Goal: Task Accomplishment & Management: Manage account settings

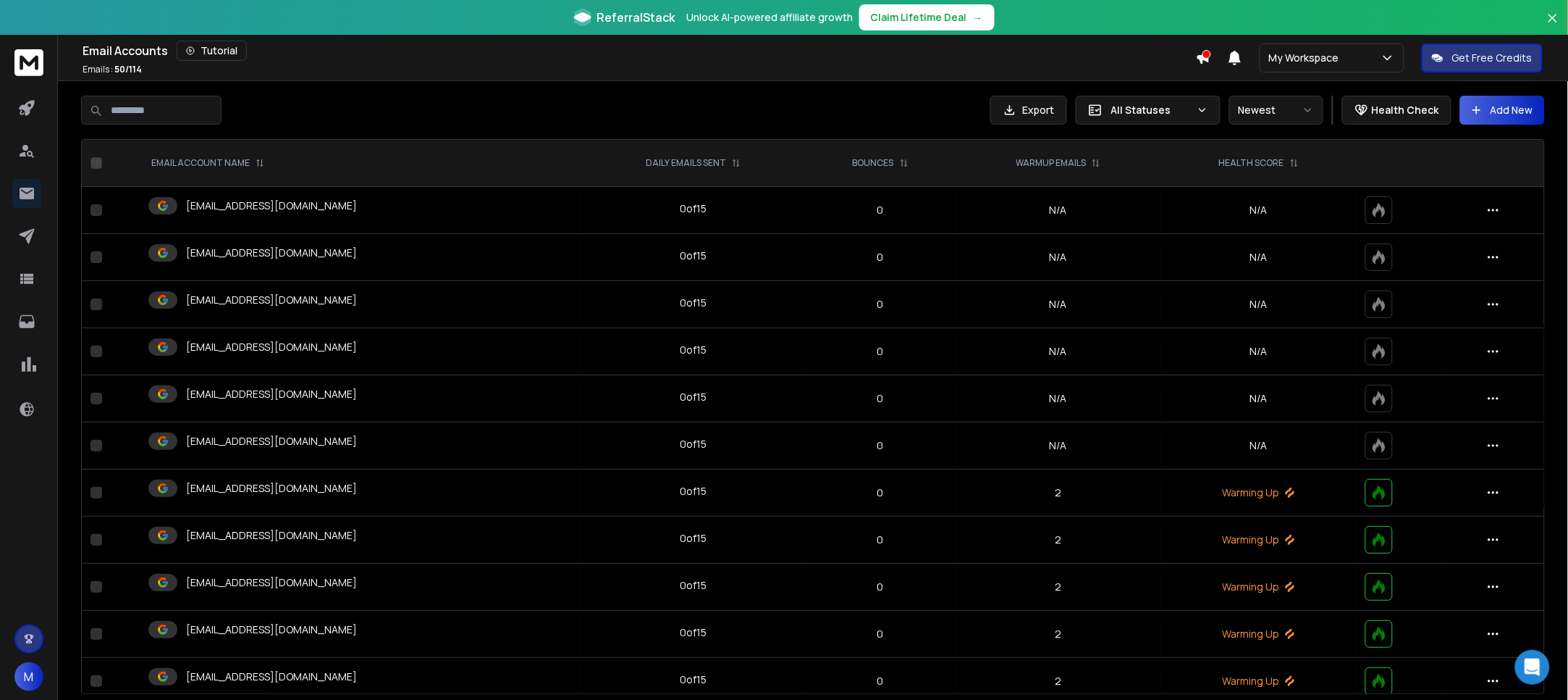
click at [1490, 107] on button "Add New" at bounding box center [1502, 110] width 85 height 29
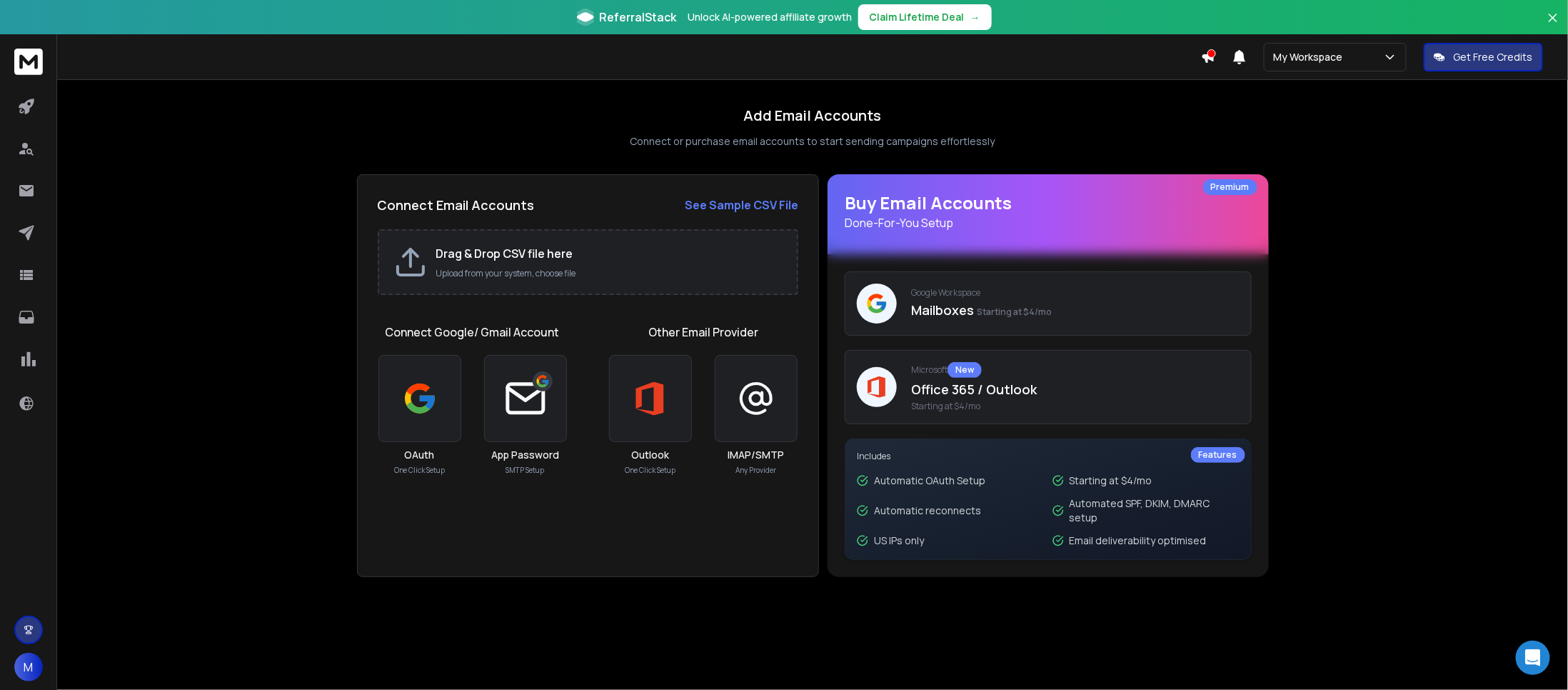
click at [505, 426] on div at bounding box center [525, 398] width 83 height 87
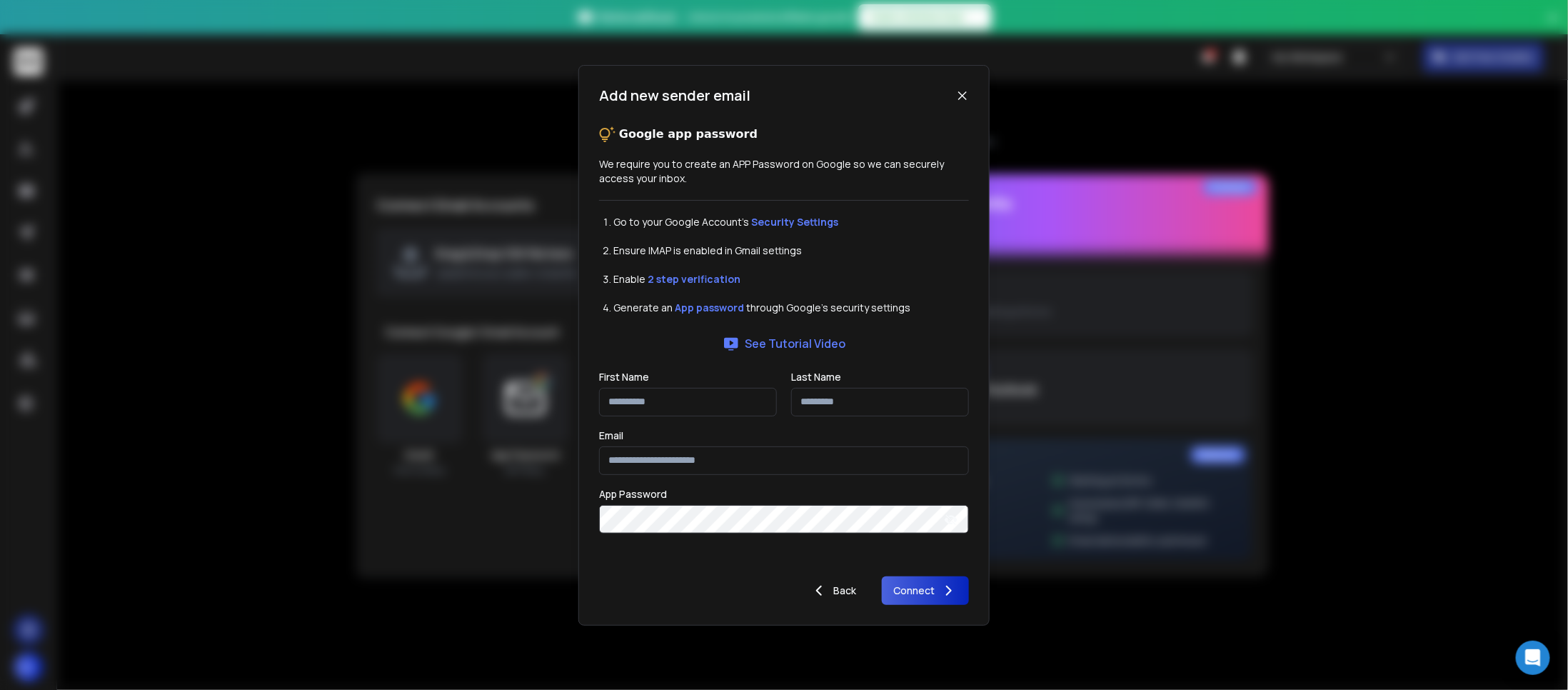
click at [641, 394] on input "text" at bounding box center [688, 402] width 178 height 29
type input "*****"
click at [829, 382] on label "Last Name" at bounding box center [815, 376] width 50 height 10
click at [846, 398] on input "text" at bounding box center [880, 402] width 178 height 29
type input "*****"
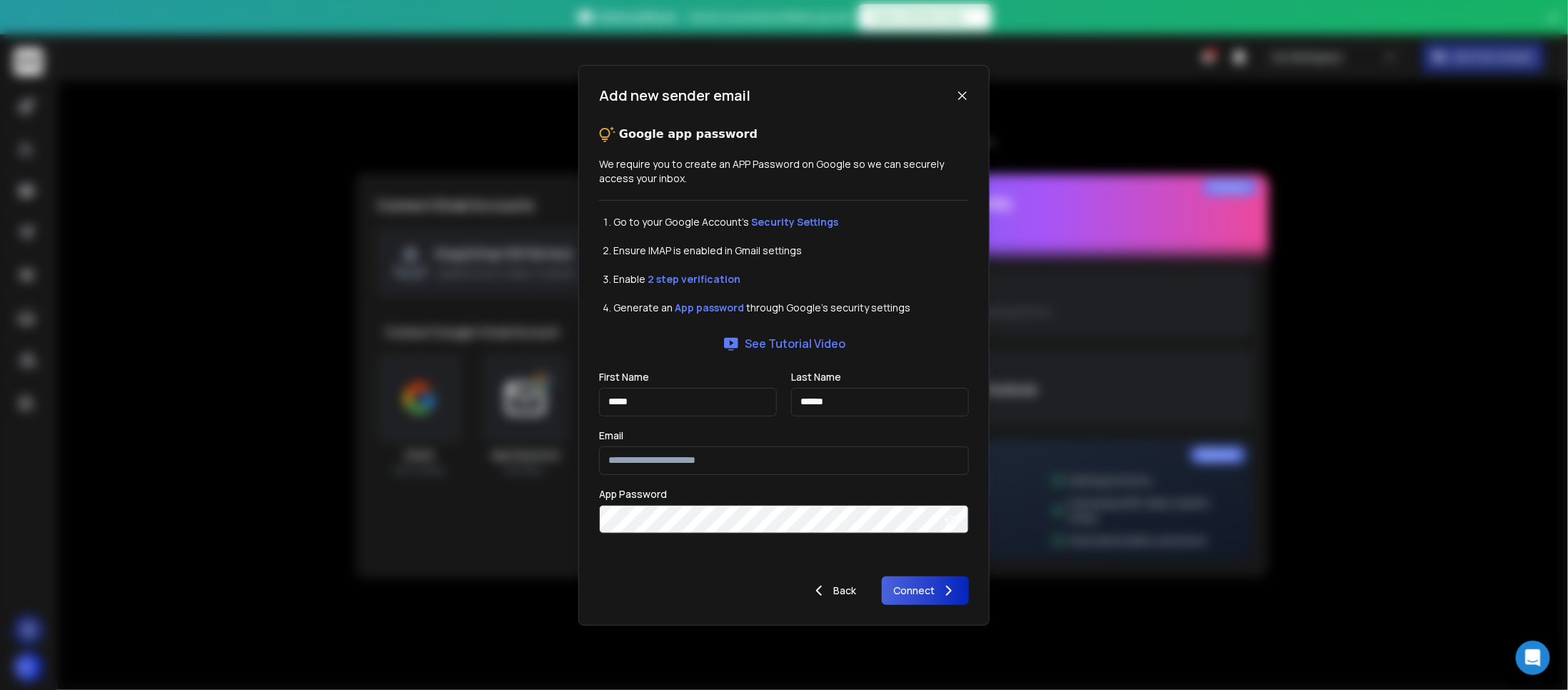
click at [727, 454] on input "email" at bounding box center [784, 460] width 370 height 29
paste input "**********"
type input "**********"
click at [937, 604] on button "Connect" at bounding box center [925, 590] width 87 height 29
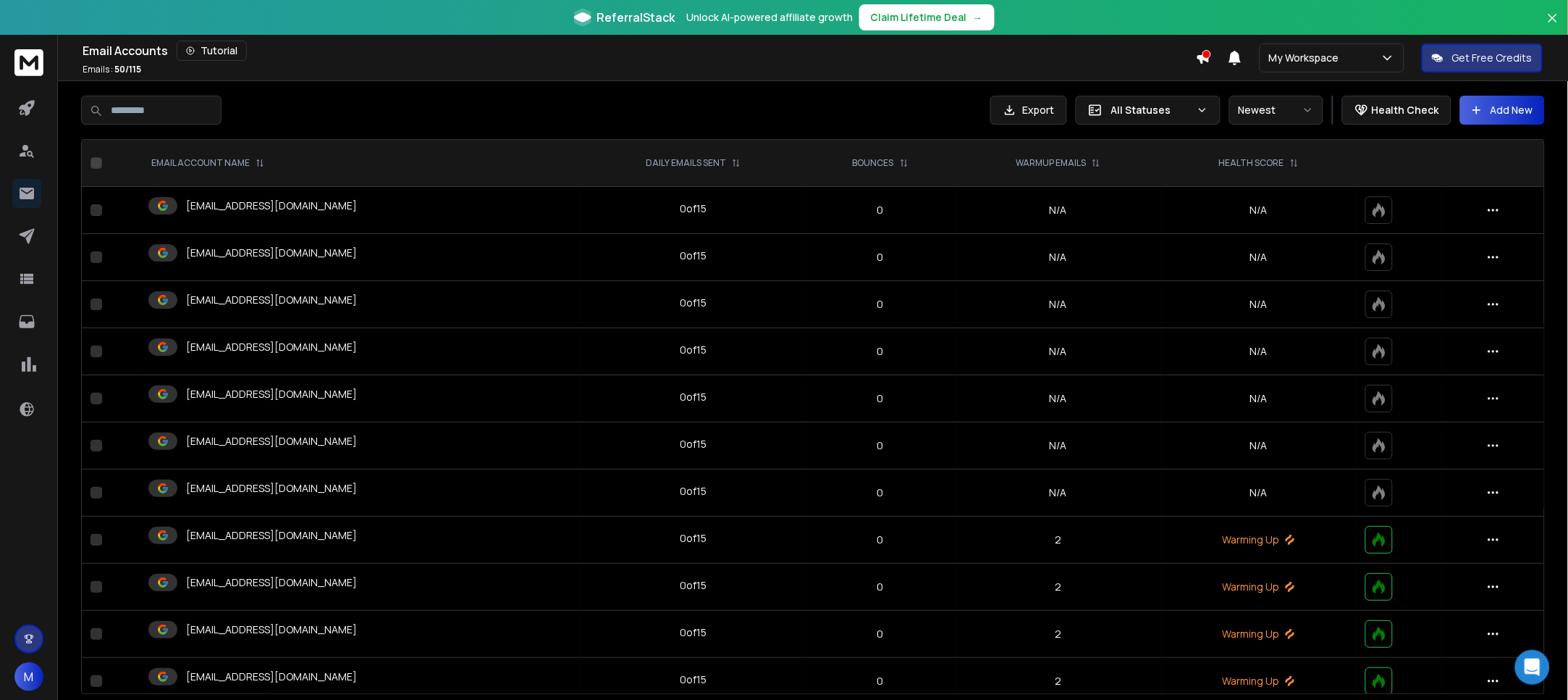
click at [1494, 113] on button "Add New" at bounding box center [1502, 110] width 85 height 29
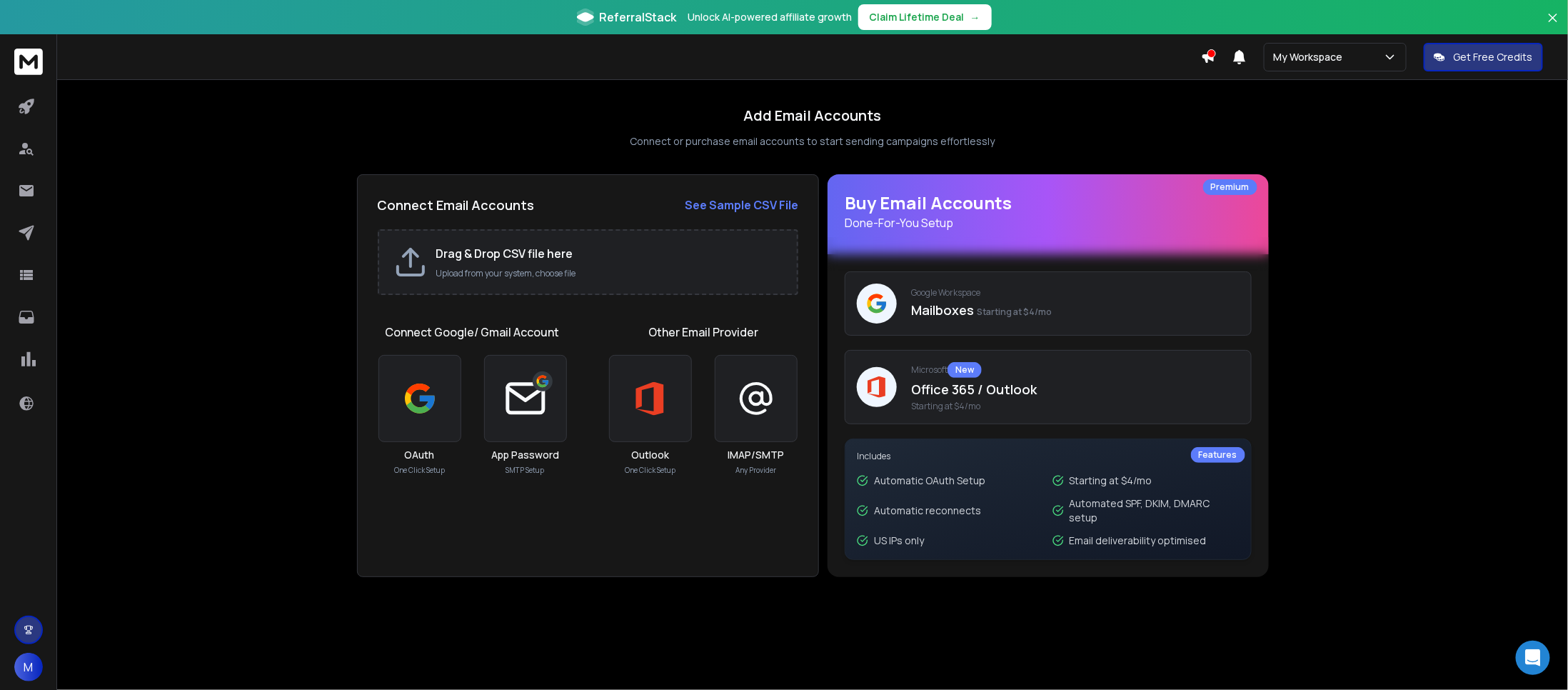
click at [534, 417] on div at bounding box center [525, 398] width 83 height 87
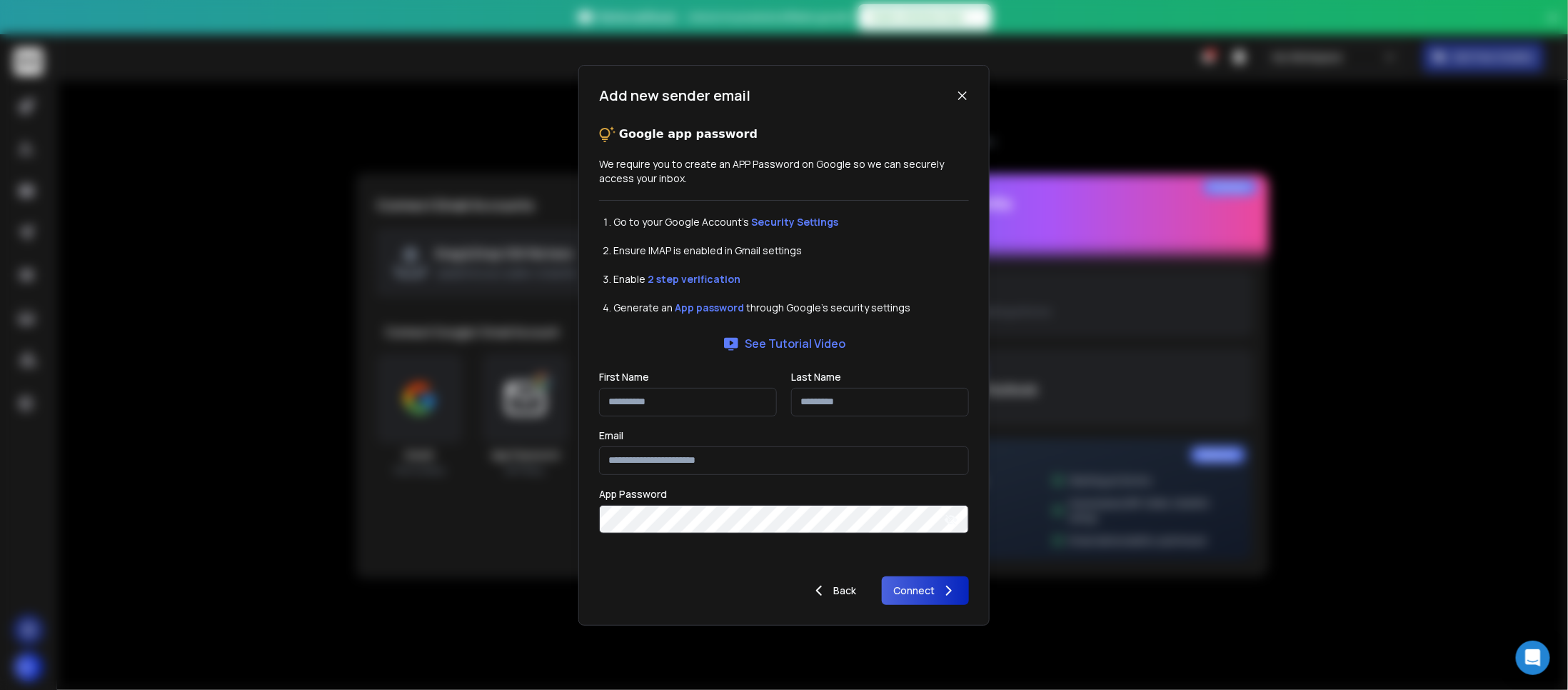
click at [638, 398] on input "text" at bounding box center [688, 402] width 178 height 29
type input "******"
click at [880, 382] on div "Last Name" at bounding box center [880, 393] width 178 height 44
click at [880, 394] on input "text" at bounding box center [880, 402] width 178 height 29
type input "*****"
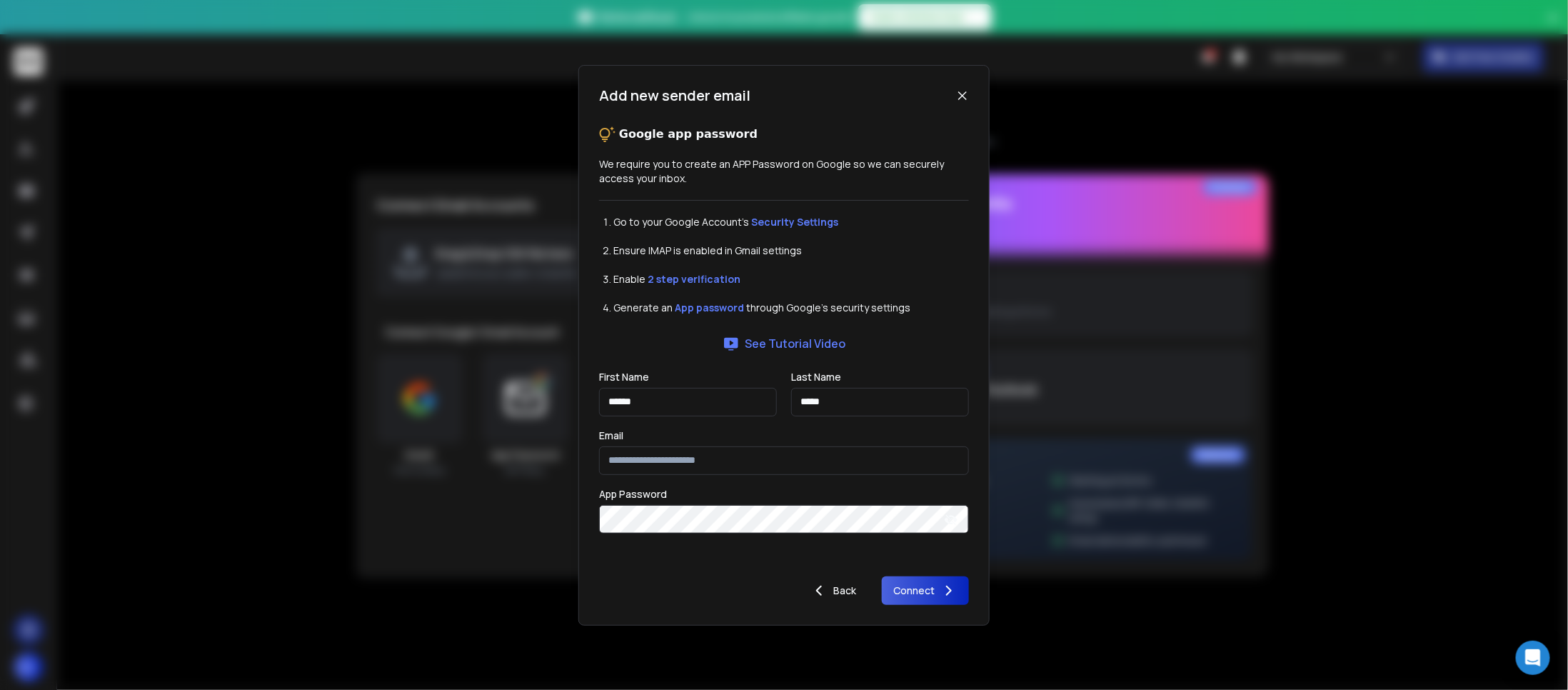
drag, startPoint x: 666, startPoint y: 466, endPoint x: 698, endPoint y: 467, distance: 32.0
click at [667, 466] on input "email" at bounding box center [784, 460] width 370 height 29
paste input "**********"
type input "**********"
click at [910, 586] on button "Connect" at bounding box center [925, 590] width 87 height 29
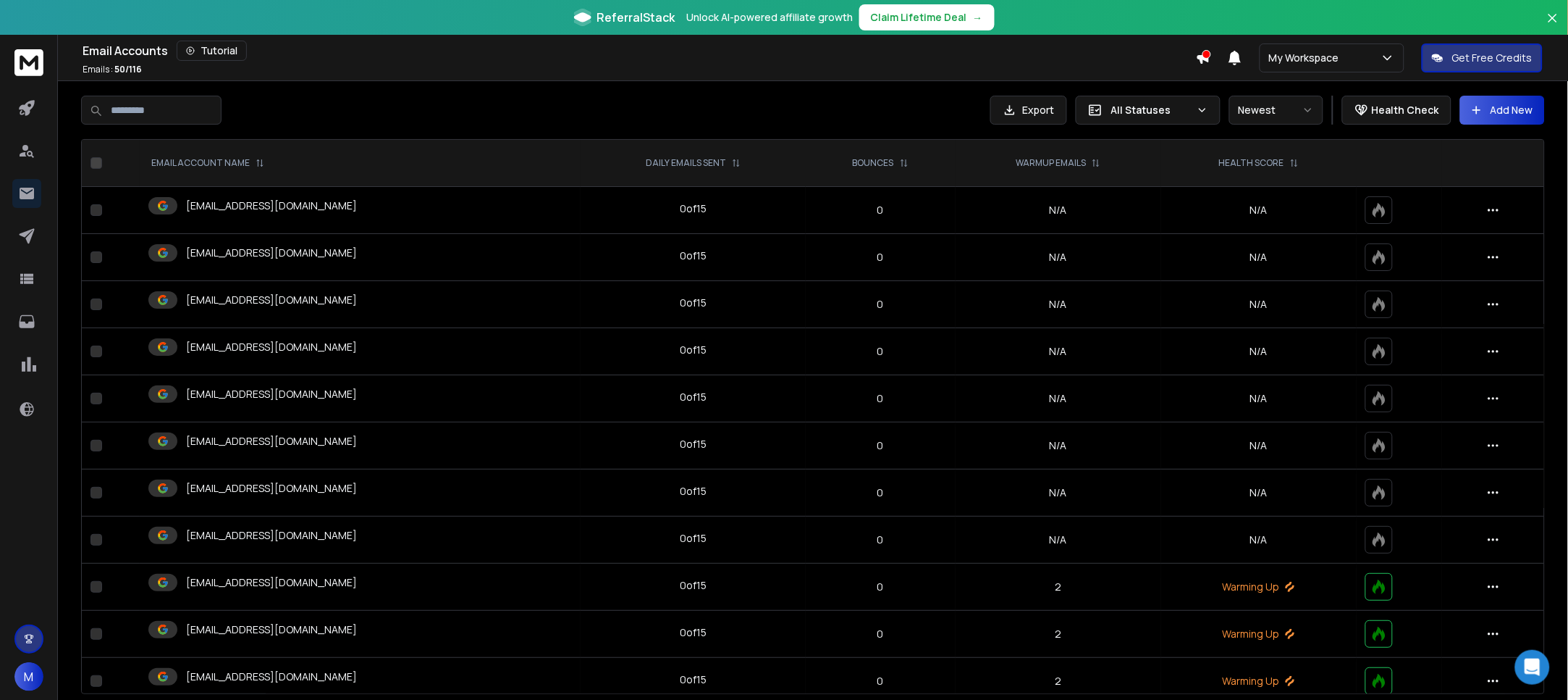
click at [1488, 104] on button "Add New" at bounding box center [1502, 110] width 85 height 29
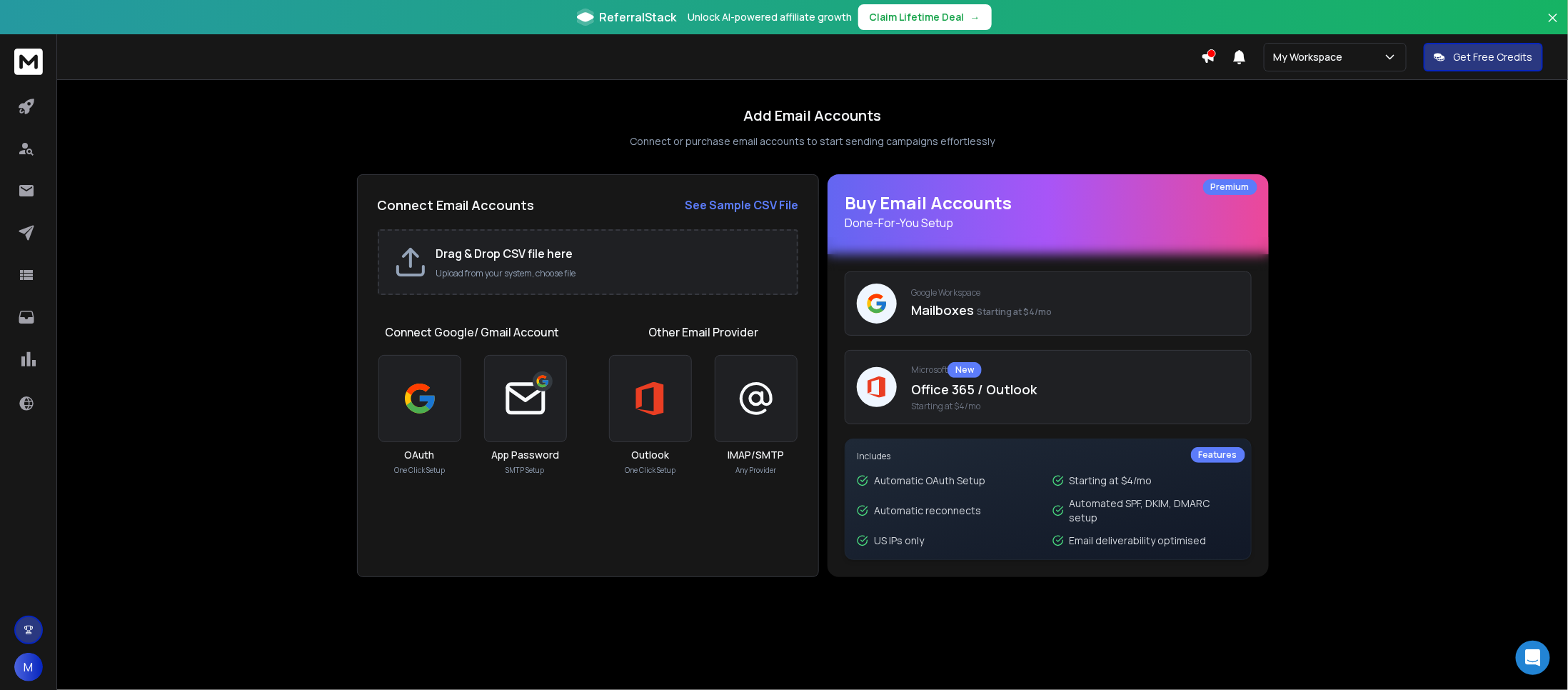
click at [499, 443] on div "App Password SMTP Setup" at bounding box center [525, 415] width 83 height 121
click at [532, 427] on div at bounding box center [525, 398] width 83 height 87
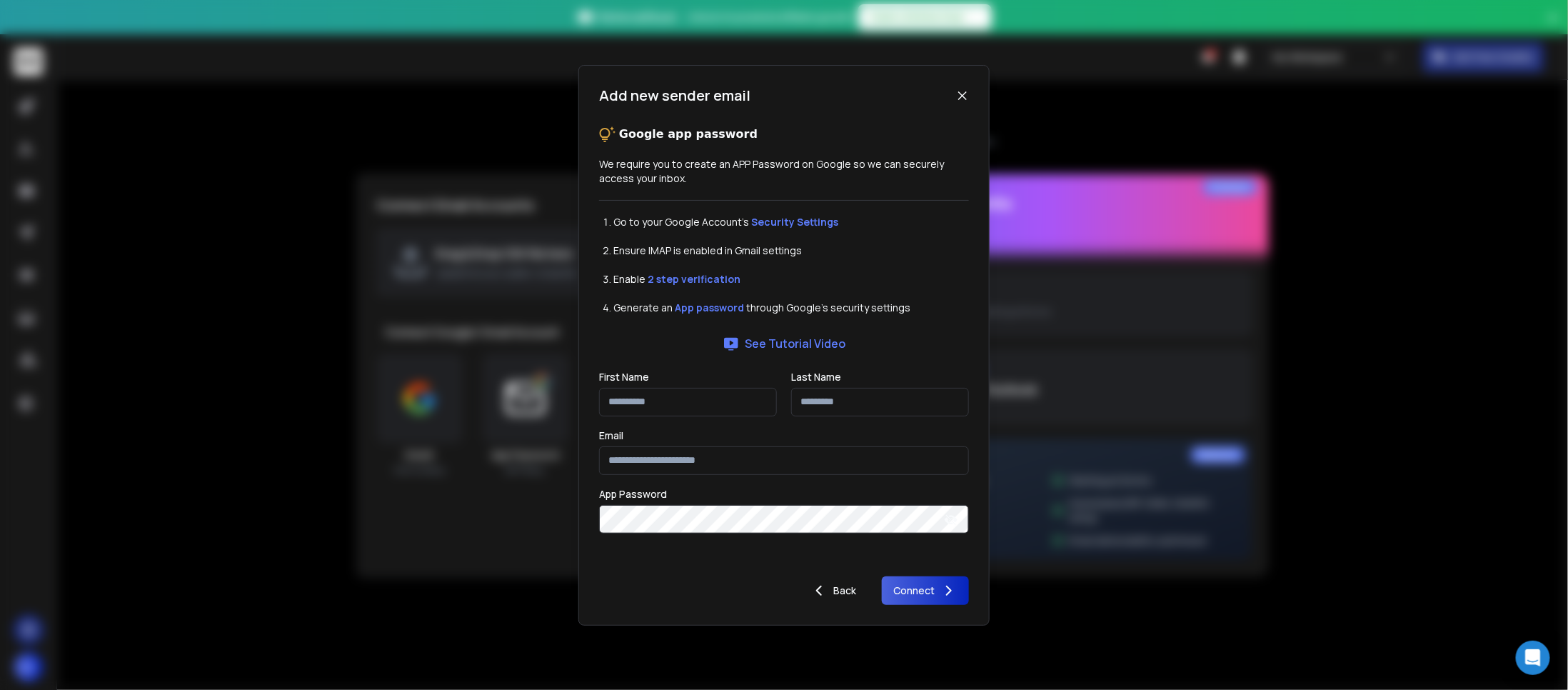
click at [657, 407] on input "text" at bounding box center [688, 402] width 178 height 29
type input "****"
click at [847, 409] on input "text" at bounding box center [880, 402] width 178 height 29
type input "*****"
click at [770, 456] on input "email" at bounding box center [784, 460] width 370 height 29
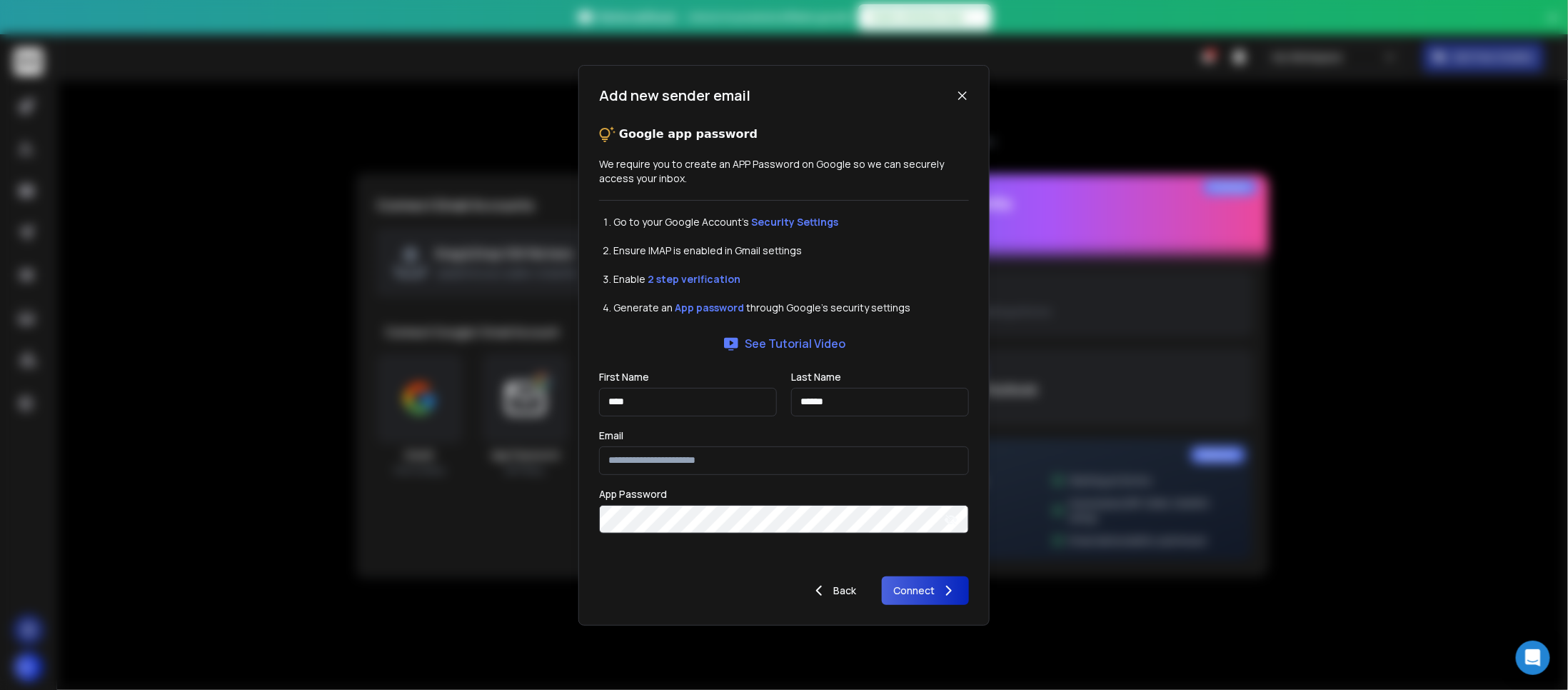
click at [641, 465] on input "email" at bounding box center [784, 460] width 370 height 29
paste input "**********"
type input "**********"
click at [920, 597] on button "Connect" at bounding box center [925, 590] width 87 height 29
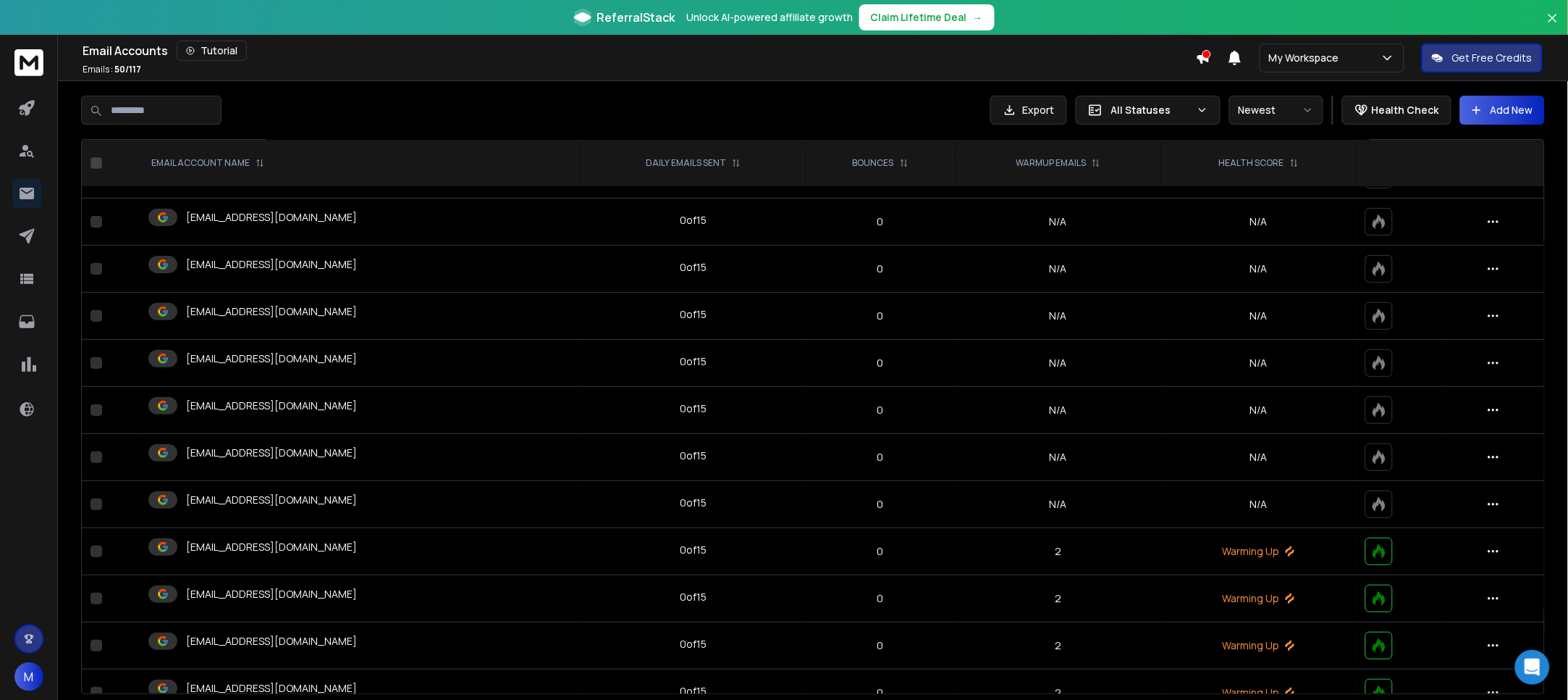
scroll to position [145, 0]
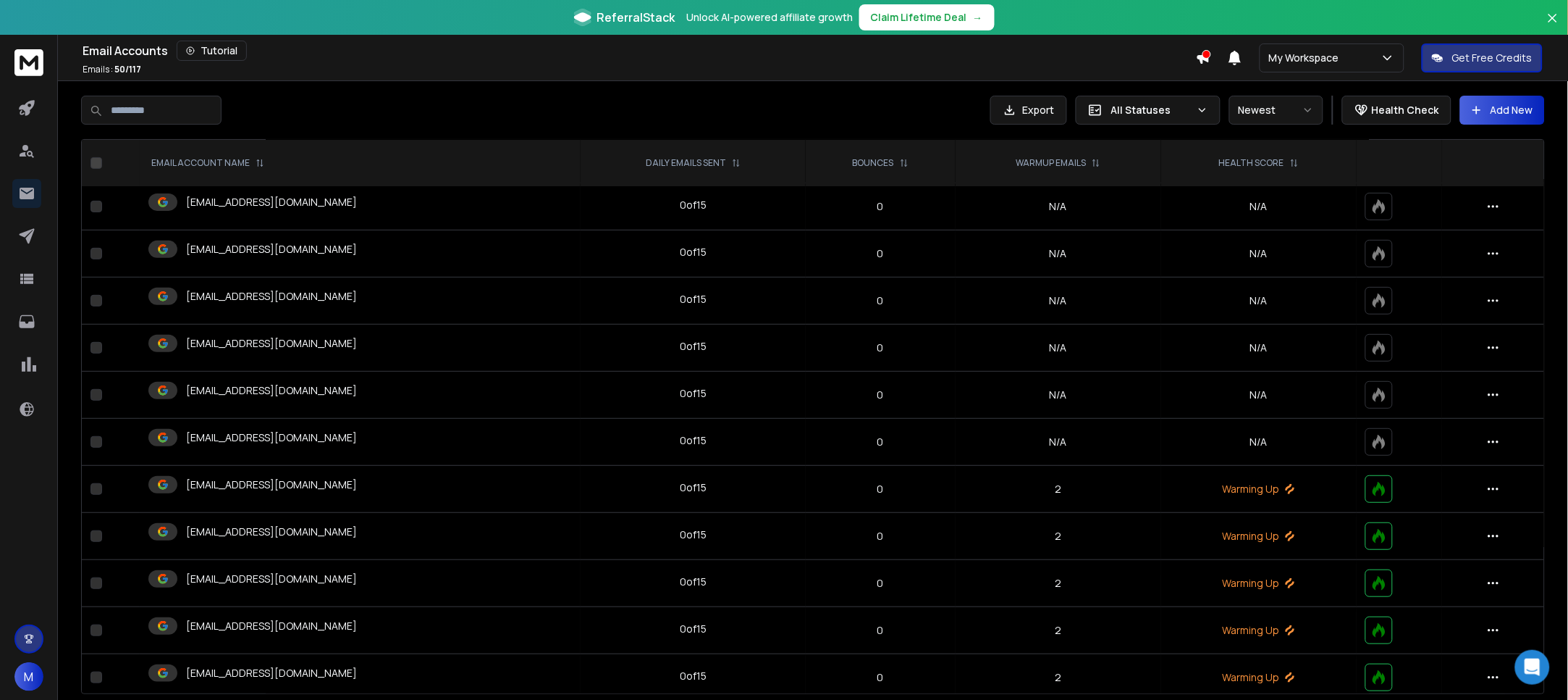
click at [1486, 112] on button "Add New" at bounding box center [1502, 110] width 85 height 29
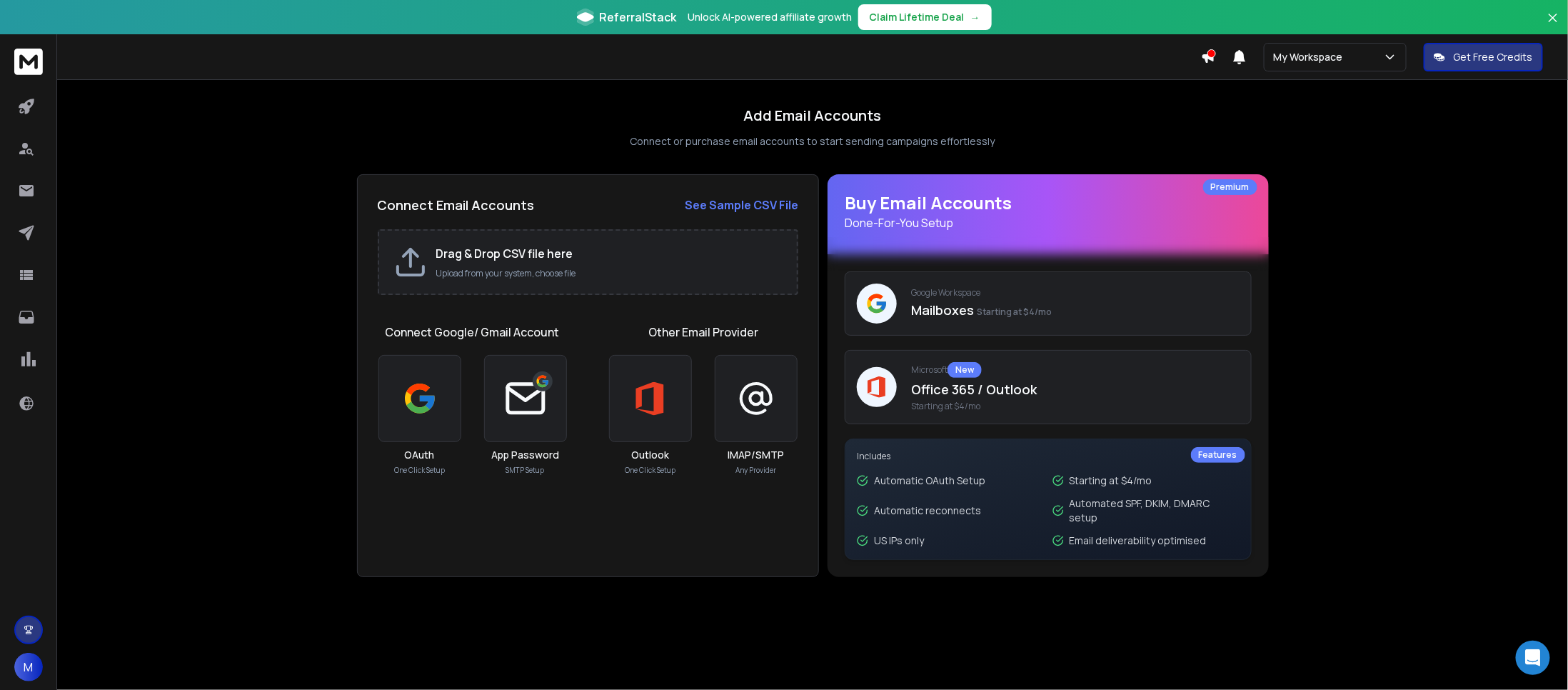
click at [543, 410] on icon at bounding box center [525, 398] width 36 height 29
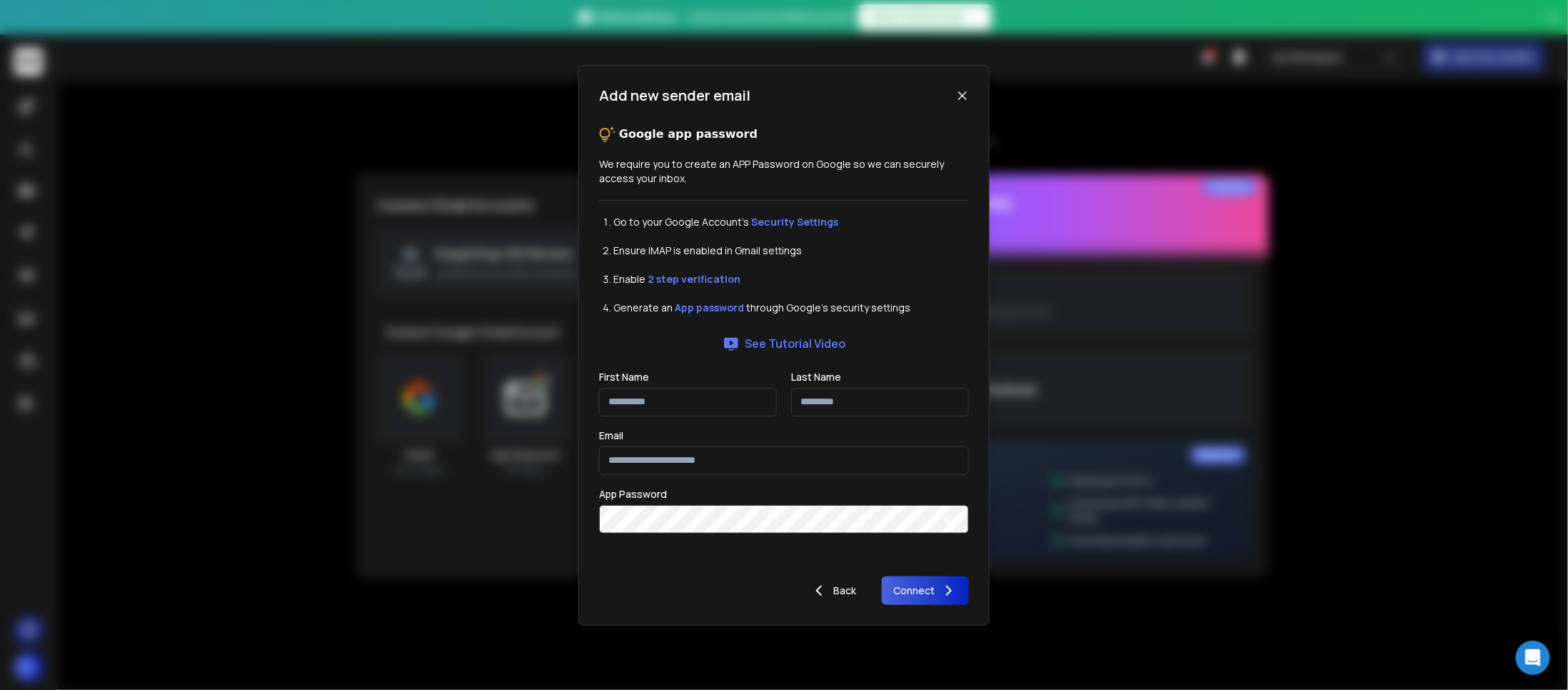
click at [657, 398] on input "text" at bounding box center [688, 402] width 178 height 29
type input "***"
drag, startPoint x: 894, startPoint y: 414, endPoint x: 901, endPoint y: 407, distance: 9.9
click at [894, 414] on input "text" at bounding box center [880, 402] width 178 height 29
type input "*****"
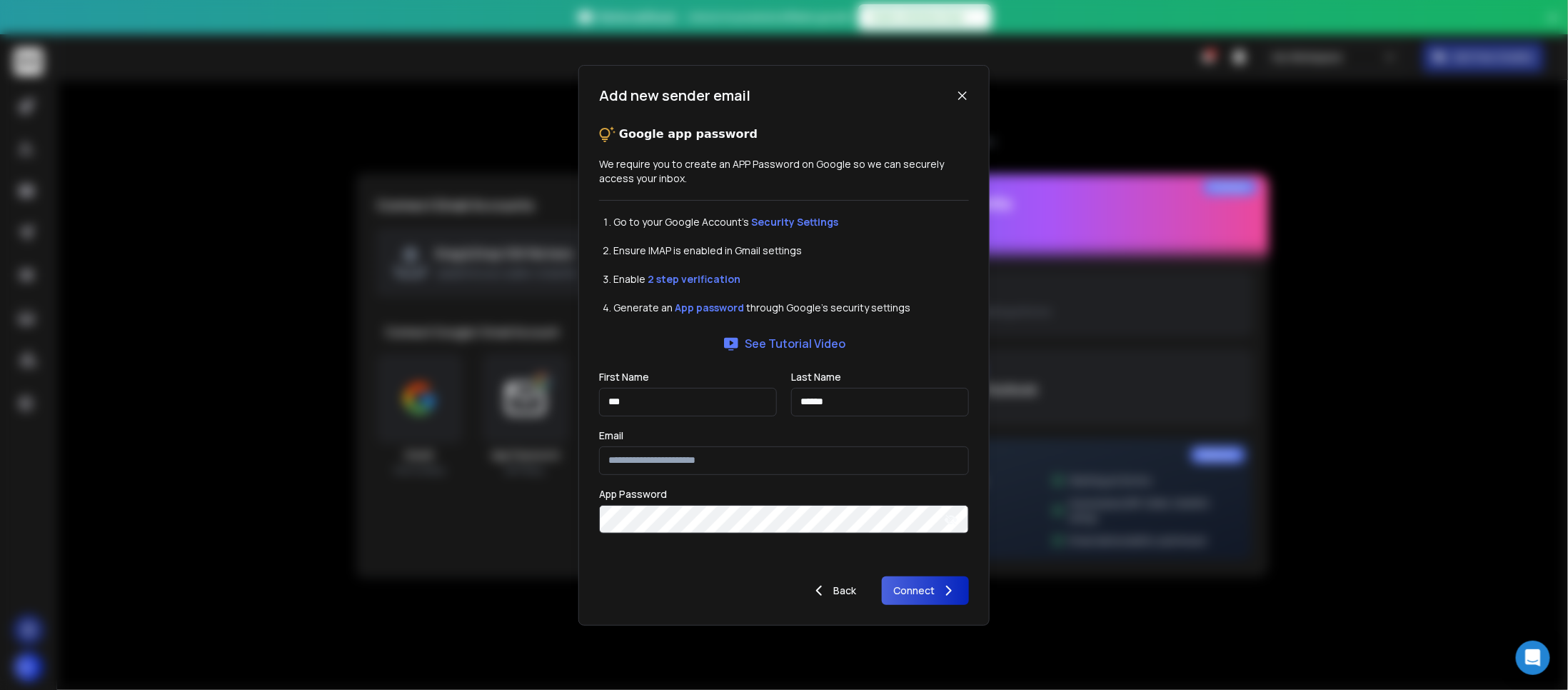
click at [767, 444] on div "Email" at bounding box center [784, 452] width 370 height 44
click at [644, 462] on input "email" at bounding box center [784, 460] width 370 height 29
paste input "**********"
type input "**********"
click at [925, 581] on button "Connect" at bounding box center [925, 590] width 87 height 29
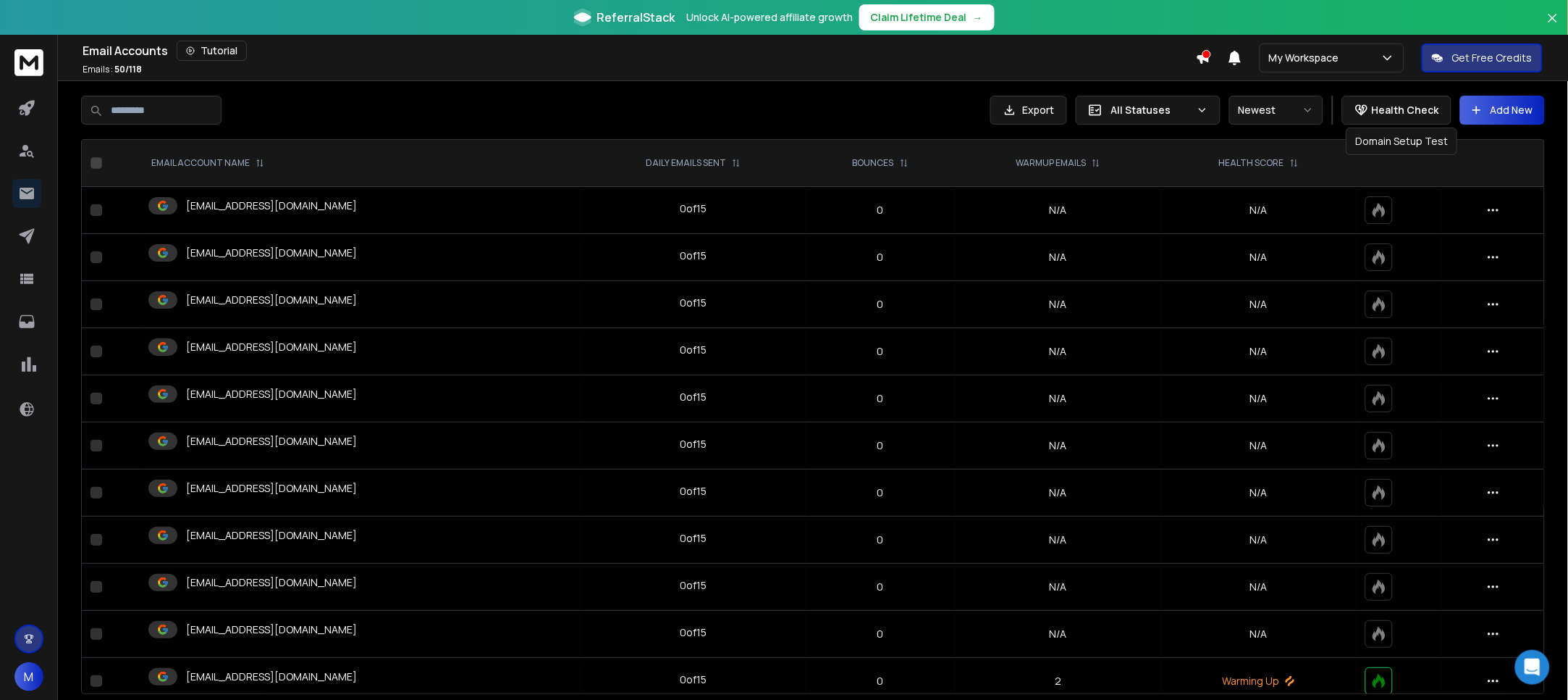
click at [1502, 104] on button "Add New" at bounding box center [1502, 110] width 85 height 29
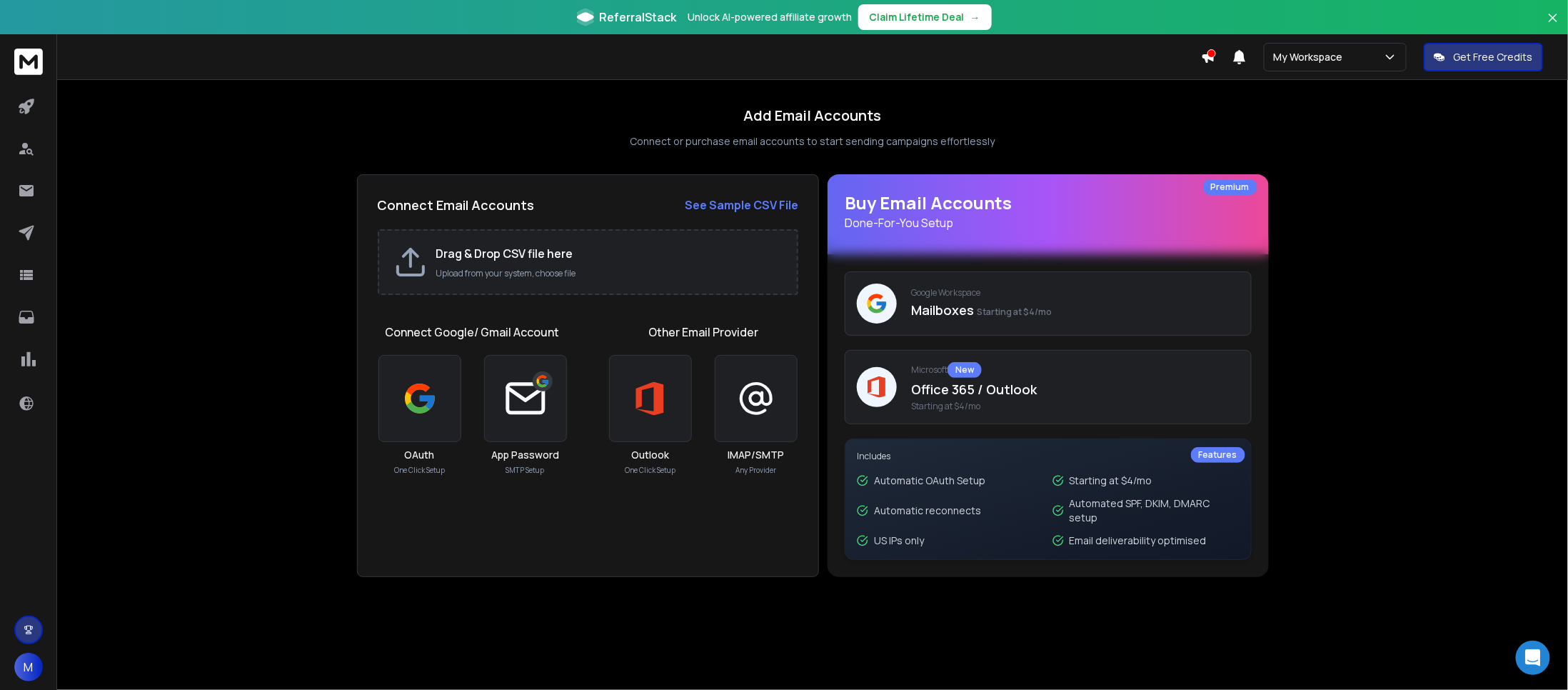
click at [516, 390] on icon at bounding box center [525, 398] width 43 height 43
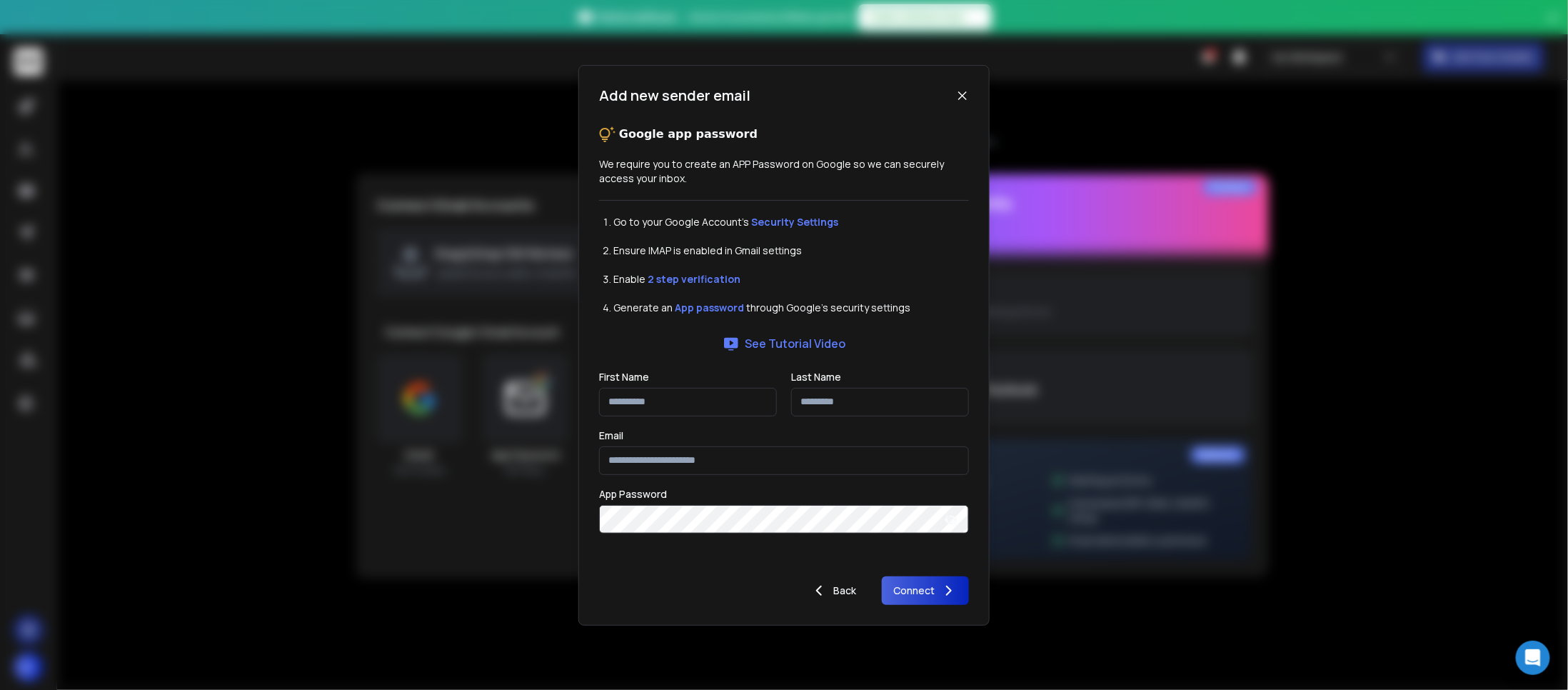
click at [645, 390] on input "text" at bounding box center [688, 402] width 178 height 29
type input "***"
click at [859, 402] on input "text" at bounding box center [880, 402] width 178 height 29
type input "*****"
click at [736, 459] on input "email" at bounding box center [784, 460] width 370 height 29
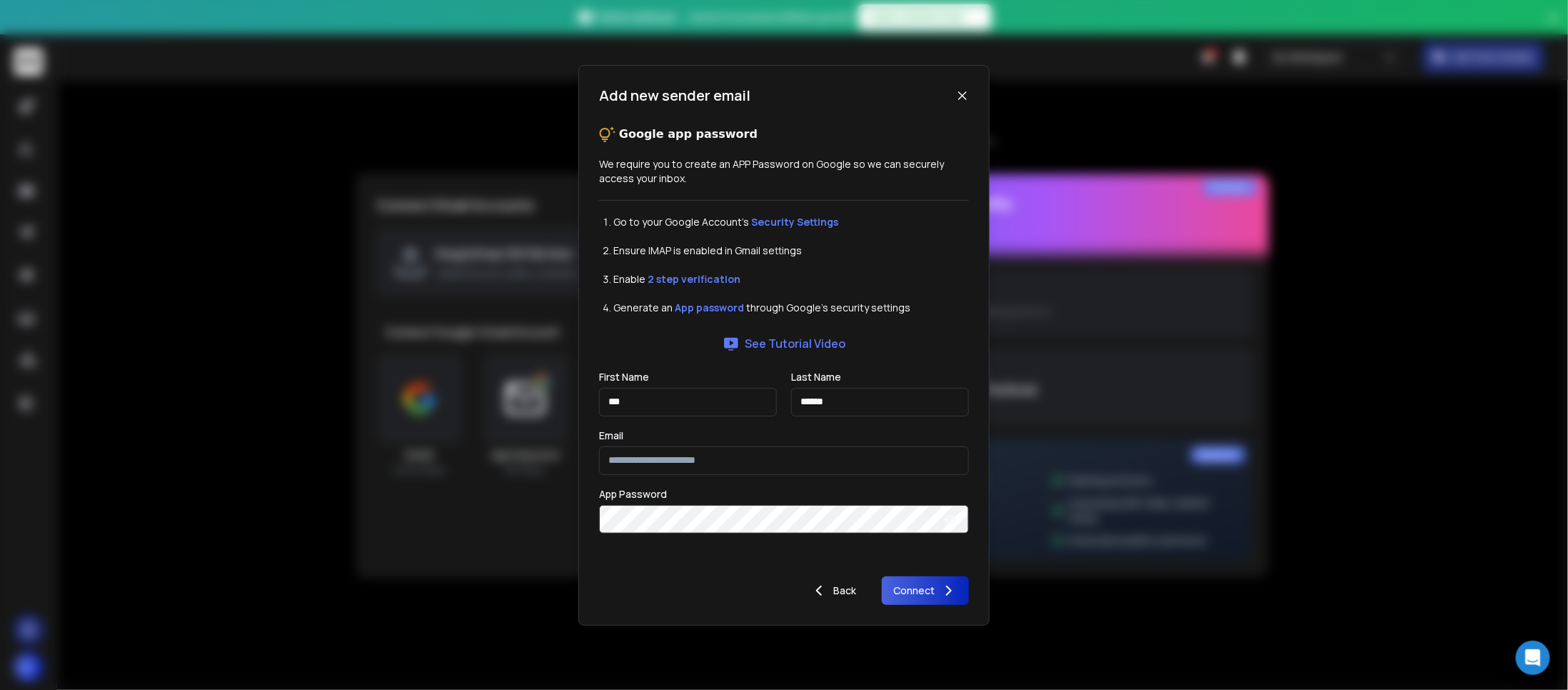
drag, startPoint x: 657, startPoint y: 445, endPoint x: 653, endPoint y: 454, distance: 9.8
click at [657, 446] on input "email" at bounding box center [784, 460] width 370 height 29
click at [654, 462] on input "email" at bounding box center [784, 460] width 370 height 29
paste input "**********"
type input "**********"
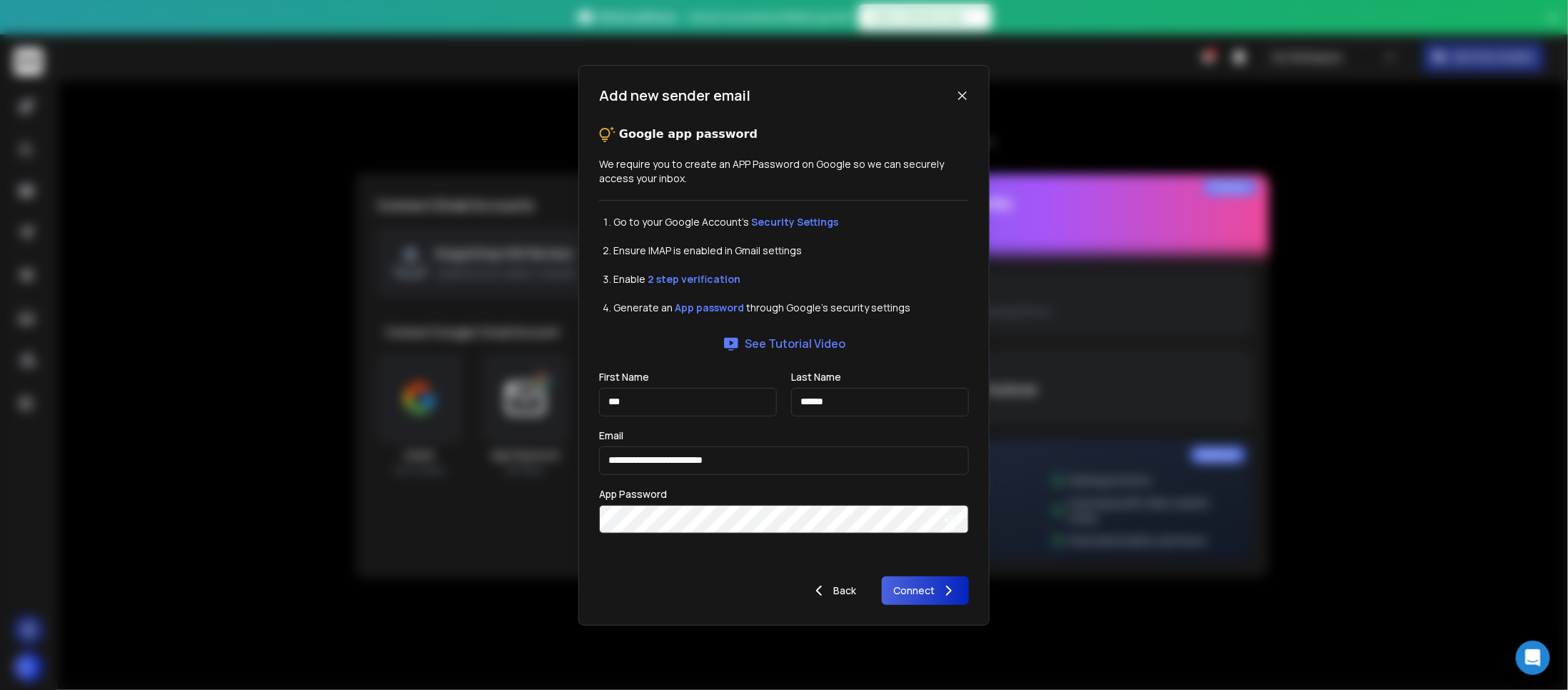
click at [918, 590] on button "Connect" at bounding box center [925, 590] width 87 height 29
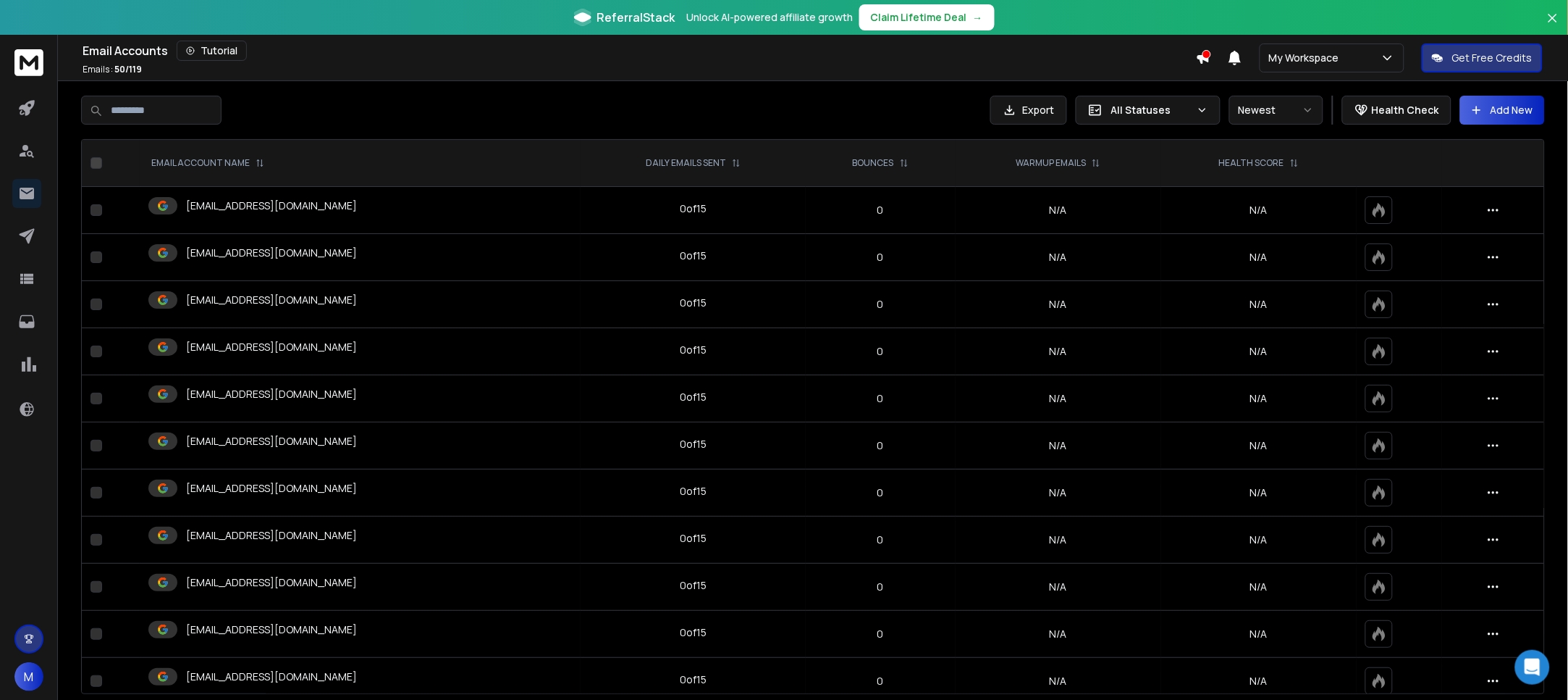
click at [885, 113] on div at bounding box center [531, 110] width 901 height 29
click at [1497, 113] on button "Add New" at bounding box center [1502, 110] width 85 height 29
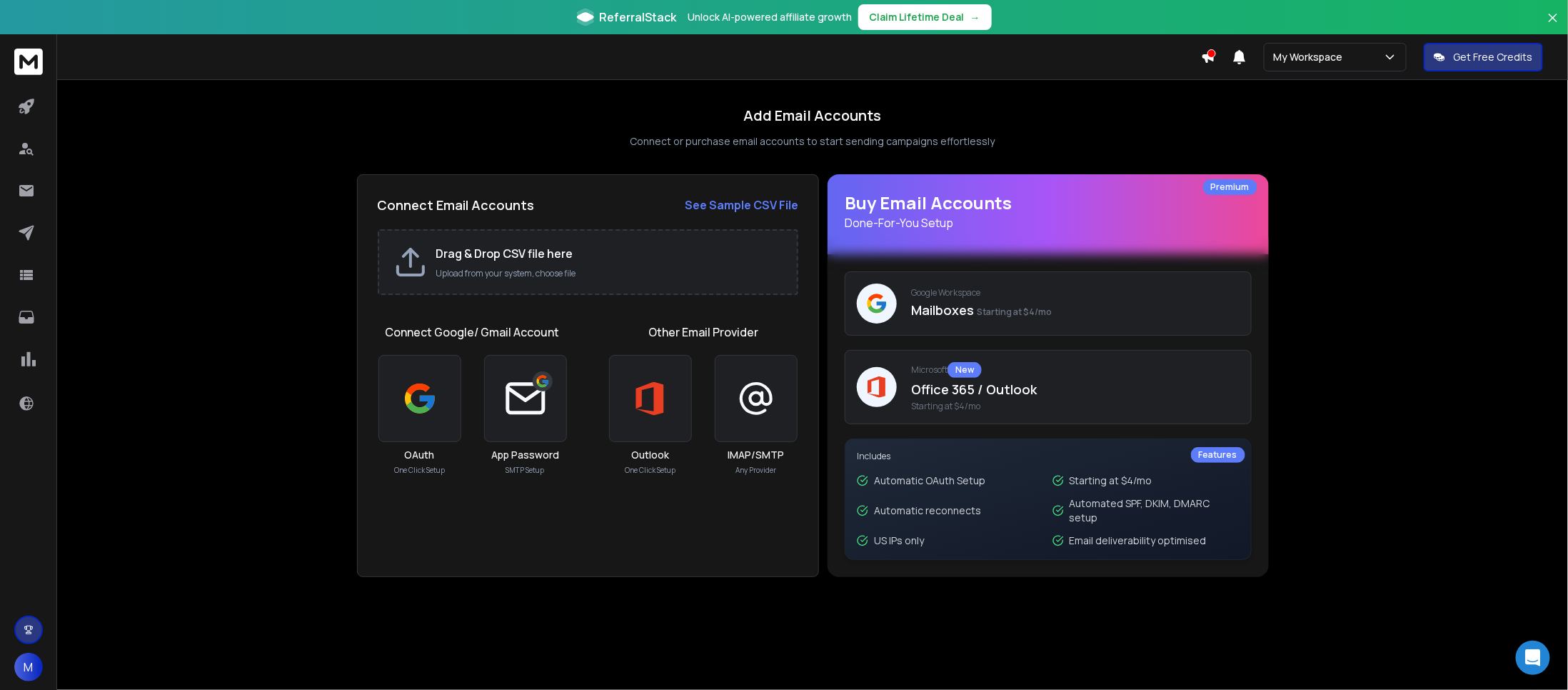
click at [489, 409] on div at bounding box center [525, 398] width 83 height 87
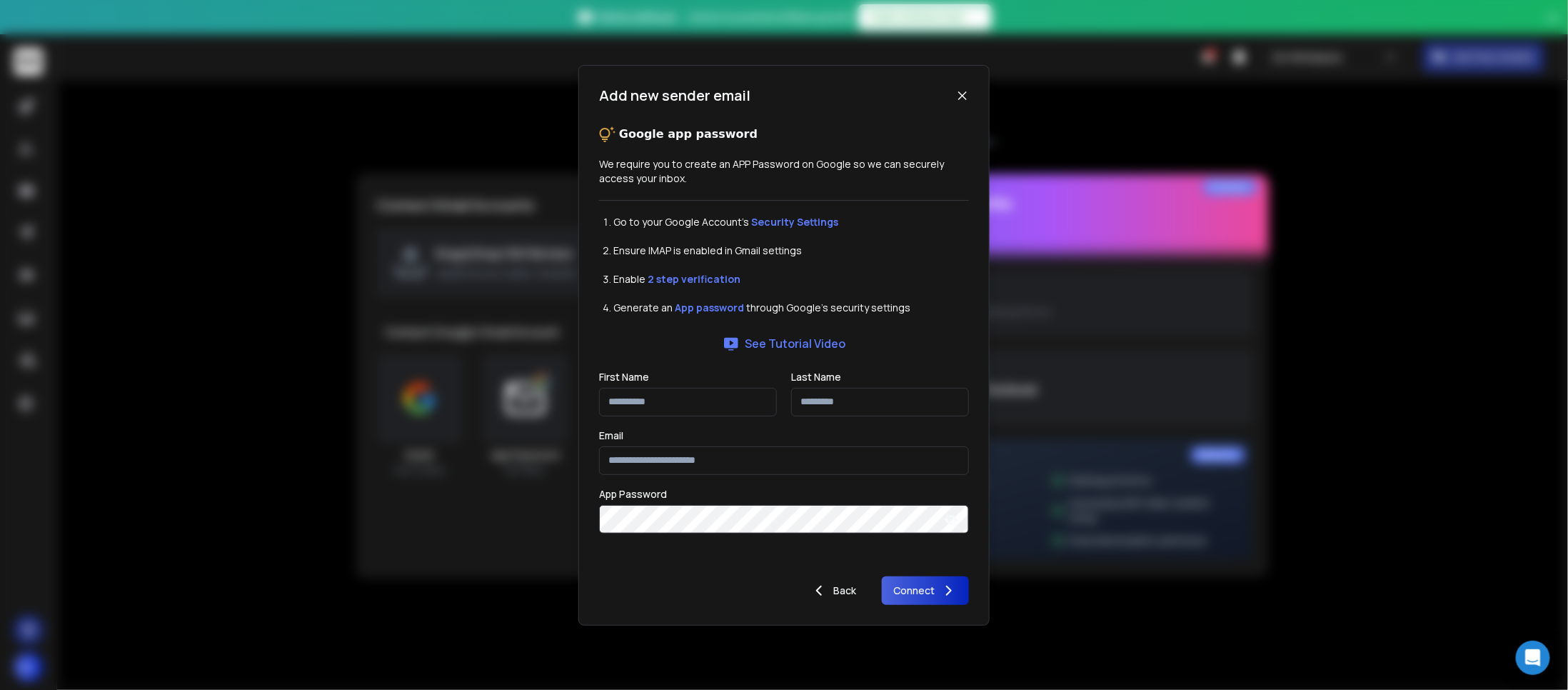
click at [657, 405] on input "text" at bounding box center [688, 402] width 178 height 29
type input "****"
click at [873, 407] on input "text" at bounding box center [880, 402] width 178 height 29
type input "*****"
click at [709, 462] on input "email" at bounding box center [784, 460] width 370 height 29
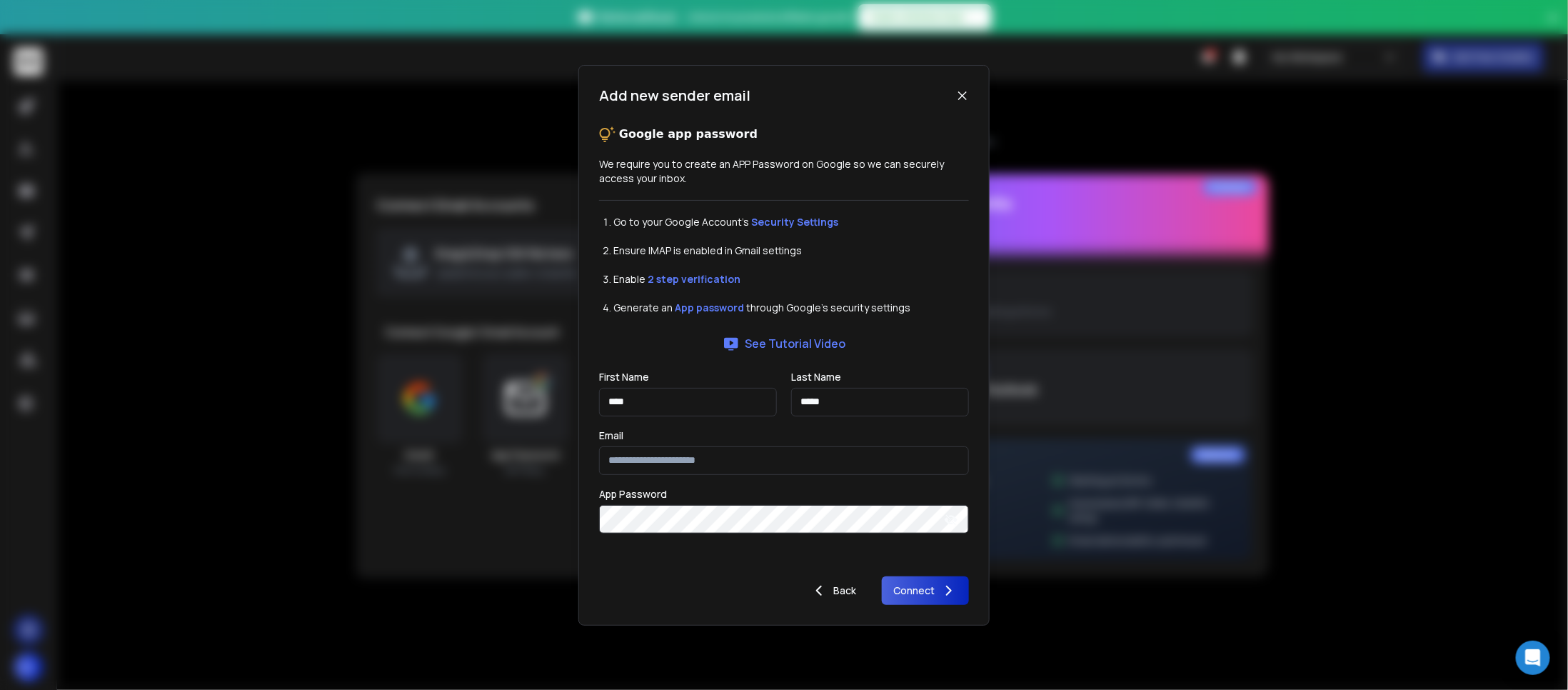
paste input "**********"
type input "**********"
click at [922, 593] on button "Connect" at bounding box center [925, 590] width 87 height 29
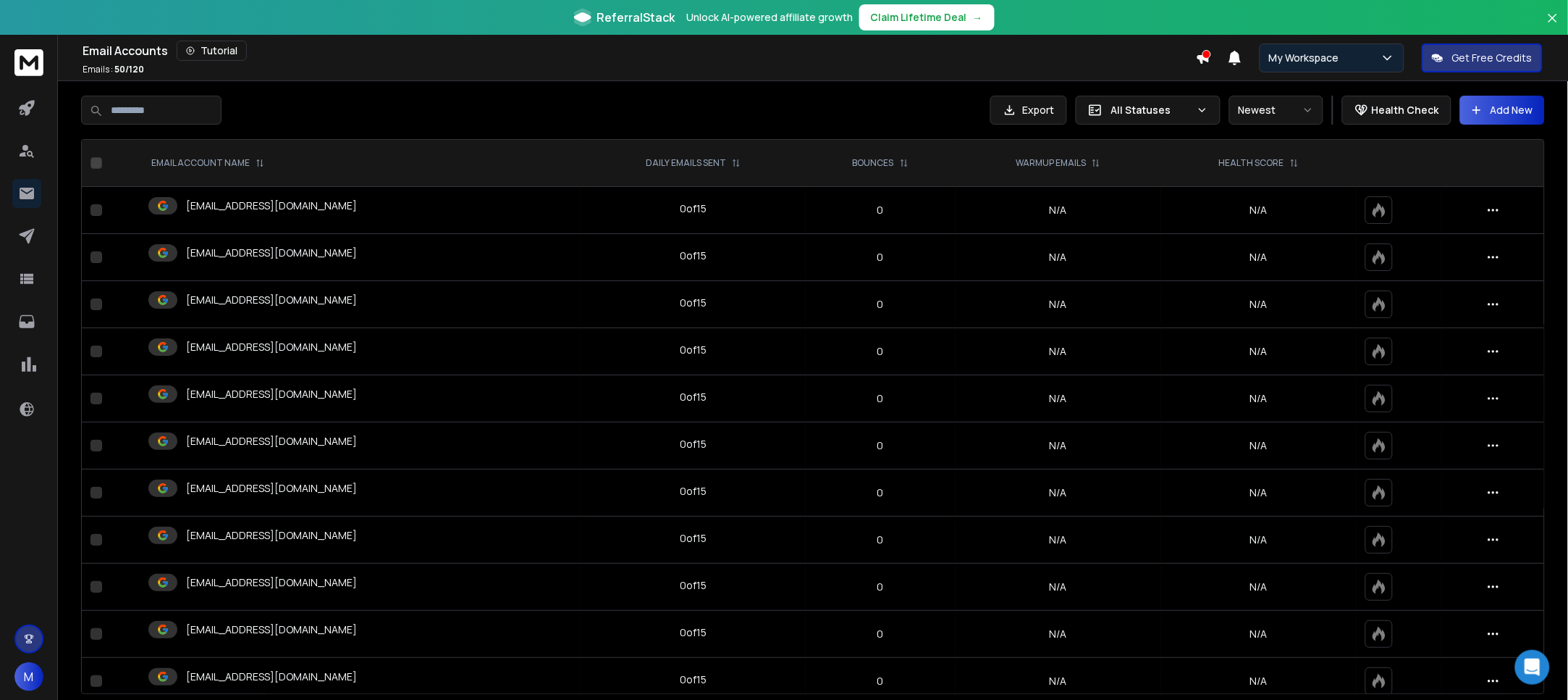
click at [1277, 49] on button "My Workspace" at bounding box center [1332, 57] width 144 height 29
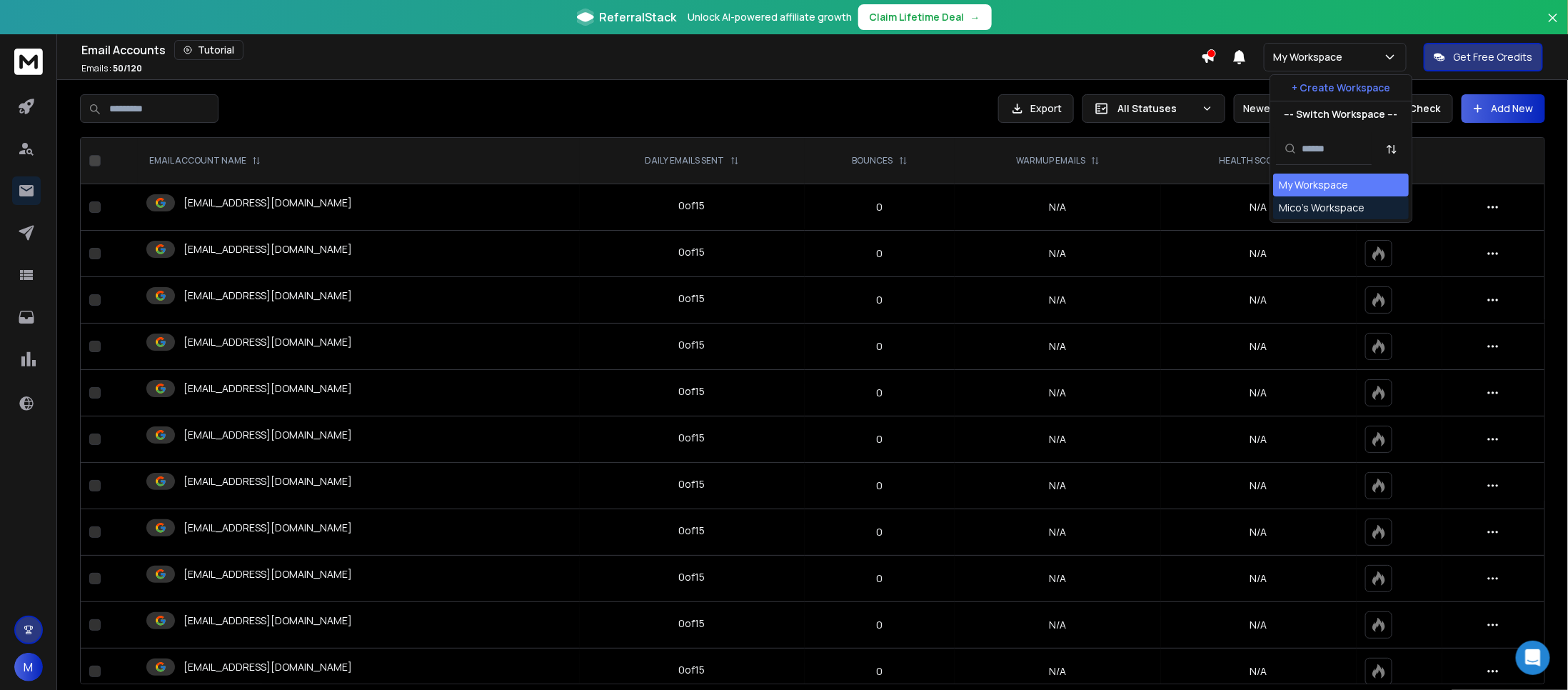
click at [1308, 201] on div "Mico's Workspace" at bounding box center [1321, 208] width 86 height 14
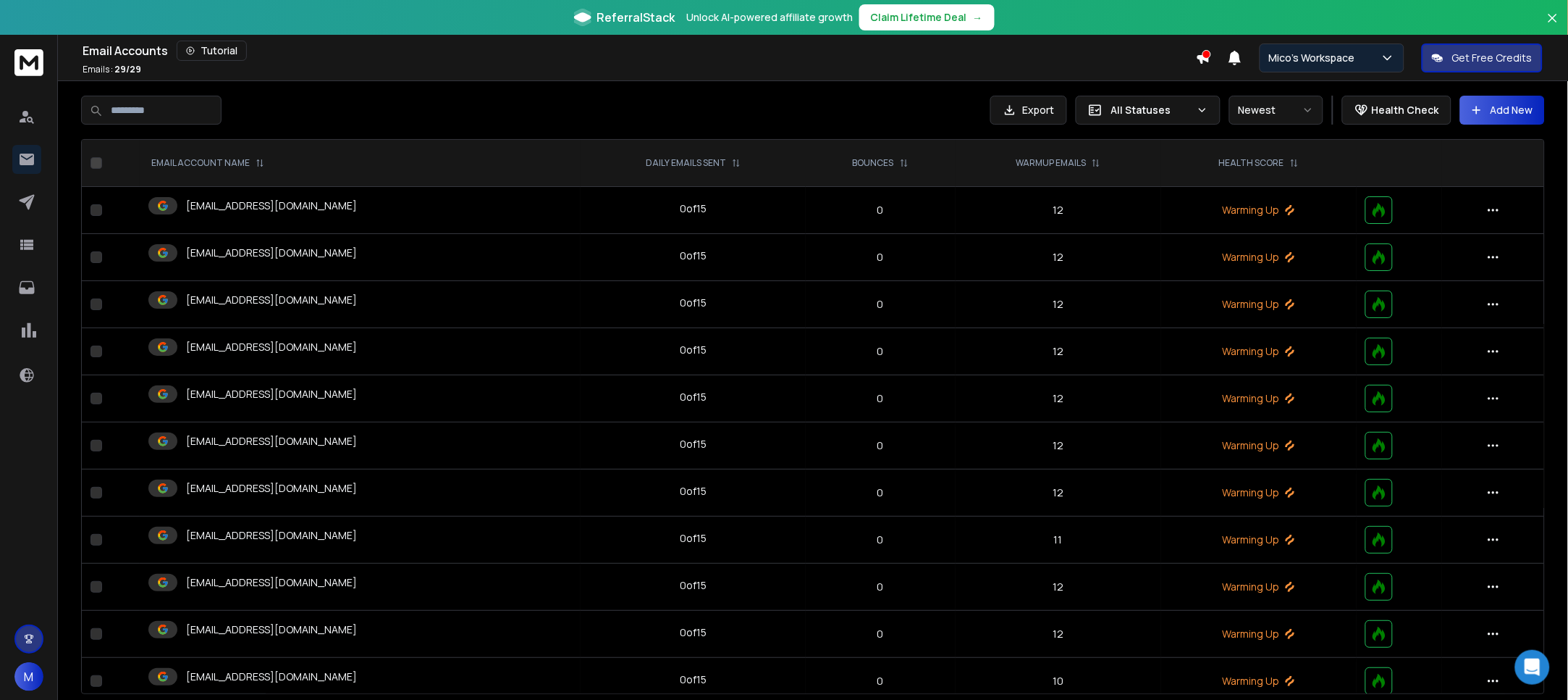
click at [1391, 44] on button "Mico's Workspace" at bounding box center [1332, 57] width 144 height 29
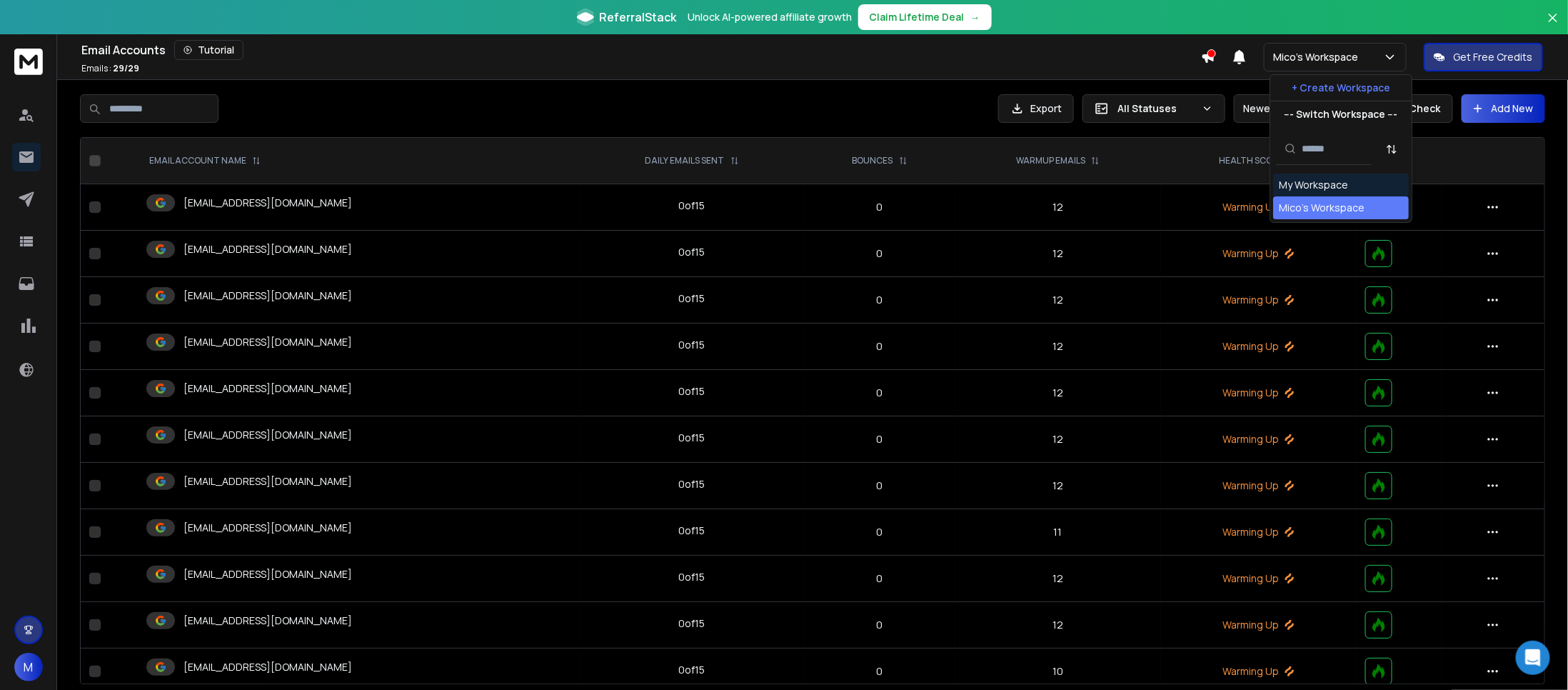
click at [1303, 180] on div "My Workspace" at bounding box center [1312, 185] width 69 height 14
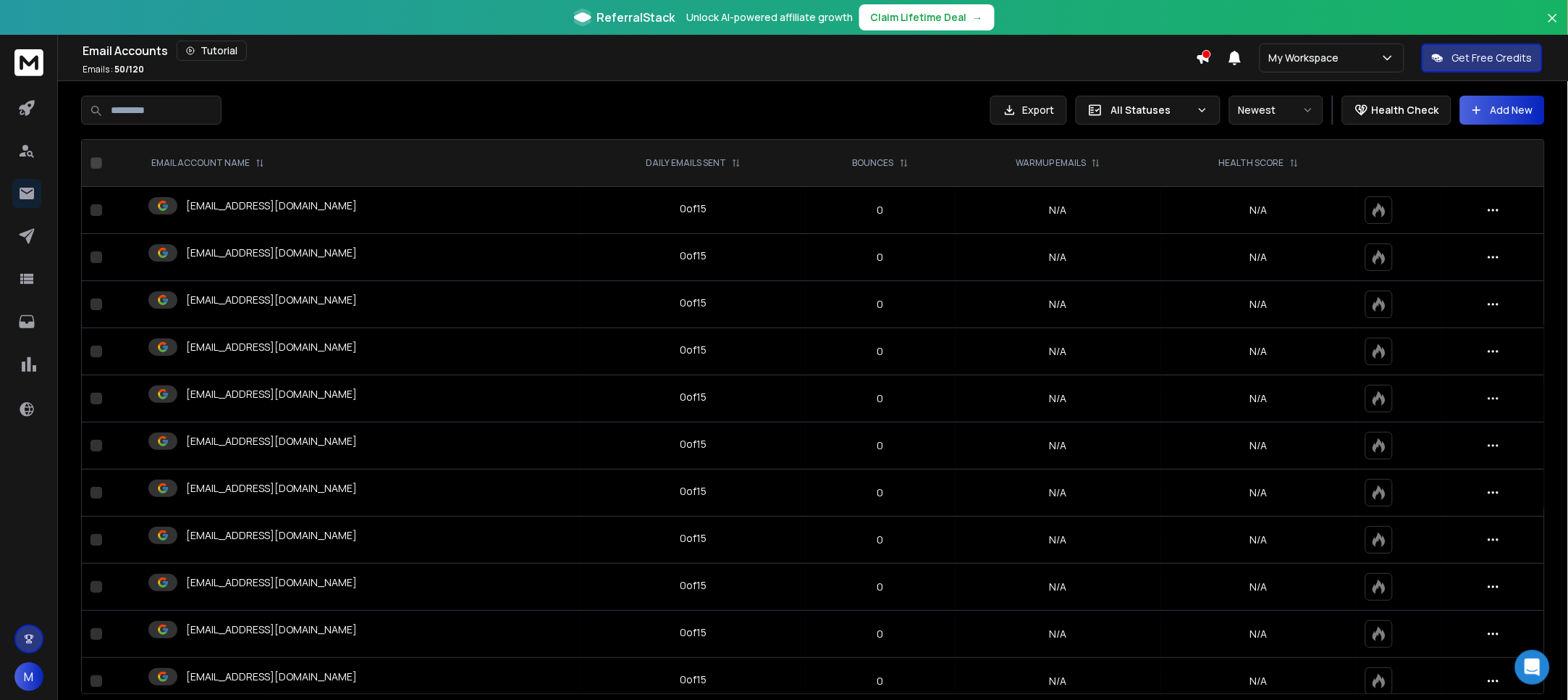
click at [87, 214] on td at bounding box center [111, 211] width 58 height 47
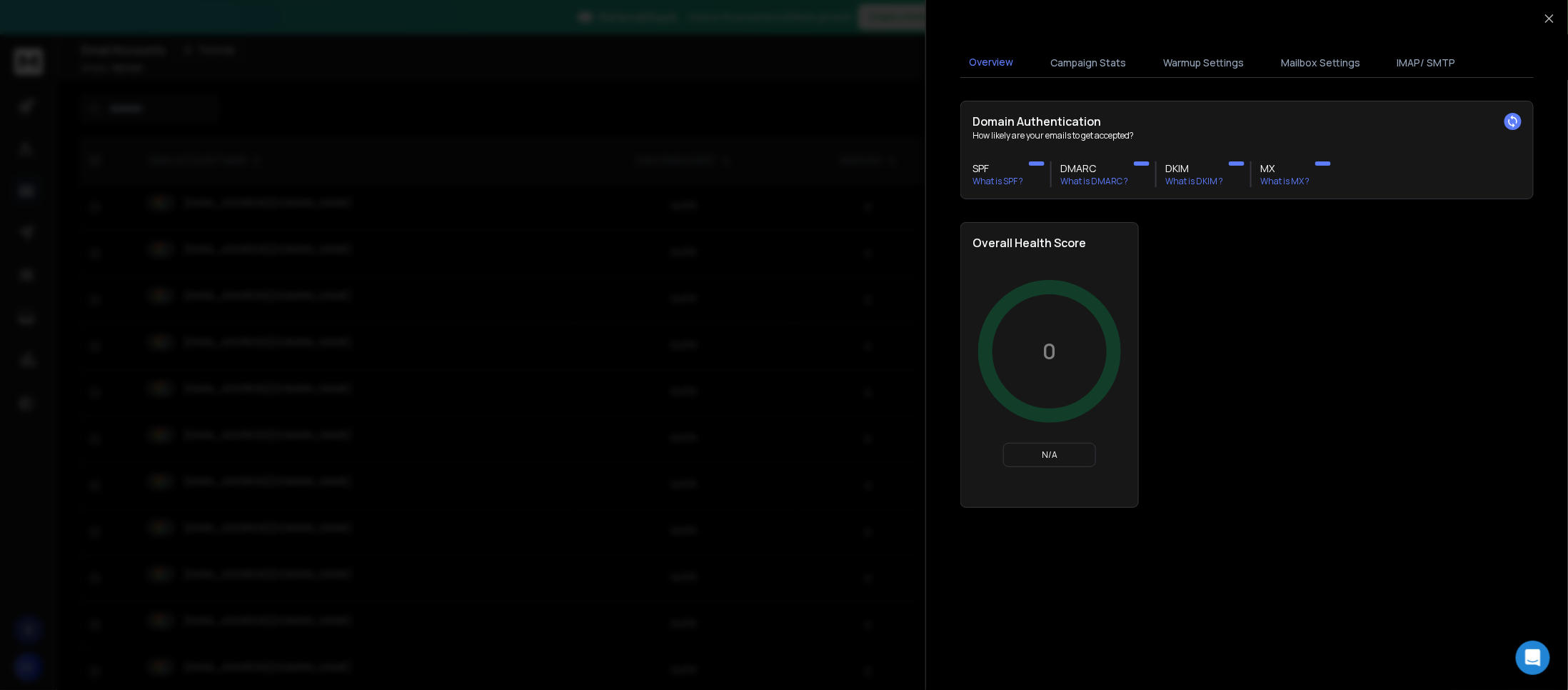
click at [435, 197] on div at bounding box center [784, 345] width 1568 height 690
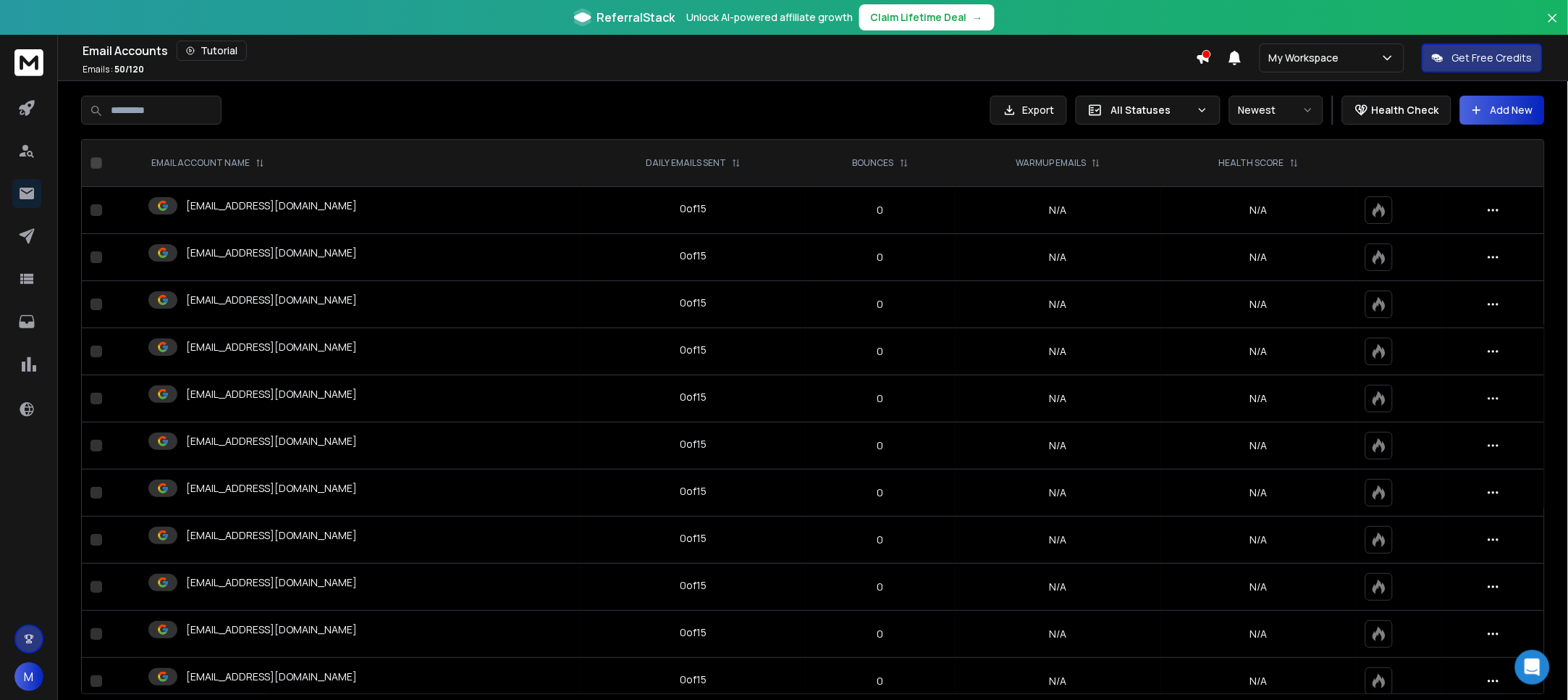
click at [100, 207] on button "button" at bounding box center [96, 210] width 12 height 12
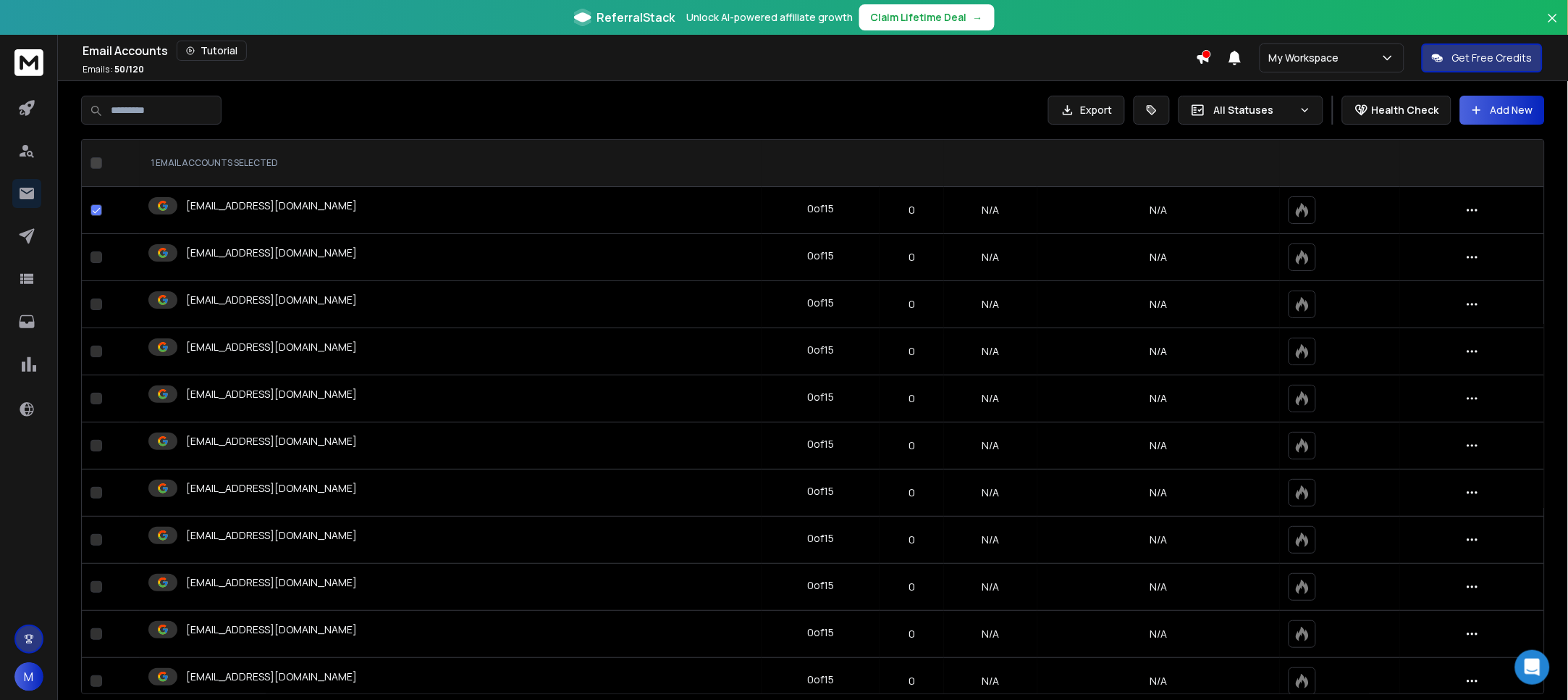
click at [1276, 100] on div "All Statuses" at bounding box center [1251, 110] width 144 height 29
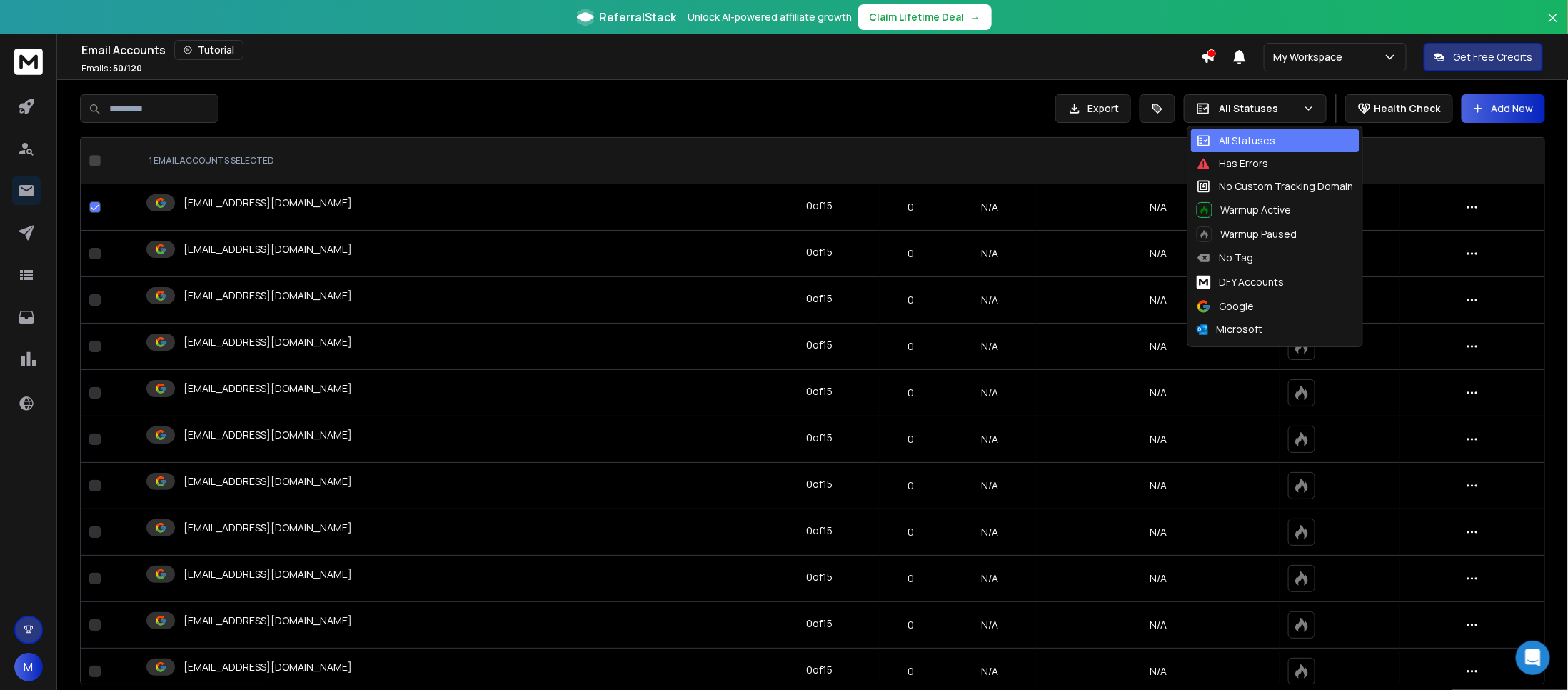
click at [95, 211] on button "button" at bounding box center [94, 207] width 12 height 12
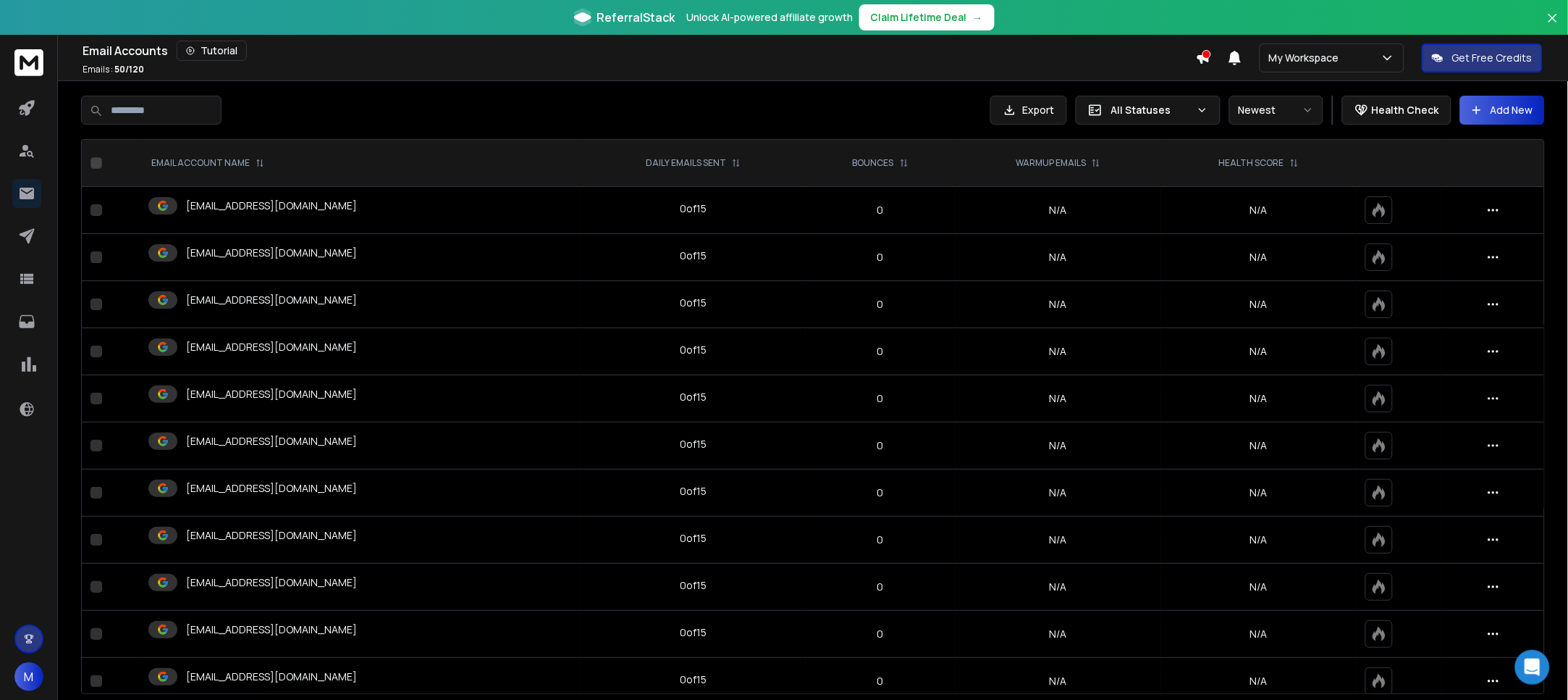
click at [1190, 108] on p "All Statuses" at bounding box center [1150, 110] width 79 height 14
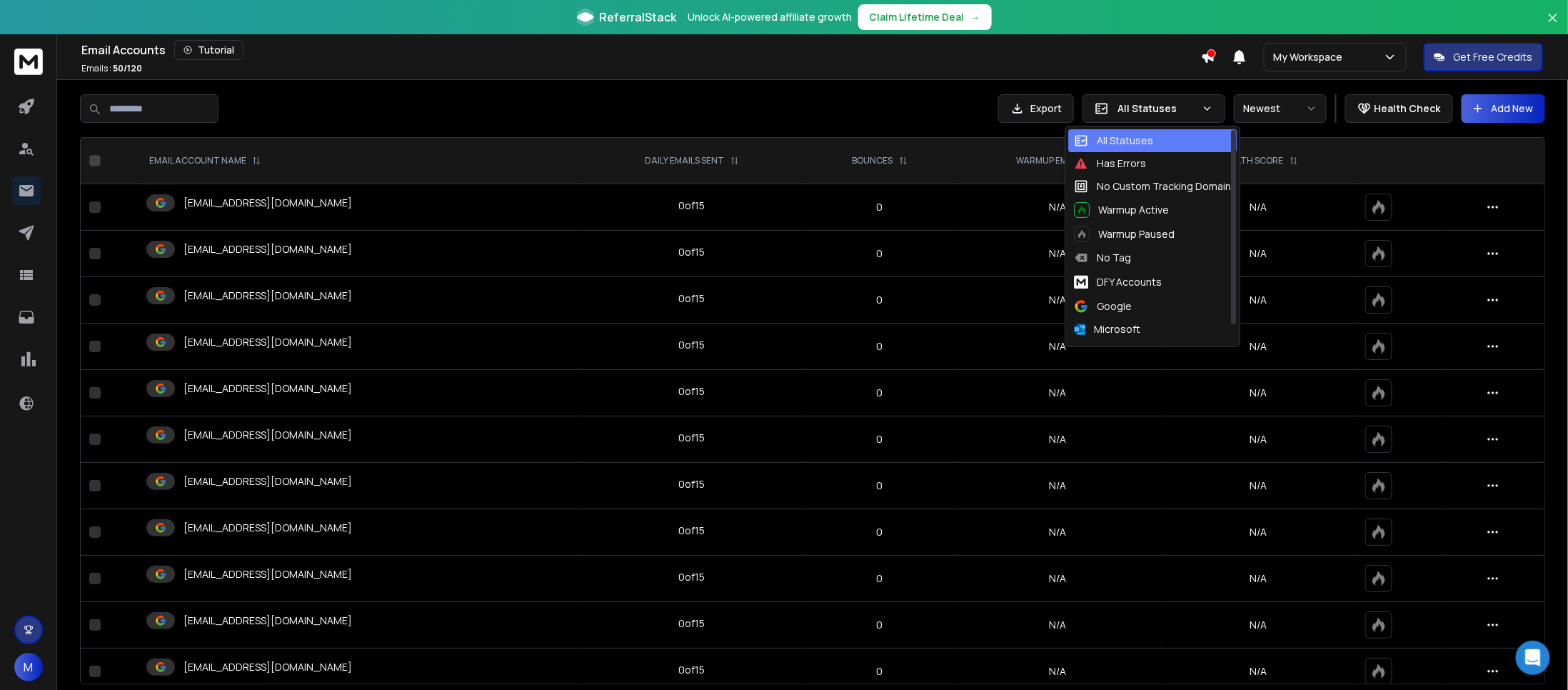
click at [784, 106] on div at bounding box center [534, 108] width 910 height 29
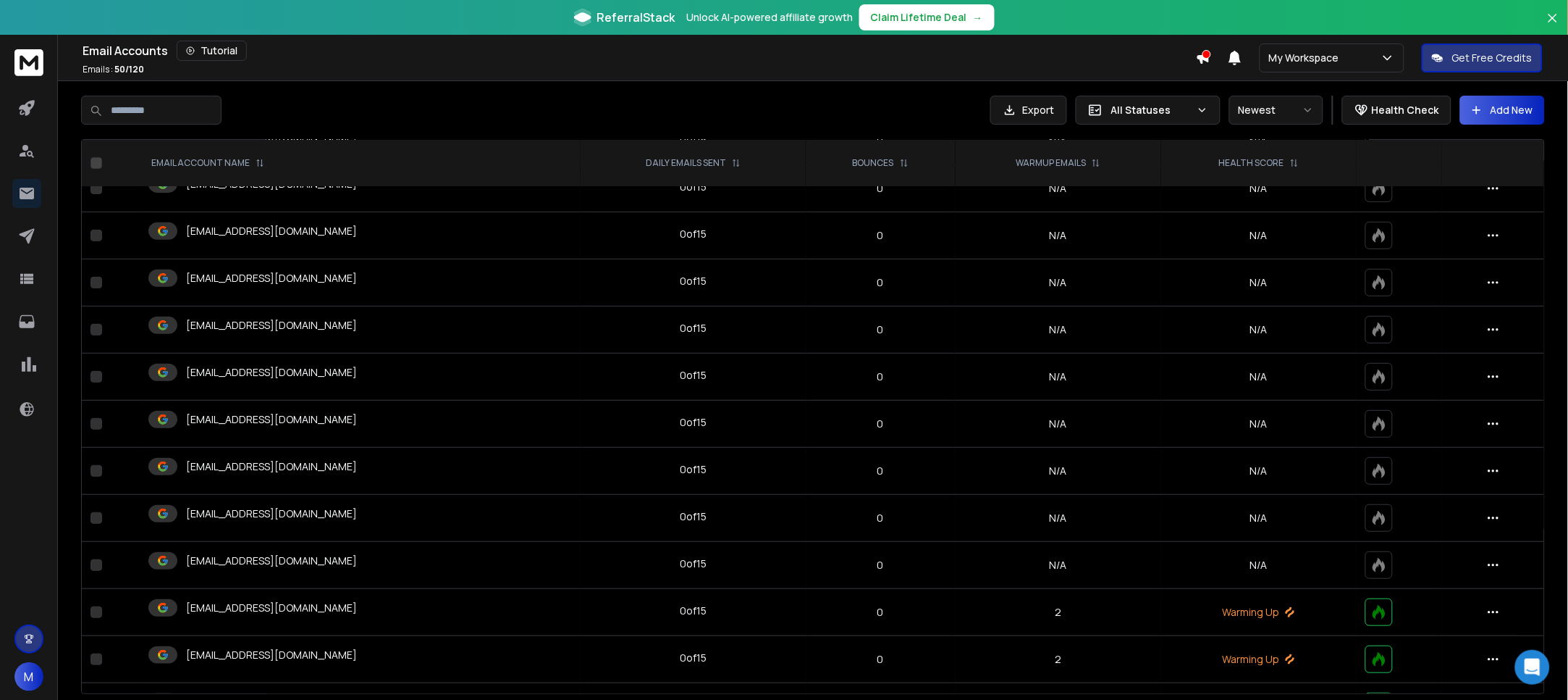
scroll to position [290, 0]
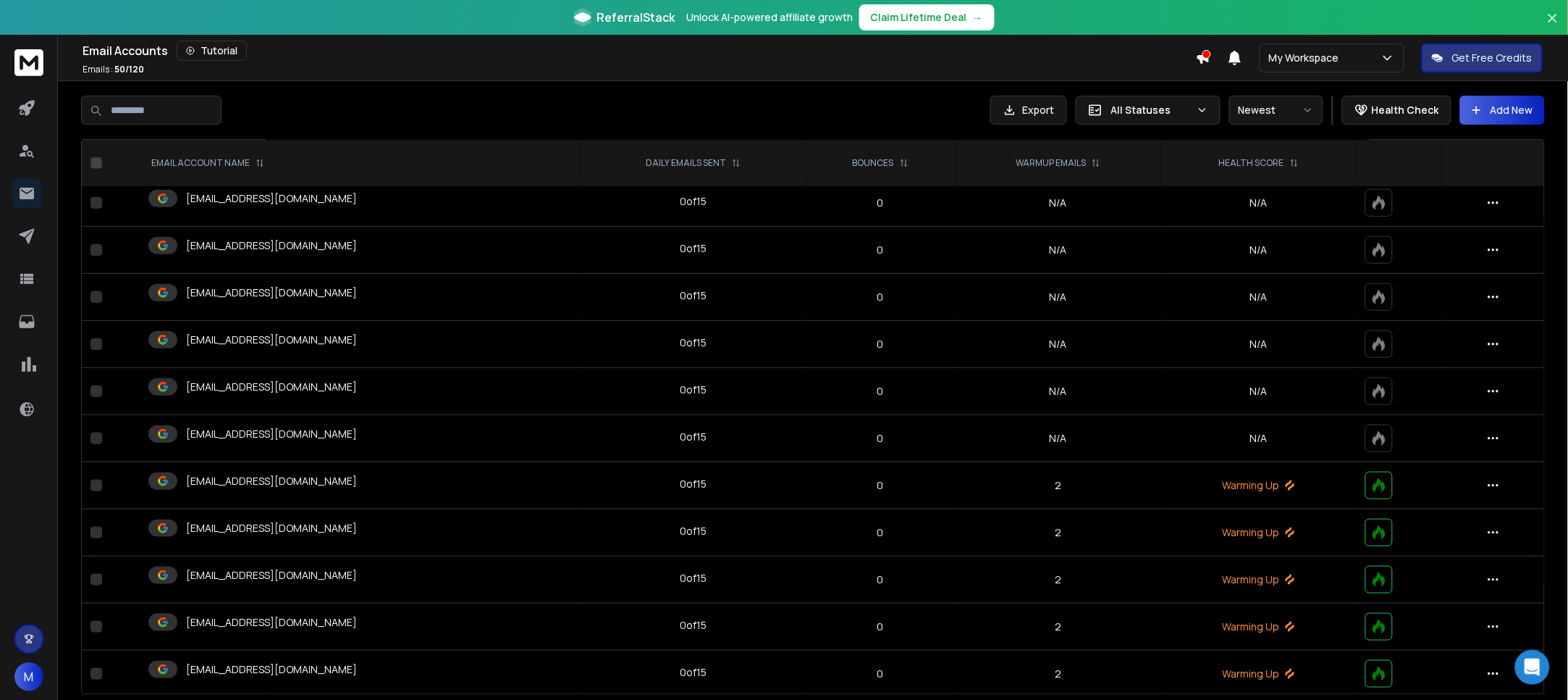
click at [1372, 202] on icon at bounding box center [1379, 203] width 14 height 14
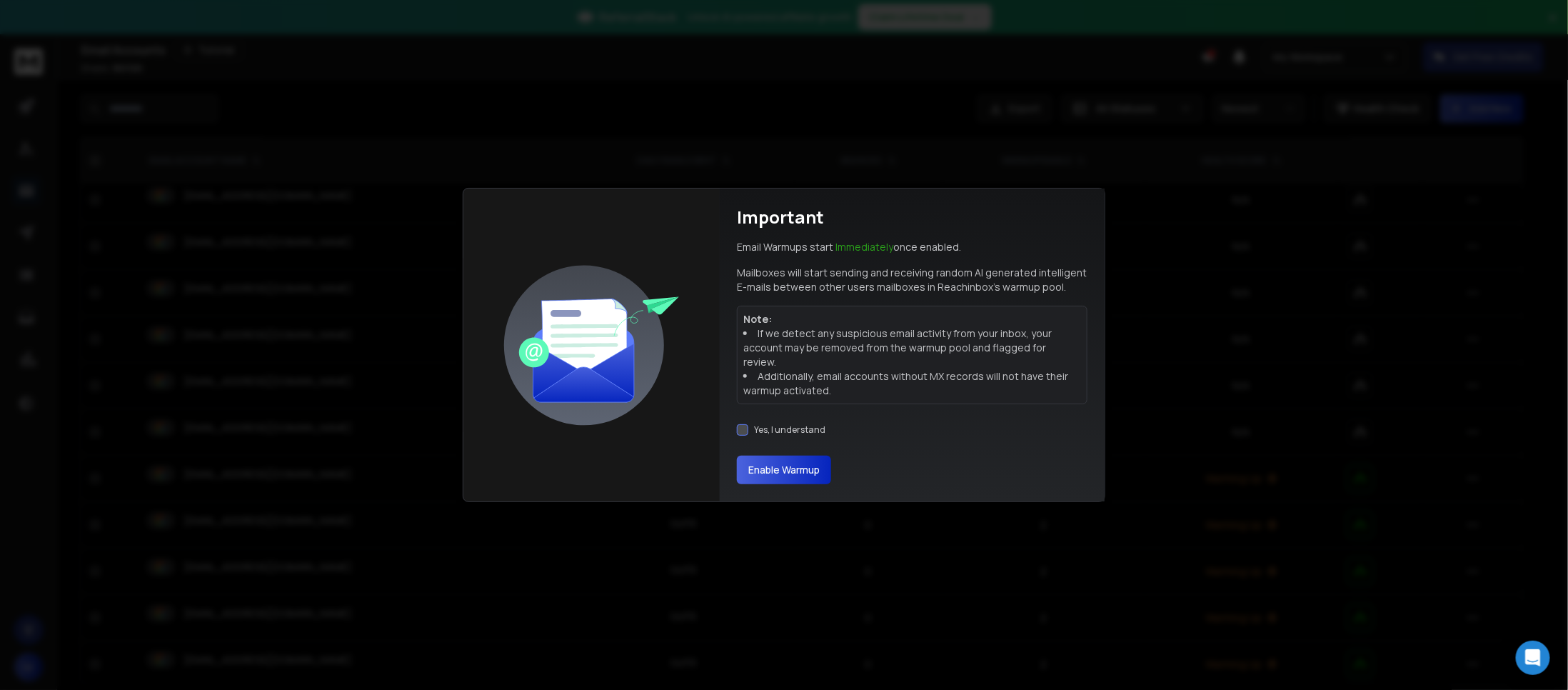
click at [739, 424] on button "Yes, I understand" at bounding box center [742, 430] width 12 height 12
click at [790, 462] on button "Enable Warmup" at bounding box center [784, 469] width 94 height 29
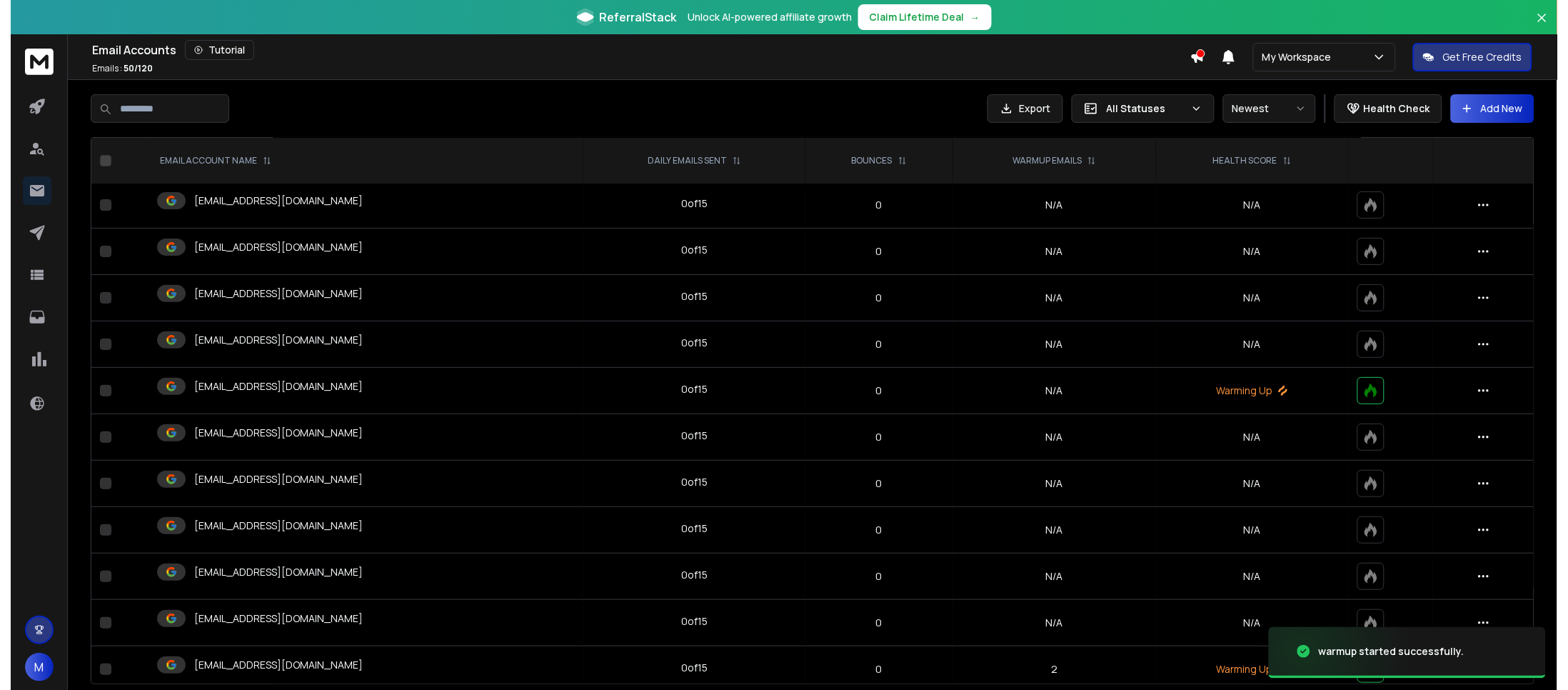
scroll to position [142, 0]
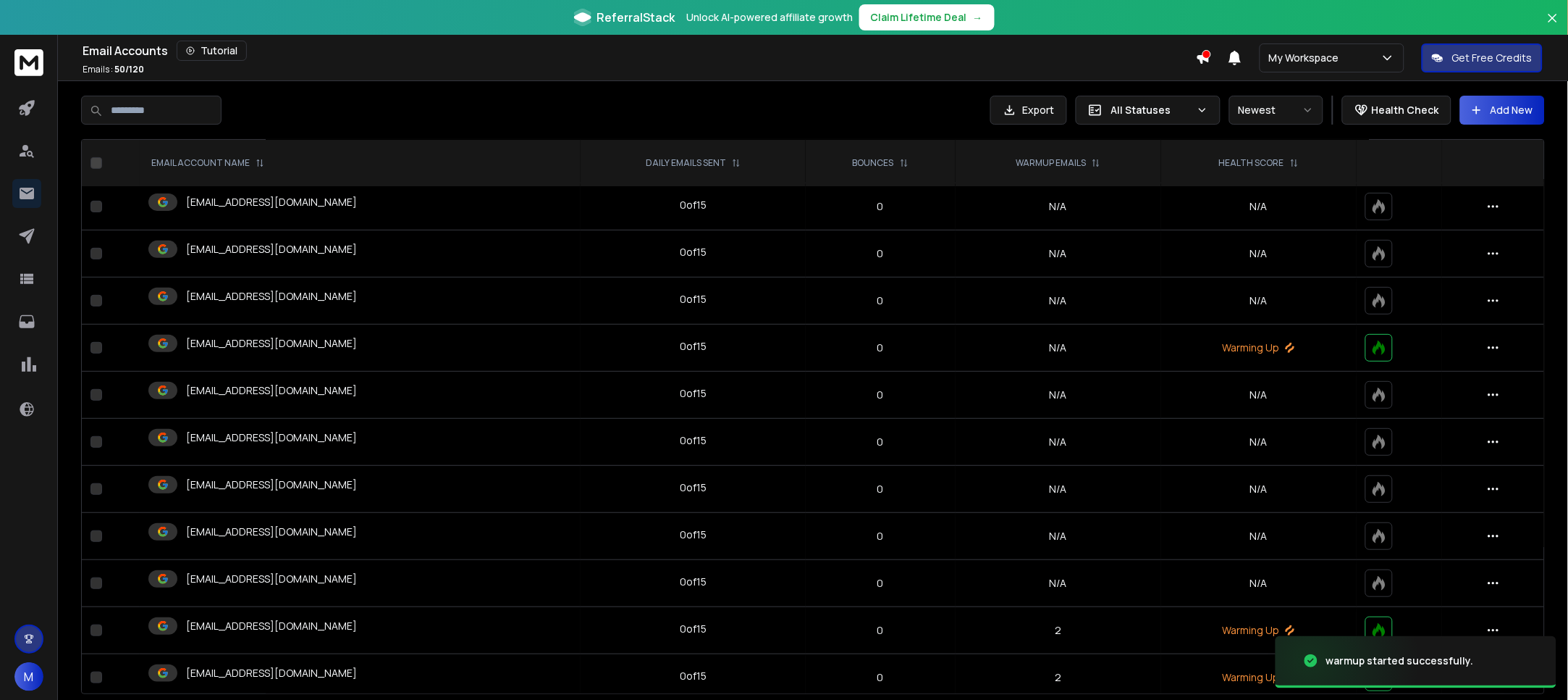
click at [94, 205] on button "button" at bounding box center [96, 206] width 12 height 12
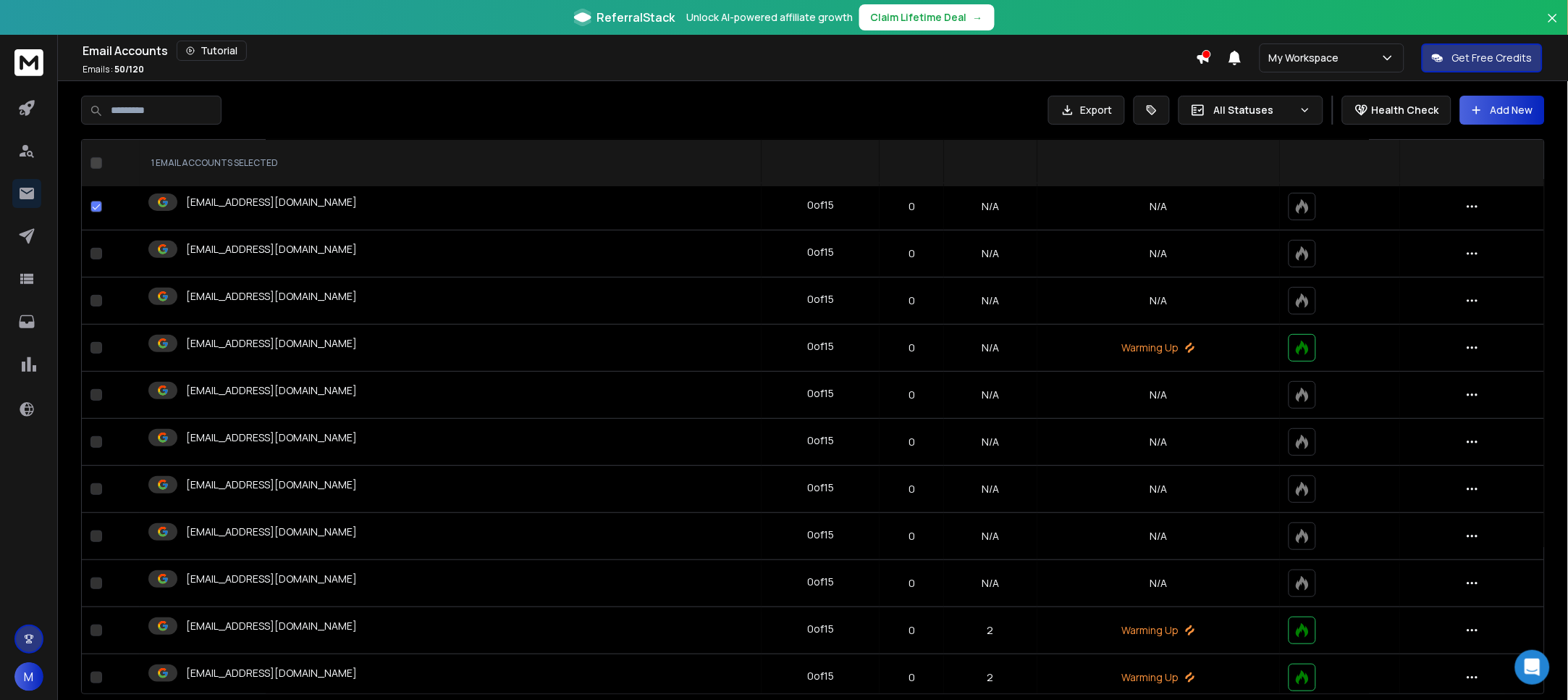
click at [1304, 109] on icon at bounding box center [1305, 110] width 12 height 12
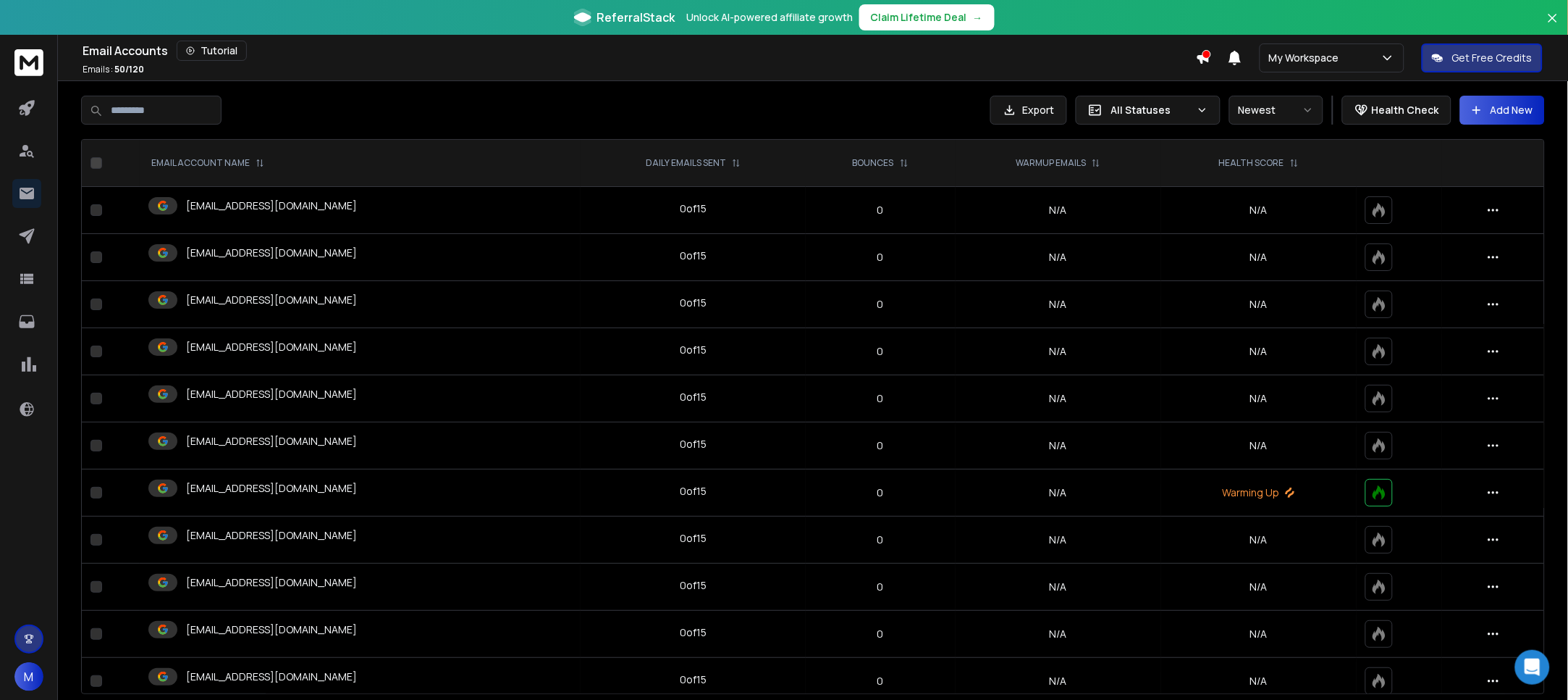
click at [1274, 109] on button "Newest" at bounding box center [1276, 110] width 94 height 29
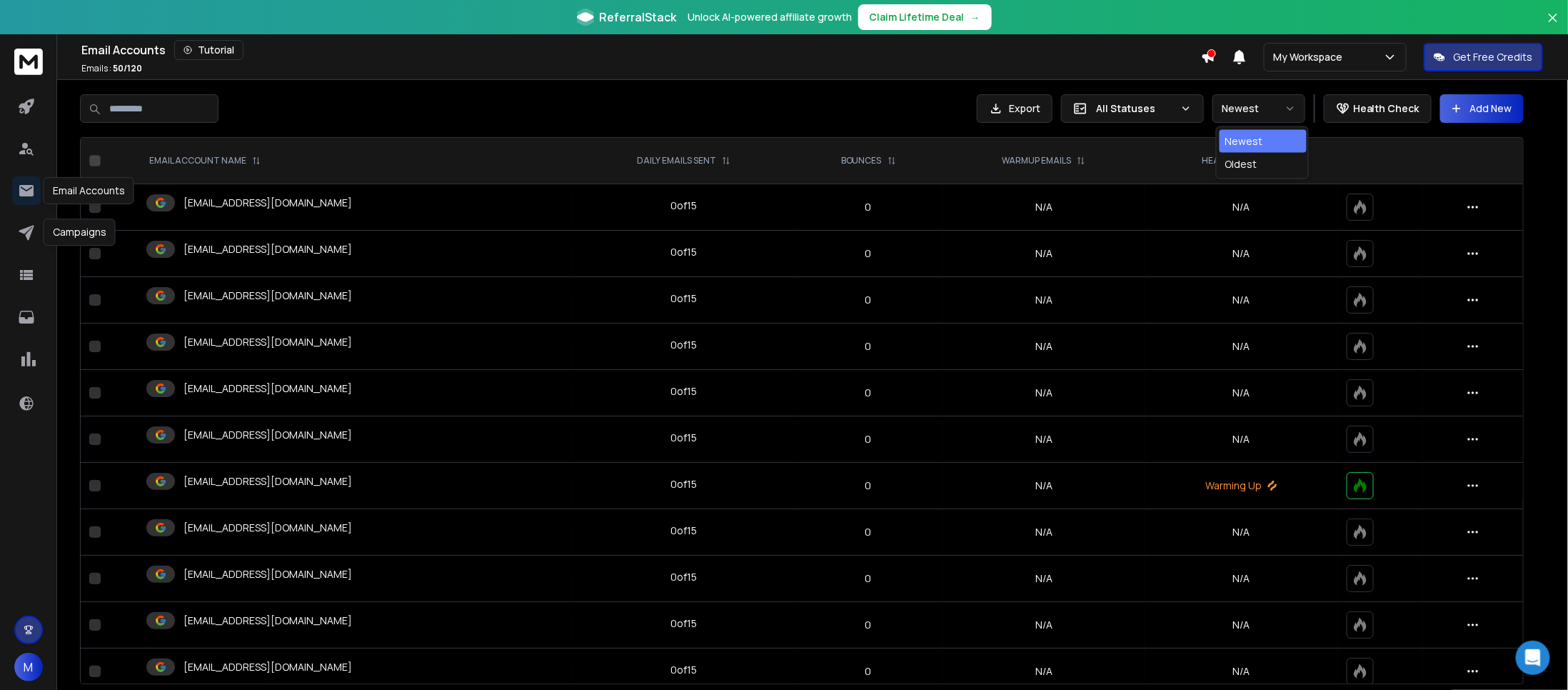
click at [32, 182] on icon at bounding box center [26, 191] width 17 height 17
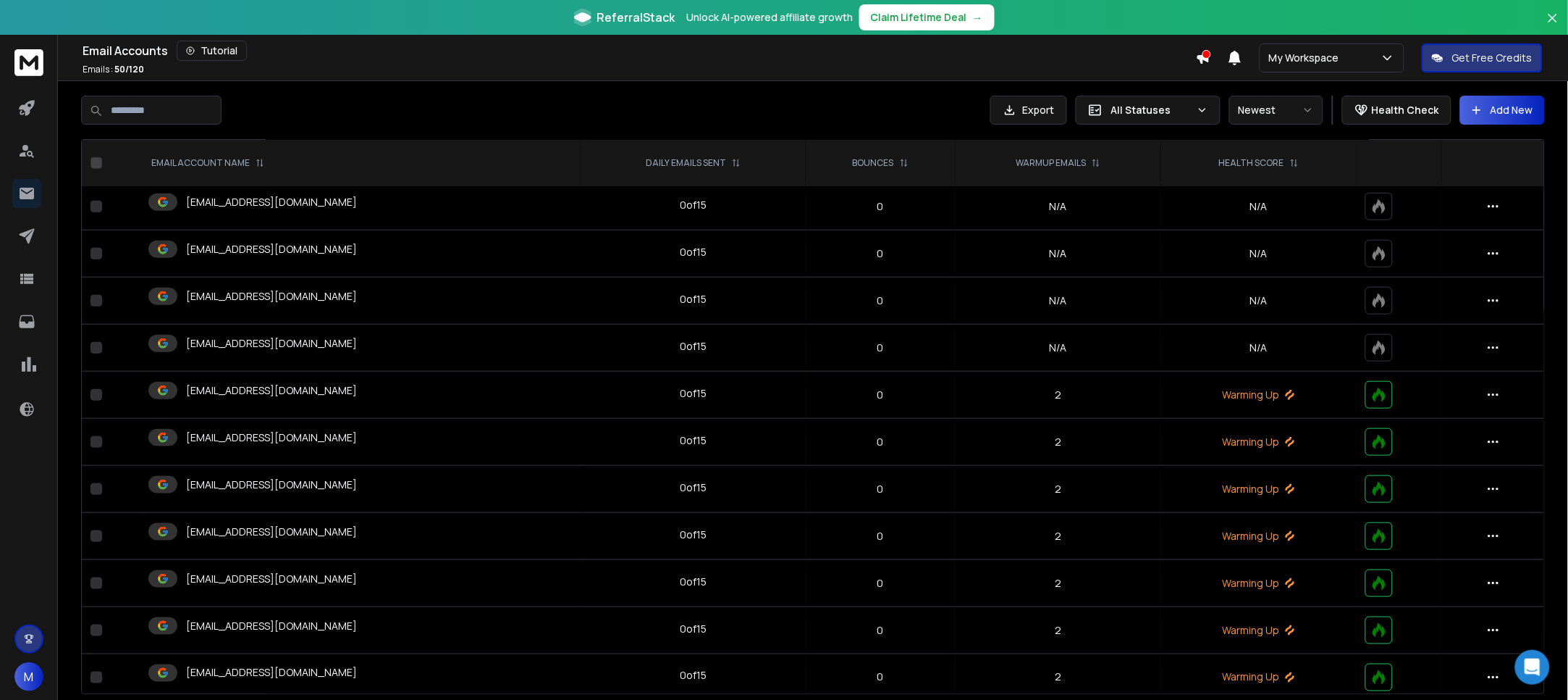
scroll to position [290, 0]
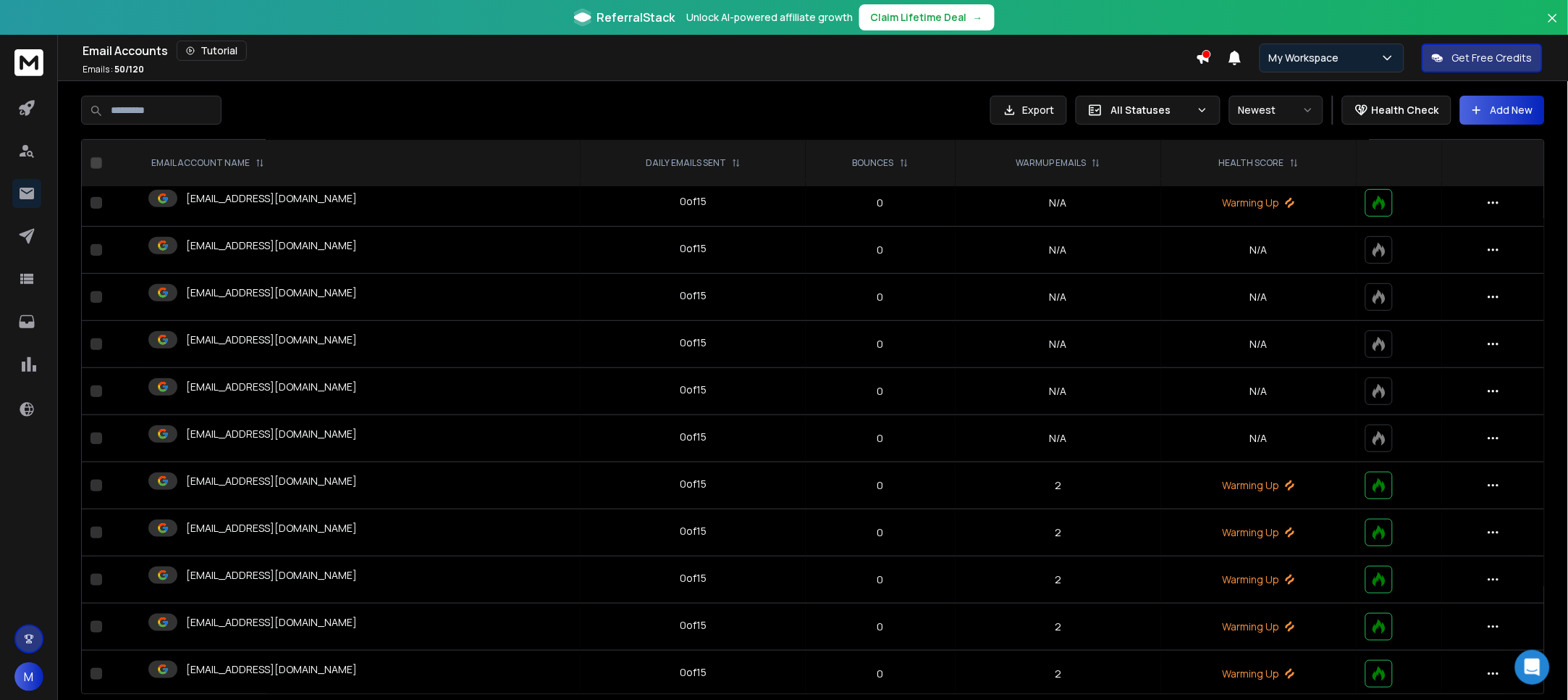
click at [1332, 68] on button "My Workspace" at bounding box center [1332, 57] width 144 height 29
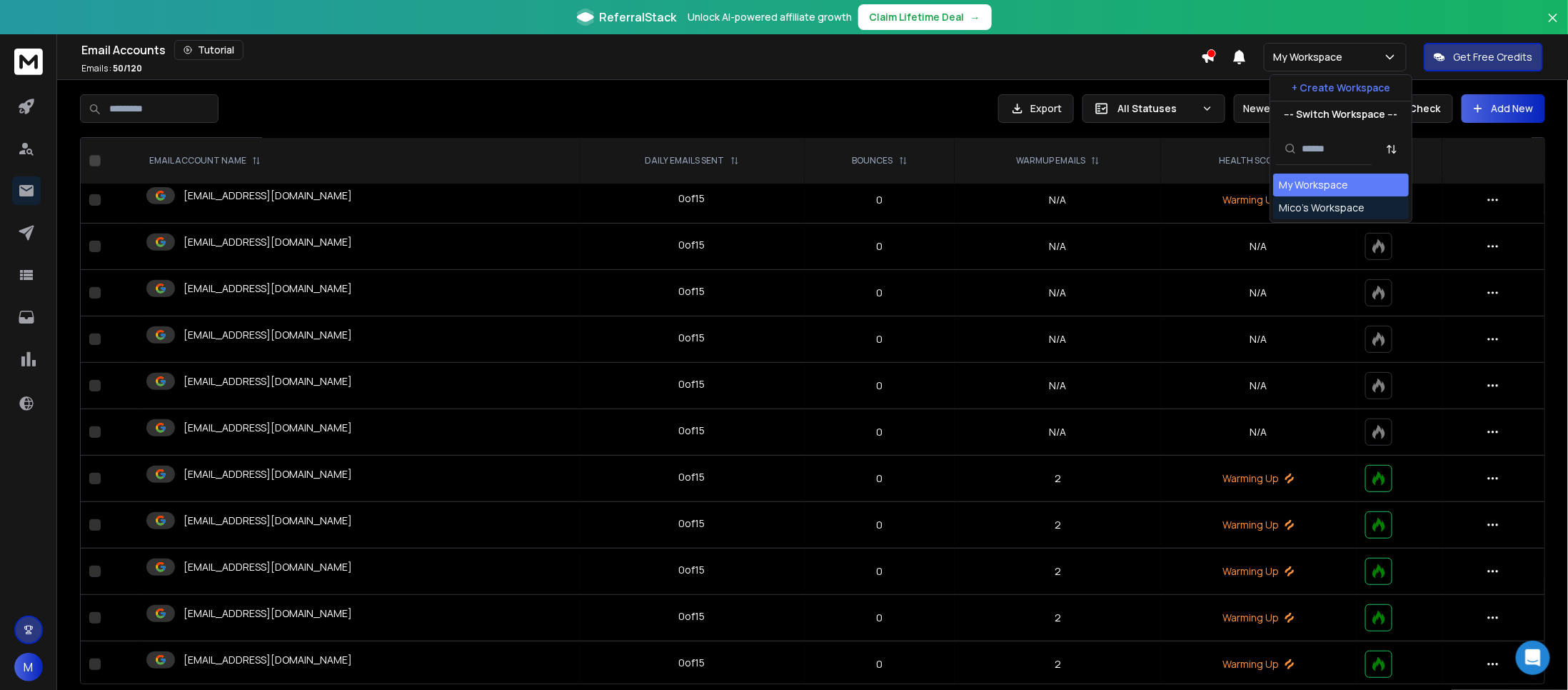
click at [1320, 211] on div "Mico's Workspace" at bounding box center [1321, 208] width 86 height 14
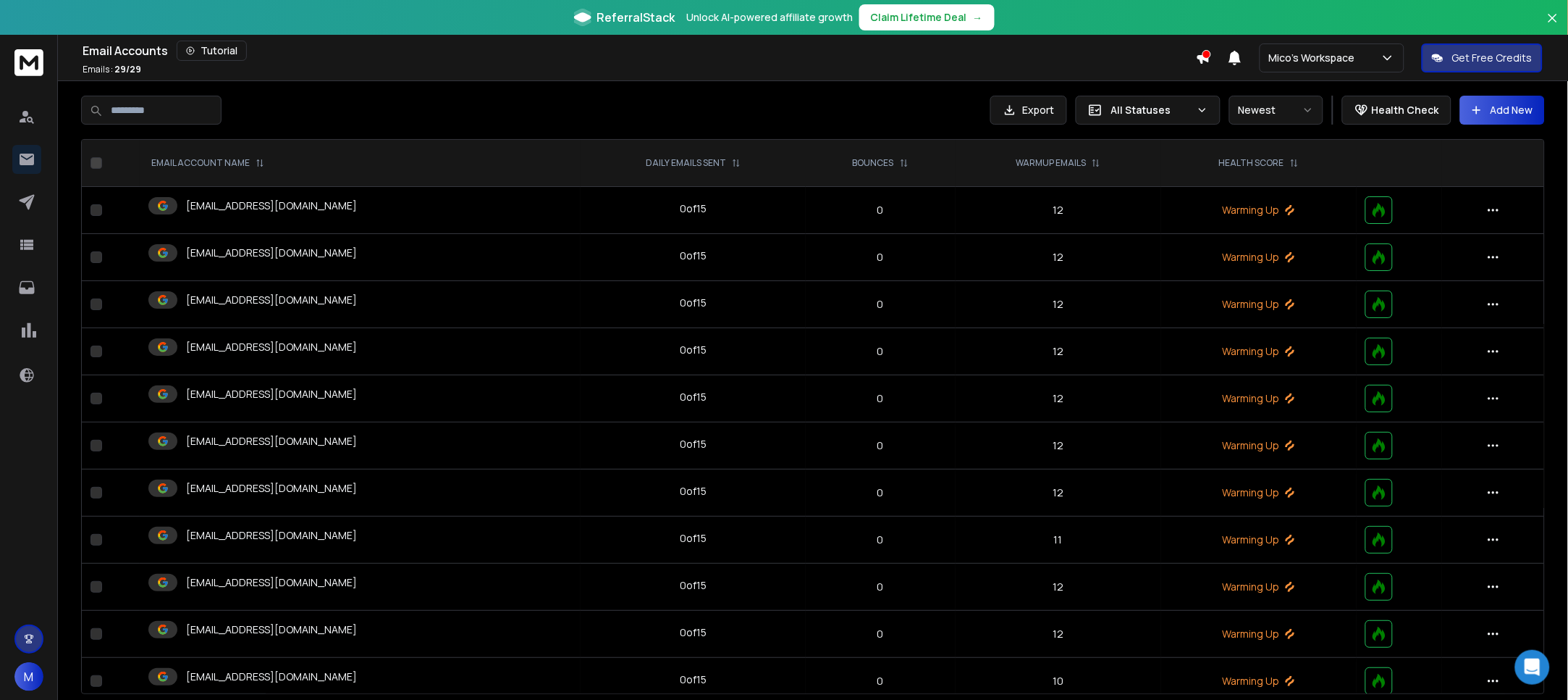
click at [1176, 117] on div "All Statuses" at bounding box center [1148, 110] width 144 height 29
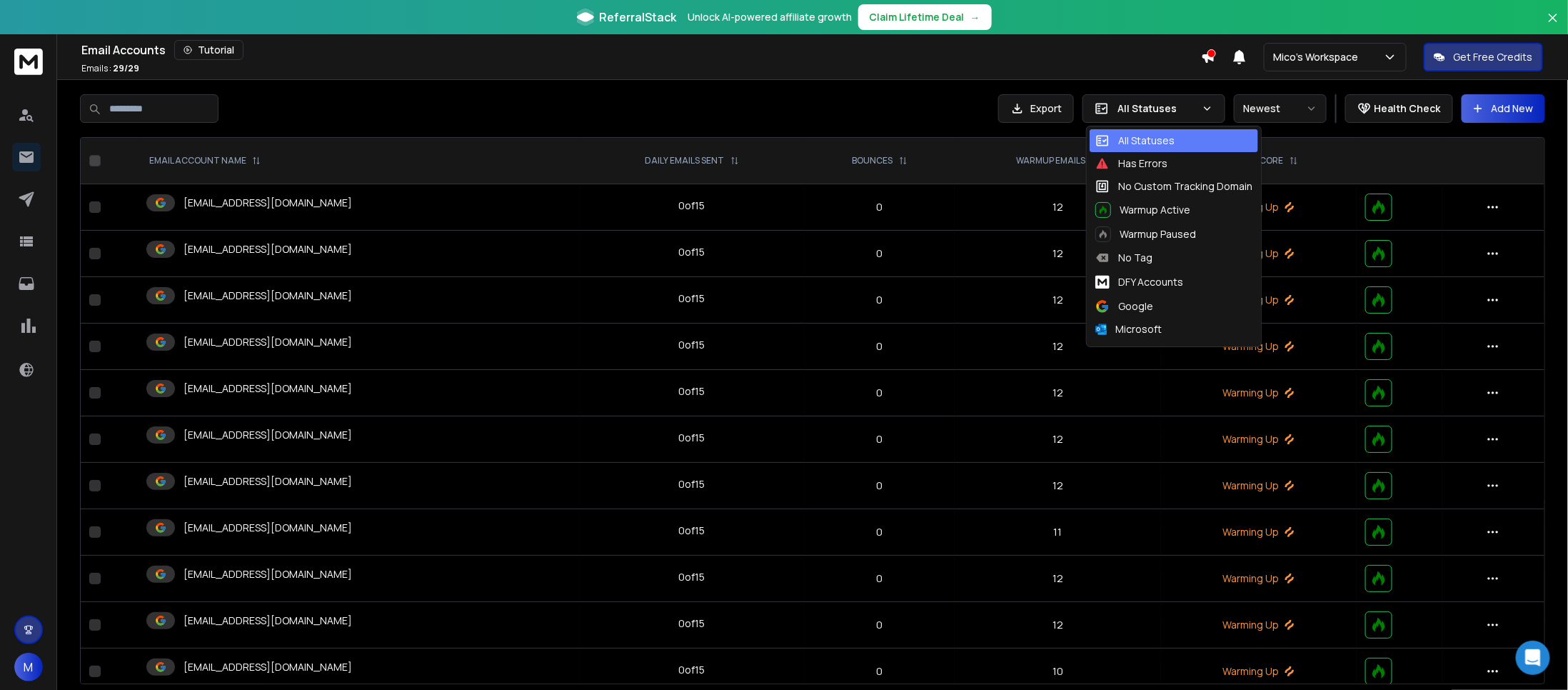
click at [428, 96] on div at bounding box center [534, 108] width 910 height 29
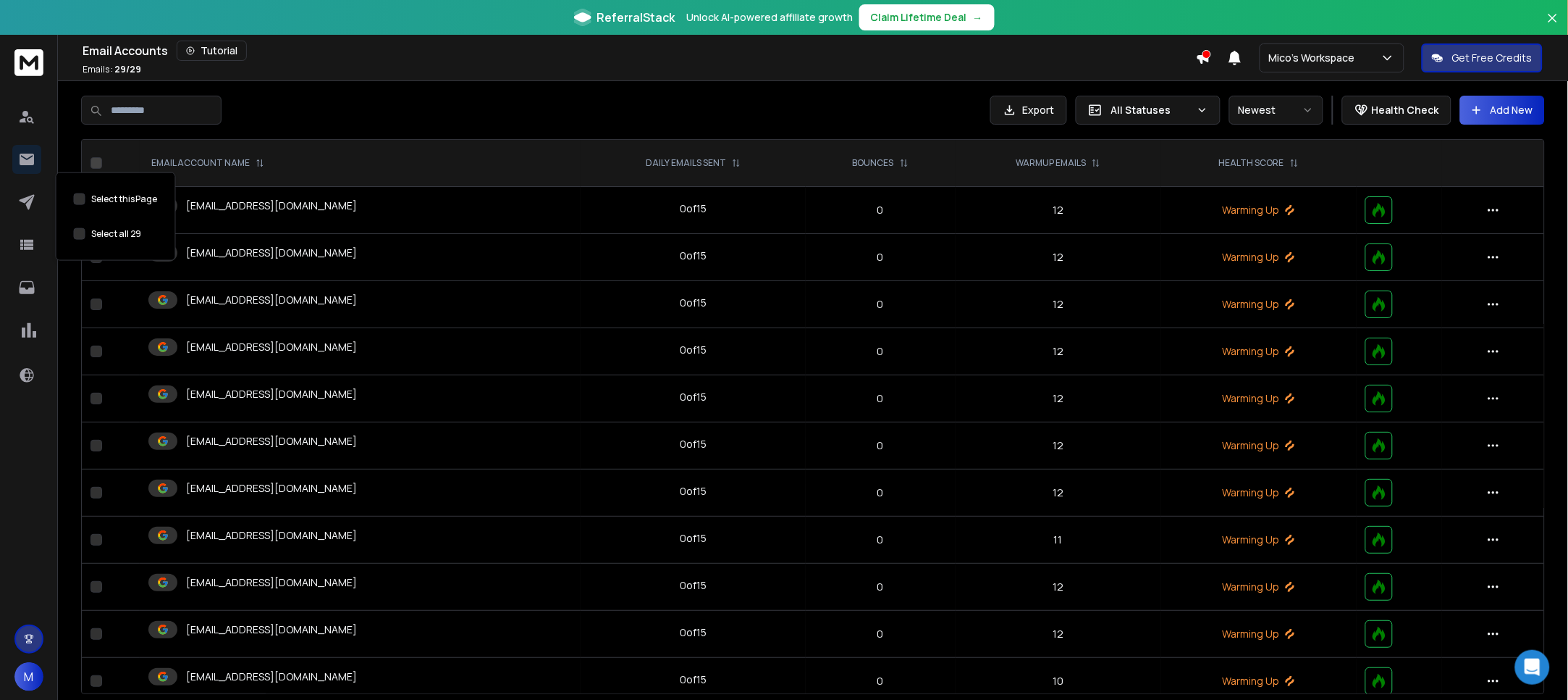
click at [79, 236] on button "Select this Page" at bounding box center [79, 233] width 12 height 12
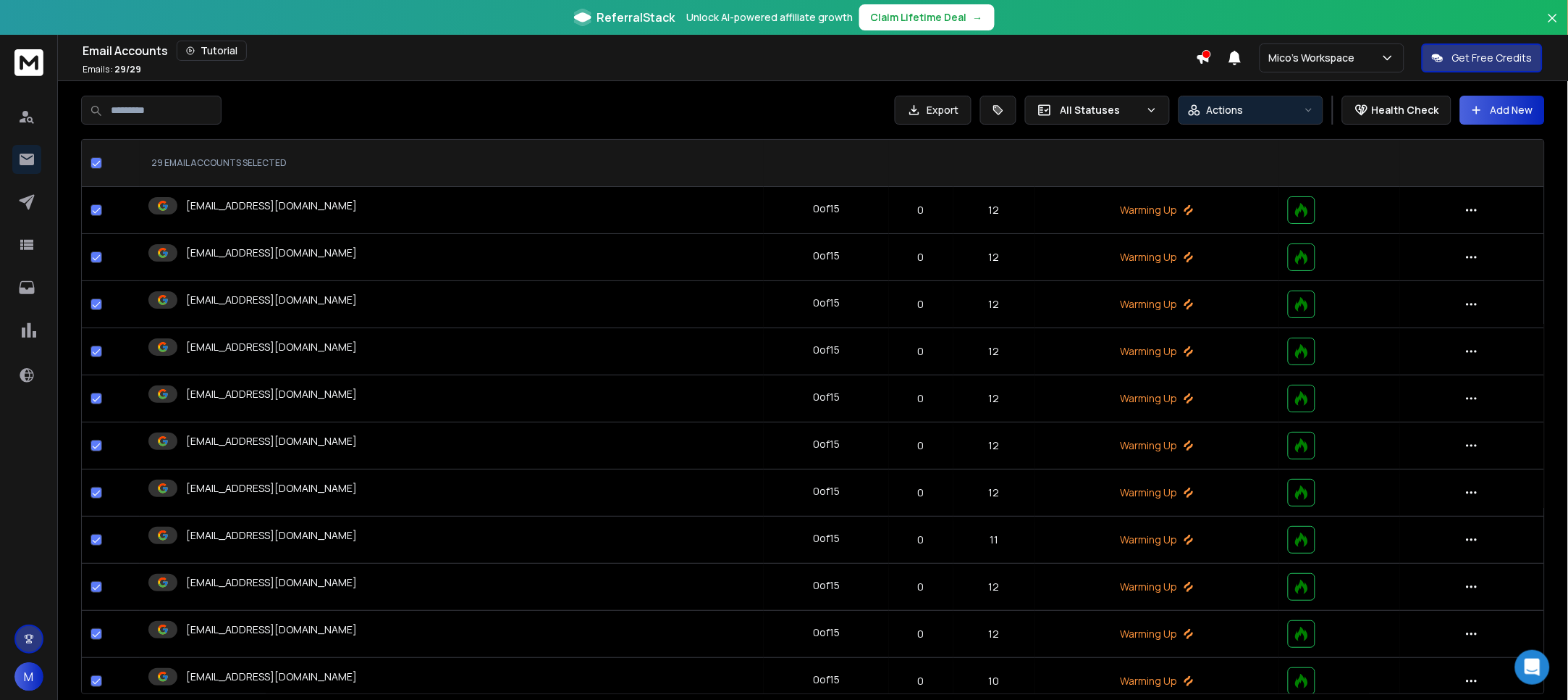
click at [1234, 108] on p "Actions" at bounding box center [1225, 110] width 37 height 14
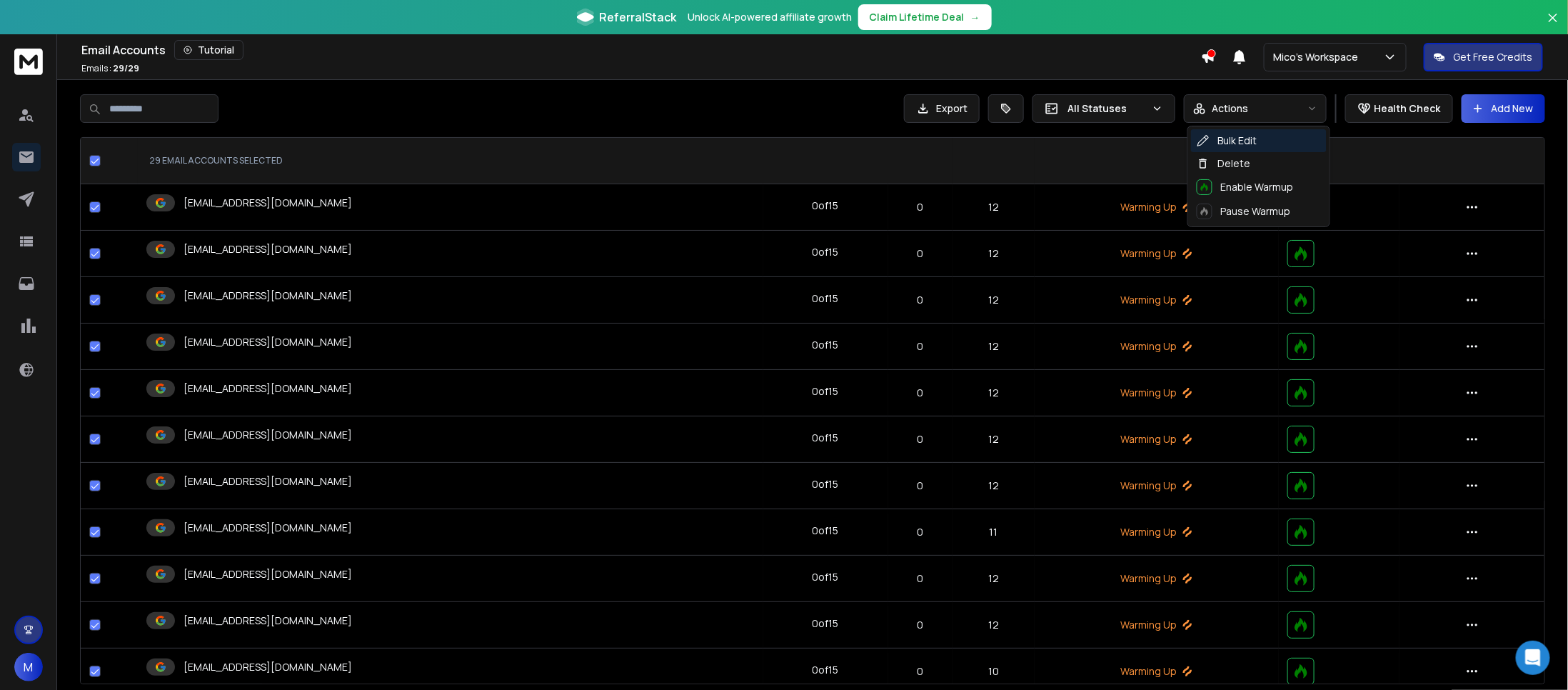
click at [757, 101] on div at bounding box center [487, 108] width 815 height 29
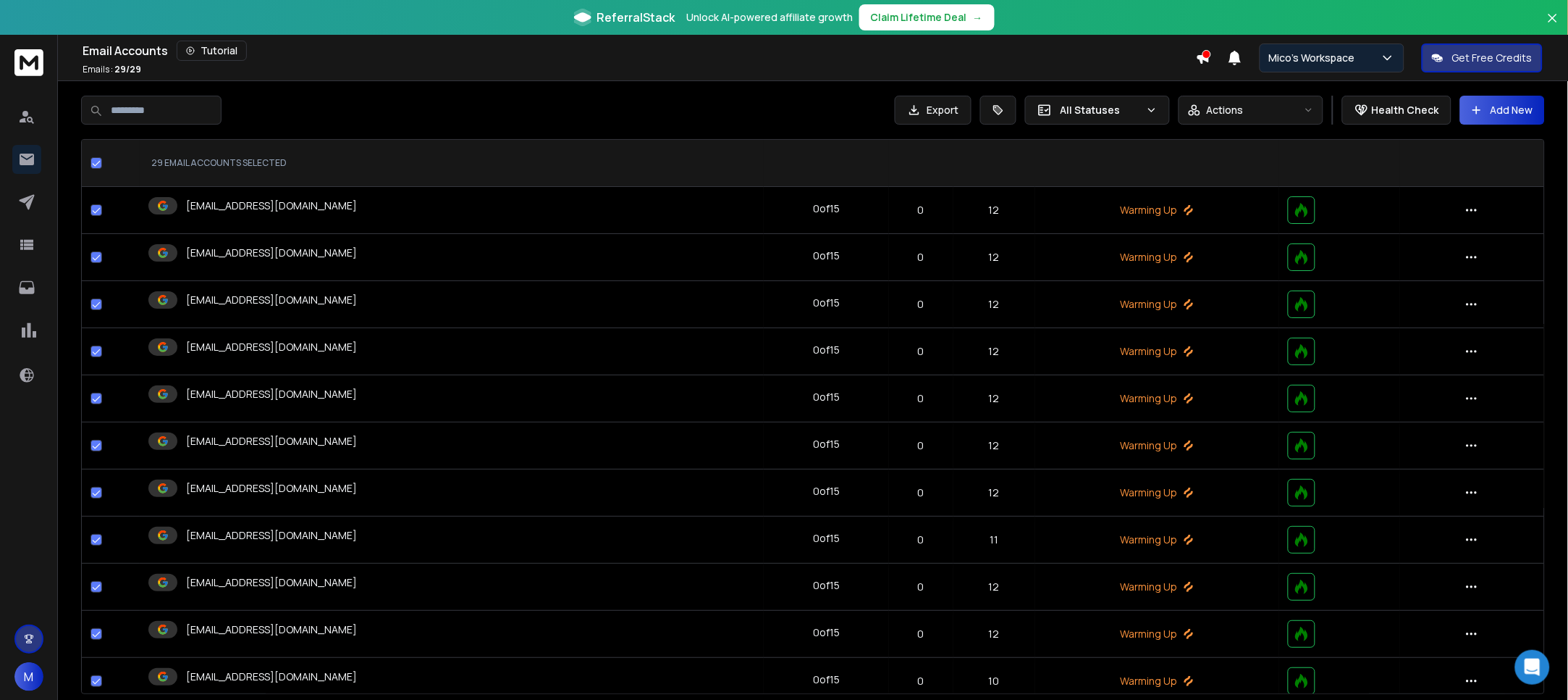
click at [1363, 65] on button "Mico's Workspace" at bounding box center [1332, 57] width 144 height 29
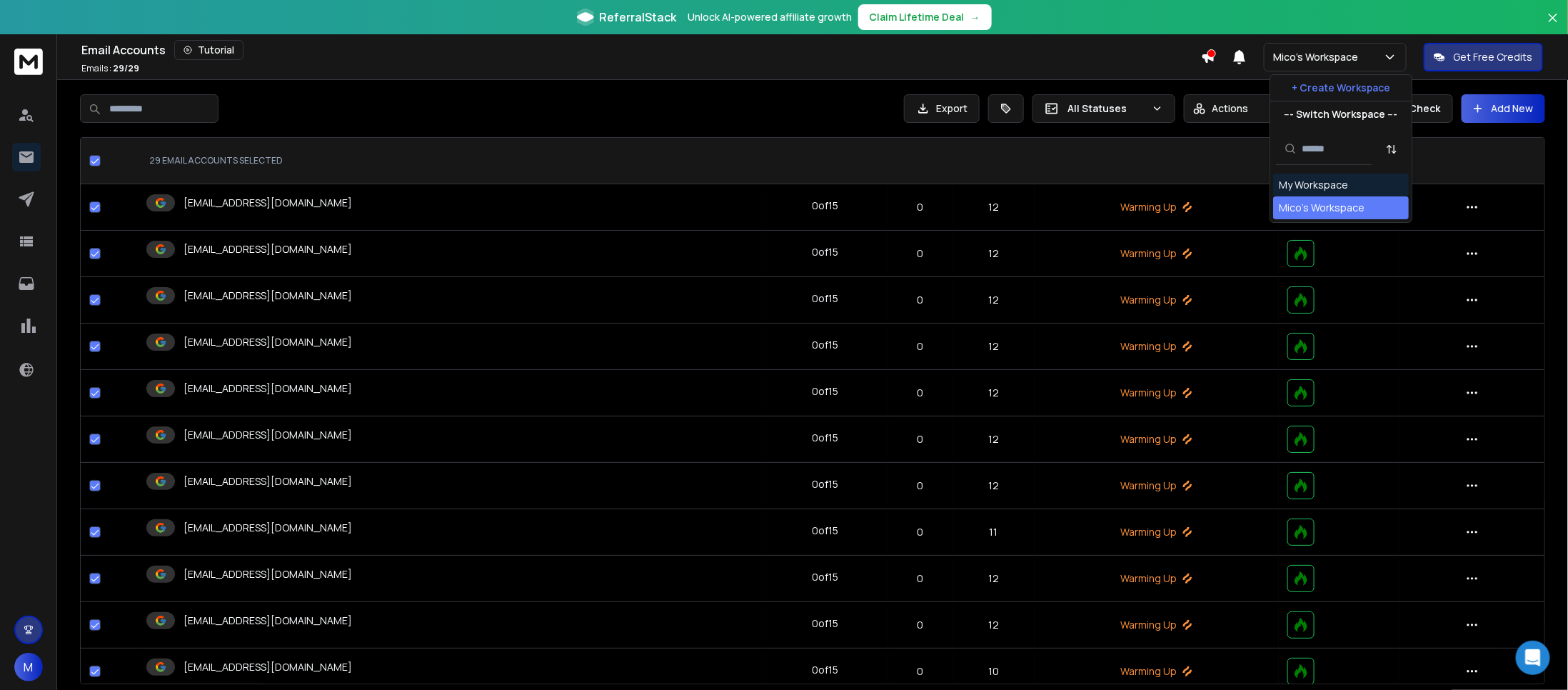
click at [1318, 181] on div "My Workspace" at bounding box center [1312, 185] width 69 height 14
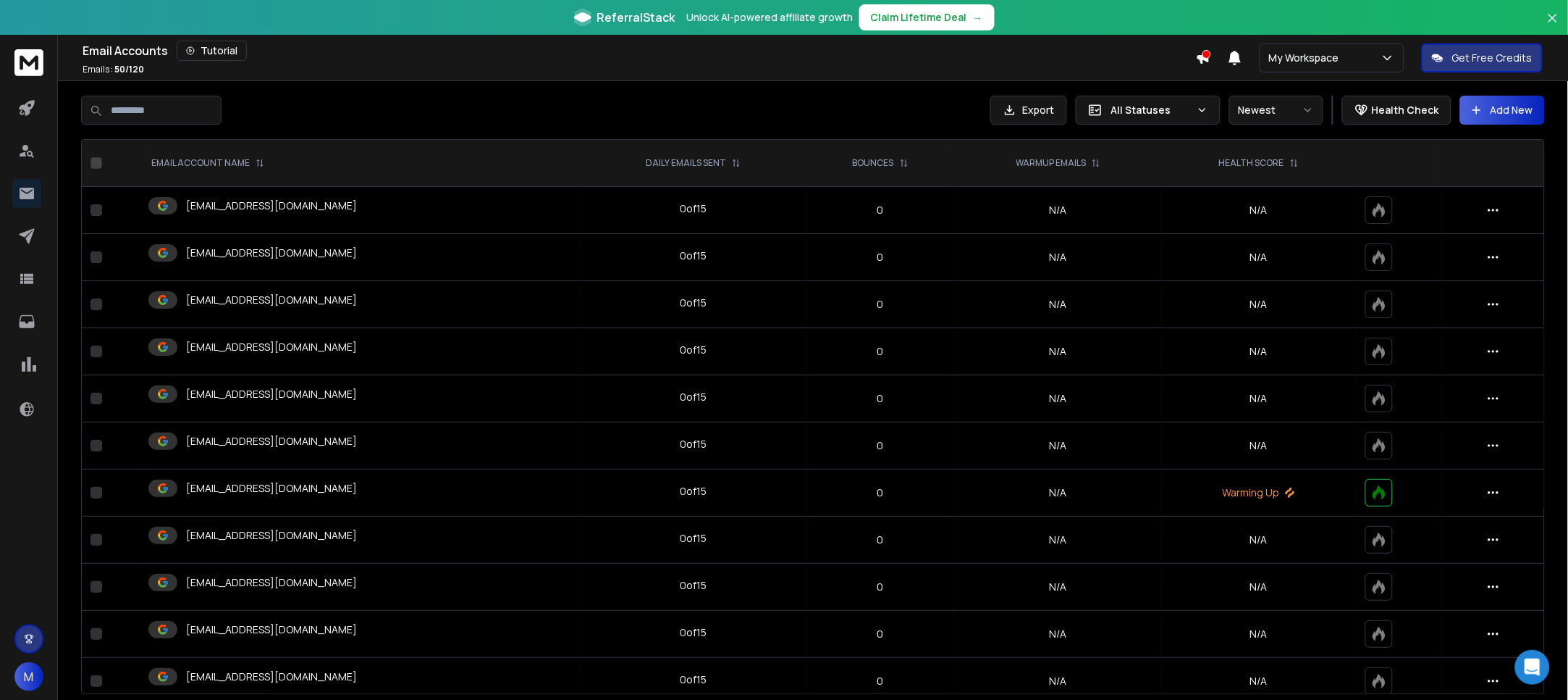
click at [96, 202] on td at bounding box center [111, 211] width 58 height 47
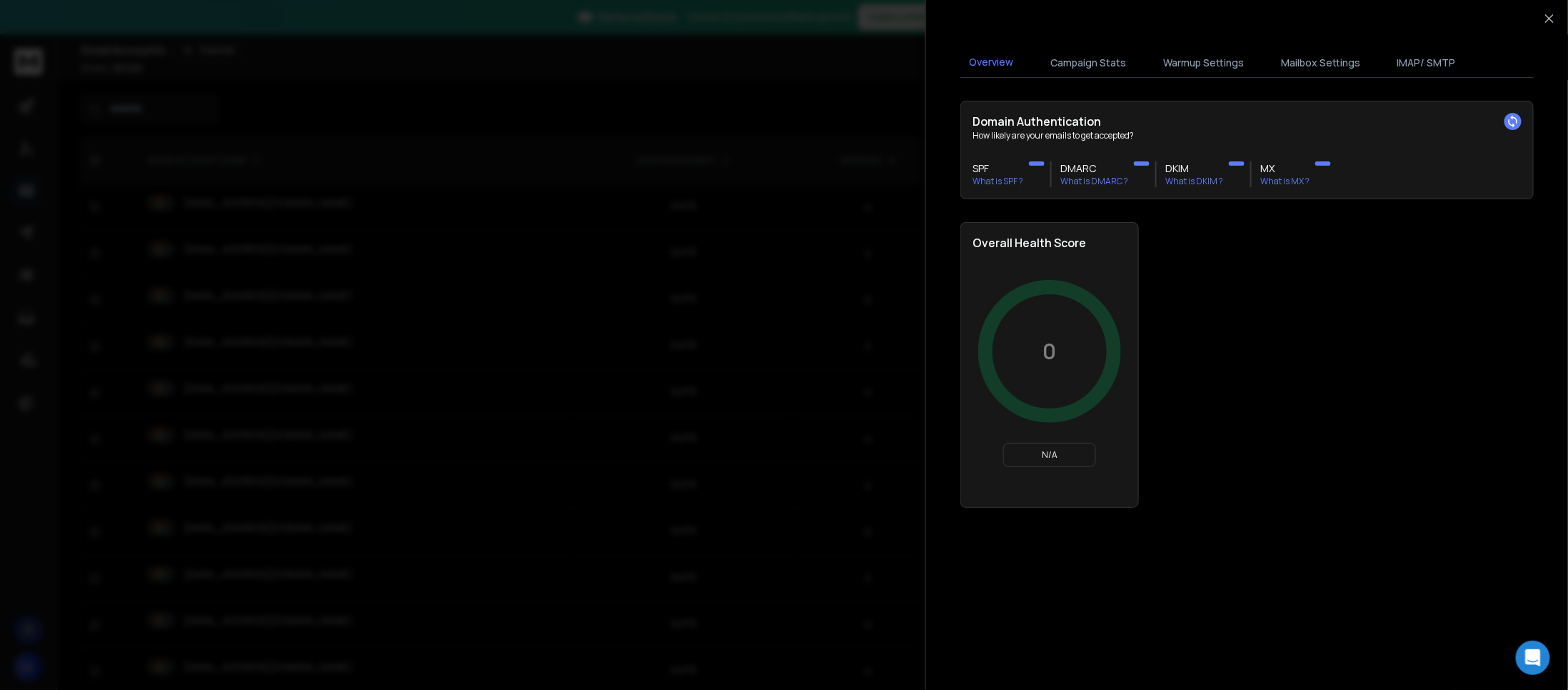
drag, startPoint x: 431, startPoint y: 169, endPoint x: 293, endPoint y: 165, distance: 138.1
click at [428, 167] on div at bounding box center [784, 345] width 1568 height 690
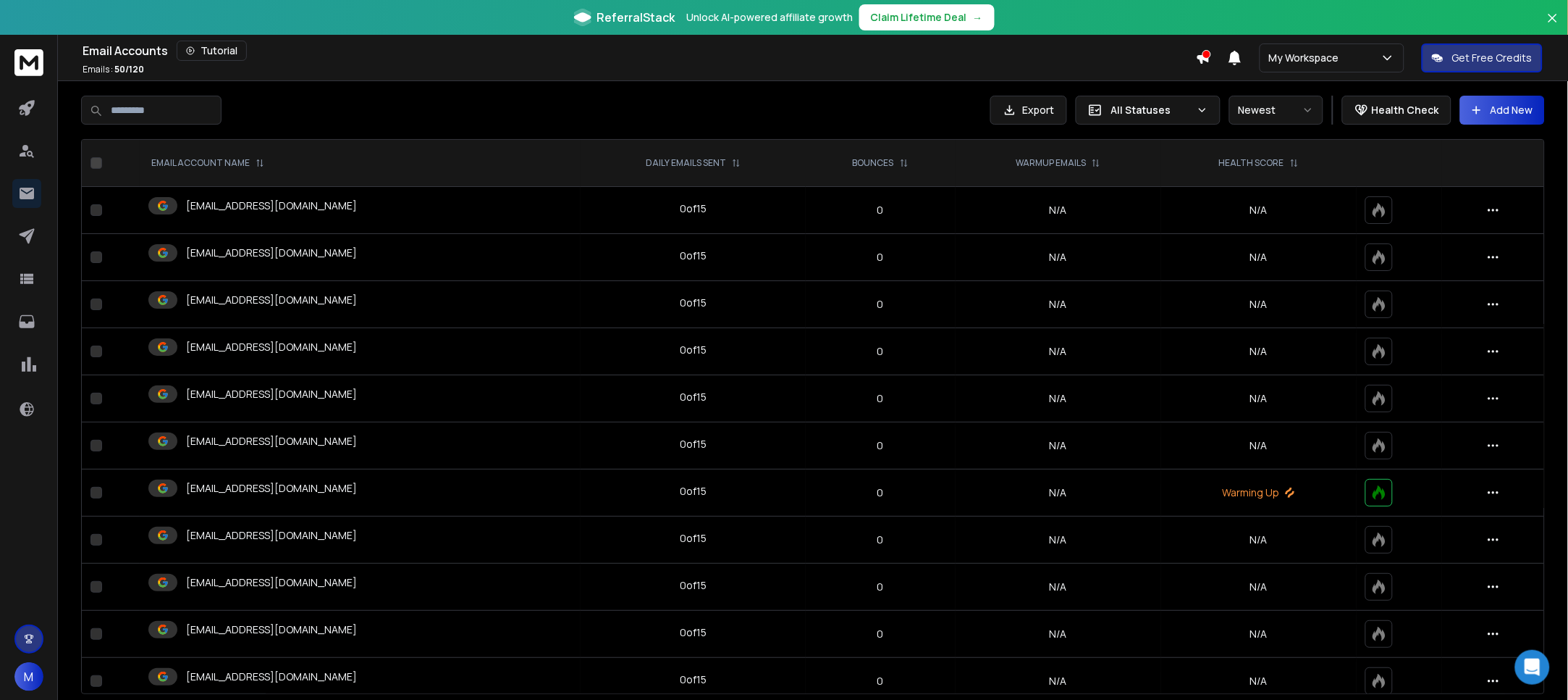
click at [94, 212] on button "button" at bounding box center [96, 210] width 12 height 12
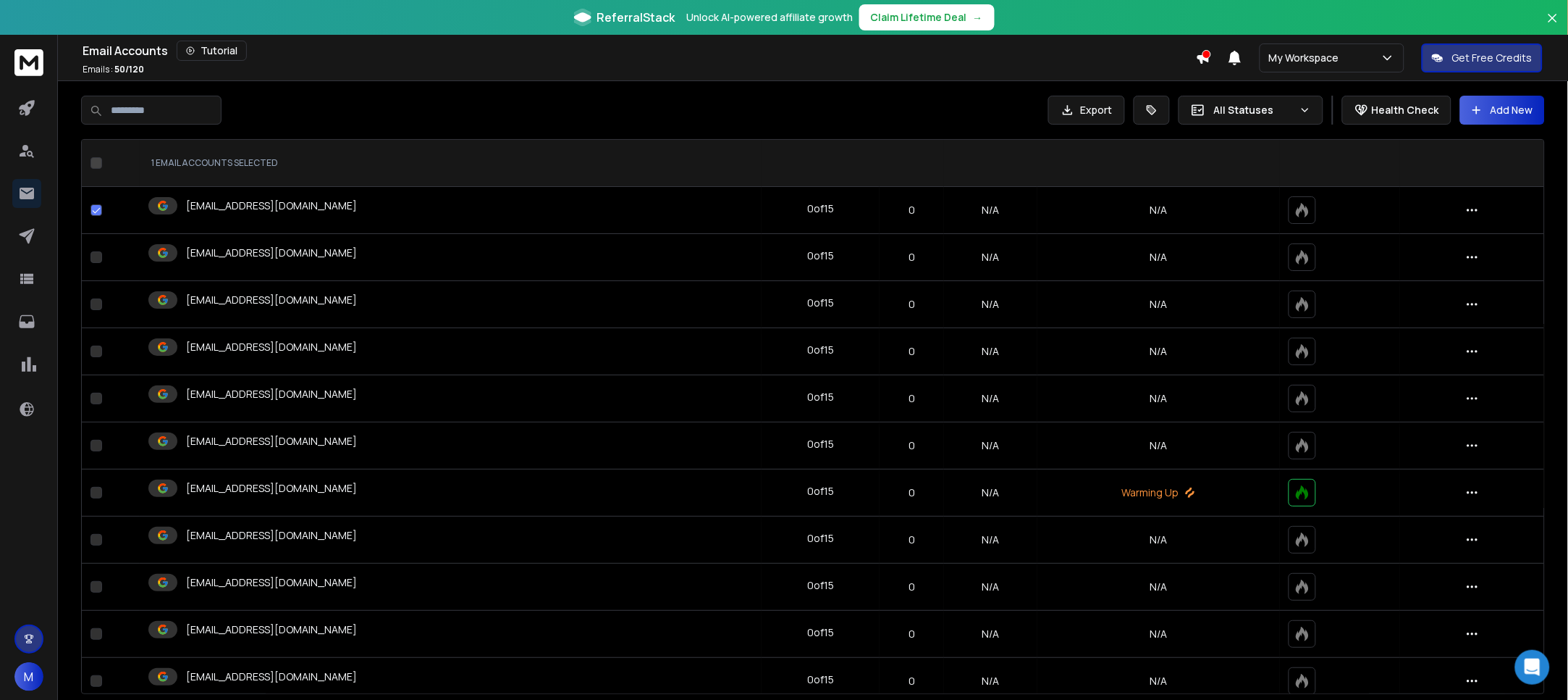
click at [90, 251] on td at bounding box center [111, 258] width 58 height 47
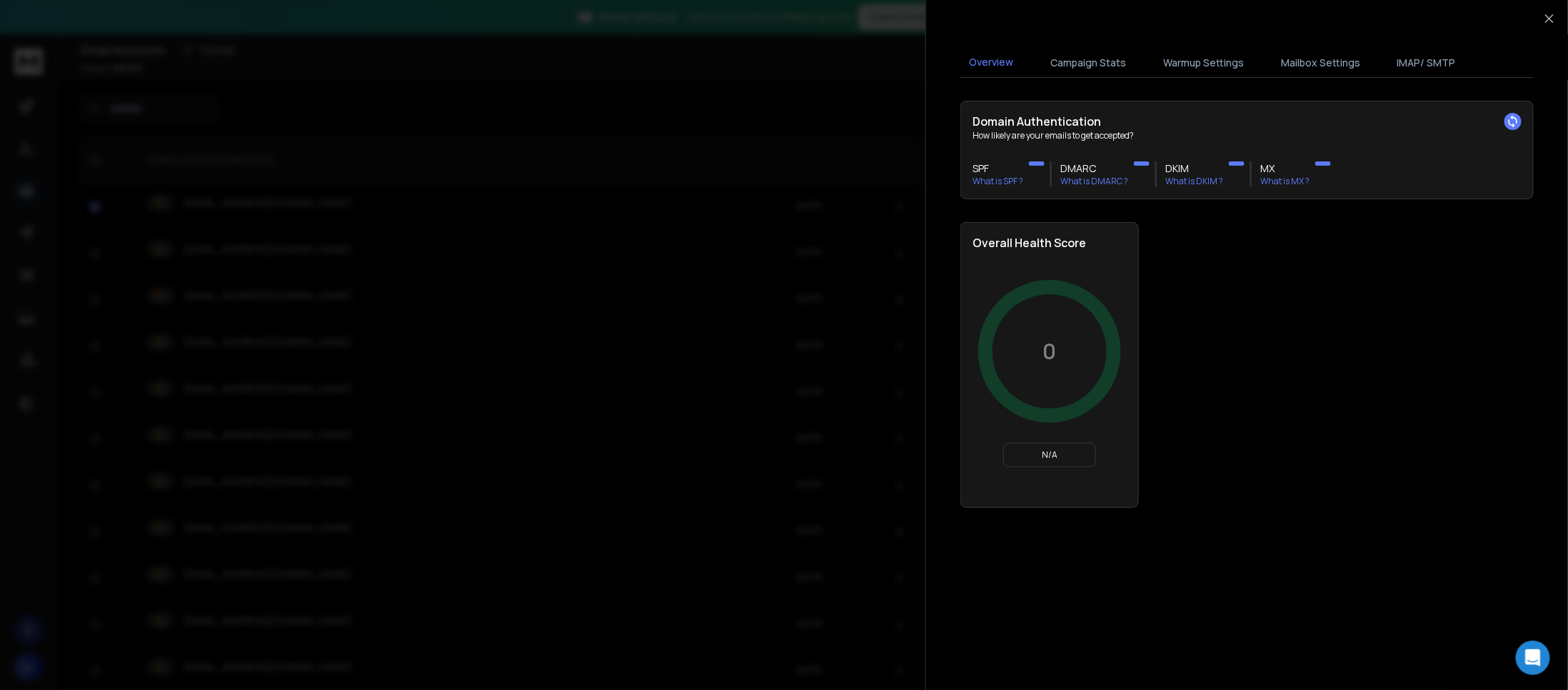
click at [361, 153] on div at bounding box center [784, 345] width 1568 height 690
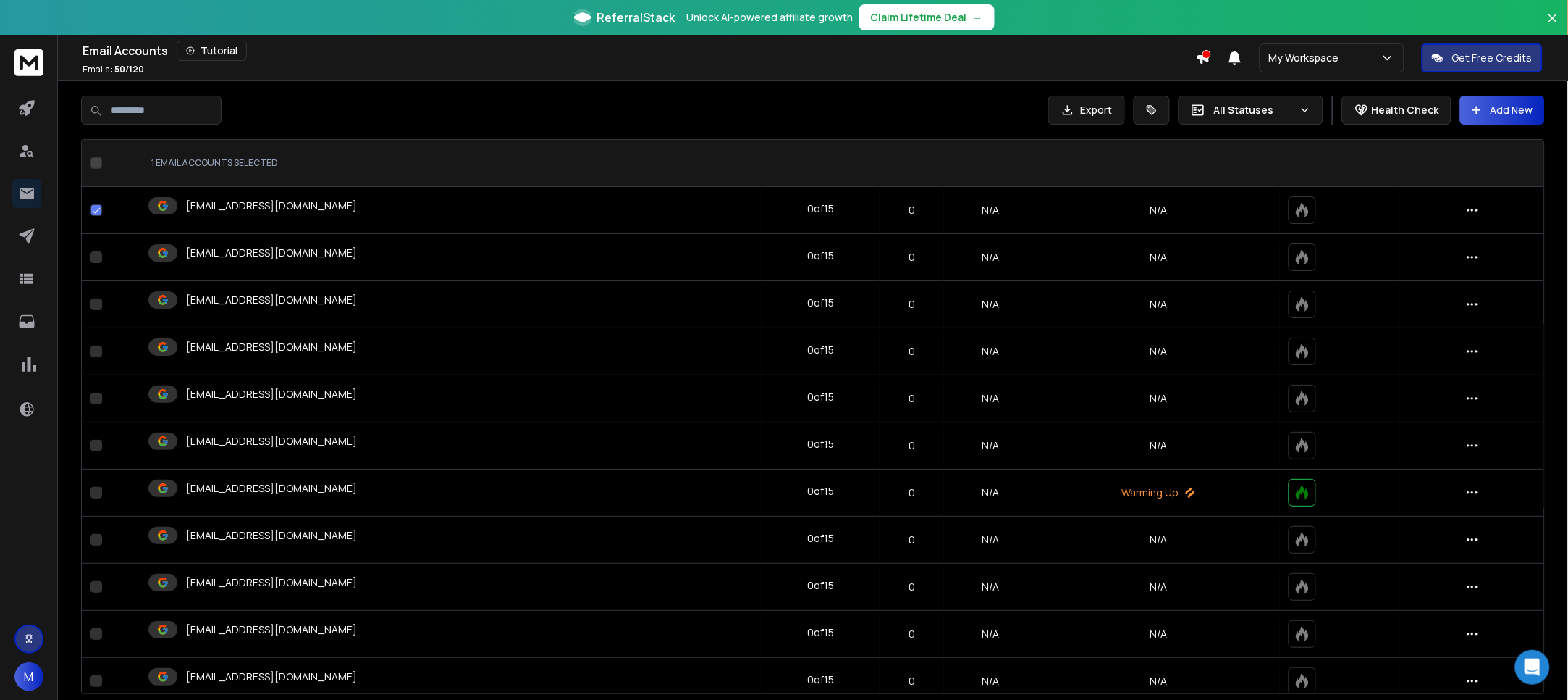
click at [103, 255] on div at bounding box center [115, 257] width 49 height 12
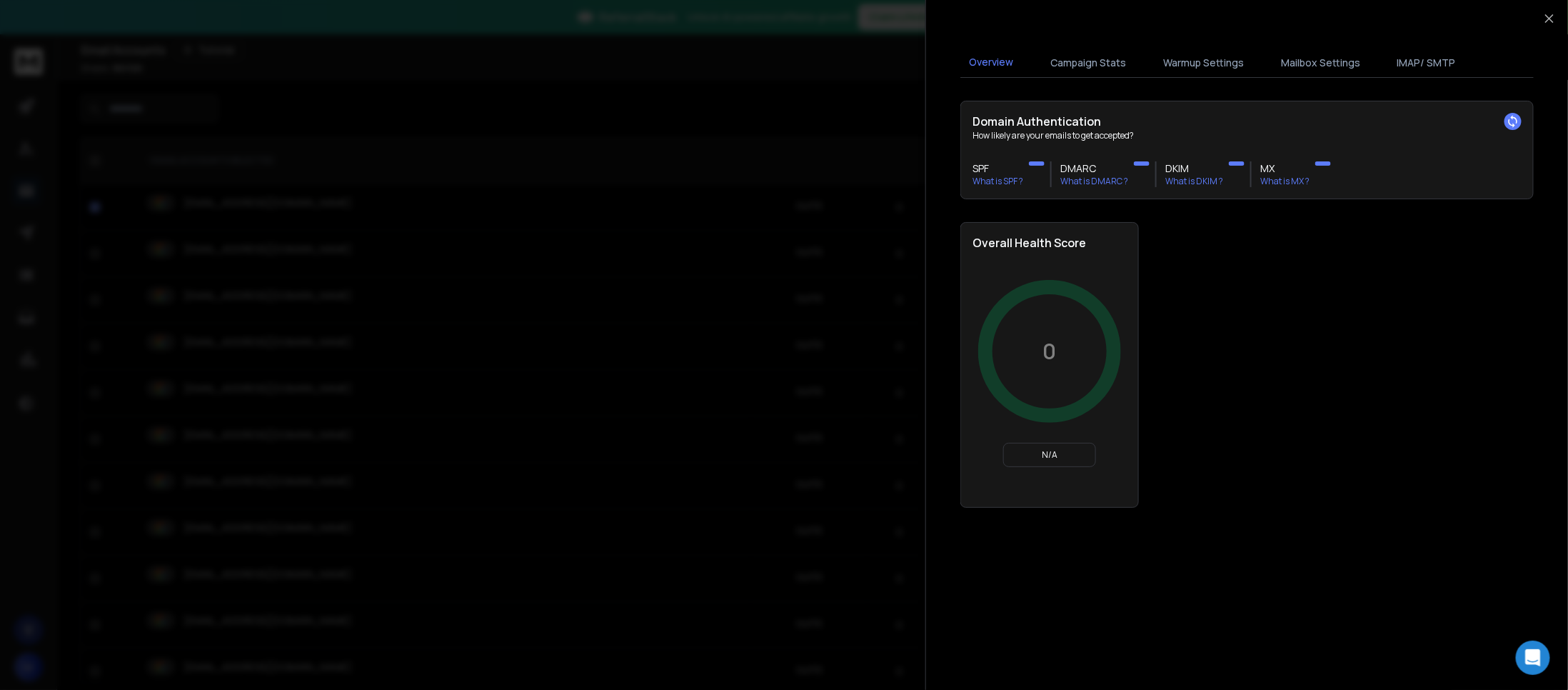
click at [220, 197] on div at bounding box center [784, 345] width 1568 height 690
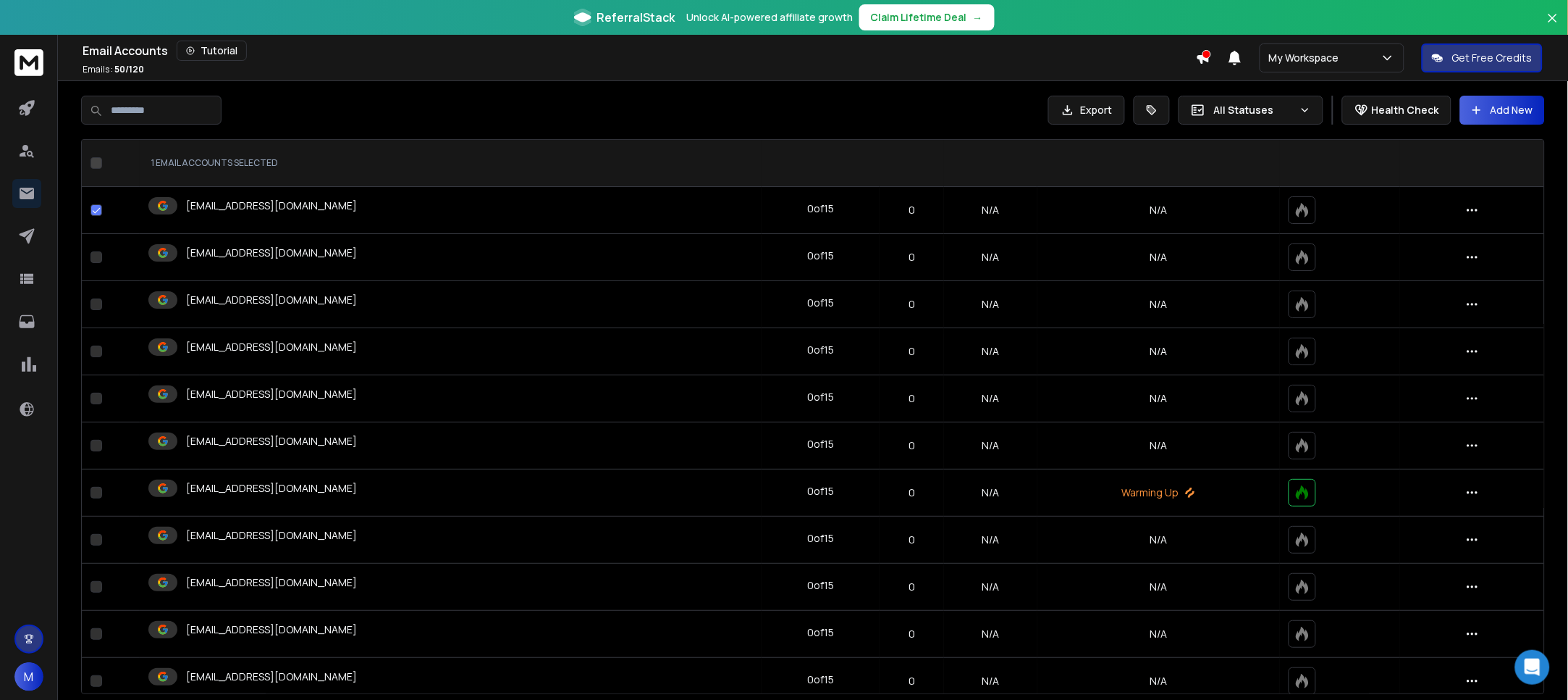
click at [97, 256] on button "button" at bounding box center [96, 257] width 12 height 12
click at [94, 311] on td at bounding box center [111, 305] width 58 height 47
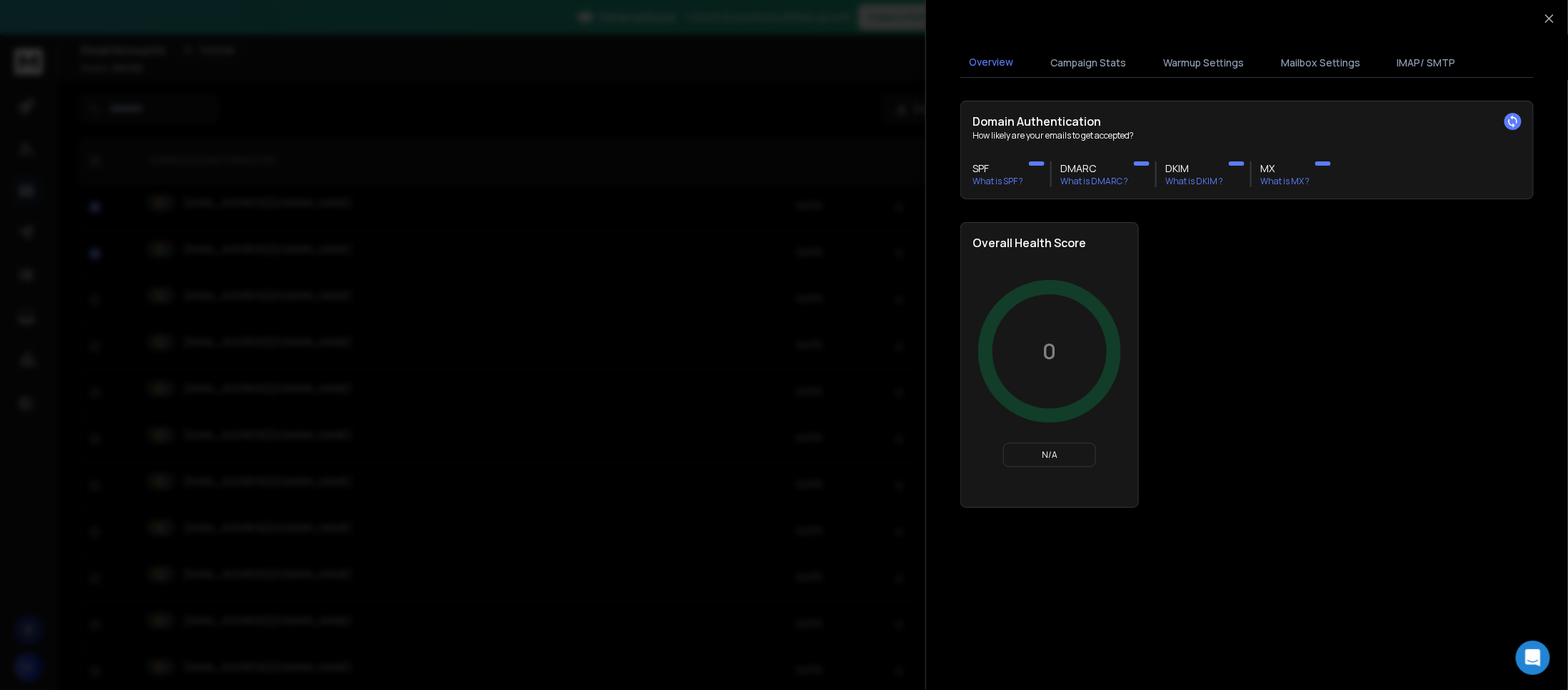
click at [254, 180] on div at bounding box center [784, 345] width 1568 height 690
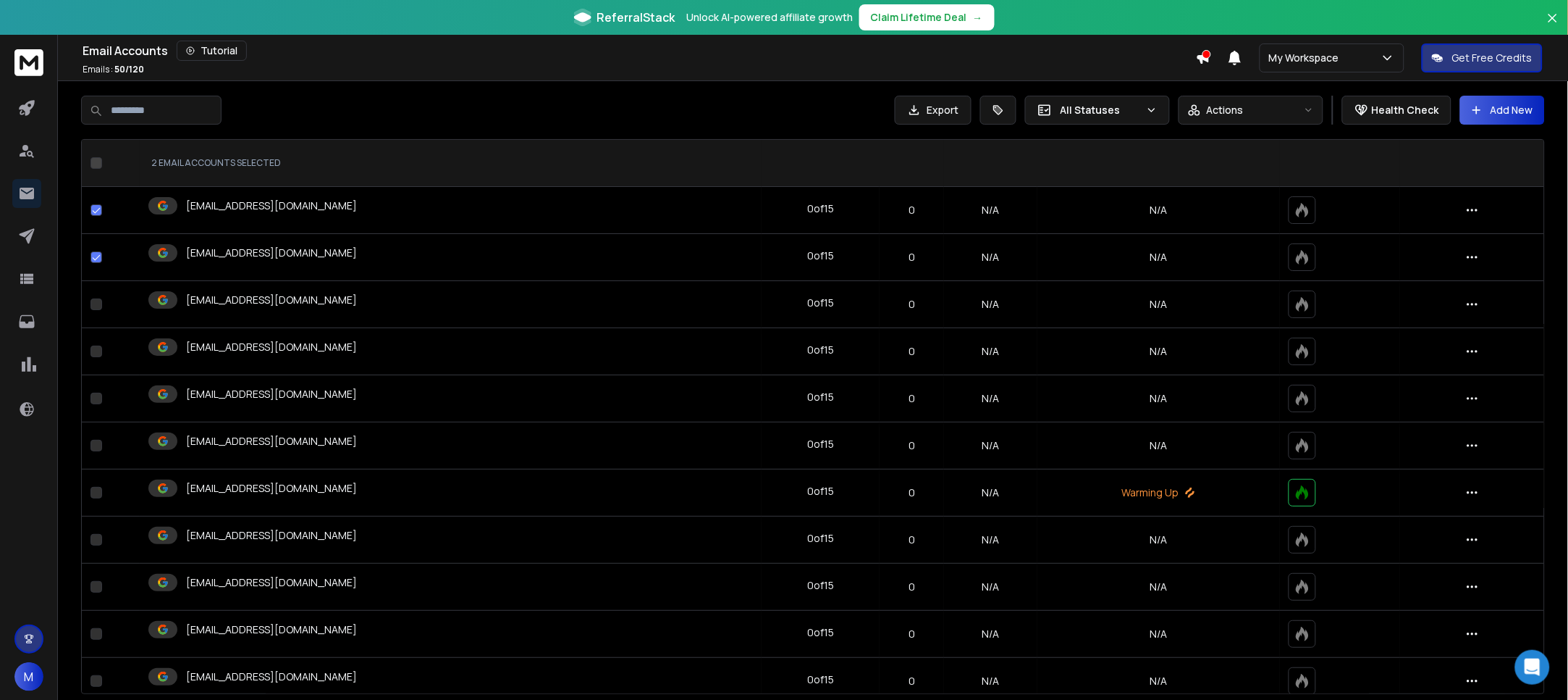
click at [94, 301] on button "button" at bounding box center [96, 304] width 12 height 12
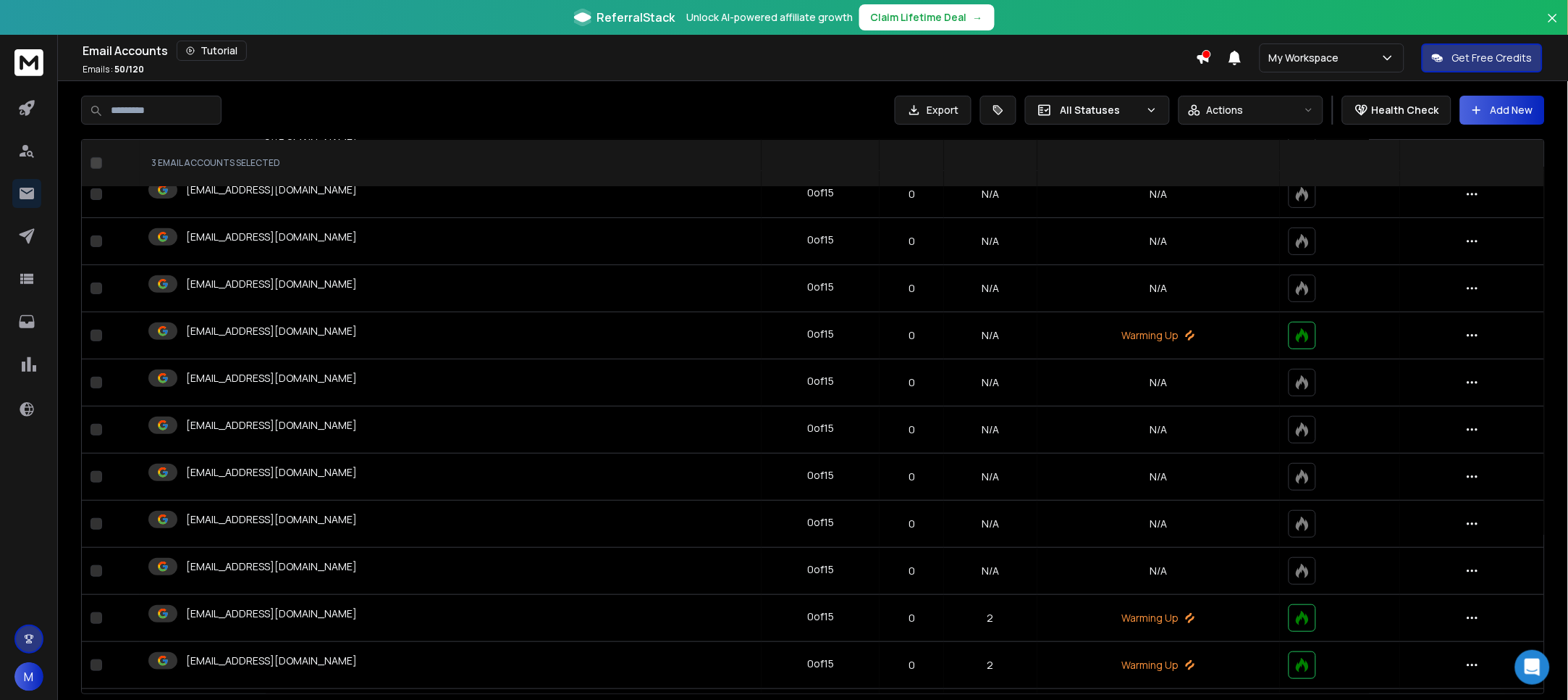
scroll to position [145, 0]
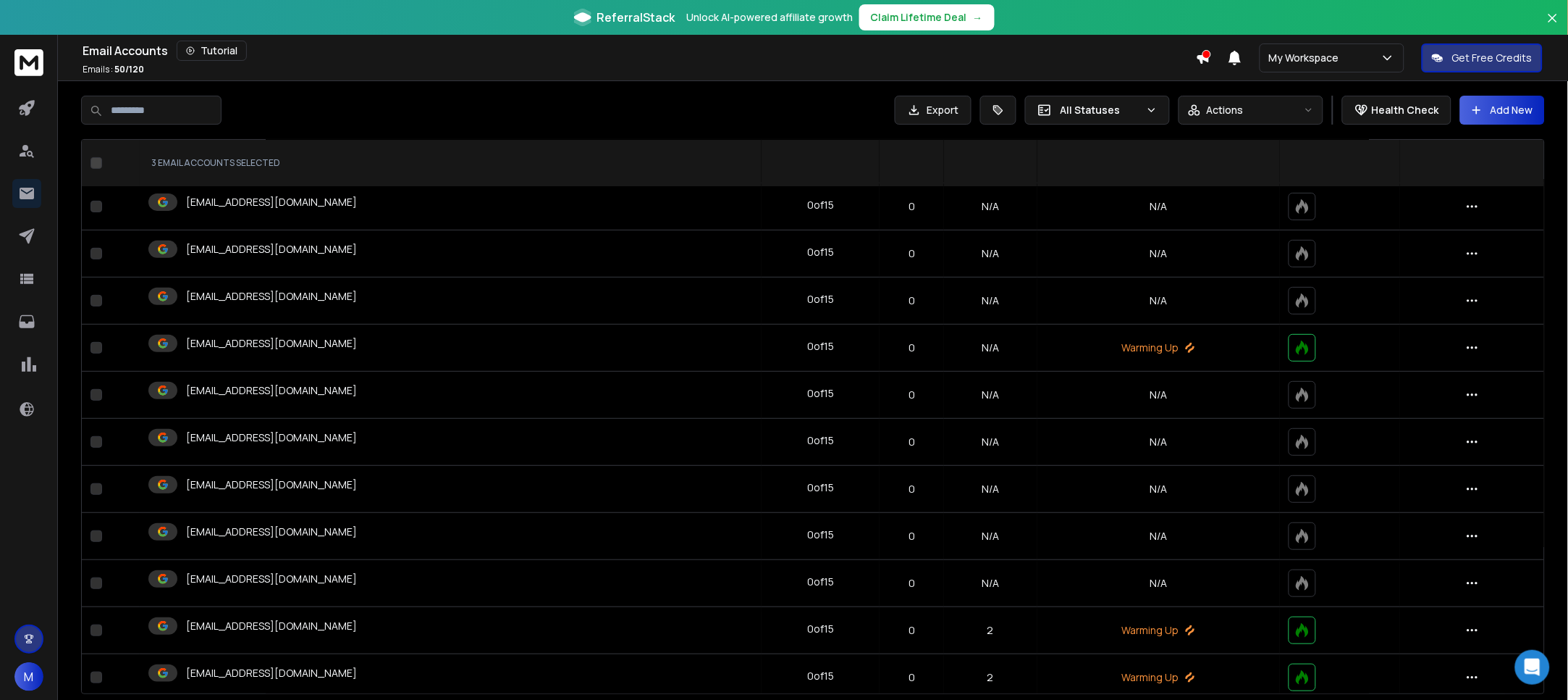
click at [1231, 125] on div "Export All Statuses Actions Health Check Add New 3 EMAIL ACCOUNTS SELECTED leni…" at bounding box center [813, 394] width 1464 height 598
click at [1254, 103] on div "Actions" at bounding box center [1243, 110] width 110 height 14
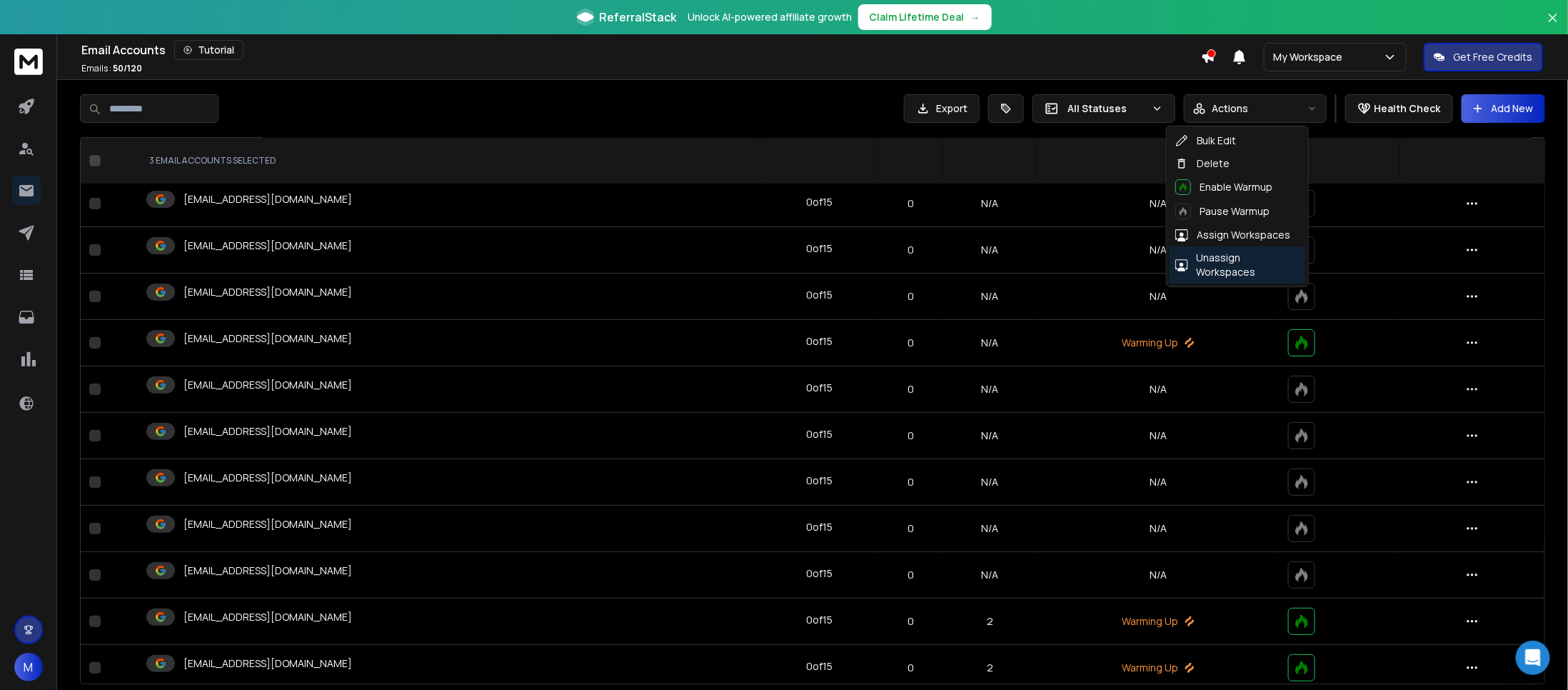
drag, startPoint x: 568, startPoint y: 88, endPoint x: 391, endPoint y: 208, distance: 213.8
click at [569, 88] on div "Export All Statuses Actions Health Check Add New 3 EMAIL ACCOUNTS SELECTED leni…" at bounding box center [812, 389] width 1511 height 618
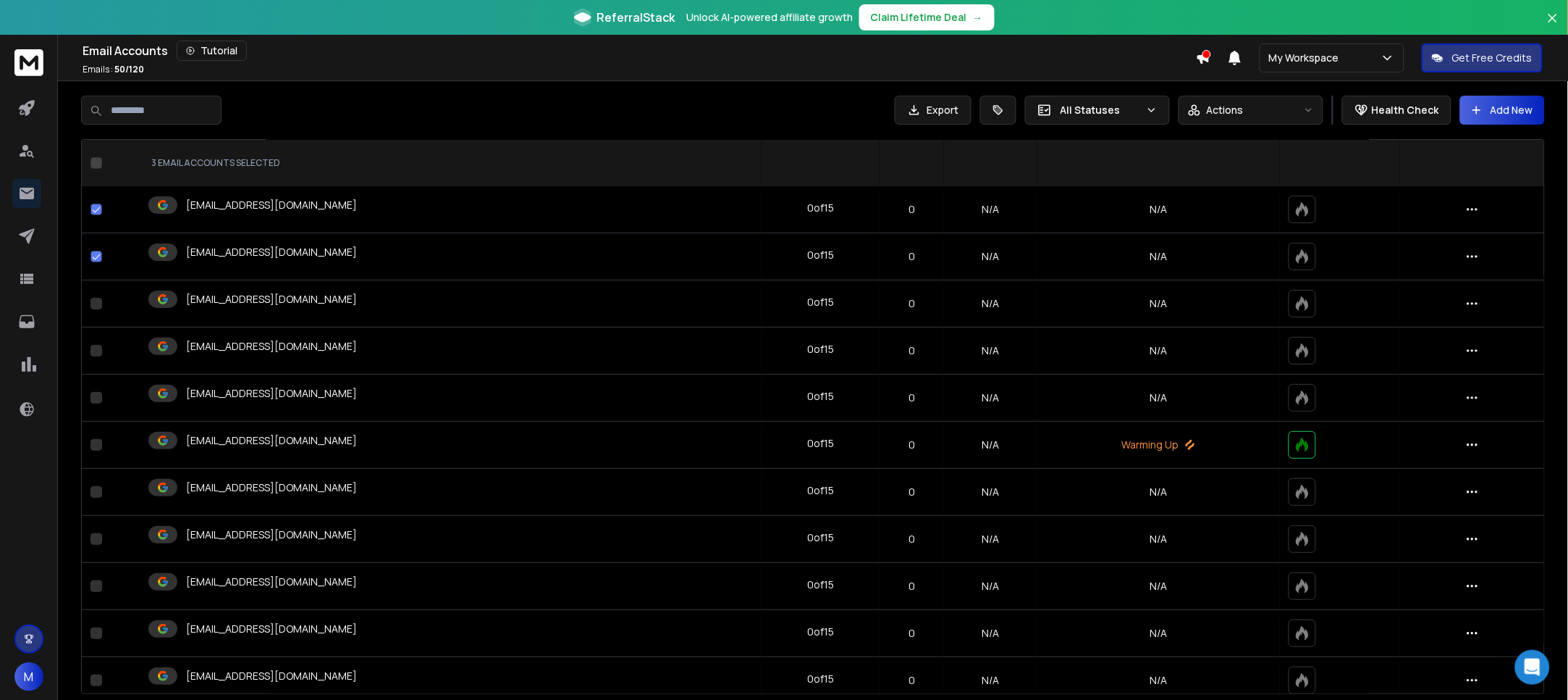
scroll to position [0, 0]
click at [93, 350] on button "button" at bounding box center [96, 351] width 12 height 12
click at [97, 403] on button "button" at bounding box center [96, 398] width 12 height 12
click at [98, 448] on button "button" at bounding box center [96, 445] width 12 height 12
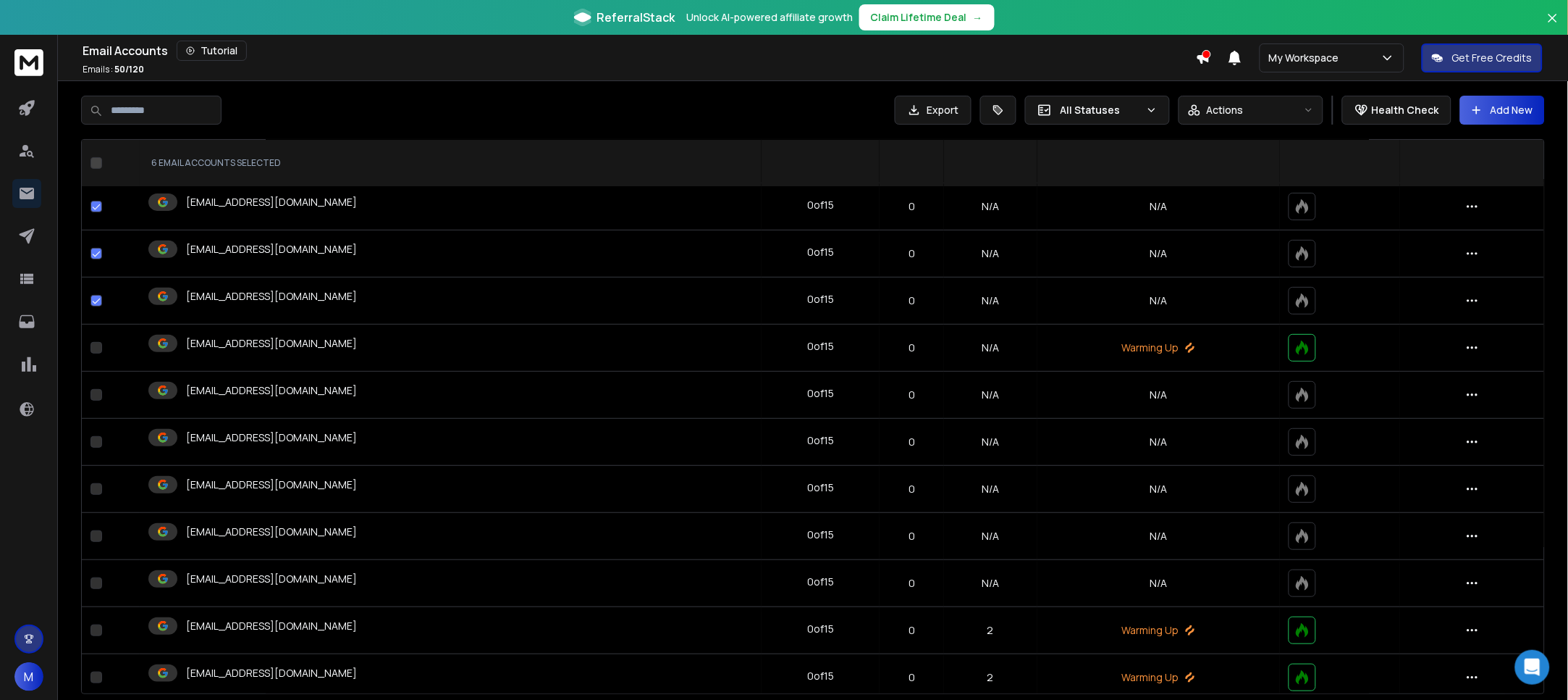
click at [102, 350] on div at bounding box center [115, 347] width 49 height 12
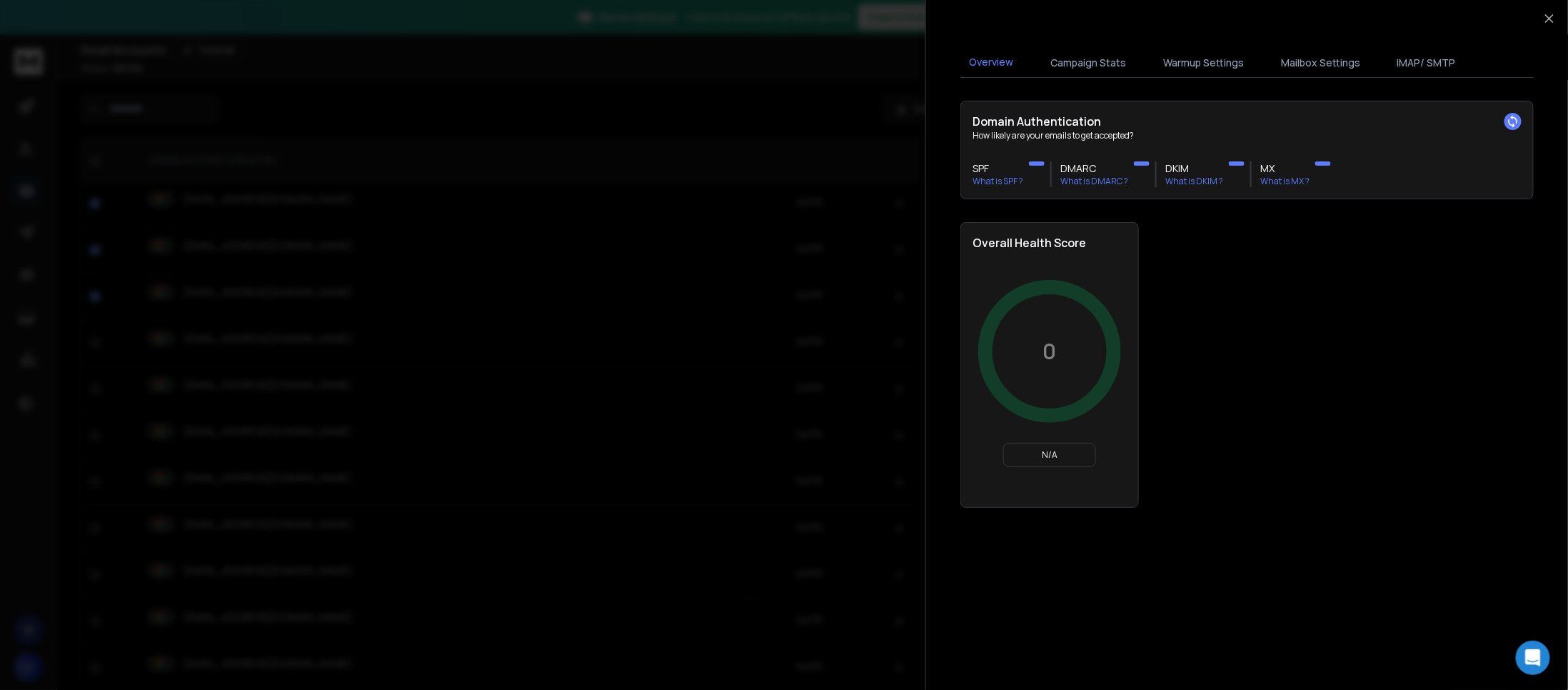
click at [115, 348] on div at bounding box center [784, 345] width 1568 height 690
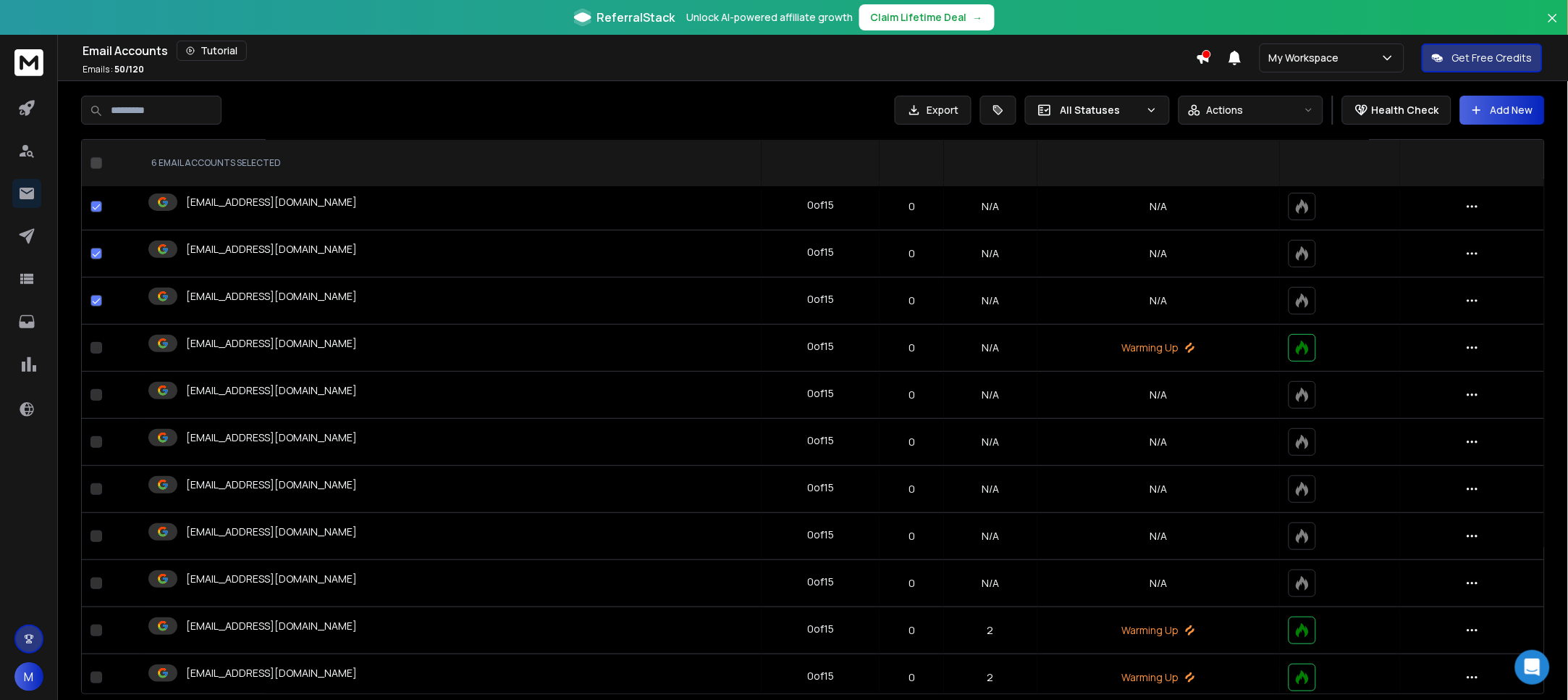
click at [97, 348] on button "button" at bounding box center [96, 347] width 12 height 12
click at [97, 393] on button "button" at bounding box center [96, 394] width 12 height 12
click at [96, 442] on button "button" at bounding box center [96, 442] width 12 height 12
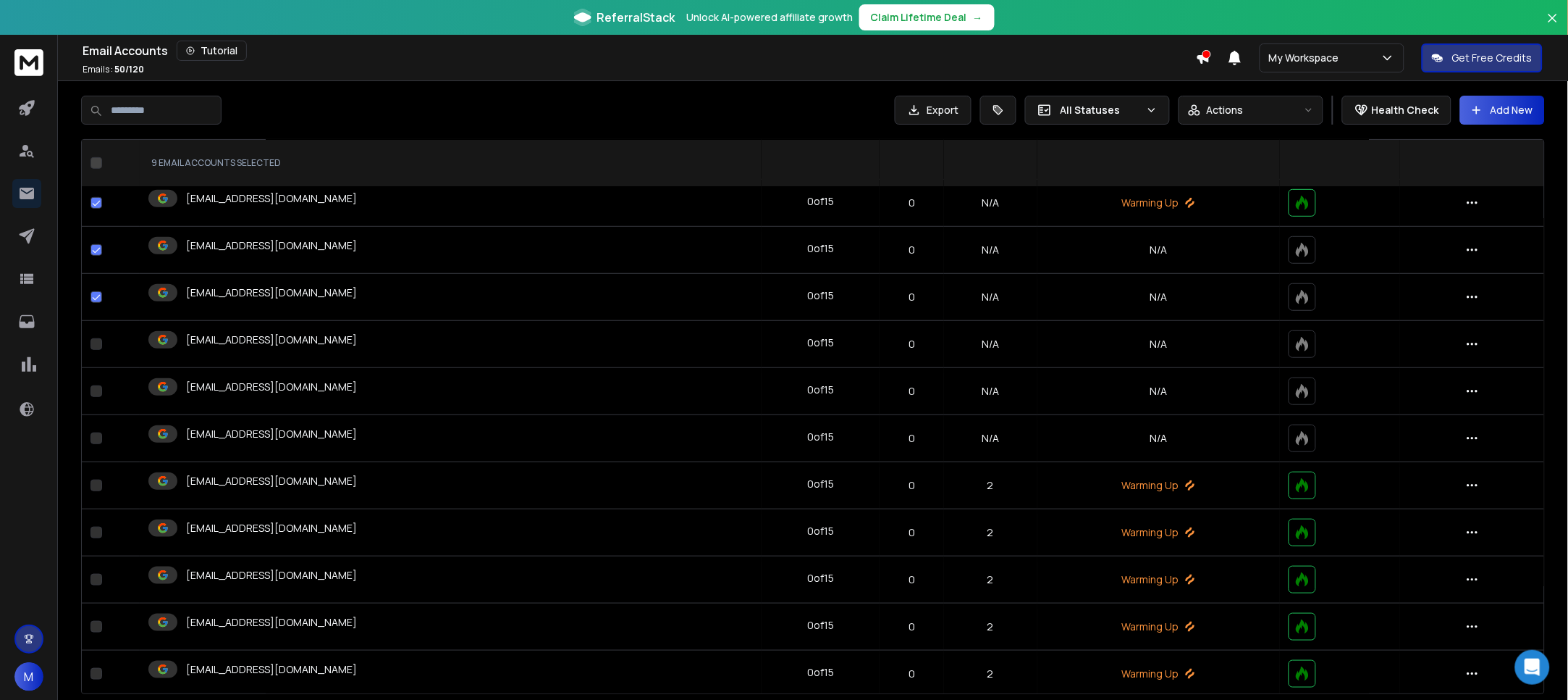
click at [99, 338] on td at bounding box center [111, 344] width 58 height 47
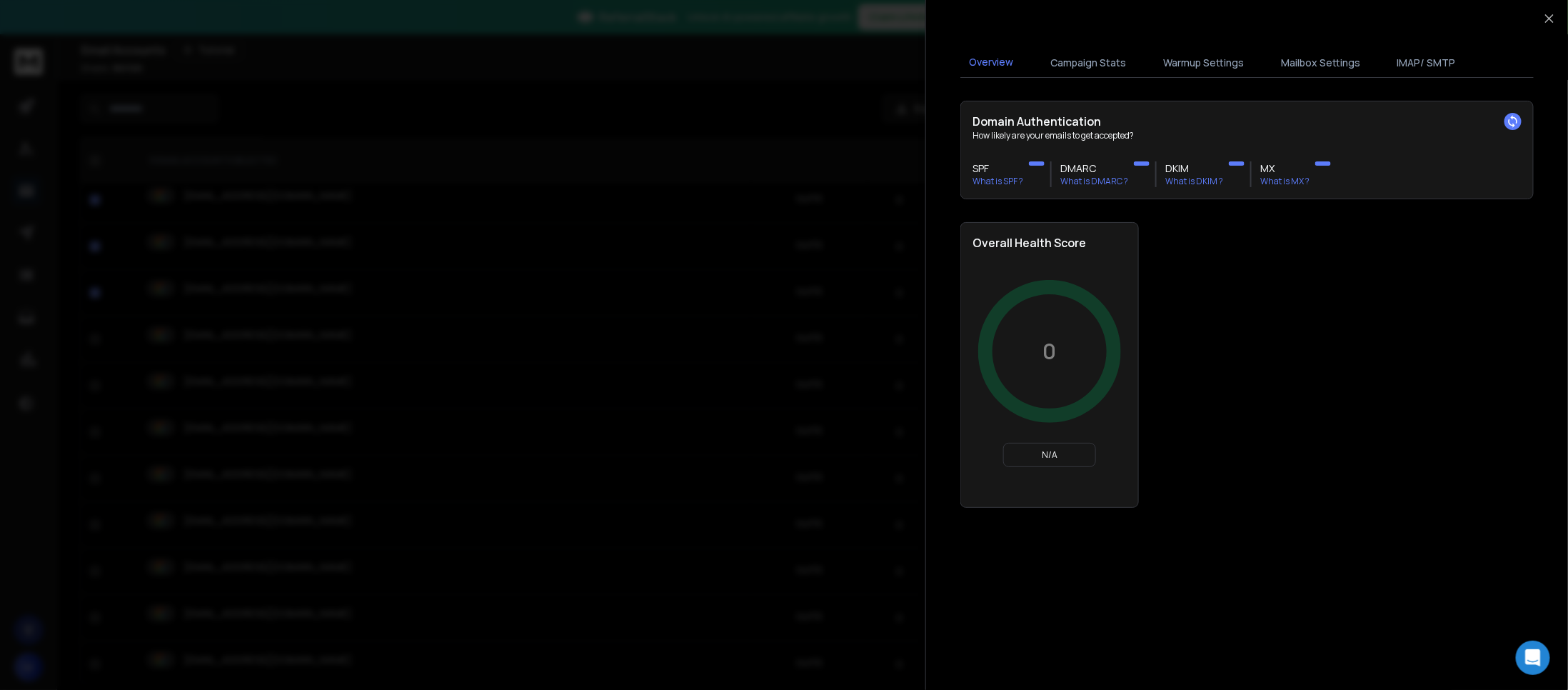
click at [98, 362] on div at bounding box center [784, 345] width 1568 height 690
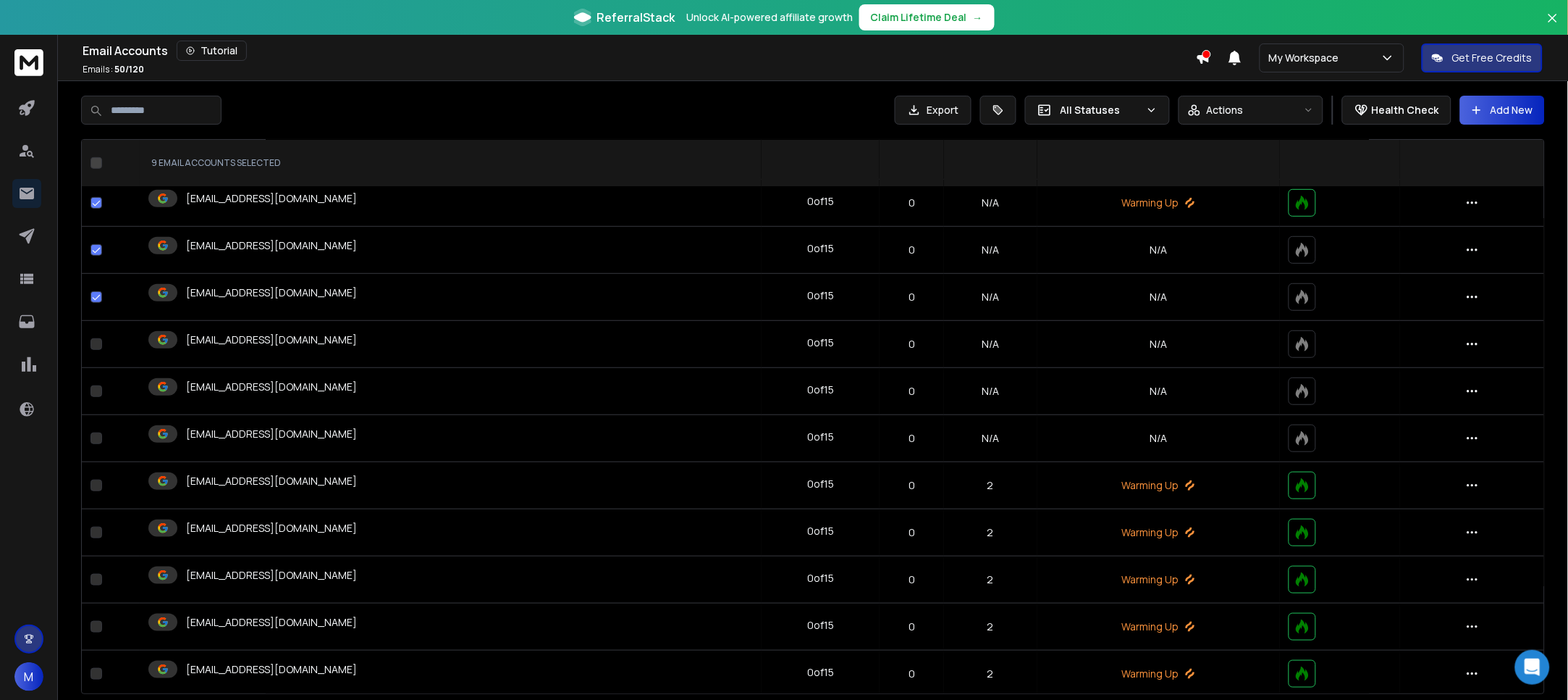
click at [95, 343] on button "button" at bounding box center [96, 344] width 12 height 12
click at [96, 388] on button "button" at bounding box center [96, 390] width 12 height 12
click at [96, 434] on button "button" at bounding box center [96, 438] width 12 height 12
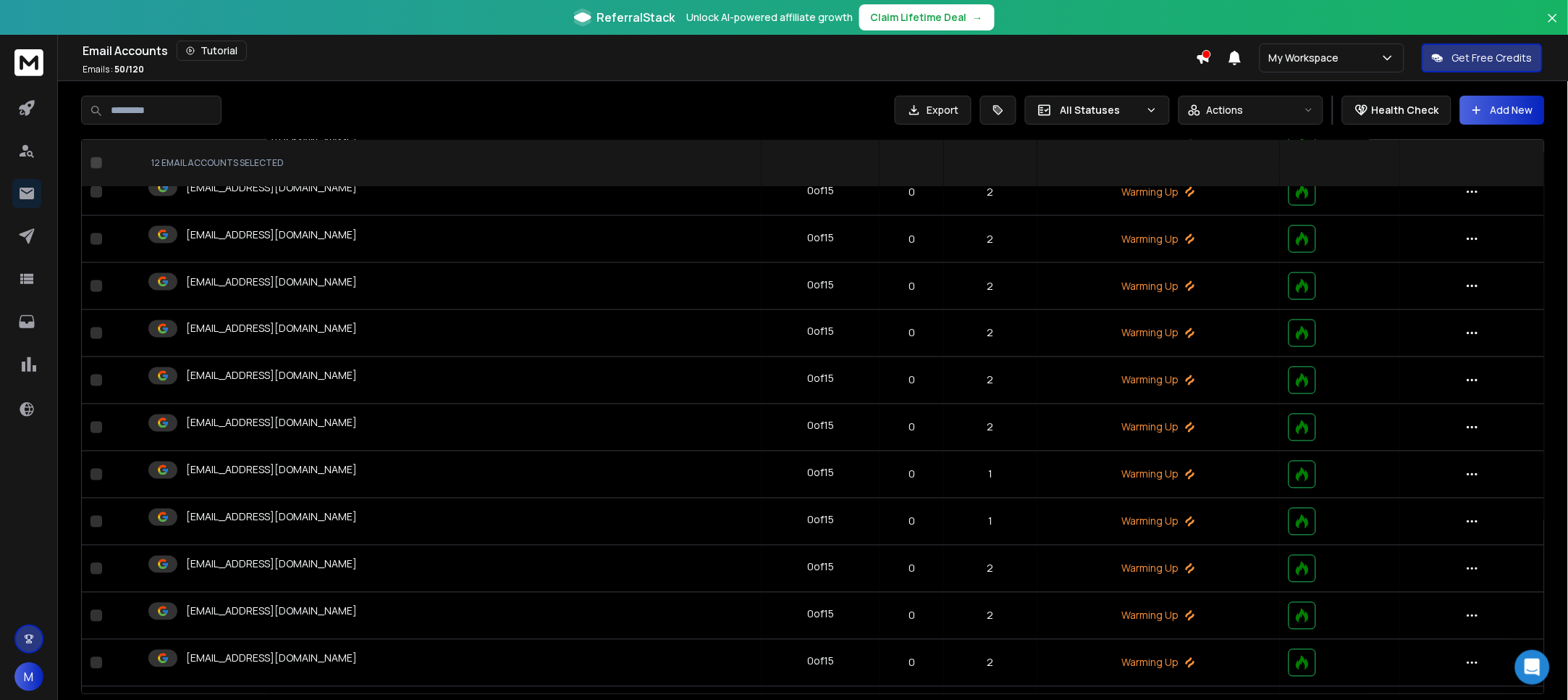
scroll to position [1014, 0]
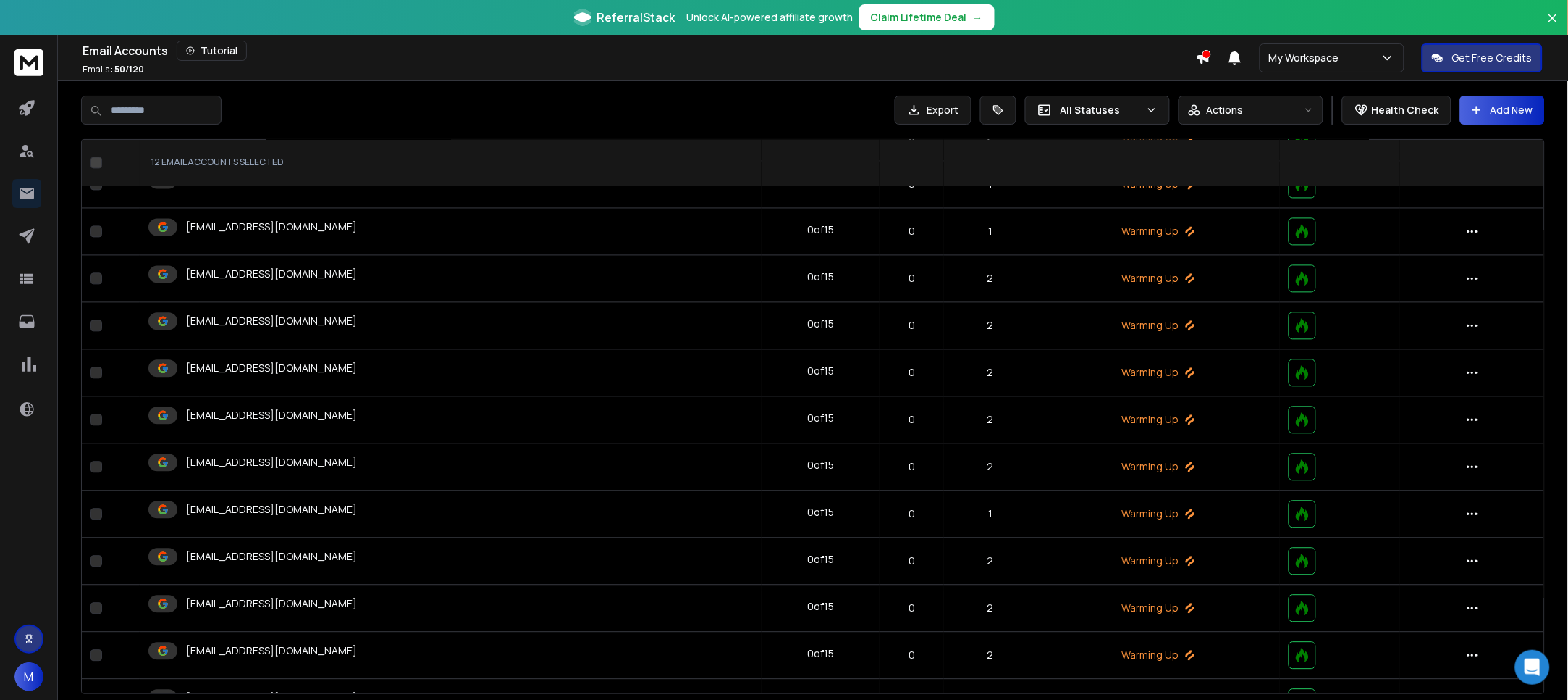
click at [95, 471] on button "button" at bounding box center [96, 467] width 12 height 12
click at [93, 423] on button "button" at bounding box center [96, 420] width 12 height 12
click at [98, 369] on button "button" at bounding box center [96, 372] width 12 height 12
click at [98, 323] on button "button" at bounding box center [96, 325] width 12 height 12
click at [93, 280] on button "button" at bounding box center [96, 279] width 12 height 12
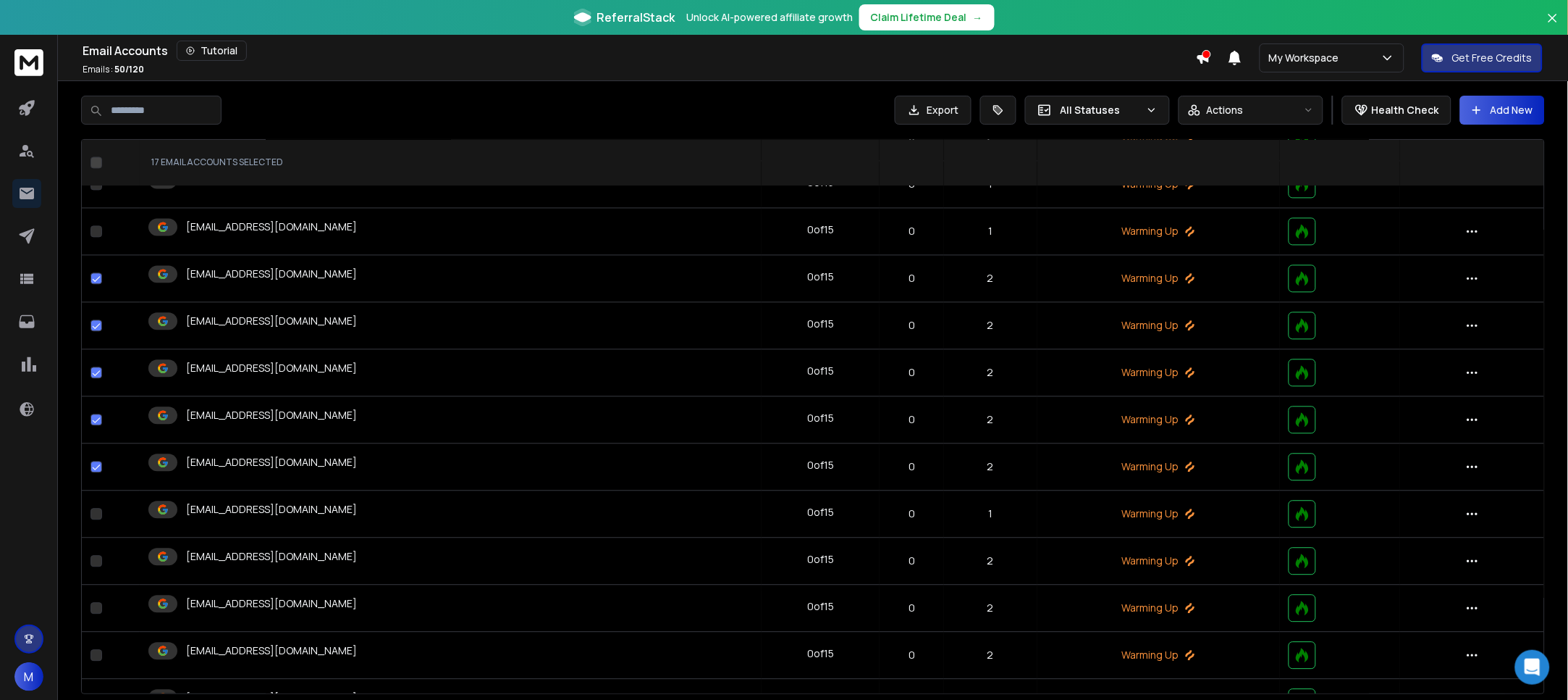
click at [96, 229] on button "button" at bounding box center [96, 232] width 12 height 12
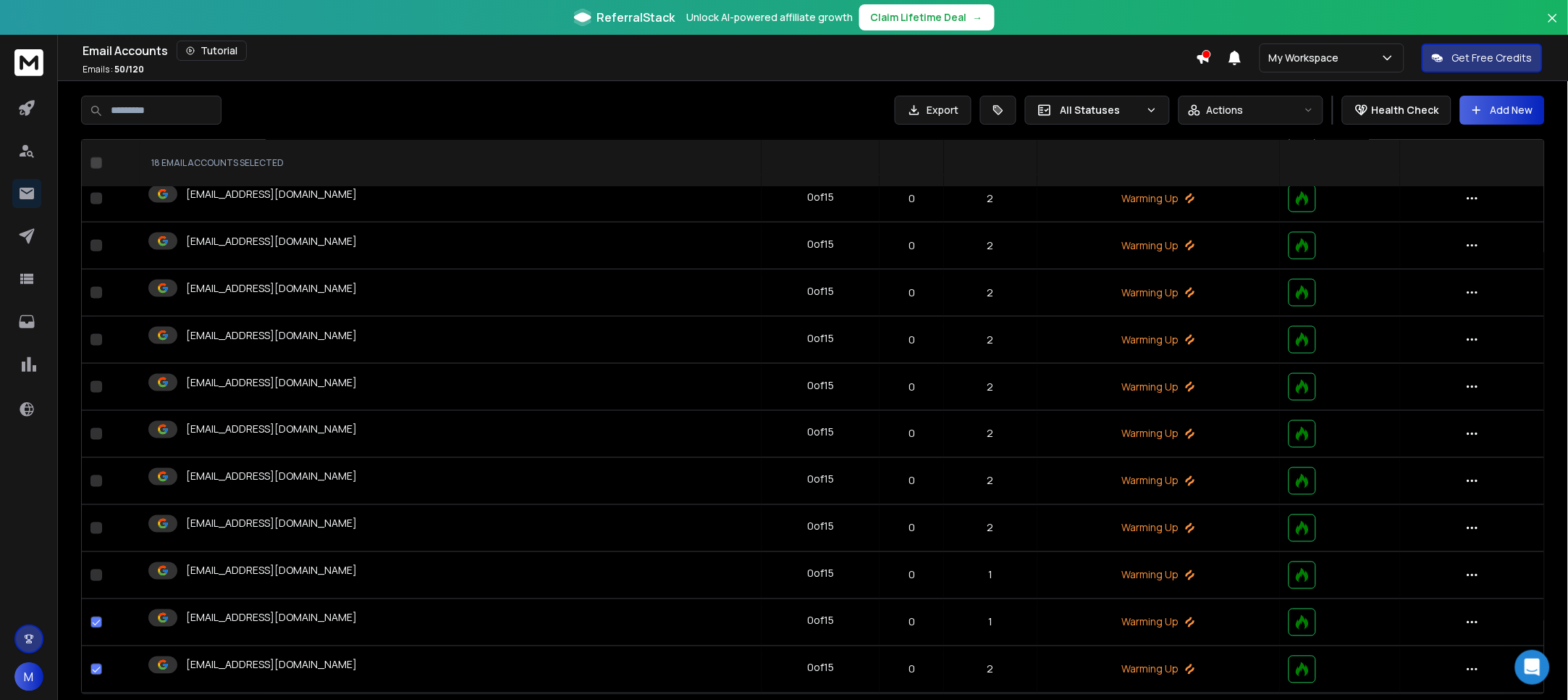
scroll to position [580, 0]
click at [90, 623] on button "button" at bounding box center [96, 619] width 12 height 12
click at [94, 575] on button "button" at bounding box center [96, 572] width 12 height 12
click at [96, 522] on button "button" at bounding box center [96, 525] width 12 height 12
click at [94, 477] on button "button" at bounding box center [96, 478] width 12 height 12
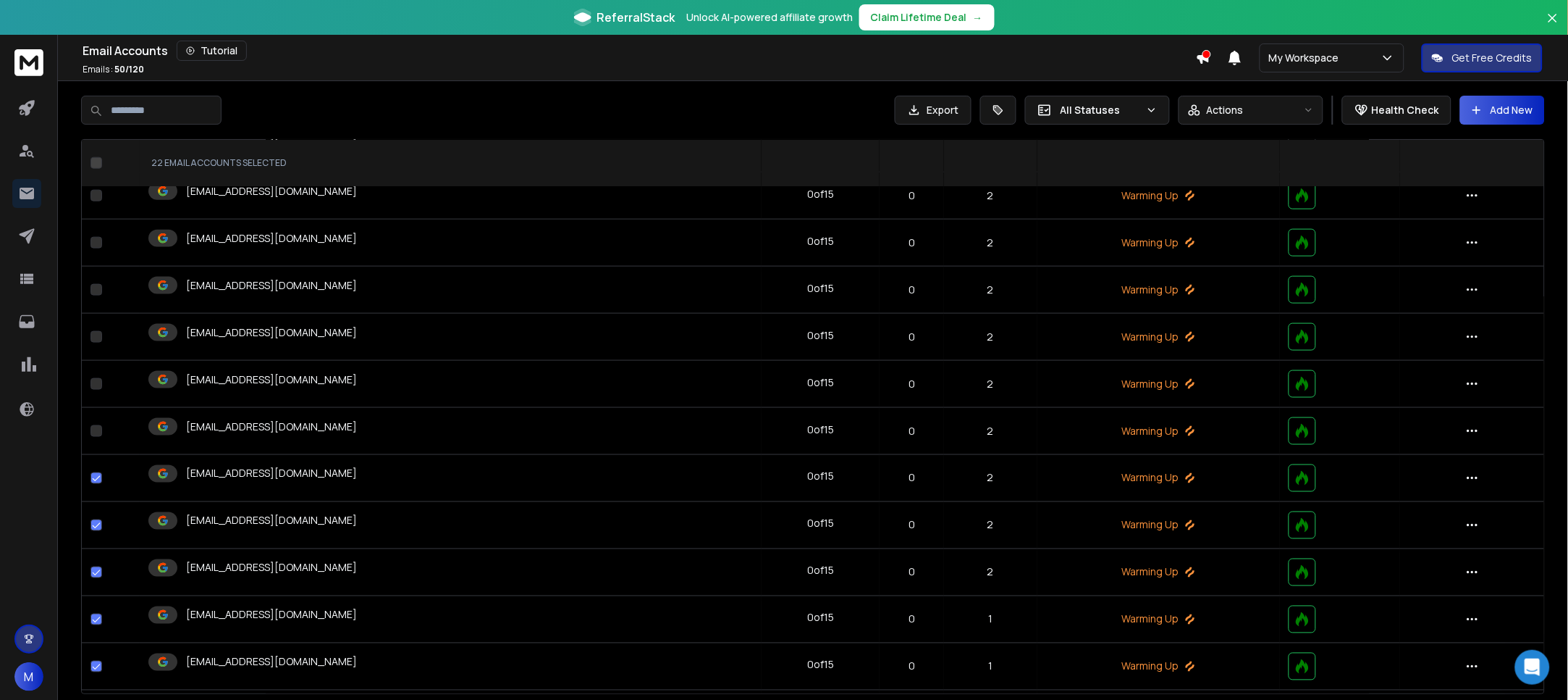
click at [100, 431] on button "button" at bounding box center [96, 431] width 12 height 12
click at [93, 382] on button "button" at bounding box center [96, 383] width 12 height 12
click at [88, 334] on td at bounding box center [111, 337] width 58 height 47
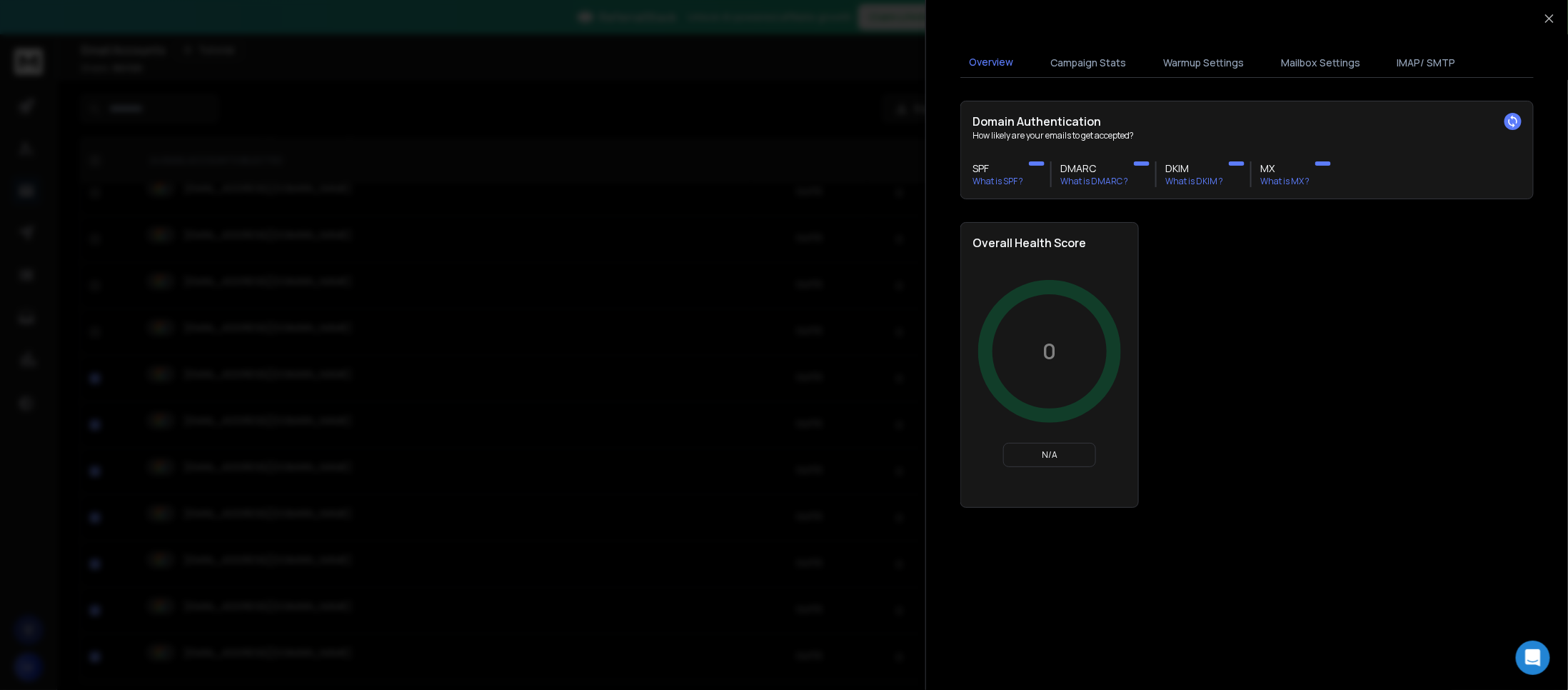
click at [107, 285] on div at bounding box center [784, 345] width 1568 height 690
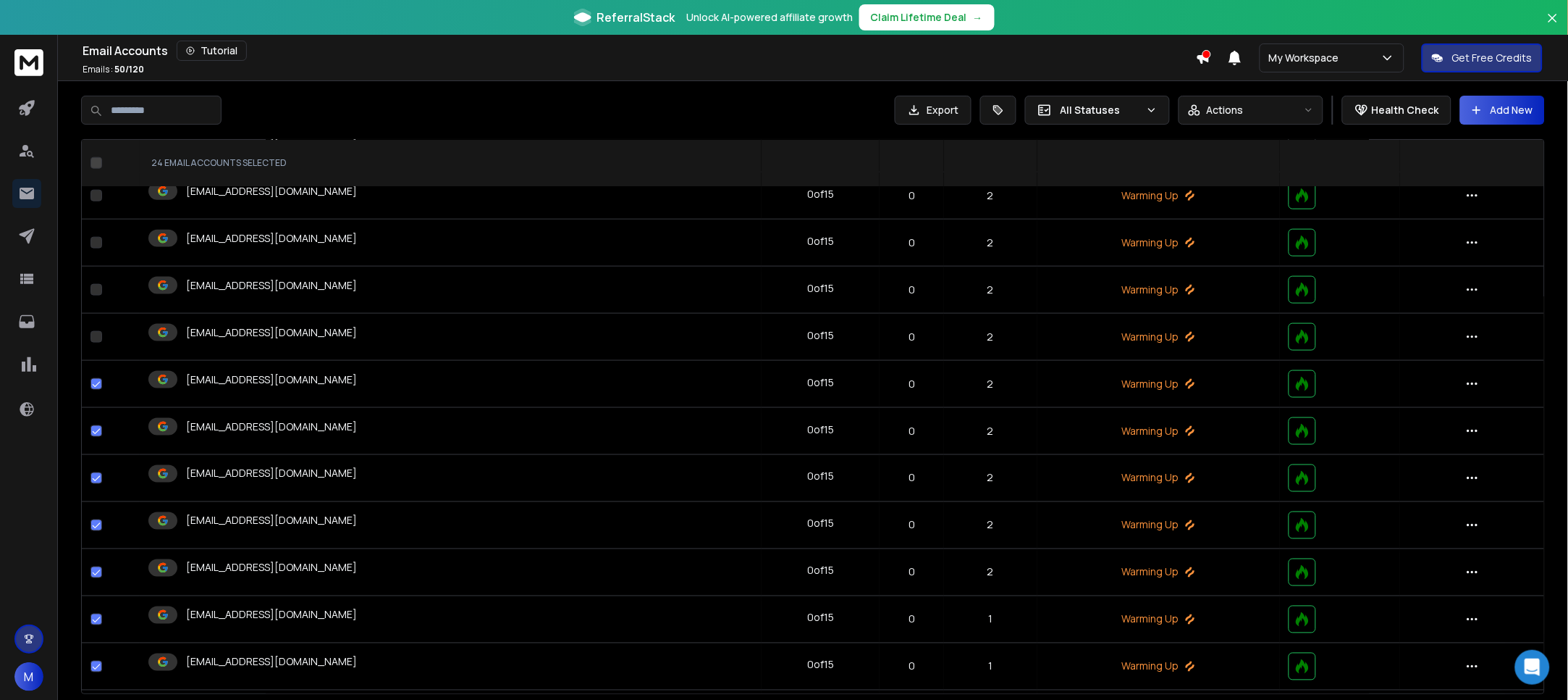
click at [100, 341] on button "button" at bounding box center [96, 336] width 12 height 12
click at [95, 292] on button "button" at bounding box center [96, 289] width 12 height 12
click at [98, 246] on button "button" at bounding box center [96, 242] width 12 height 12
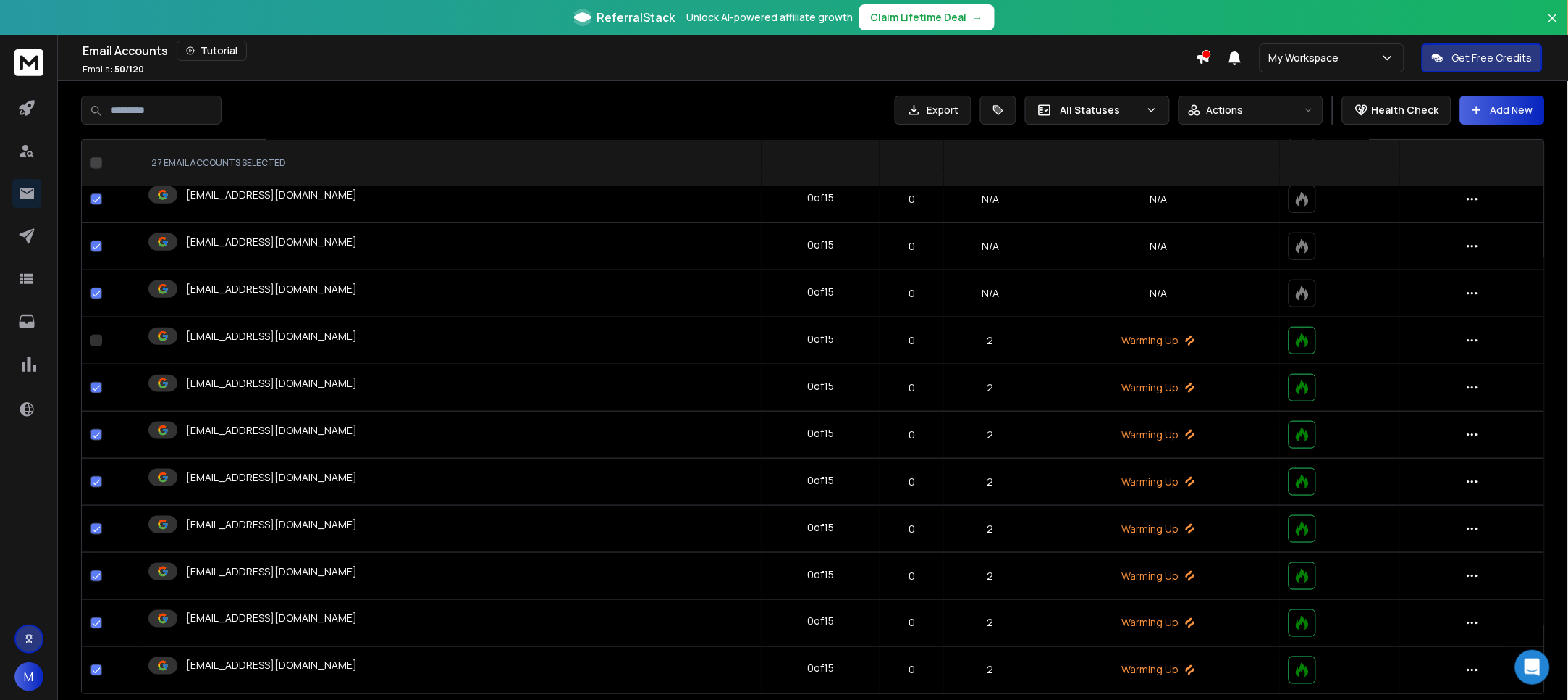
click at [98, 339] on button "button" at bounding box center [96, 340] width 12 height 12
click at [1223, 90] on div "Export All Statuses Actions Health Check Add New 28 EMAIL ACCOUNTS SELECTED len…" at bounding box center [813, 394] width 1510 height 627
click at [1247, 98] on button "Actions" at bounding box center [1251, 110] width 144 height 29
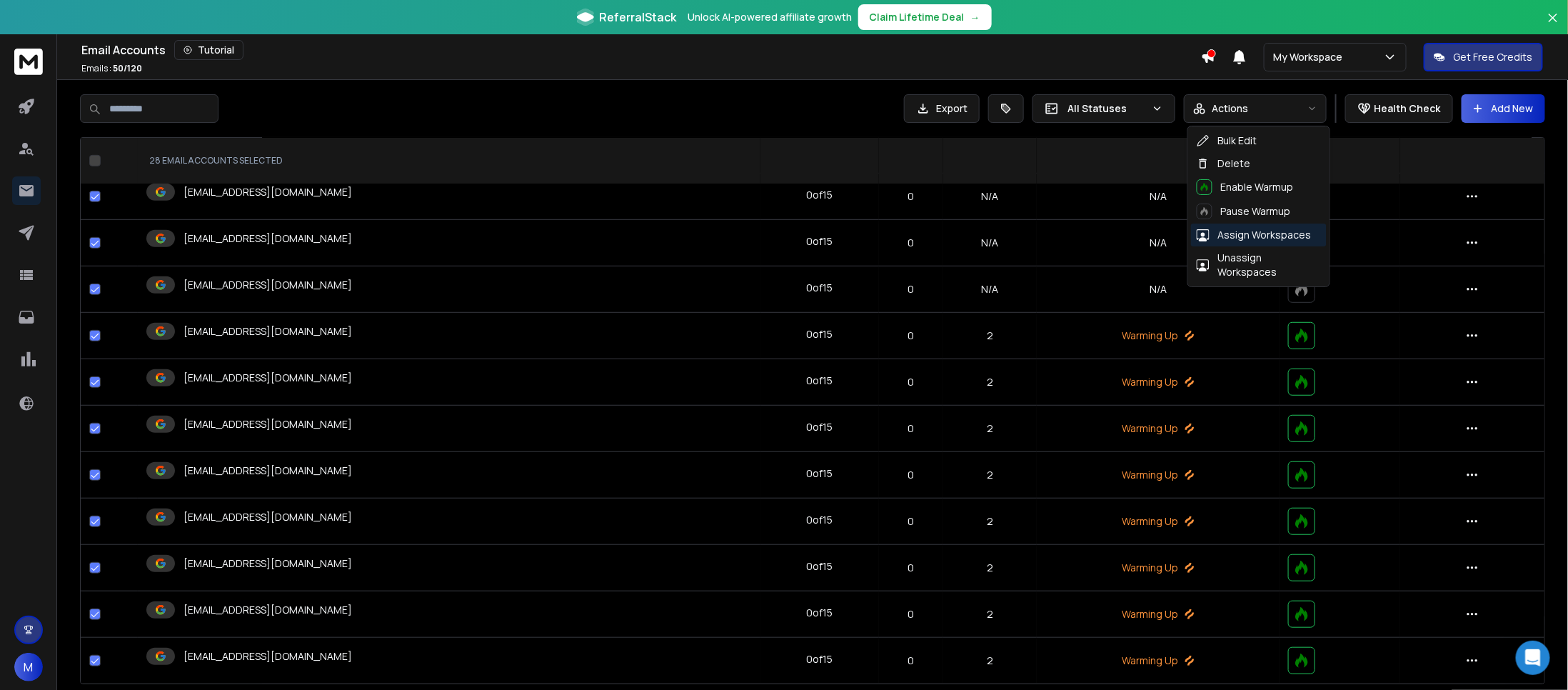
click at [1266, 235] on div "Assign Workspaces" at bounding box center [1254, 235] width 115 height 14
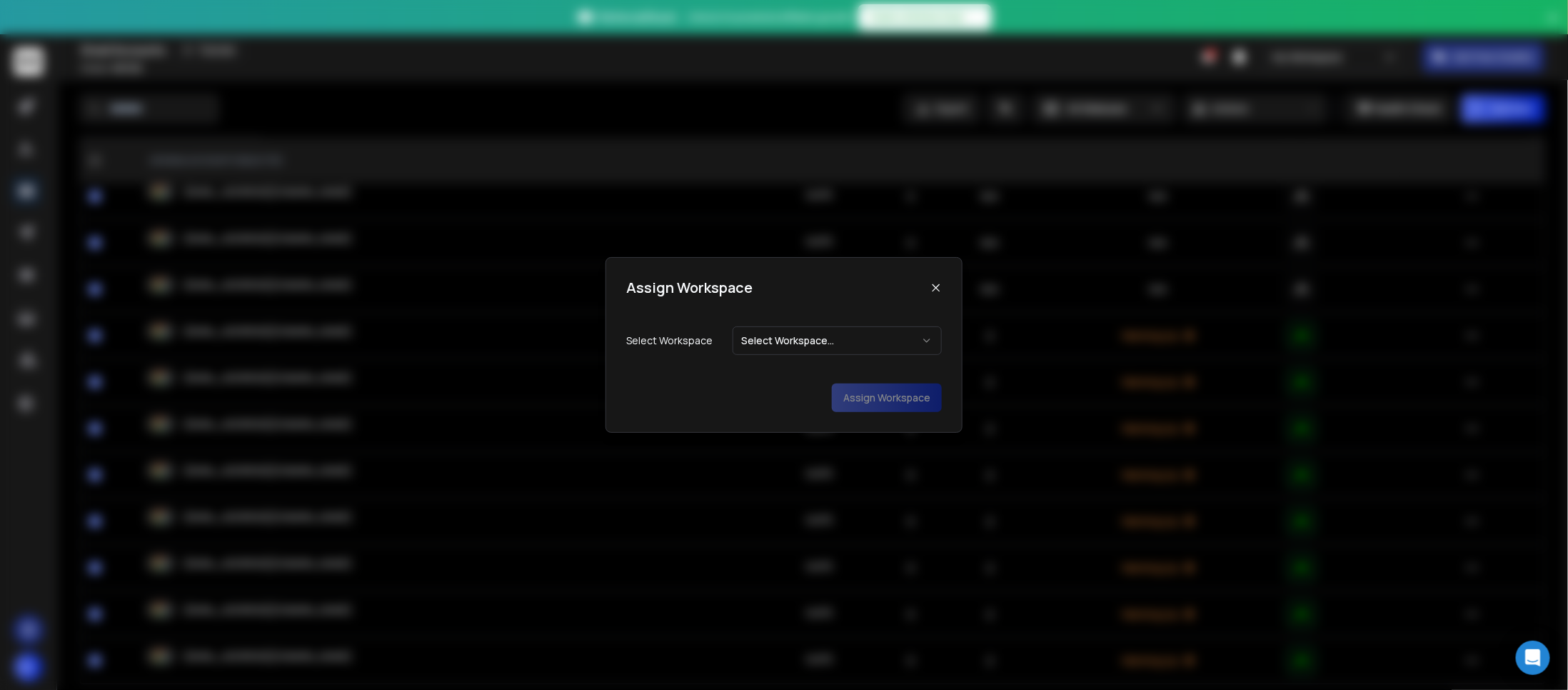
click at [891, 323] on div "Assign Workspace" at bounding box center [784, 302] width 315 height 49
click at [874, 347] on button "Select Workspace..." at bounding box center [837, 340] width 209 height 29
click at [883, 390] on button "Assign Workspace" at bounding box center [887, 397] width 110 height 29
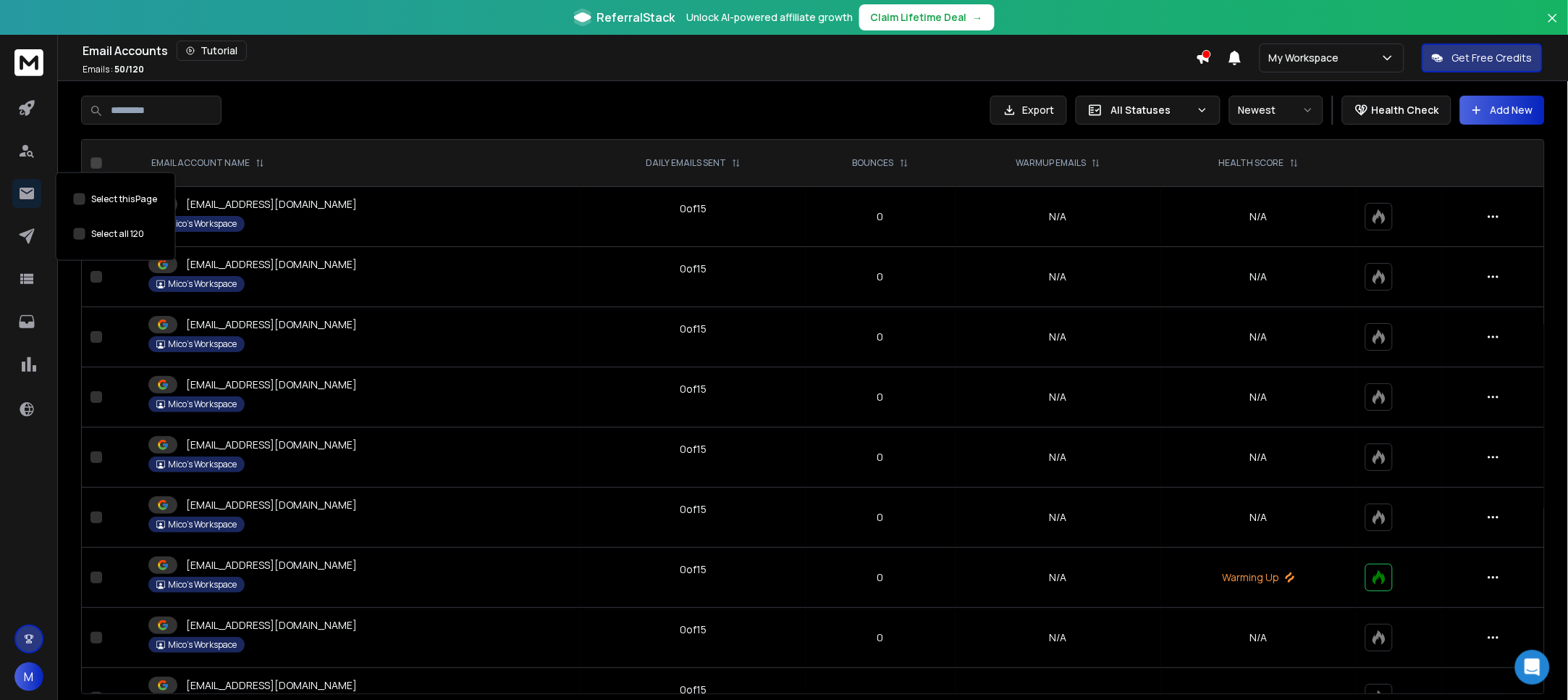
click at [75, 234] on button "Select this Page" at bounding box center [79, 233] width 12 height 12
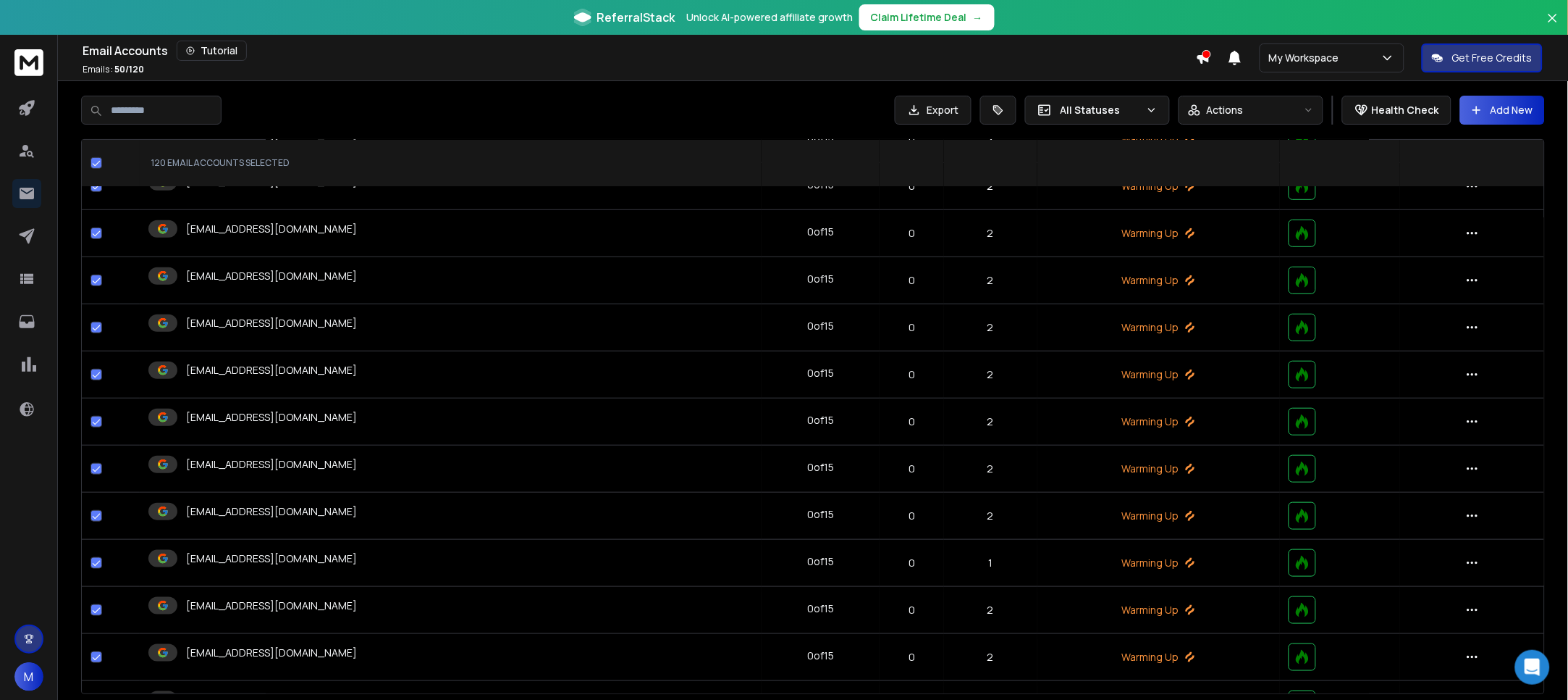
scroll to position [2257, 0]
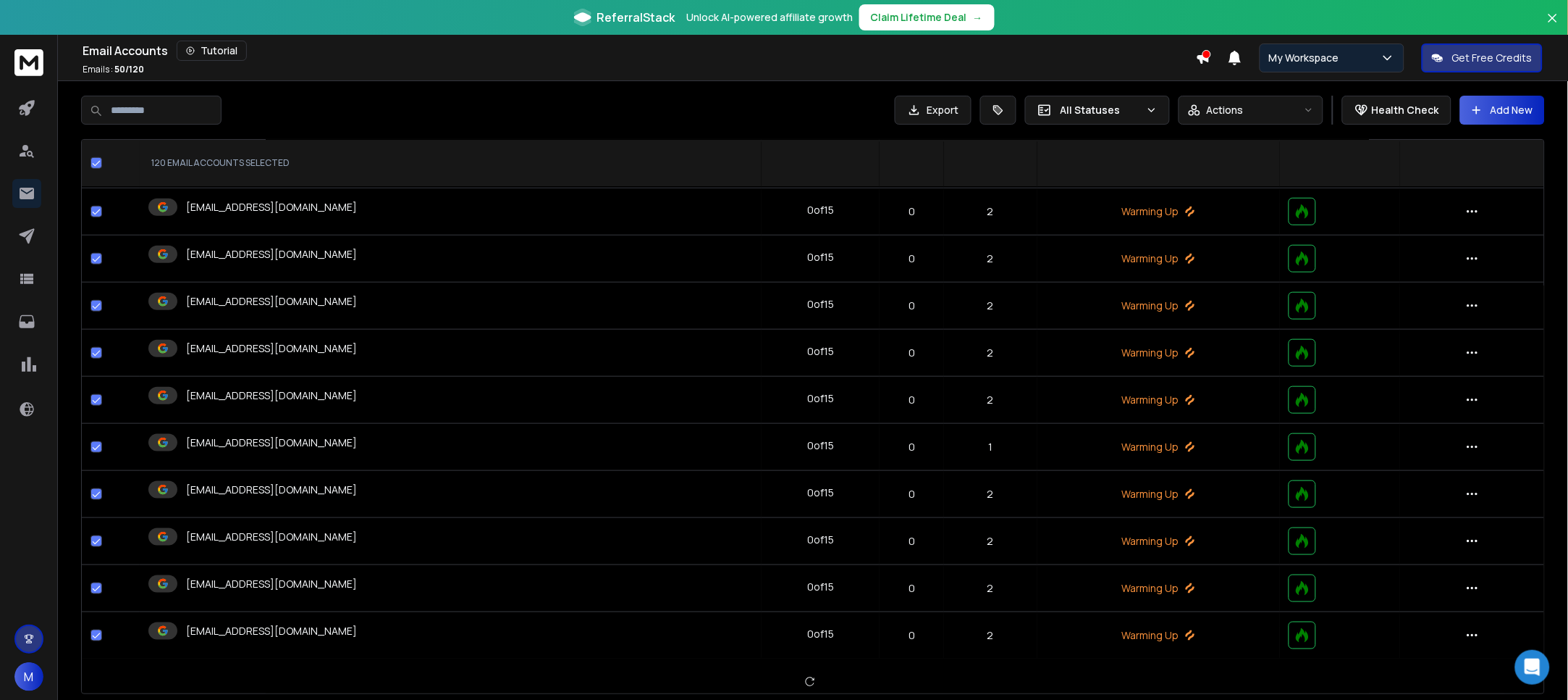
click at [1328, 56] on p "My Workspace" at bounding box center [1307, 58] width 76 height 14
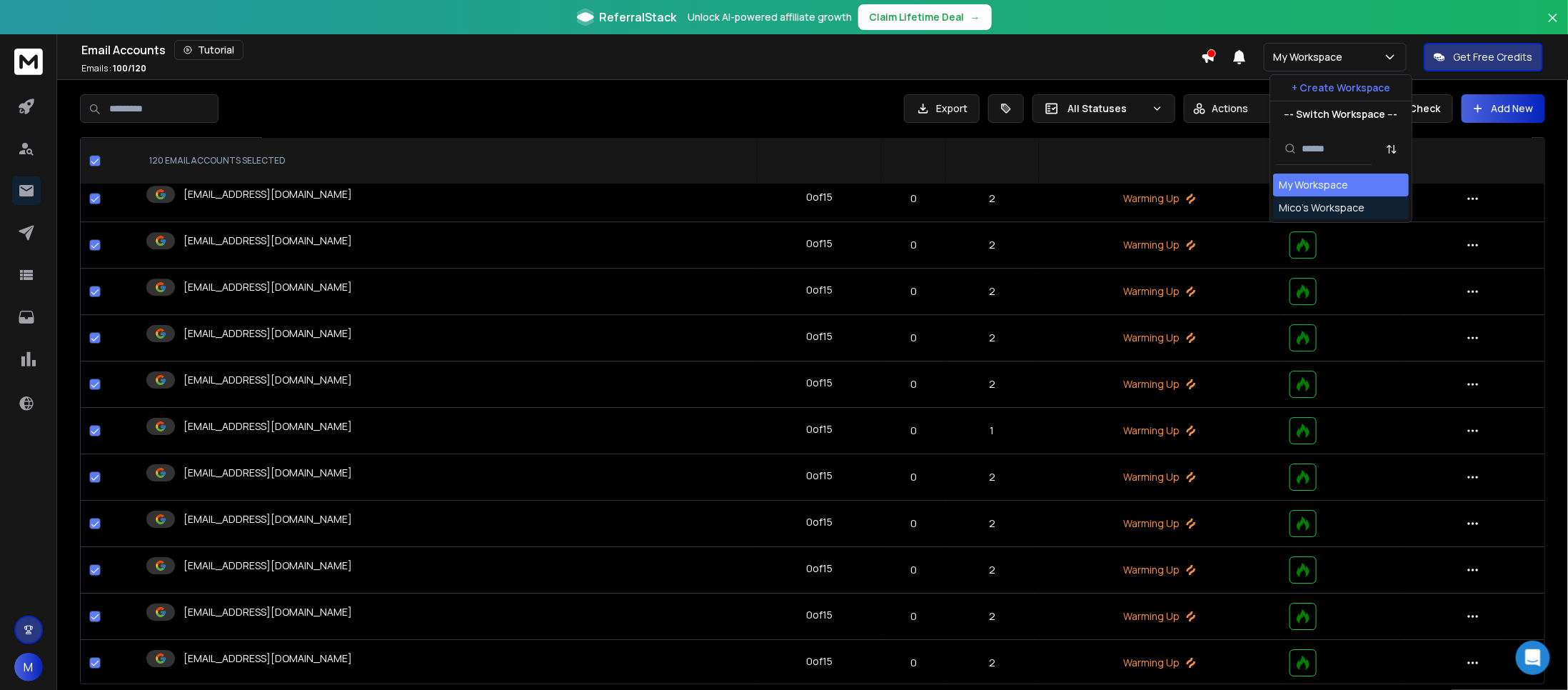
click at [1327, 199] on div "Mico's Workspace" at bounding box center [1340, 208] width 136 height 23
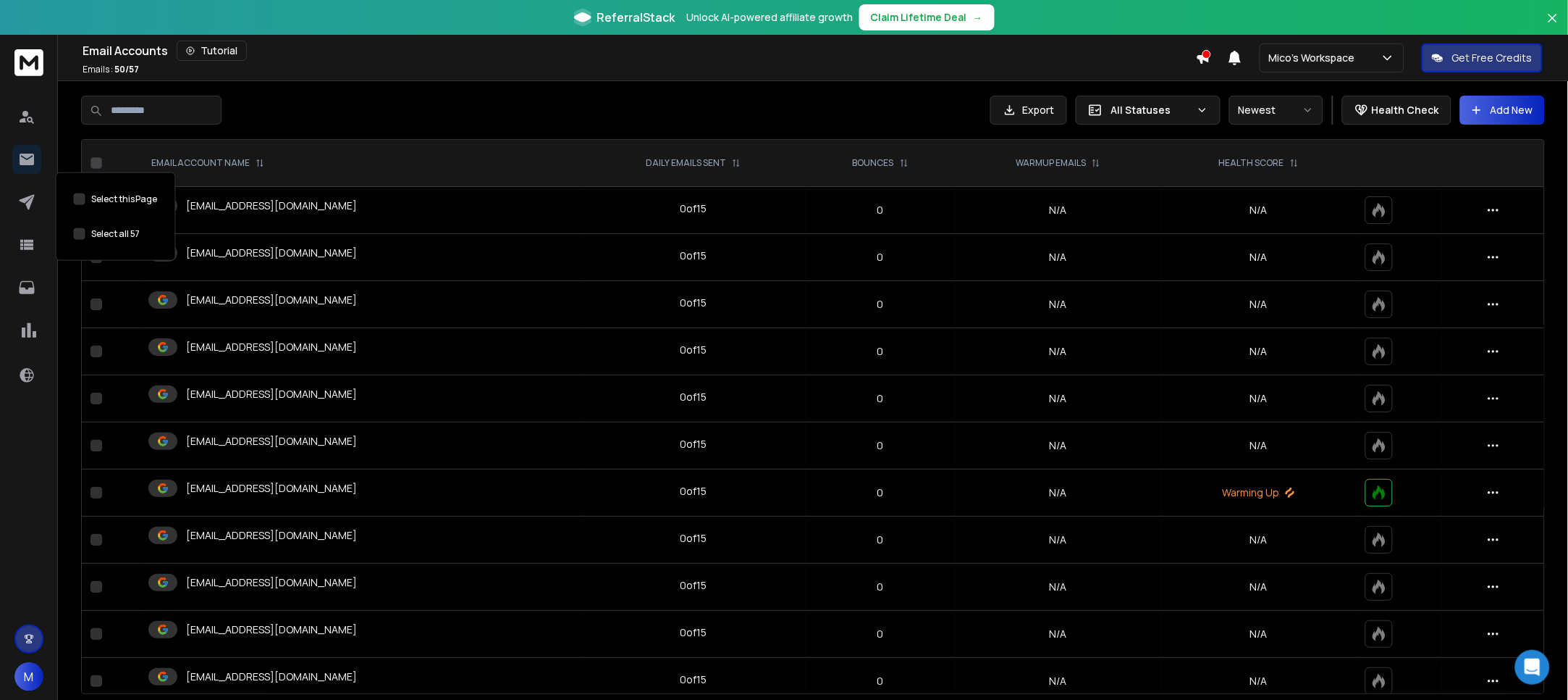
click at [77, 232] on button "Select this Page" at bounding box center [79, 233] width 12 height 12
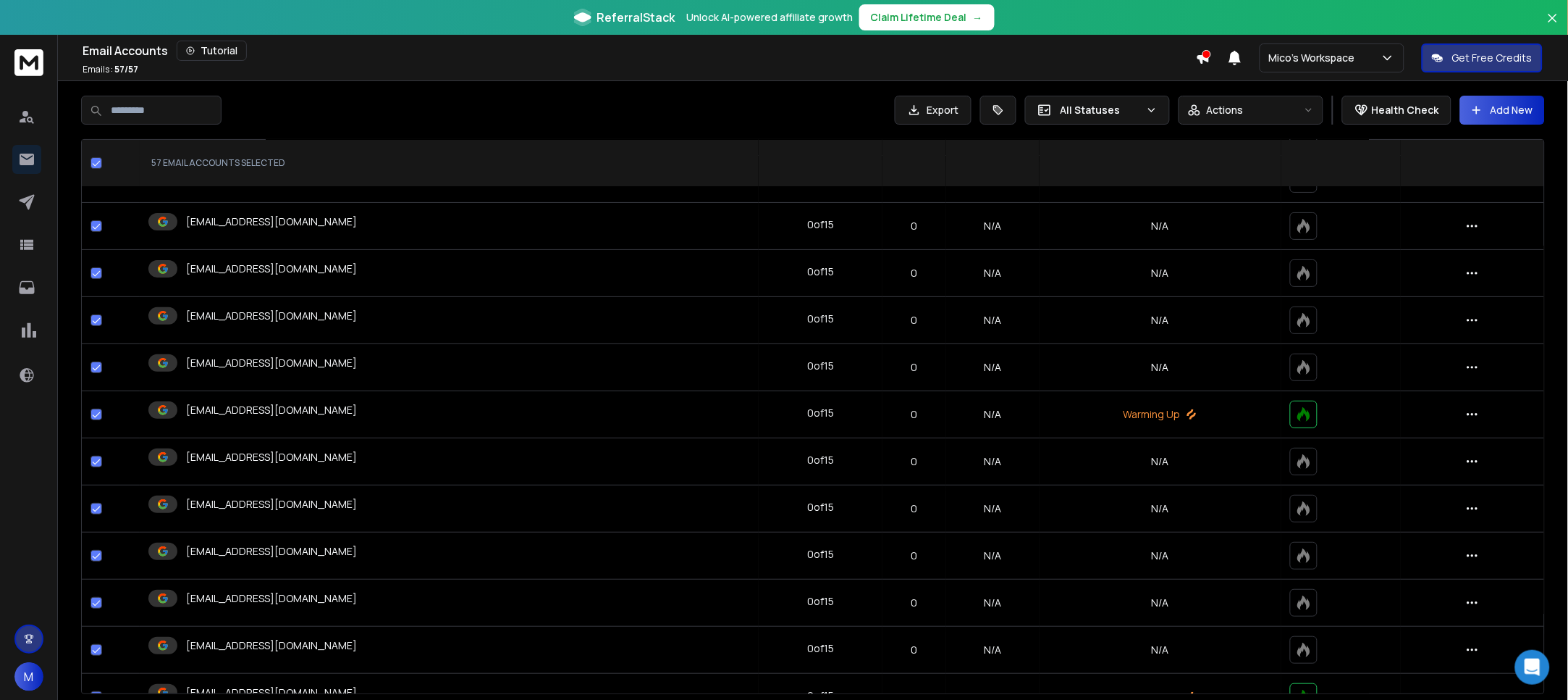
scroll to position [145, 0]
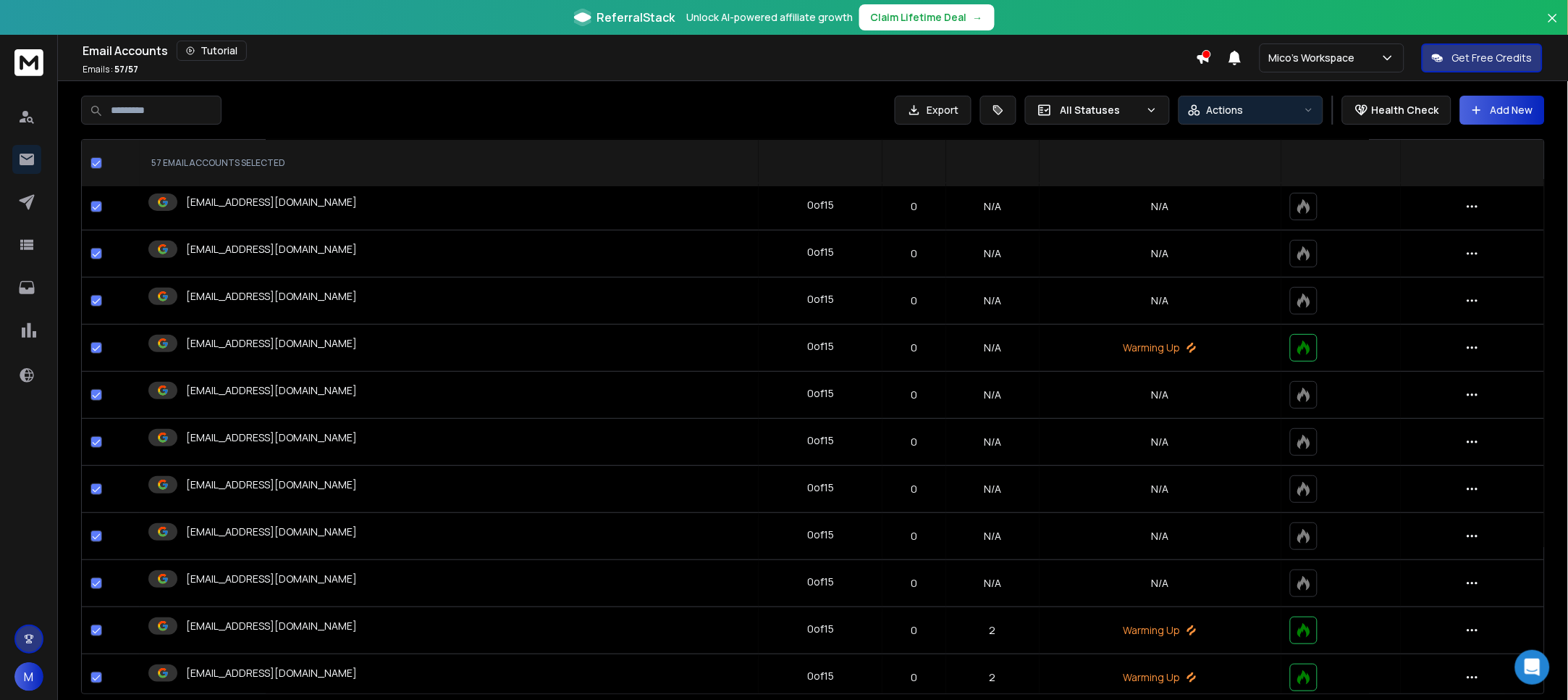
click at [1263, 119] on button "Actions" at bounding box center [1251, 110] width 144 height 29
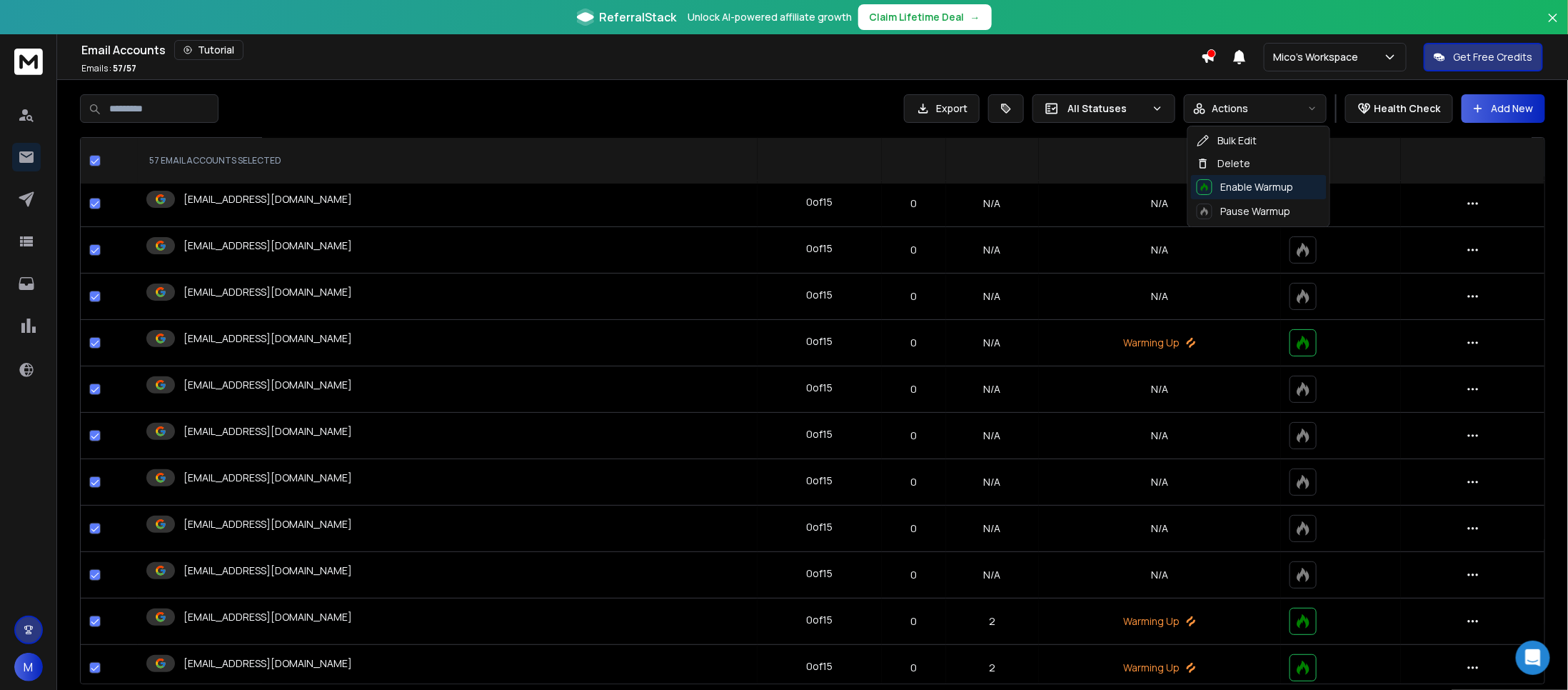
click at [1257, 183] on div "Enable Warmup" at bounding box center [1244, 187] width 97 height 15
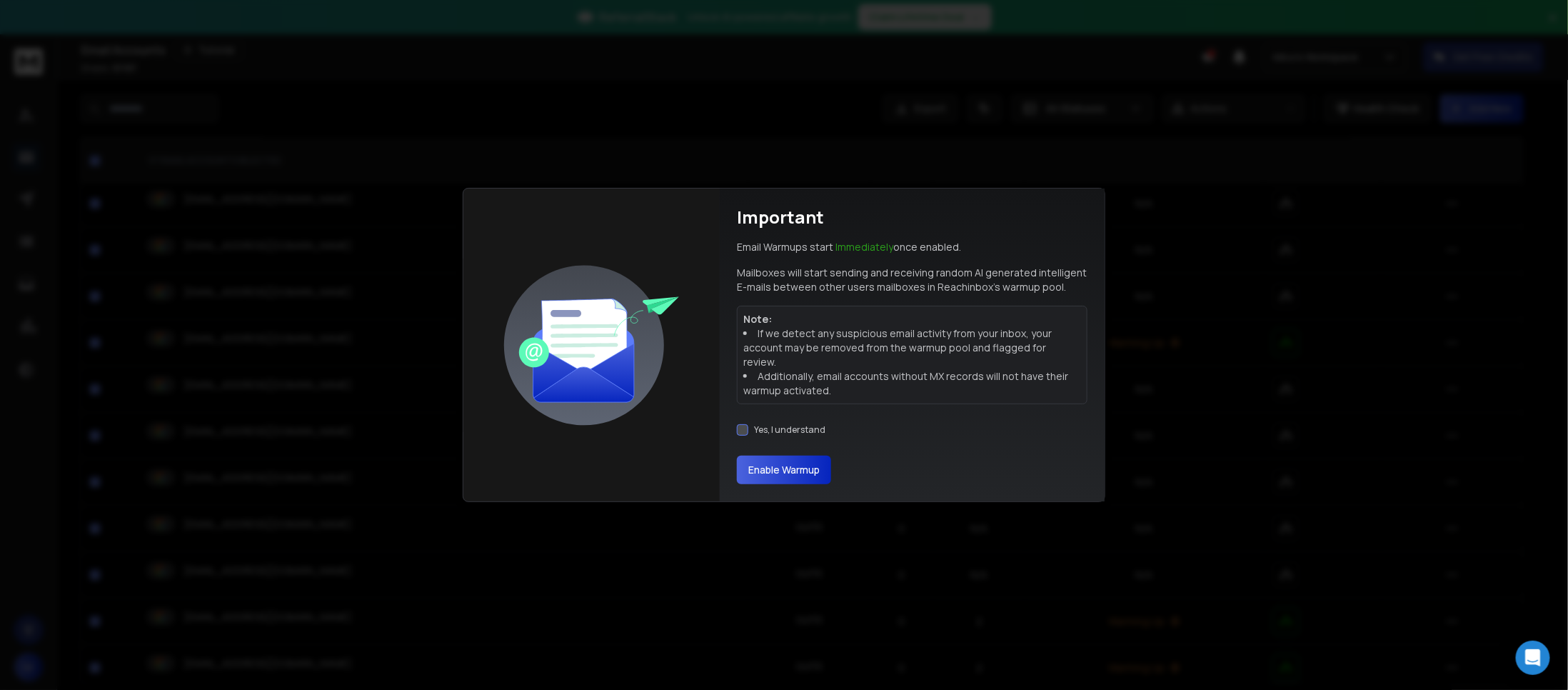
click at [748, 425] on button "Yes, I understand" at bounding box center [742, 430] width 12 height 12
click at [774, 458] on button "Enable Warmup" at bounding box center [784, 469] width 94 height 29
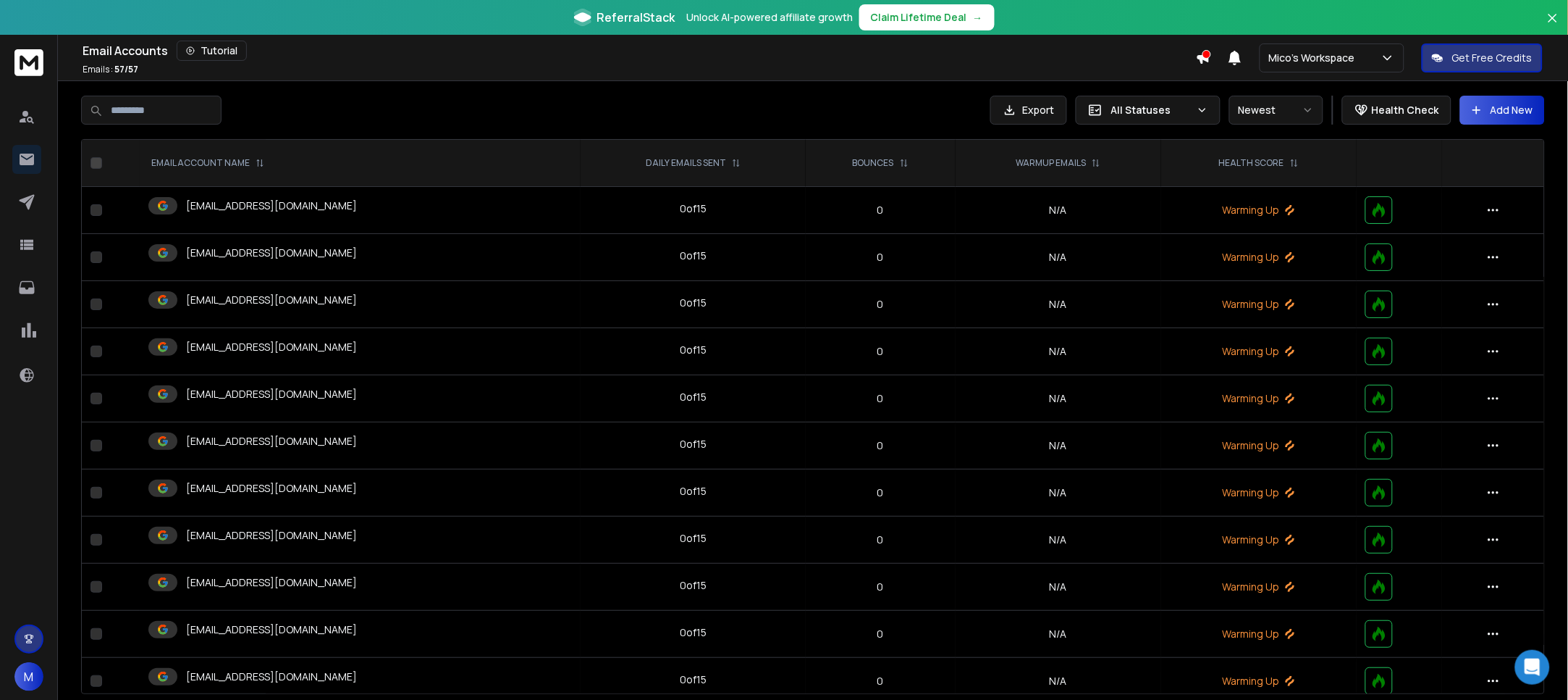
scroll to position [0, 0]
click at [1353, 46] on button "Mico's Workspace" at bounding box center [1332, 57] width 144 height 29
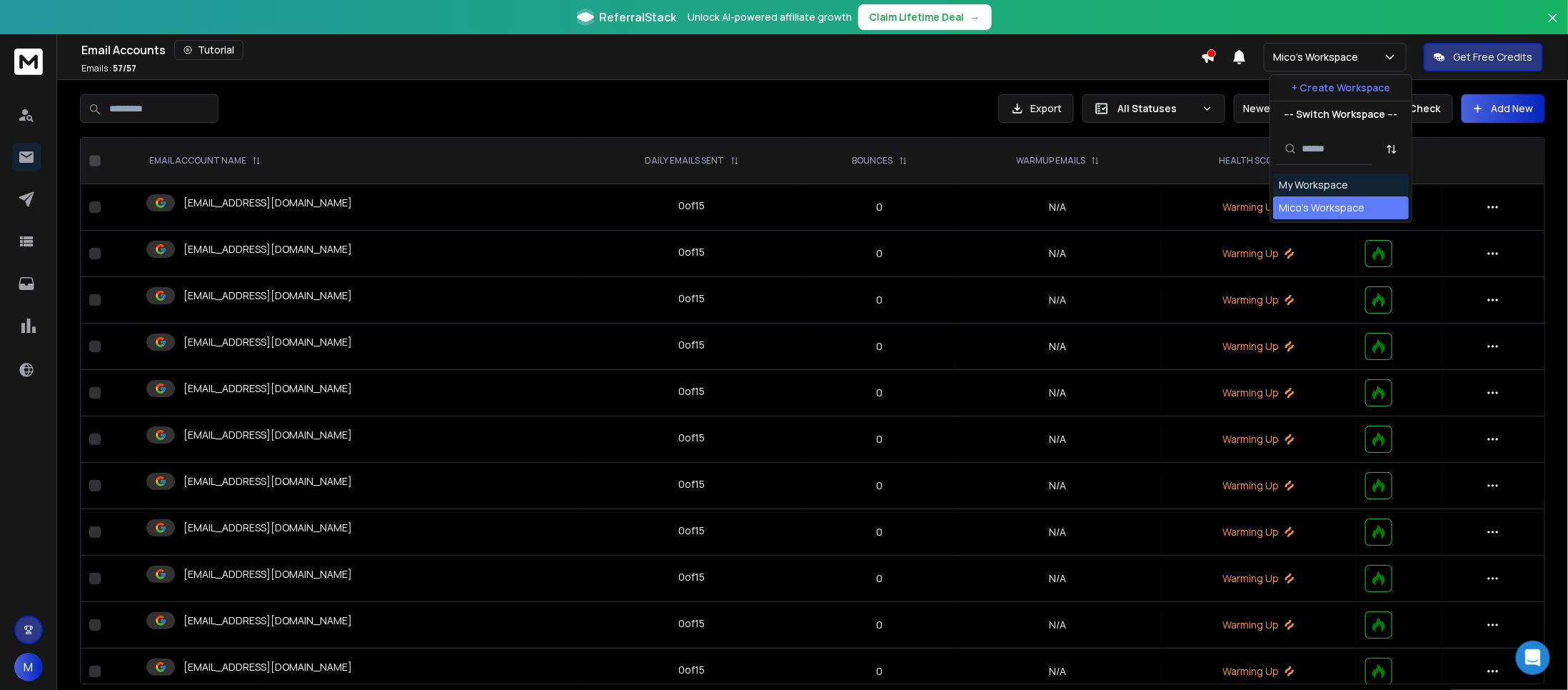
click at [1306, 187] on div "My Workspace" at bounding box center [1312, 185] width 69 height 14
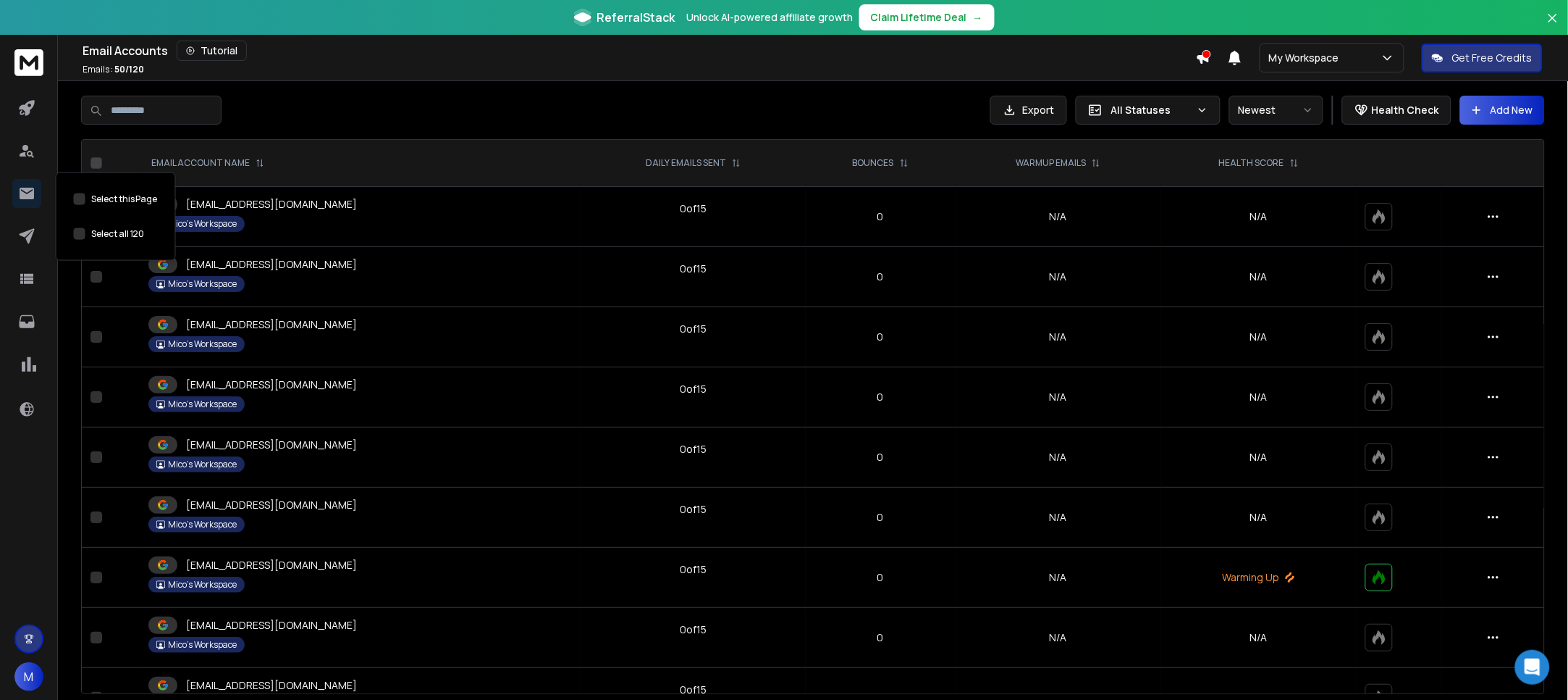
click at [75, 236] on button "Select this Page" at bounding box center [79, 233] width 12 height 12
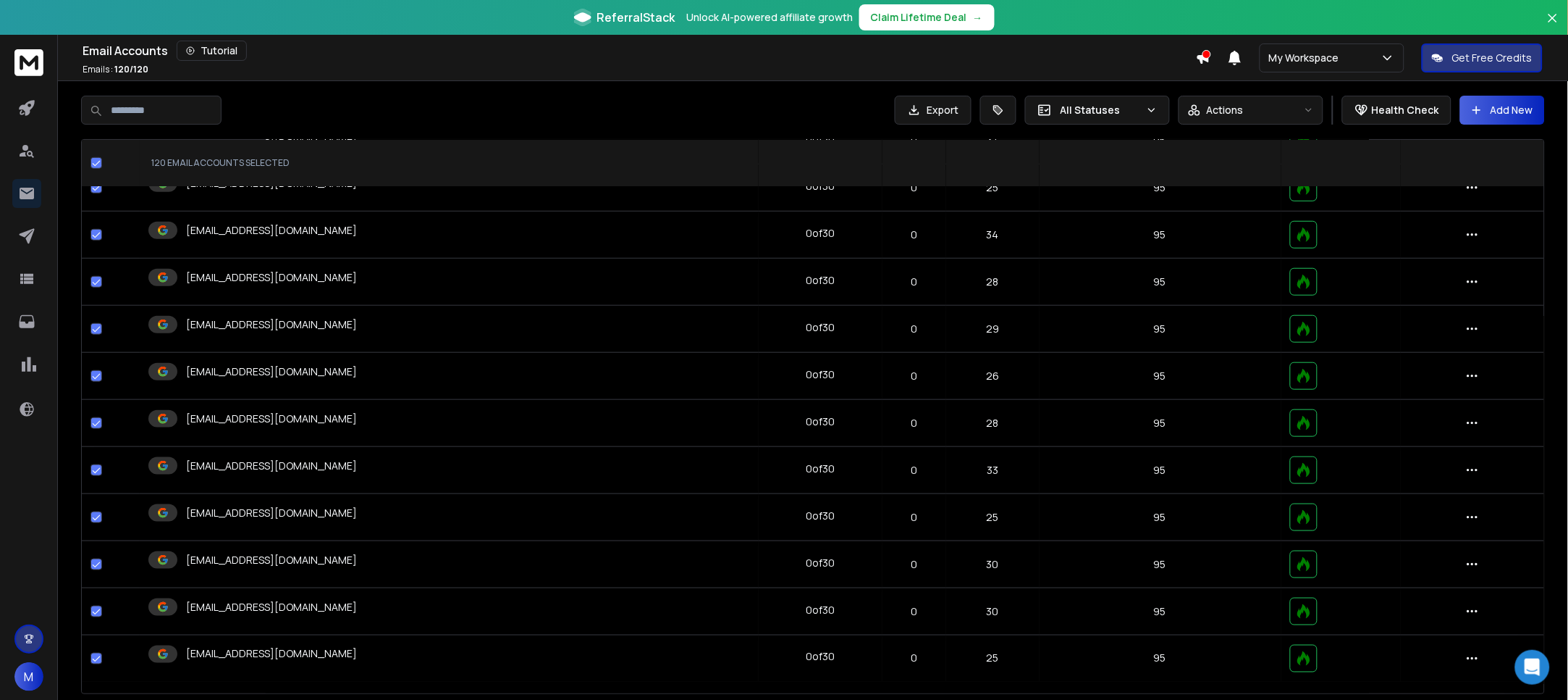
scroll to position [5921, 0]
click at [93, 657] on button "button" at bounding box center [96, 658] width 12 height 12
click at [97, 614] on button "button" at bounding box center [96, 611] width 12 height 12
click at [90, 561] on button "button" at bounding box center [96, 564] width 12 height 12
click at [94, 510] on td at bounding box center [111, 518] width 58 height 47
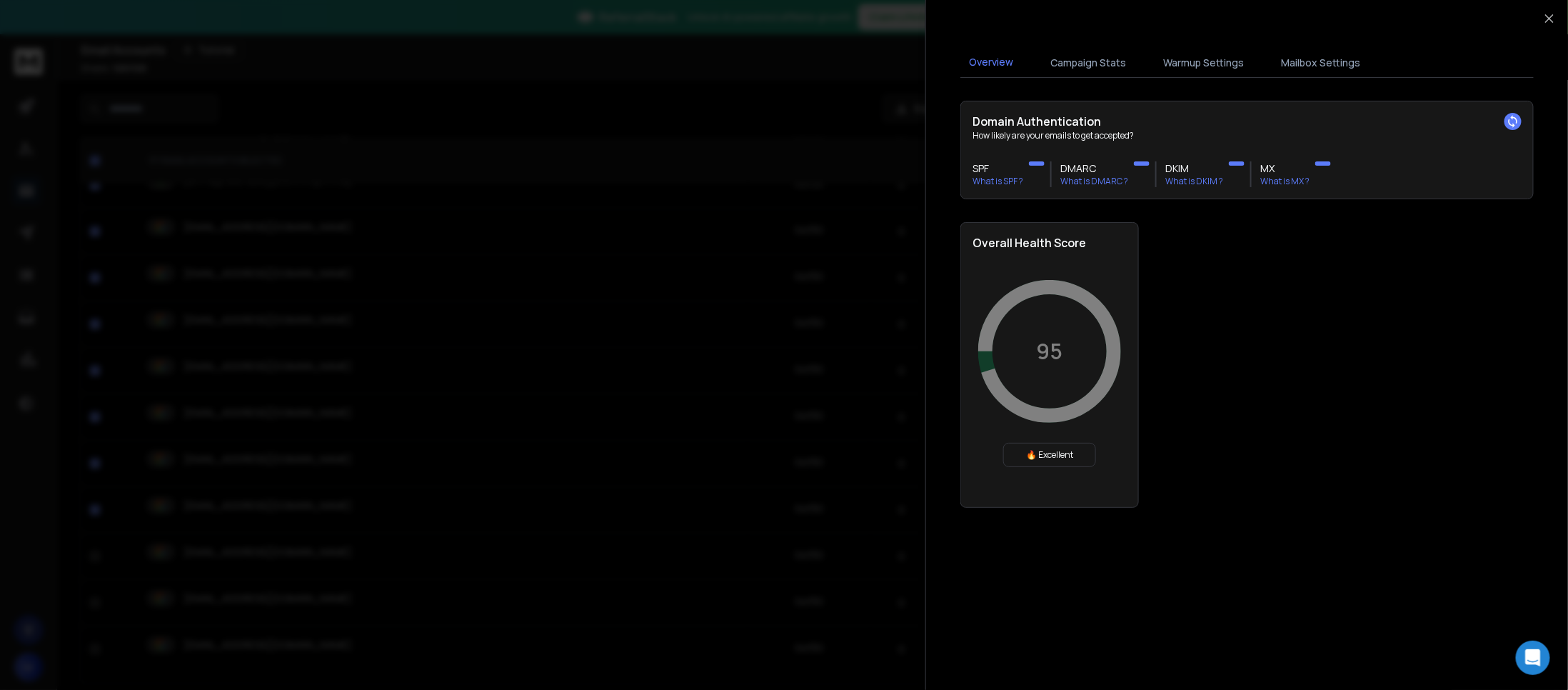
drag, startPoint x: 115, startPoint y: 465, endPoint x: 120, endPoint y: 472, distance: 8.6
click at [118, 465] on div at bounding box center [784, 345] width 1568 height 690
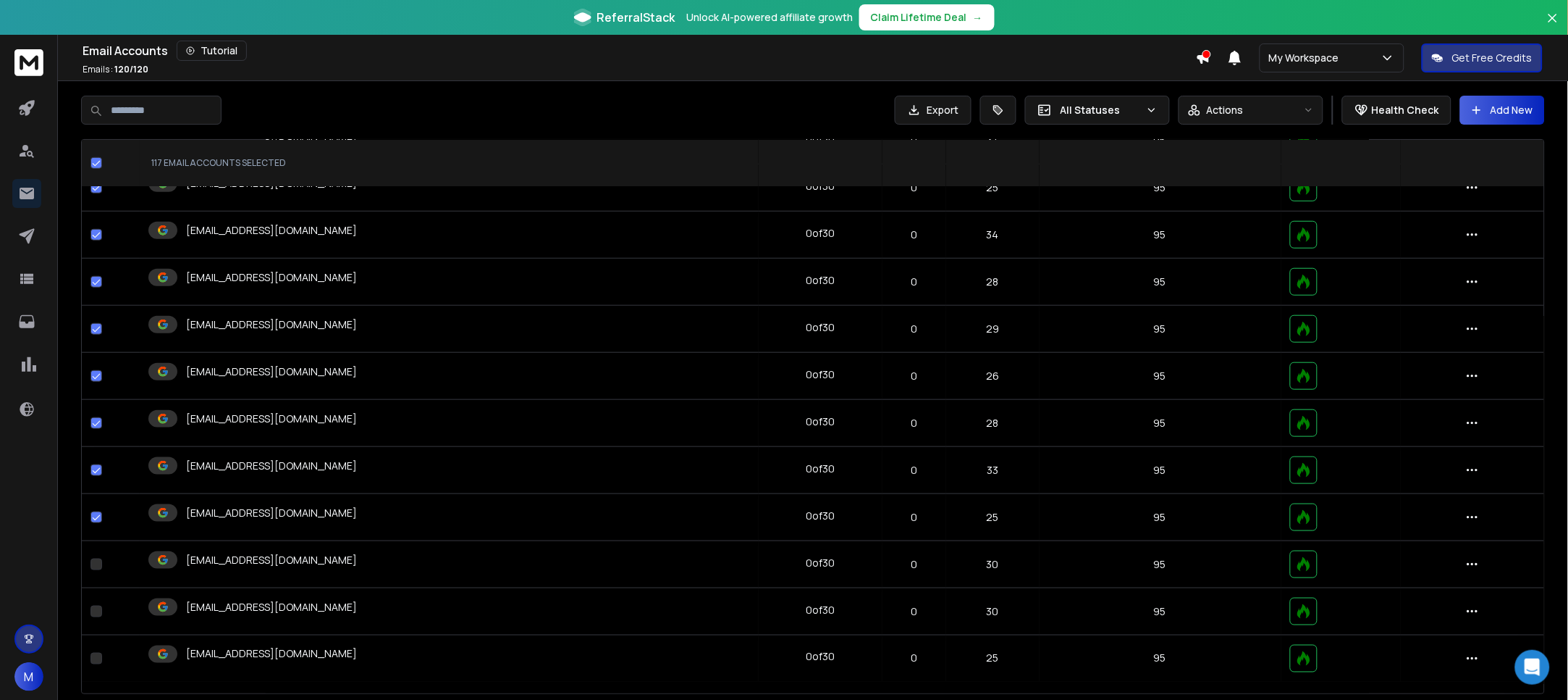
click at [95, 517] on button "button" at bounding box center [96, 517] width 12 height 12
click at [97, 469] on button "button" at bounding box center [96, 470] width 12 height 12
click at [96, 422] on button "button" at bounding box center [96, 423] width 12 height 12
click at [100, 376] on button "button" at bounding box center [96, 376] width 12 height 12
click at [95, 328] on button "button" at bounding box center [96, 328] width 12 height 12
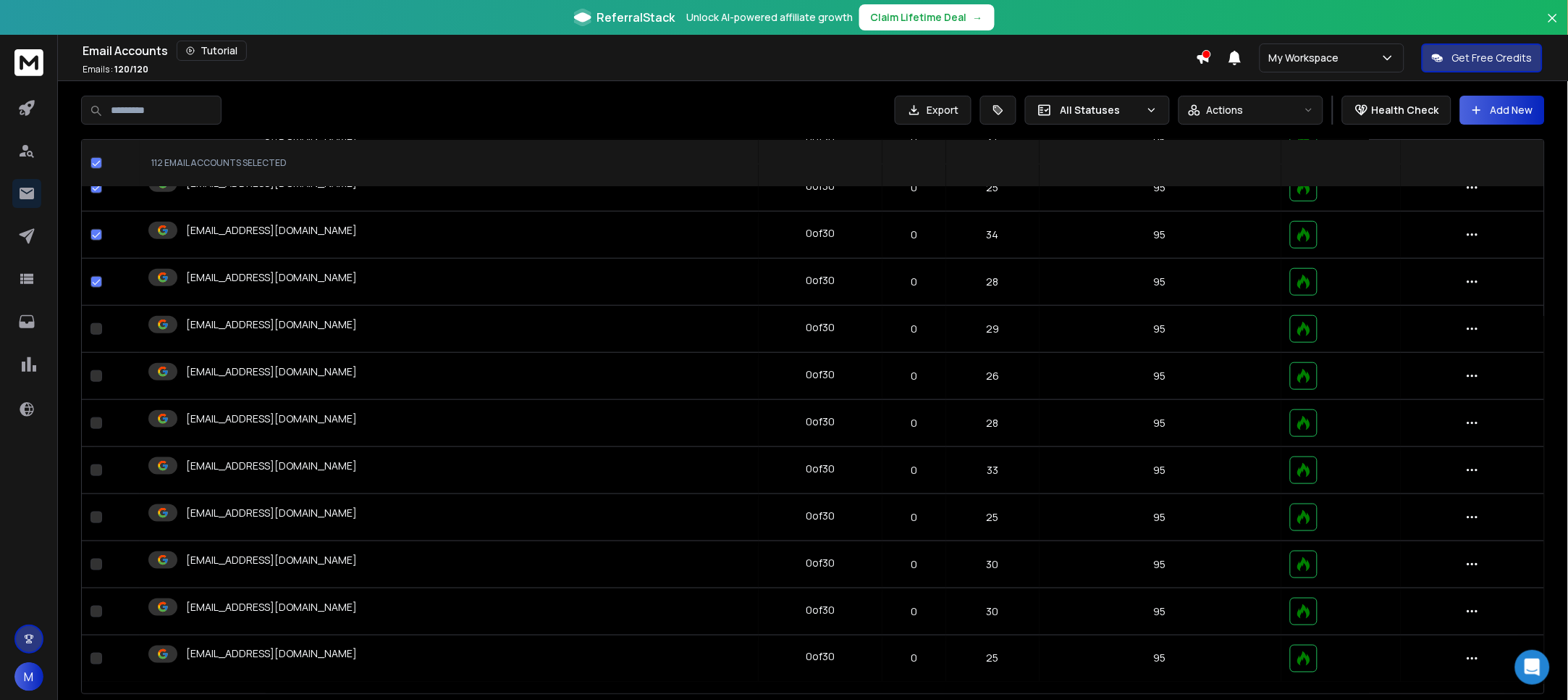
click at [93, 276] on button "button" at bounding box center [96, 281] width 12 height 12
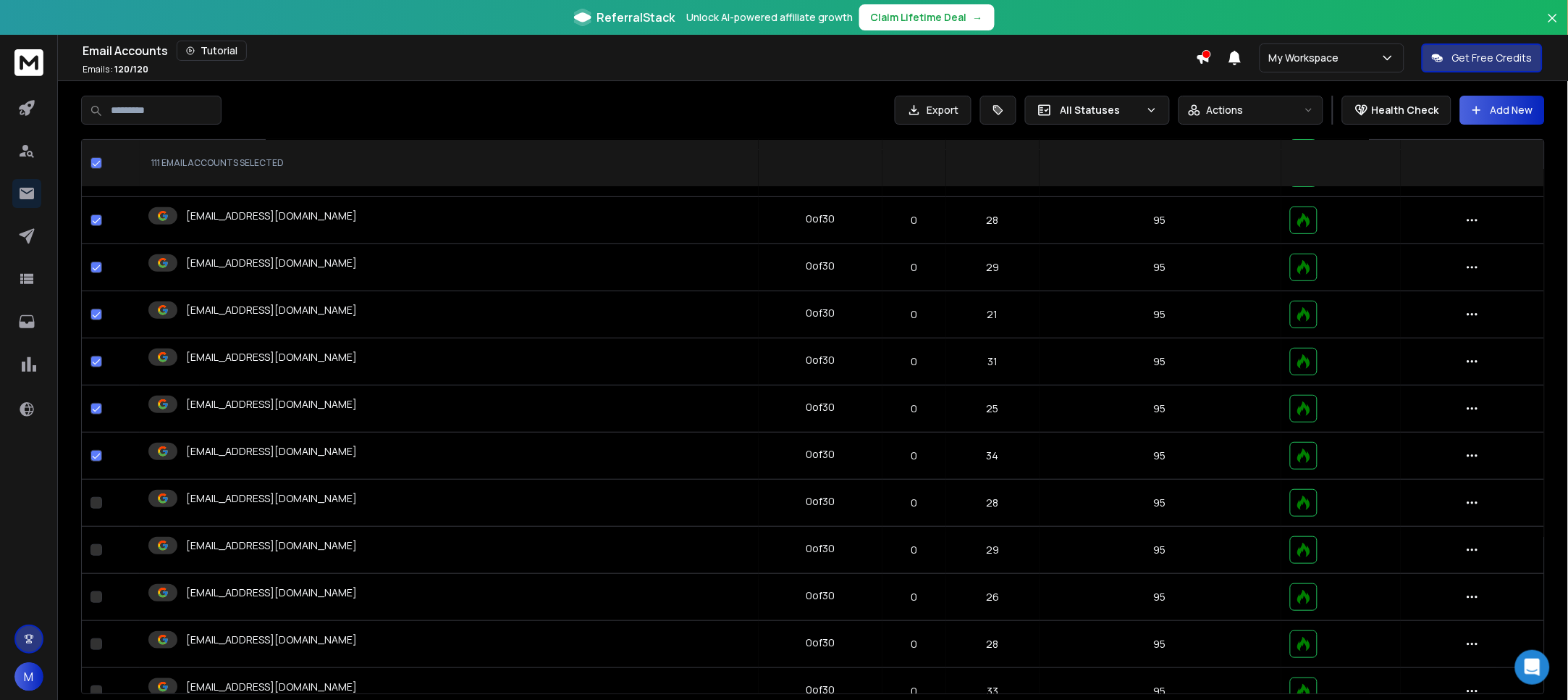
scroll to position [5631, 0]
click at [94, 515] on td at bounding box center [111, 501] width 58 height 47
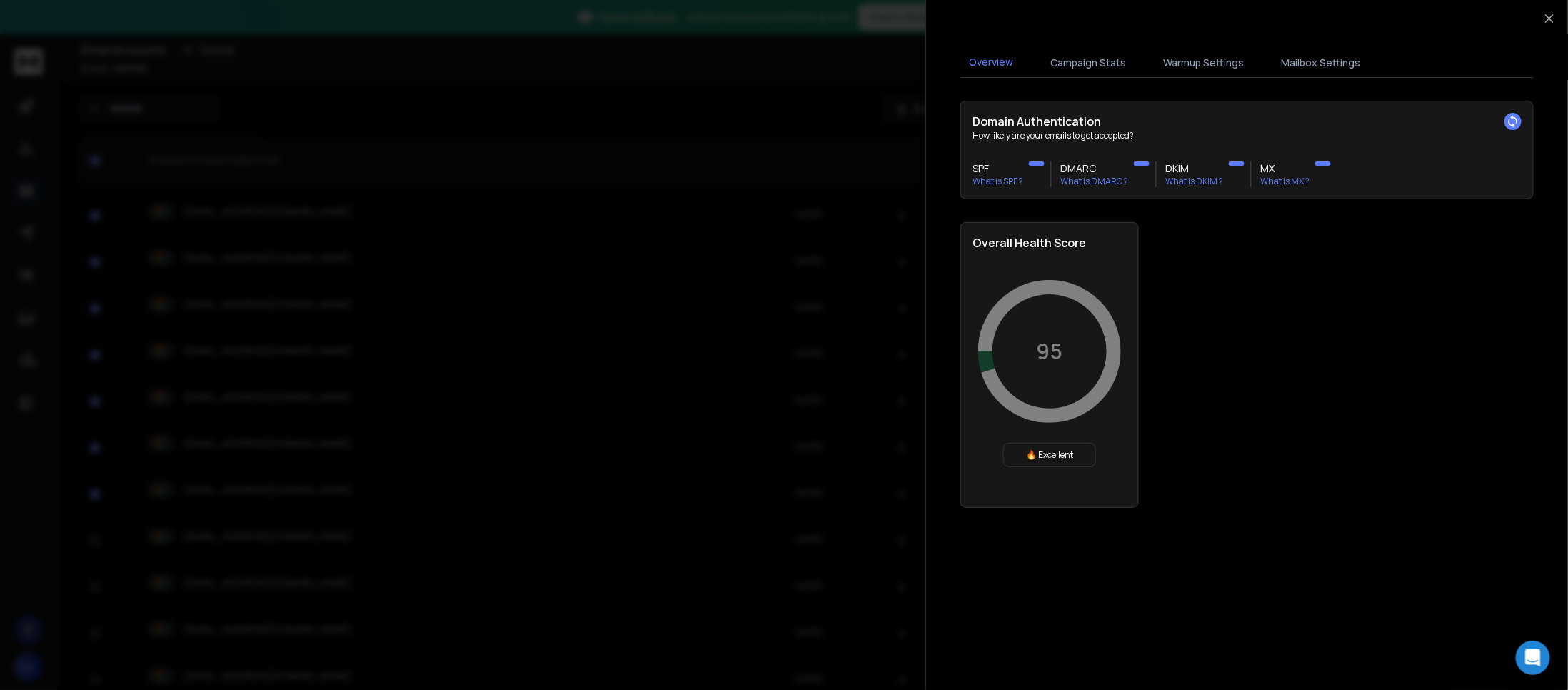
click at [104, 525] on div at bounding box center [784, 345] width 1568 height 690
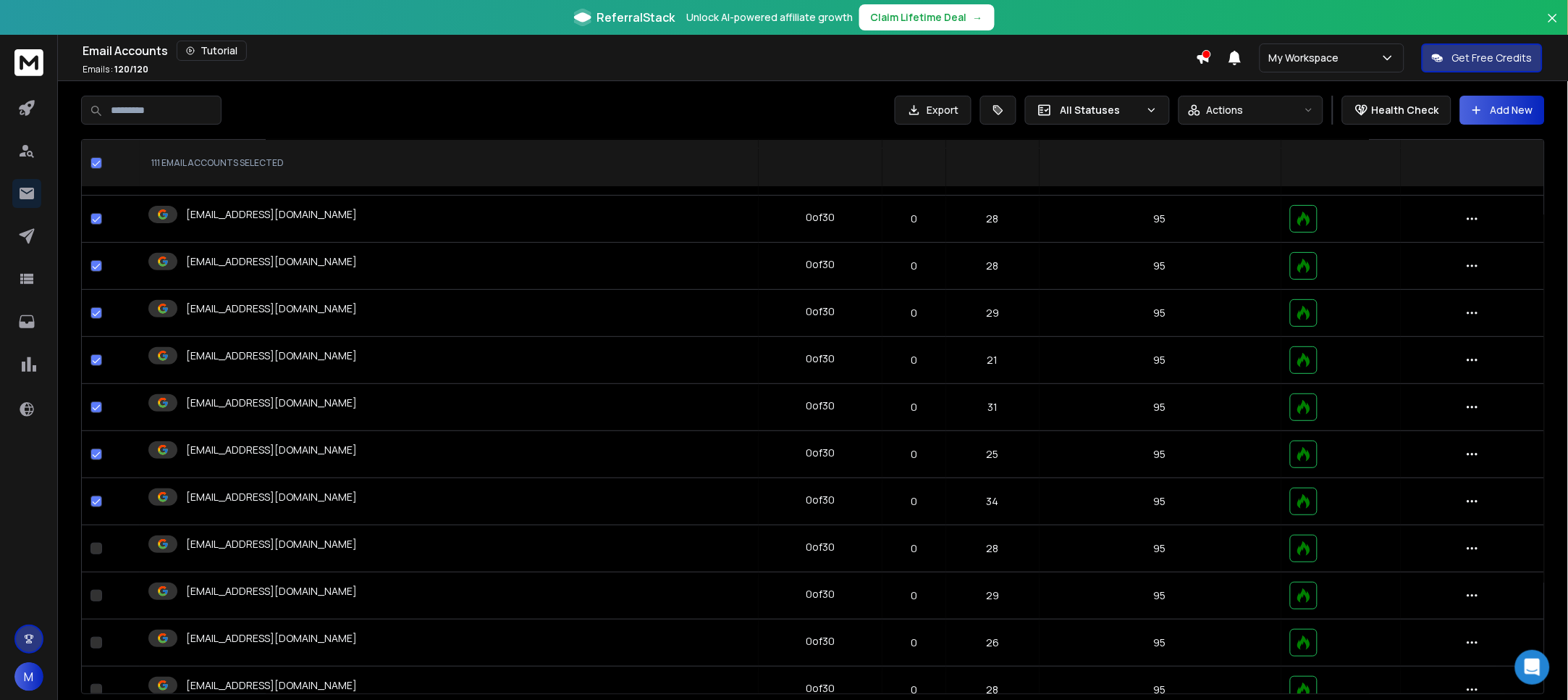
click at [99, 517] on td at bounding box center [111, 501] width 58 height 47
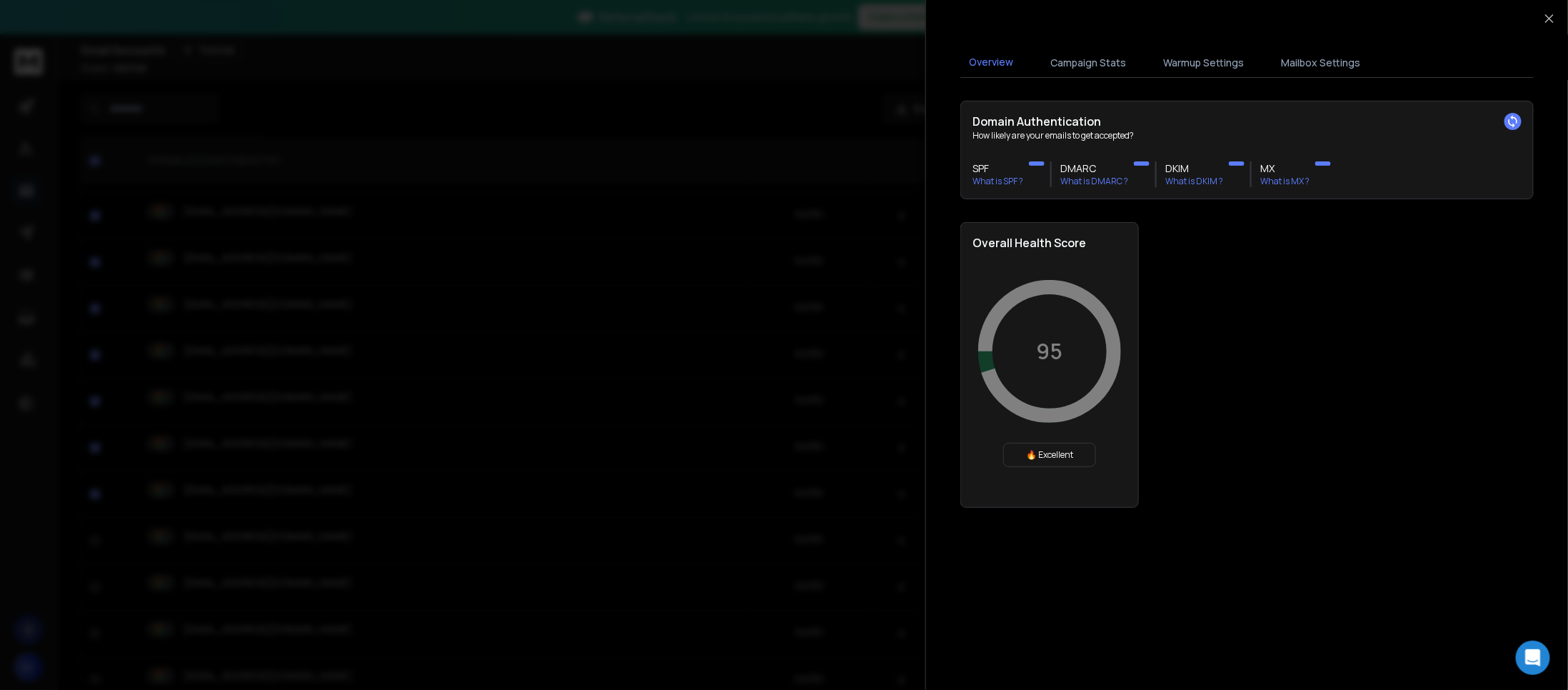
click at [101, 513] on div at bounding box center [784, 345] width 1568 height 690
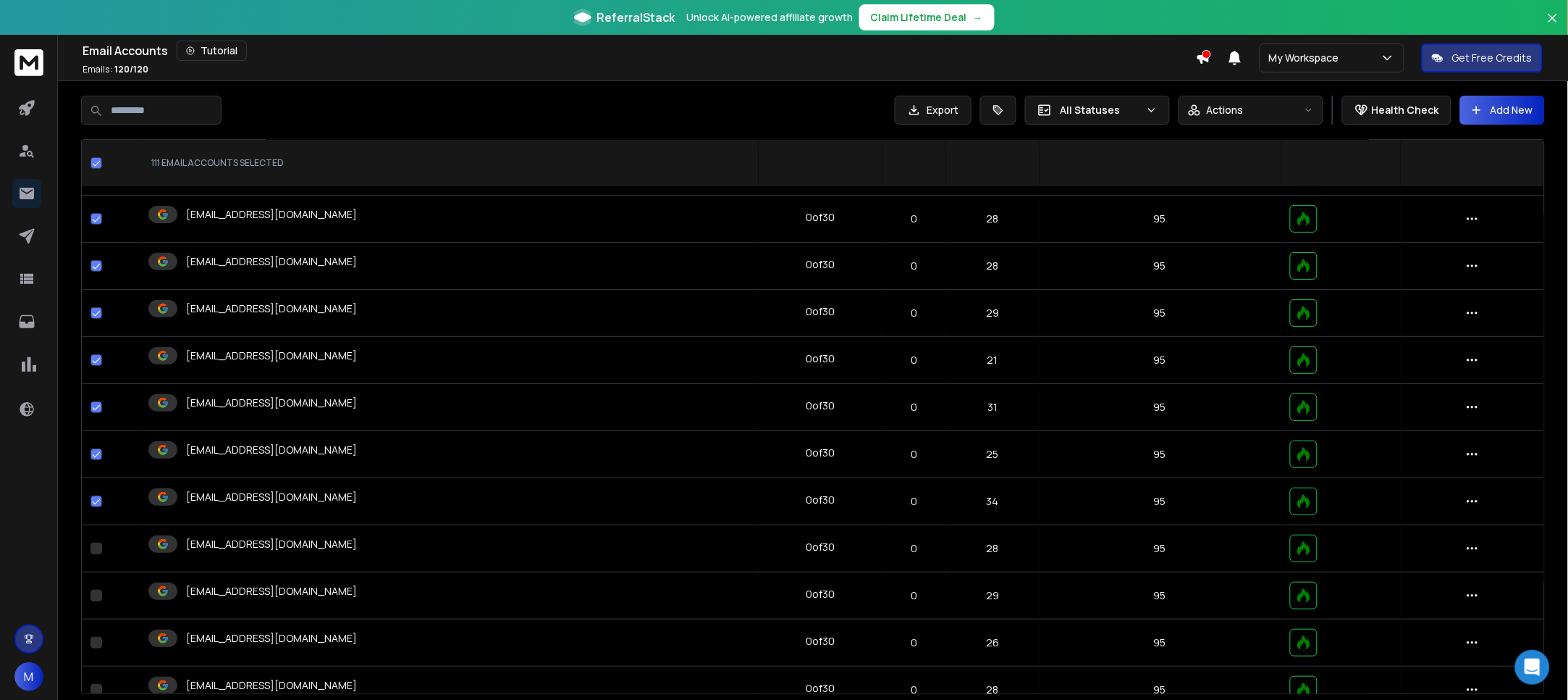
click at [96, 507] on button "button" at bounding box center [96, 501] width 12 height 12
click at [97, 460] on button "button" at bounding box center [96, 454] width 12 height 12
click at [93, 412] on button "button" at bounding box center [96, 407] width 12 height 12
click at [90, 366] on button "button" at bounding box center [96, 360] width 12 height 12
click at [97, 319] on button "button" at bounding box center [96, 313] width 12 height 12
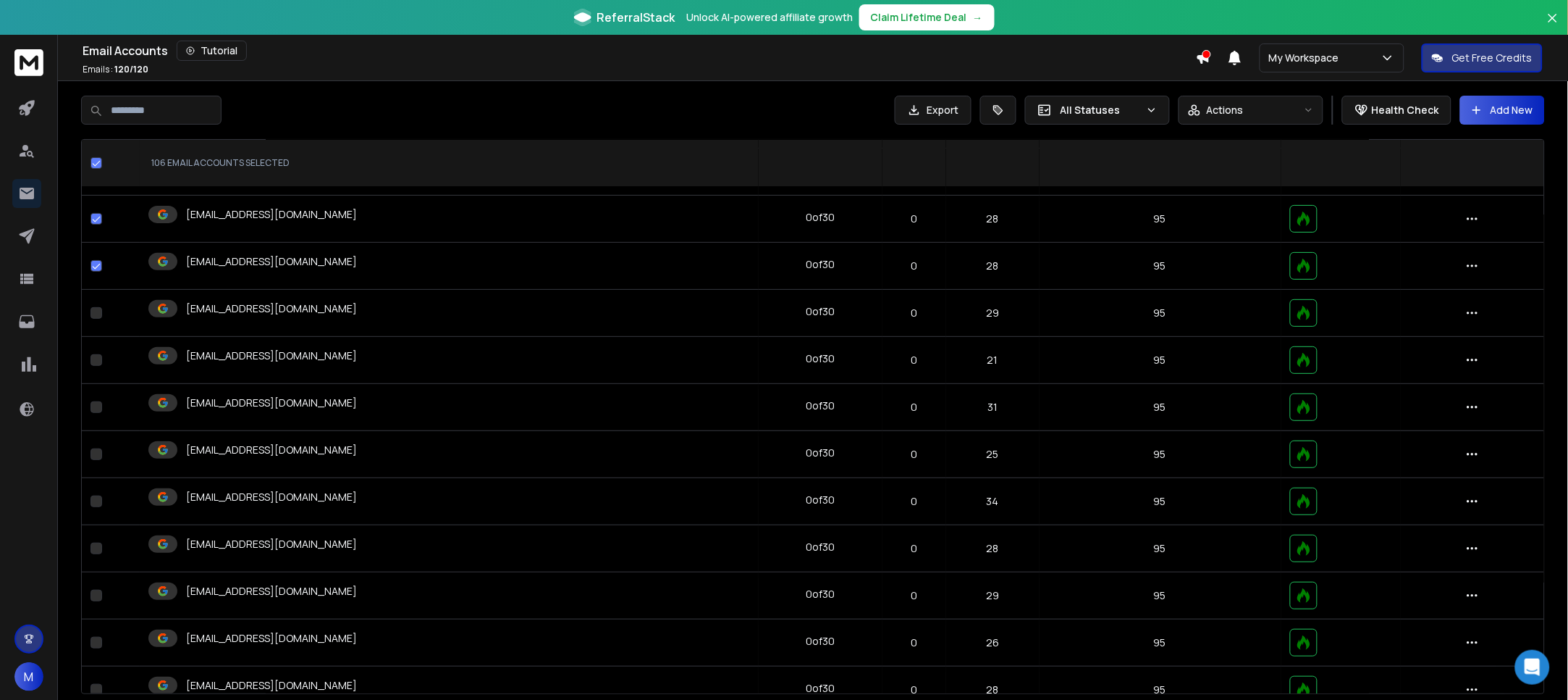
scroll to position [5486, 0]
click at [98, 416] on button "button" at bounding box center [96, 410] width 12 height 12
click at [101, 369] on button "button" at bounding box center [96, 363] width 12 height 12
click at [99, 322] on button "button" at bounding box center [96, 316] width 12 height 12
click at [97, 275] on button "button" at bounding box center [96, 269] width 12 height 12
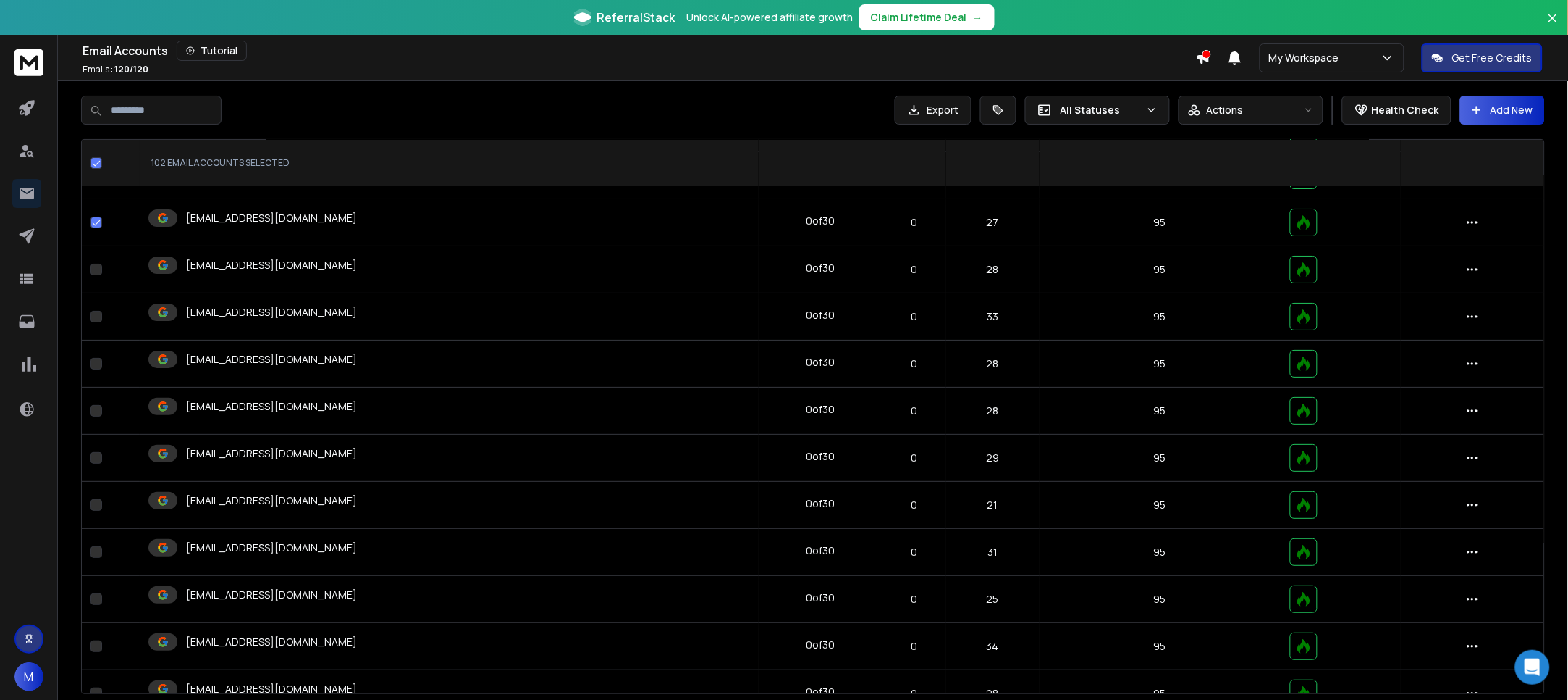
click at [98, 228] on button "button" at bounding box center [96, 222] width 12 height 12
click at [95, 326] on button "button" at bounding box center [96, 320] width 12 height 12
click at [95, 279] on button "button" at bounding box center [96, 273] width 12 height 12
click at [95, 240] on td at bounding box center [111, 226] width 58 height 47
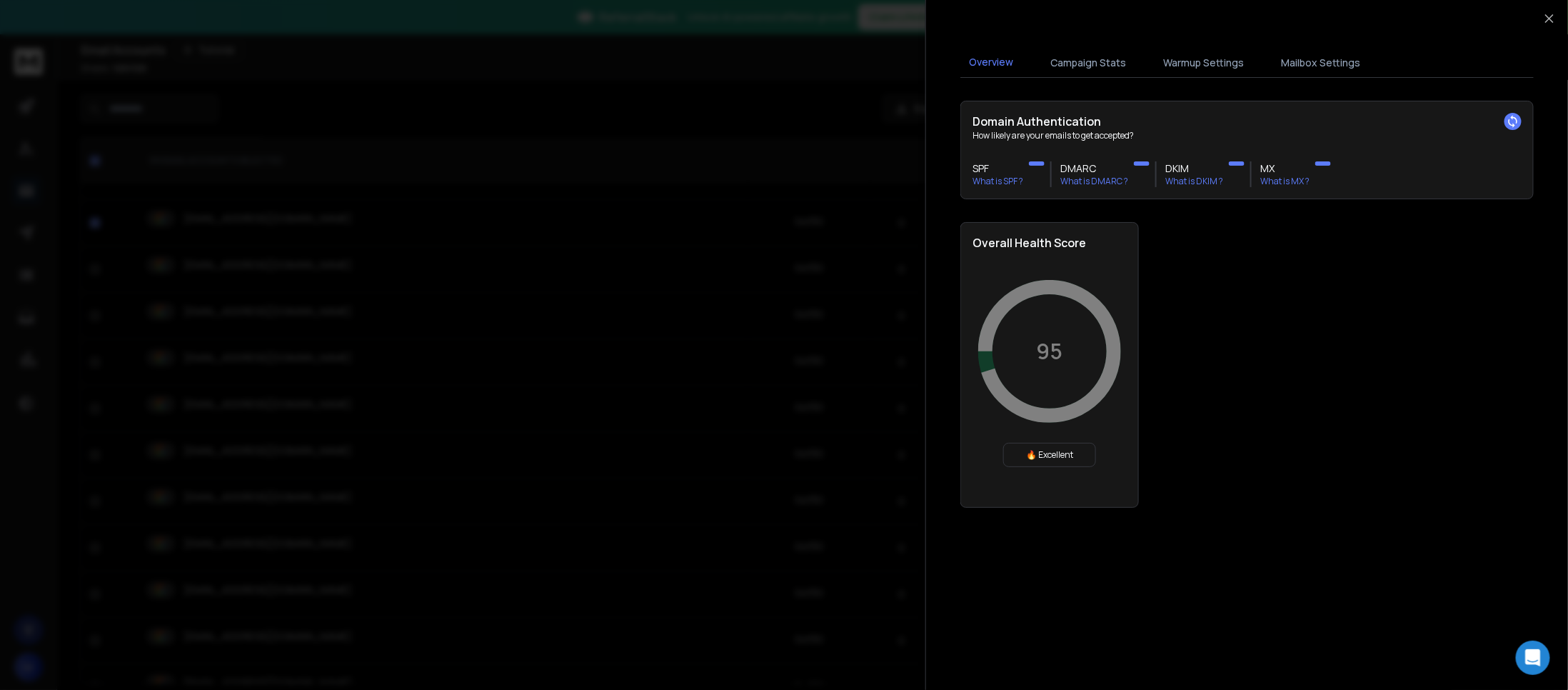
click at [235, 296] on div at bounding box center [784, 345] width 1568 height 690
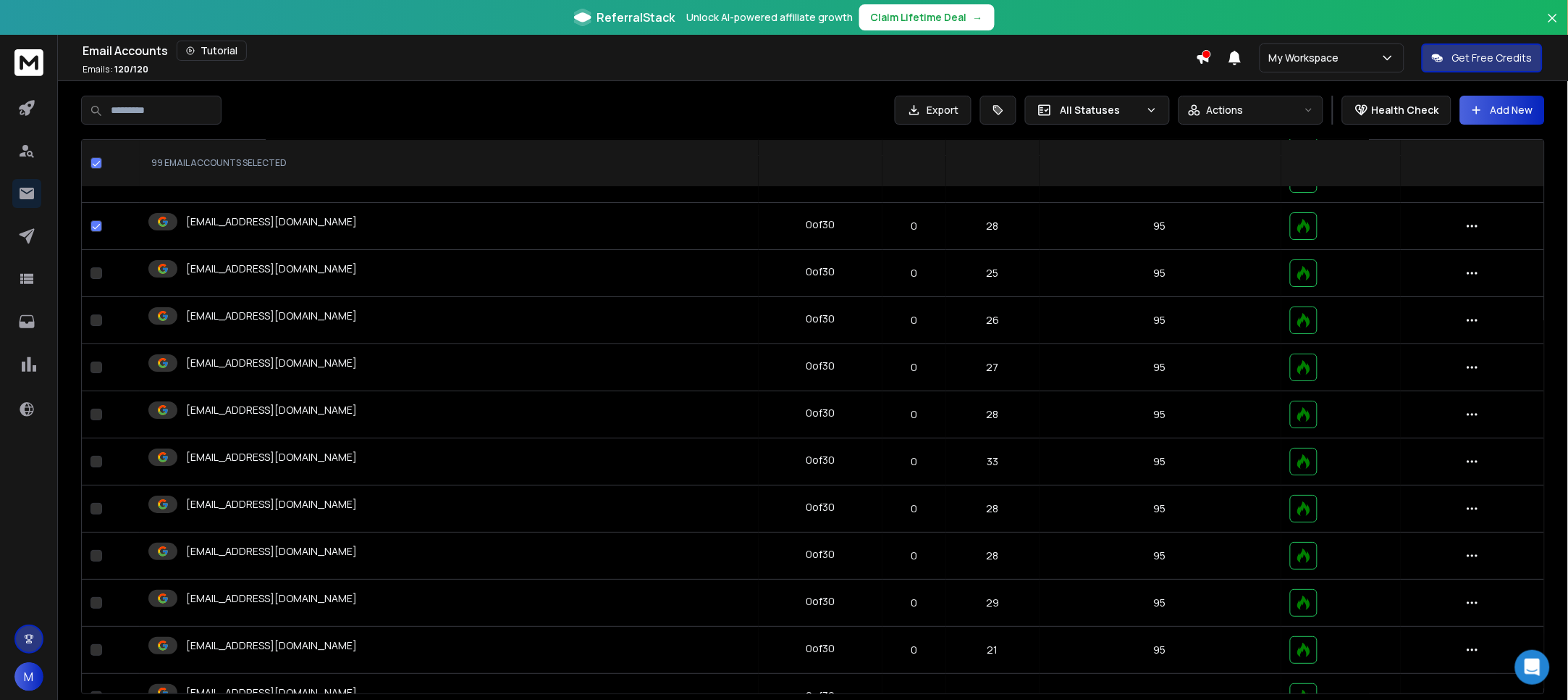
click at [98, 232] on button "button" at bounding box center [96, 225] width 12 height 12
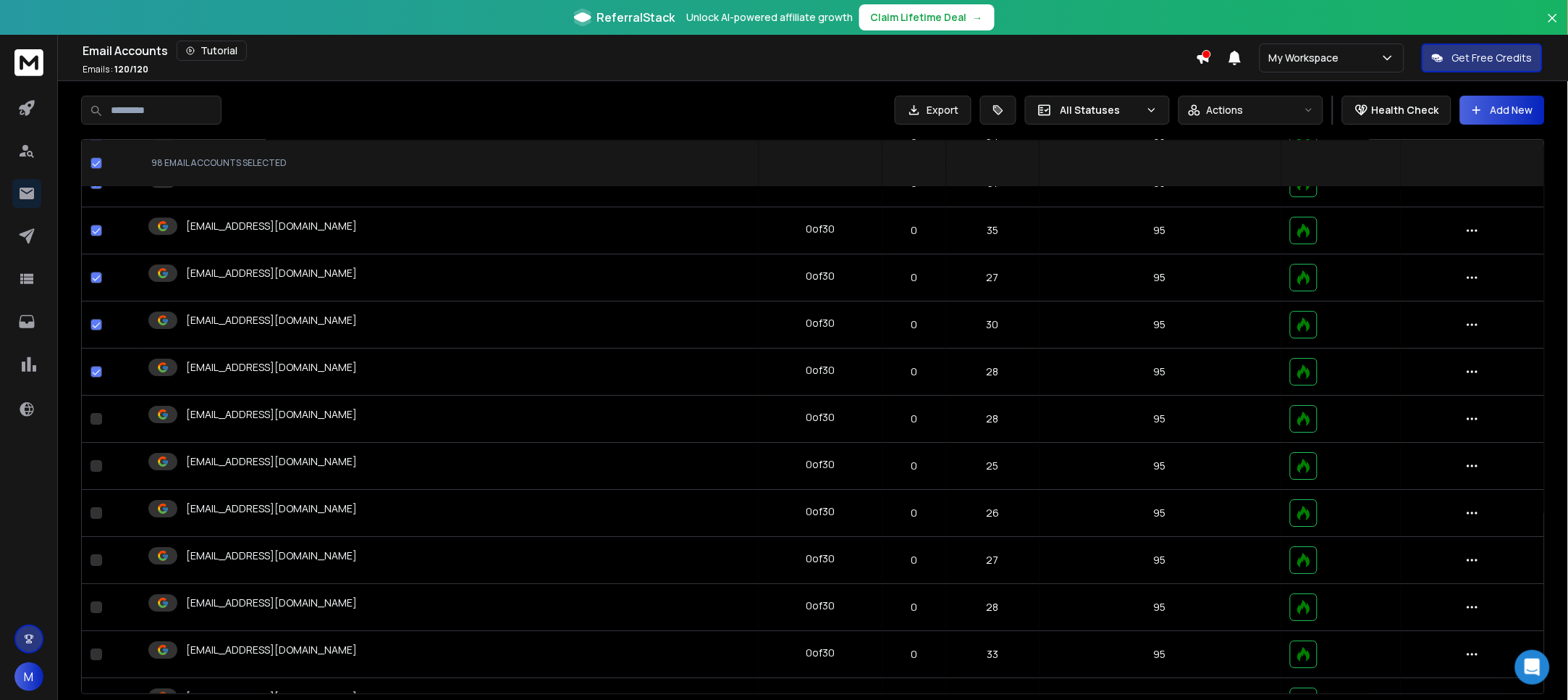
scroll to position [5051, 0]
click at [95, 475] on button "button" at bounding box center [96, 468] width 12 height 12
click at [97, 427] on button "button" at bounding box center [96, 421] width 12 height 12
click at [91, 380] on button "button" at bounding box center [96, 374] width 12 height 12
click at [99, 333] on button "button" at bounding box center [96, 327] width 12 height 12
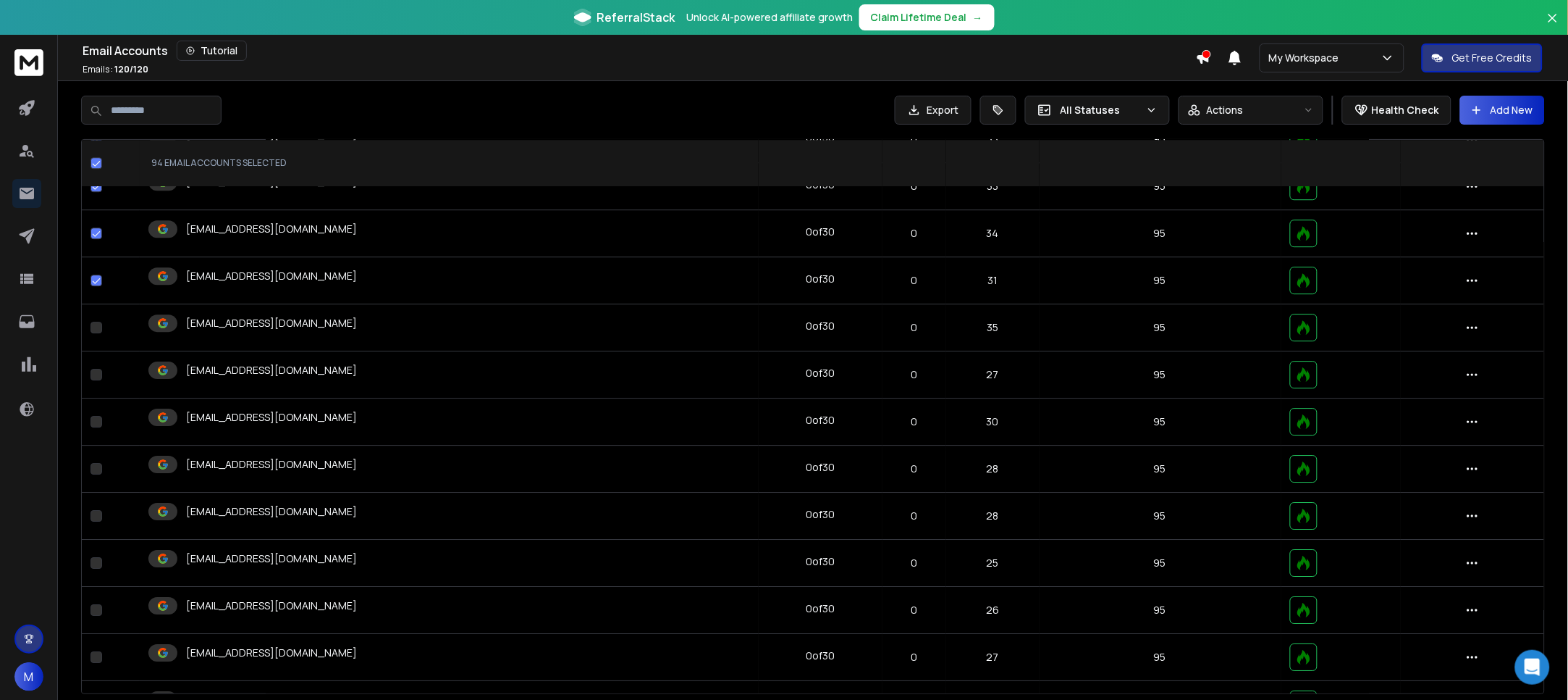
click at [98, 286] on button "button" at bounding box center [96, 280] width 12 height 12
click at [97, 239] on button "button" at bounding box center [96, 233] width 12 height 12
click at [97, 192] on button "button" at bounding box center [96, 186] width 12 height 12
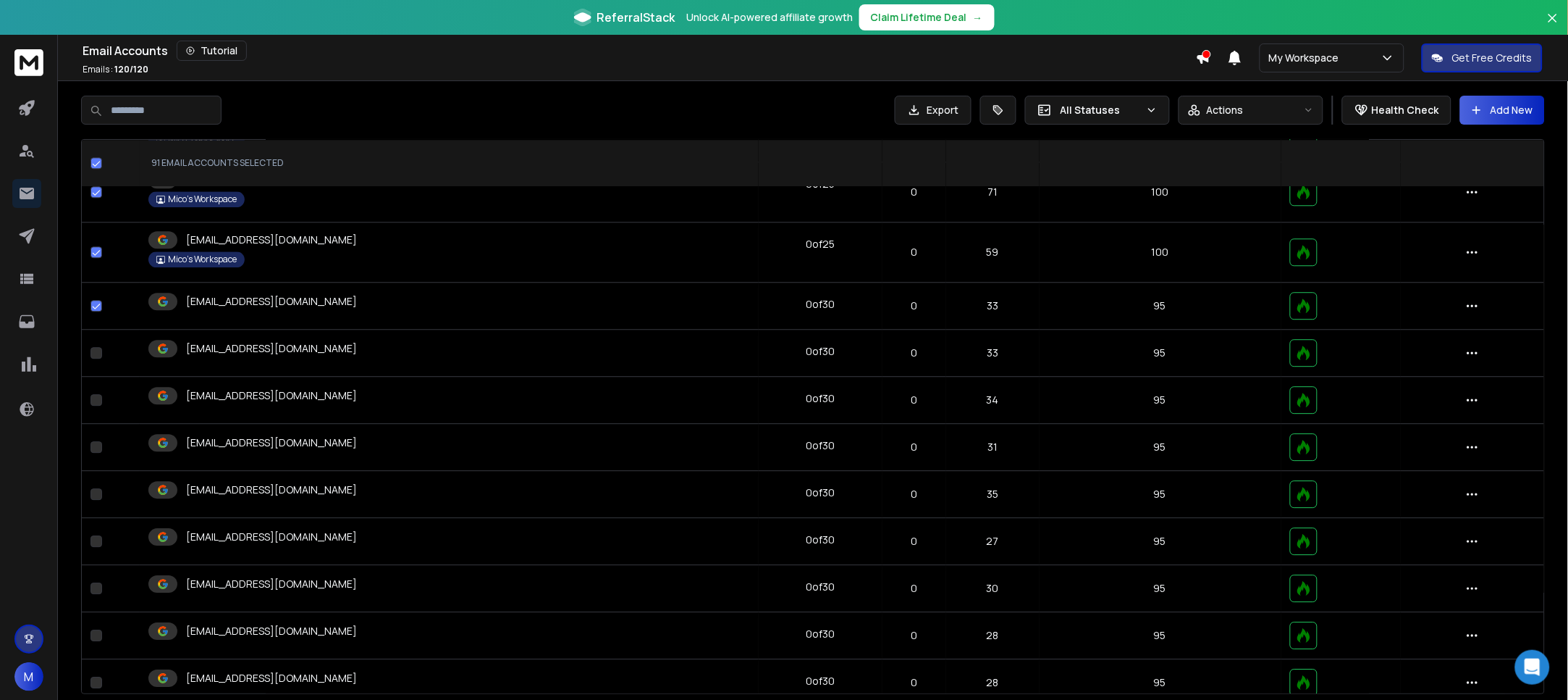
scroll to position [4762, 0]
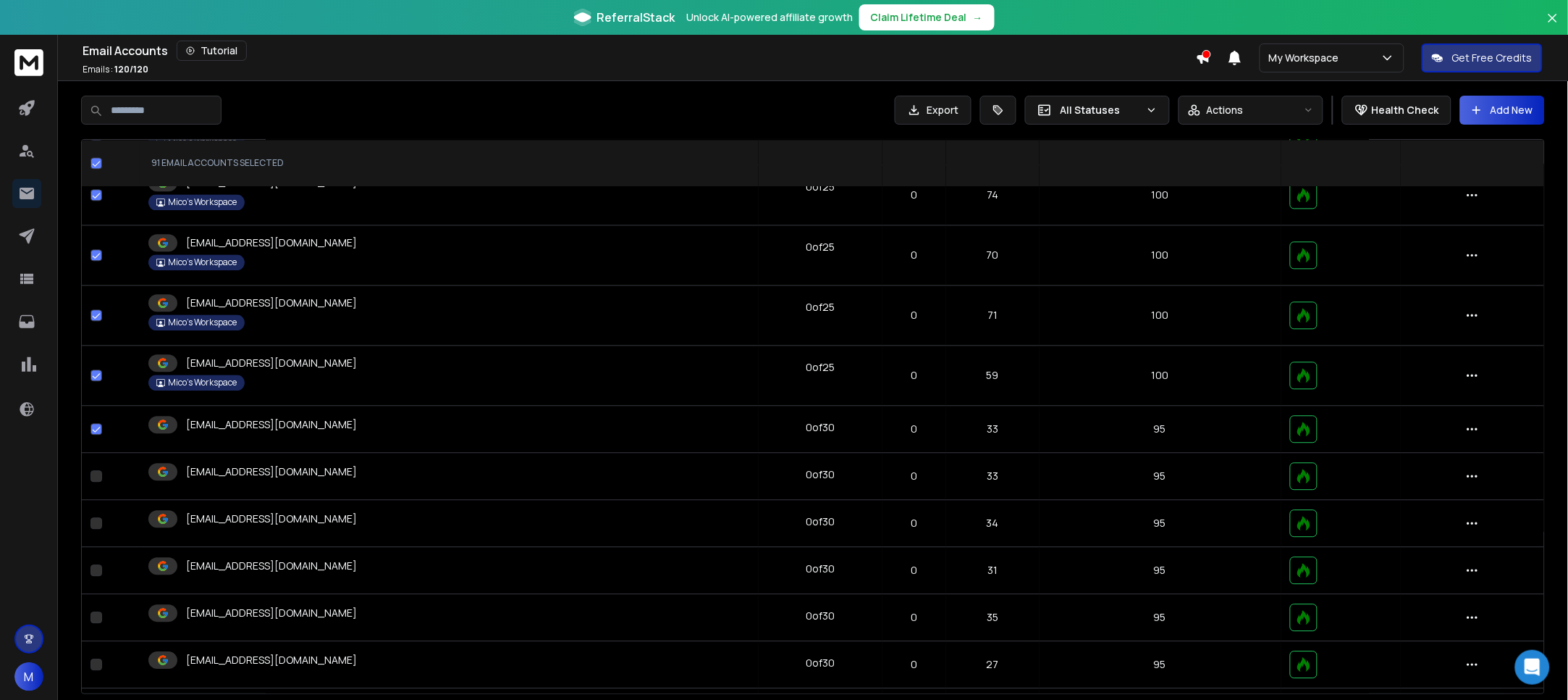
click at [93, 434] on button "button" at bounding box center [96, 428] width 12 height 12
click at [1228, 109] on p "Actions" at bounding box center [1225, 110] width 37 height 14
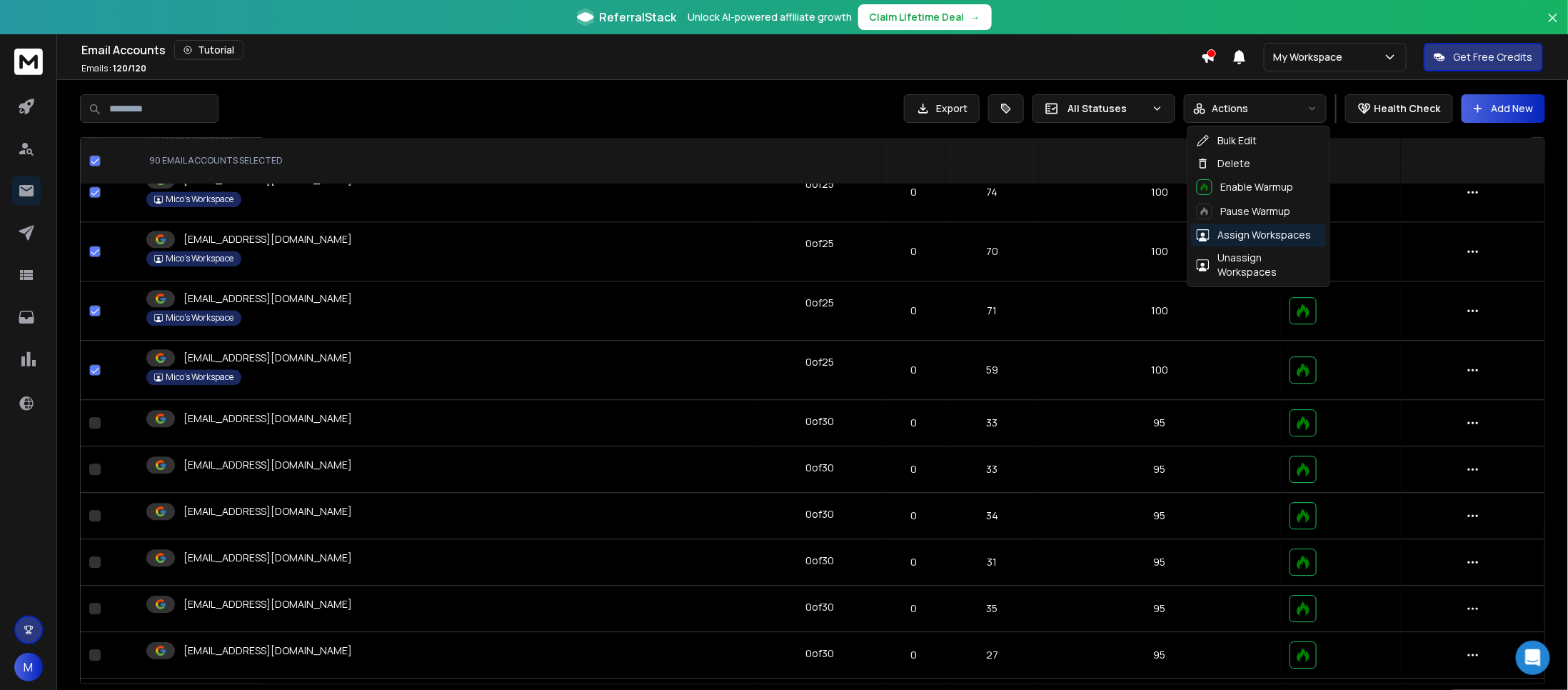
click at [1263, 226] on div "Assign Workspaces" at bounding box center [1258, 235] width 136 height 23
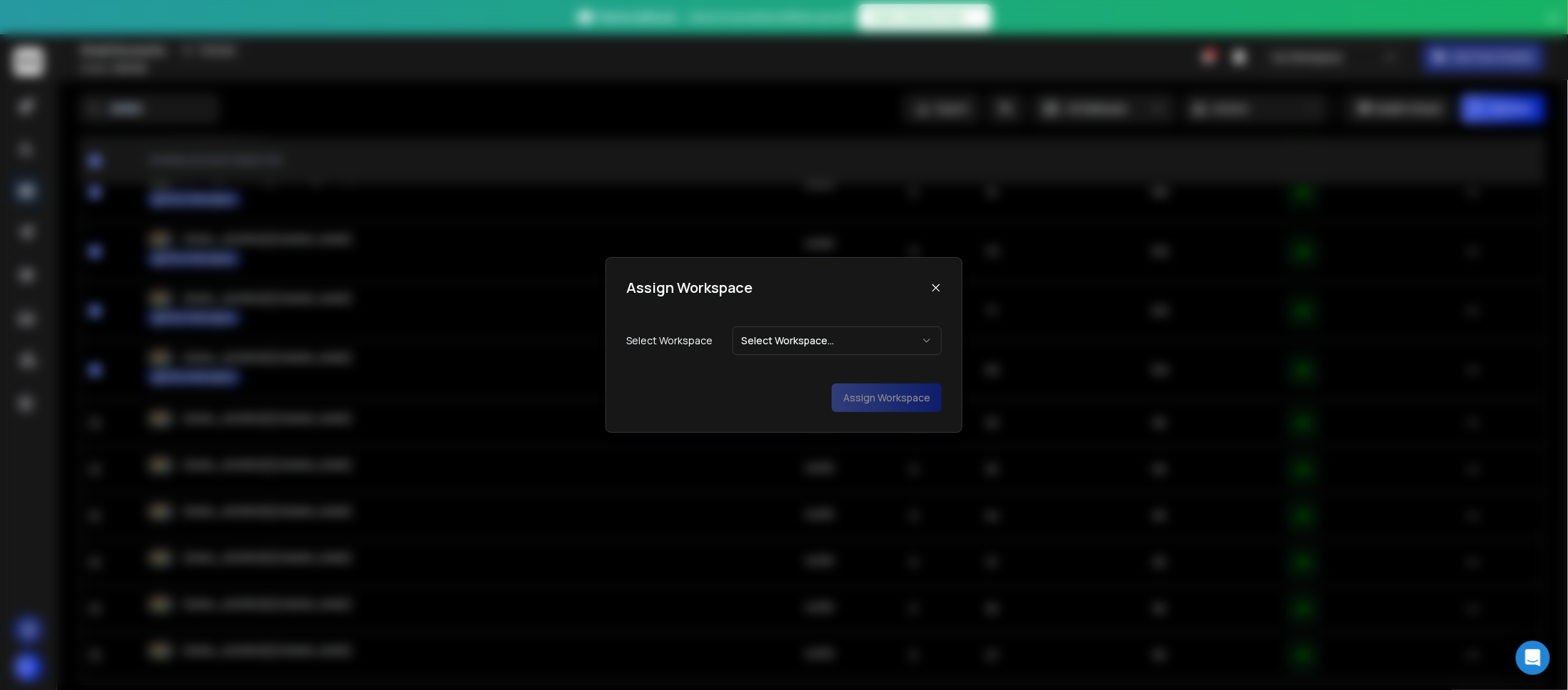
click at [884, 327] on button "Select Workspace..." at bounding box center [837, 340] width 209 height 29
click at [877, 396] on button "Assign Workspace" at bounding box center [887, 397] width 110 height 29
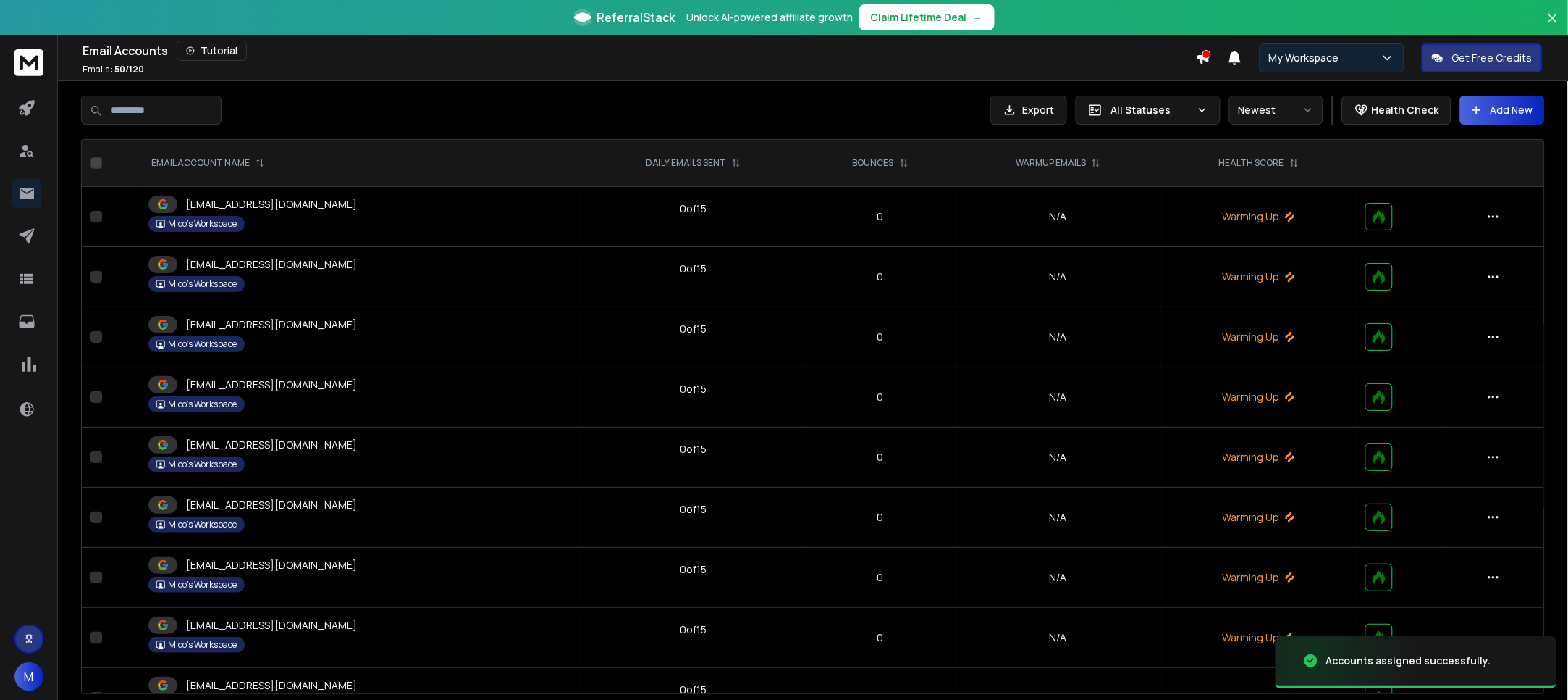
click at [1329, 55] on p "My Workspace" at bounding box center [1307, 58] width 76 height 14
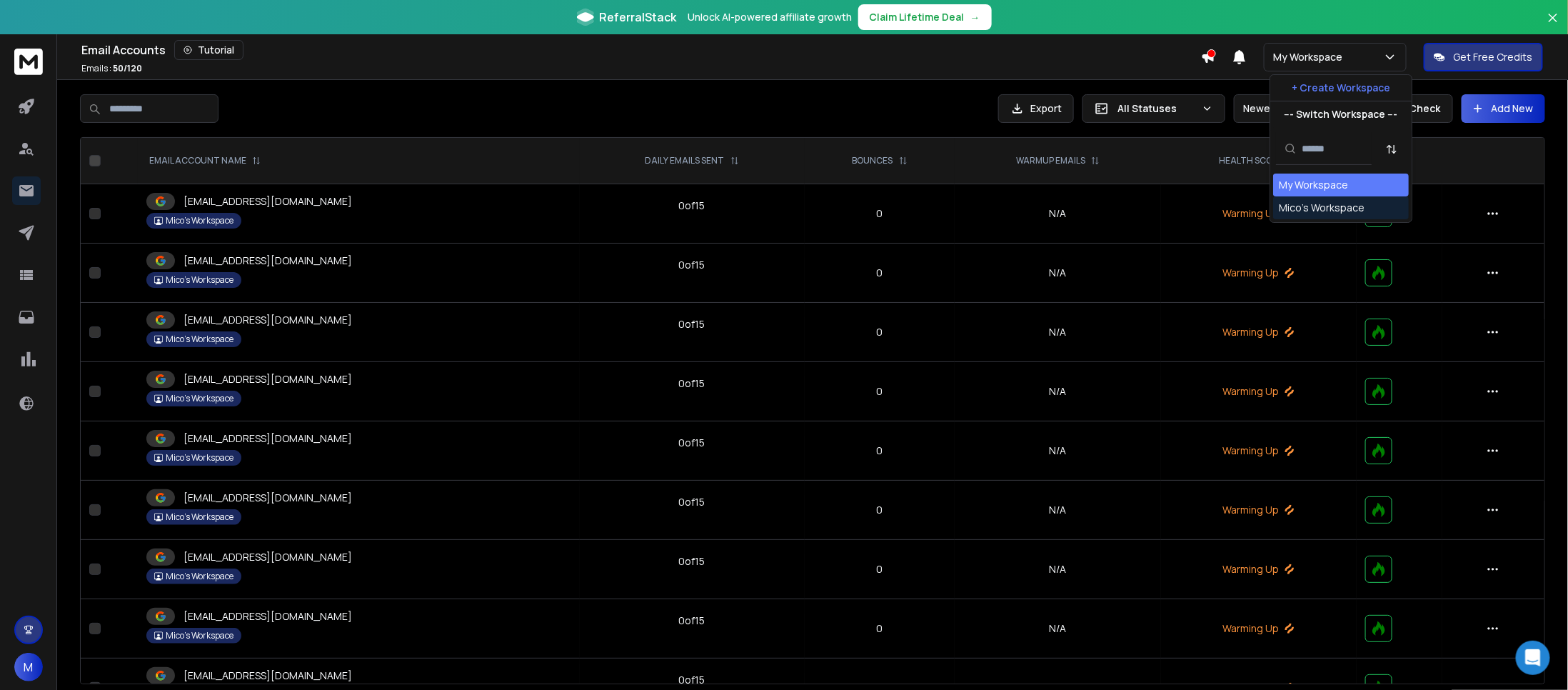
click at [1303, 197] on div "Mico's Workspace" at bounding box center [1340, 208] width 136 height 23
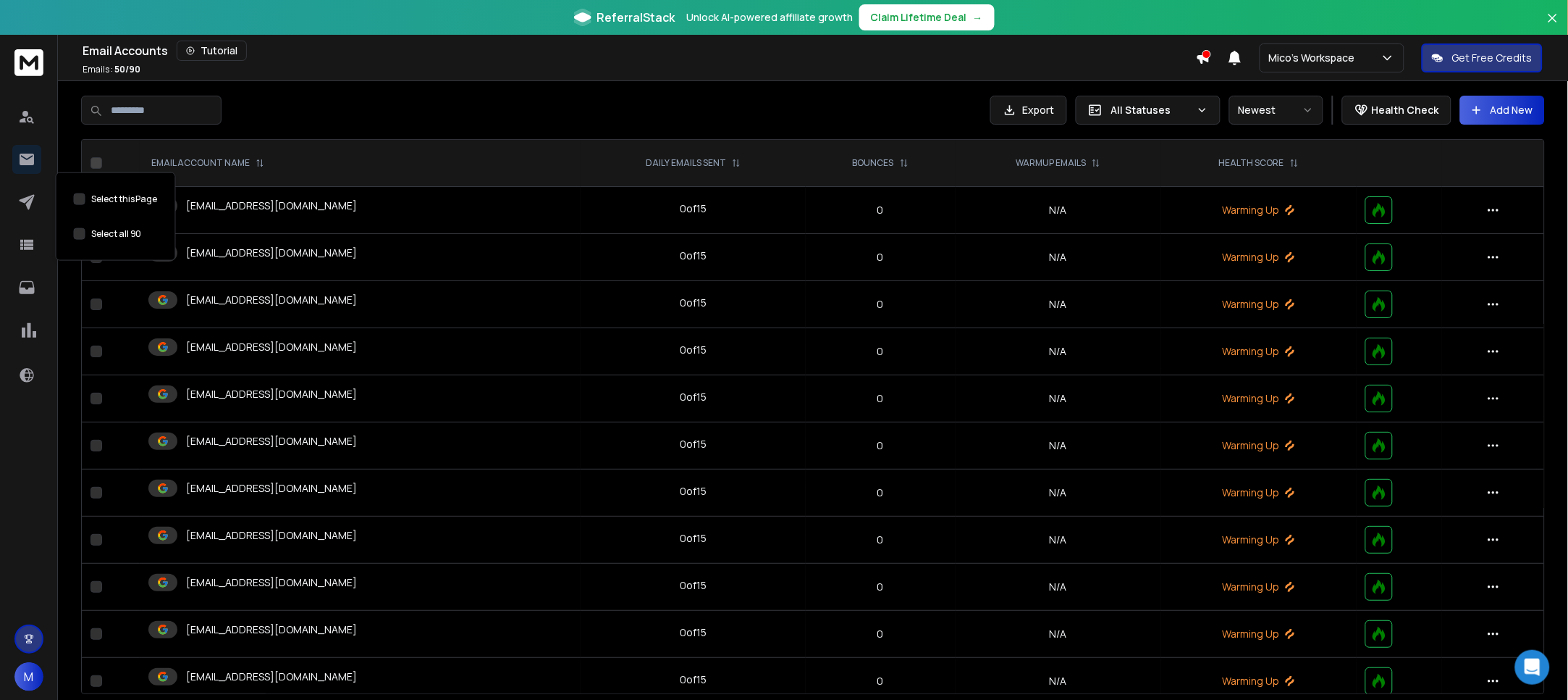
click at [77, 229] on button "Select this Page" at bounding box center [79, 233] width 12 height 12
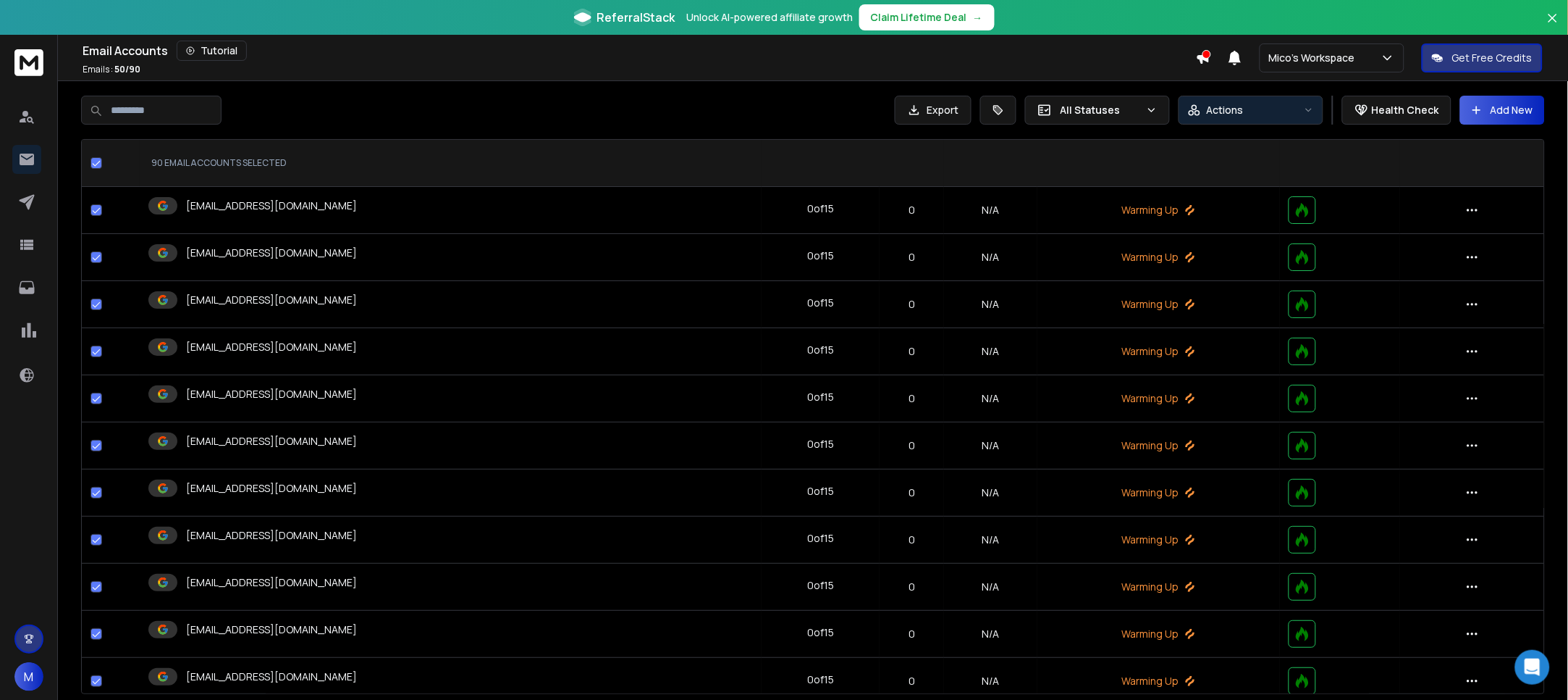
click at [1241, 114] on p "Actions" at bounding box center [1225, 110] width 37 height 14
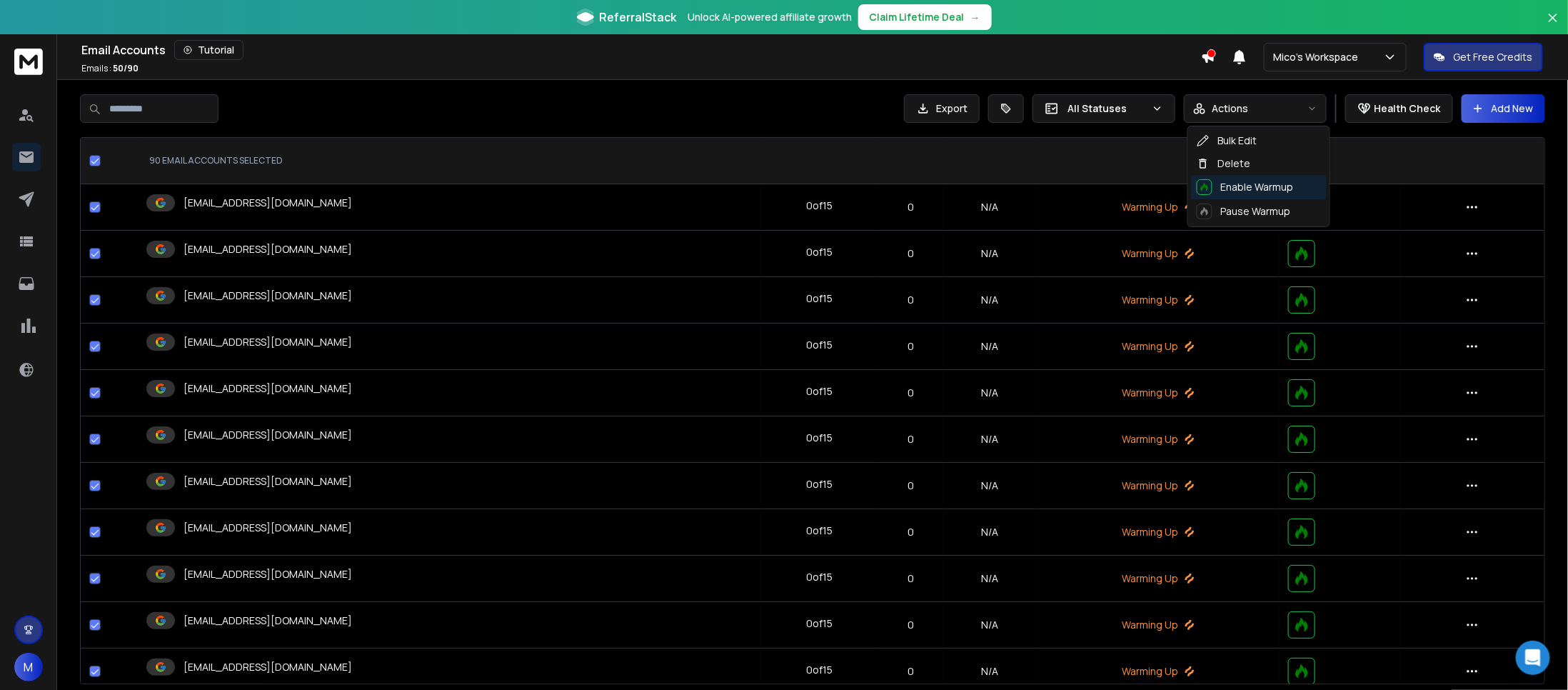
click at [1271, 187] on div "Enable Warmup" at bounding box center [1244, 187] width 97 height 15
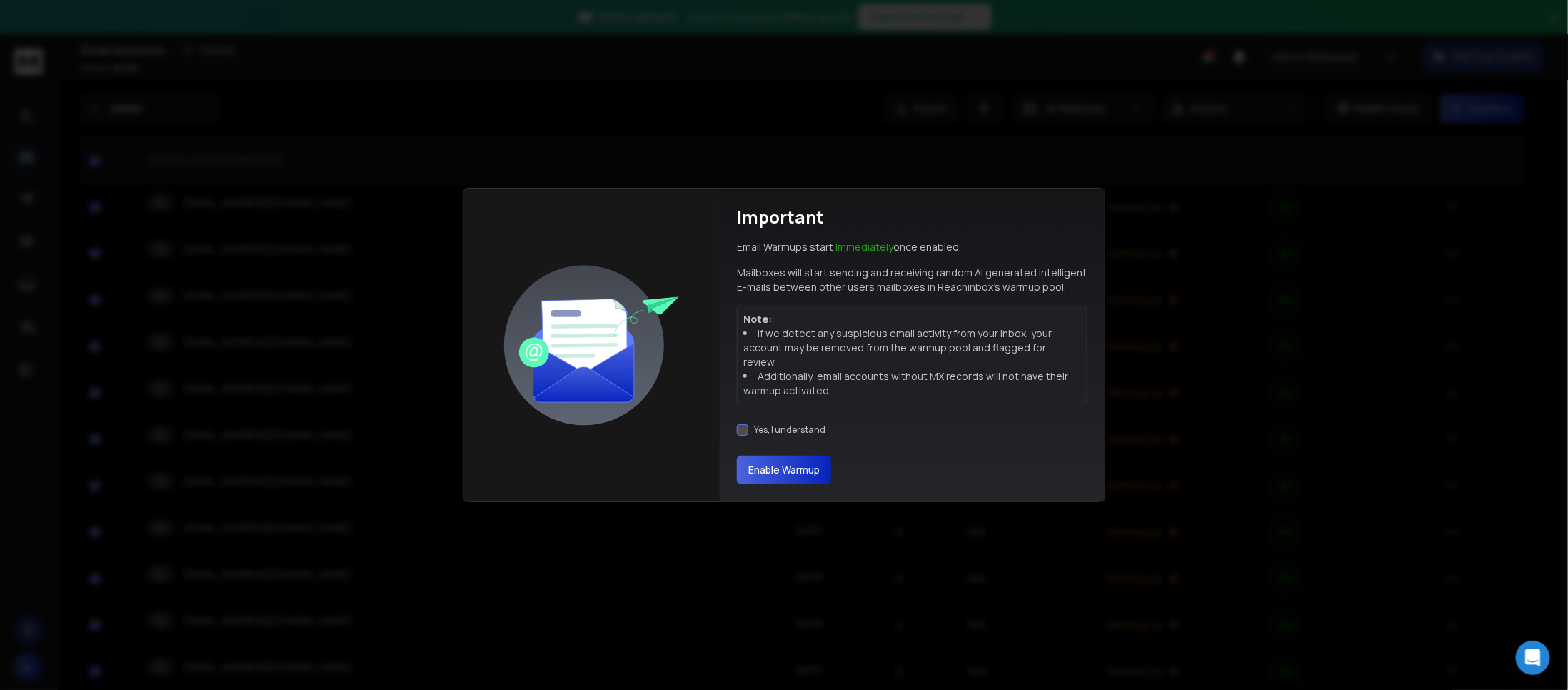
click at [743, 424] on button "Yes, I understand" at bounding box center [742, 430] width 12 height 12
click at [763, 455] on button "Enable Warmup" at bounding box center [784, 469] width 94 height 29
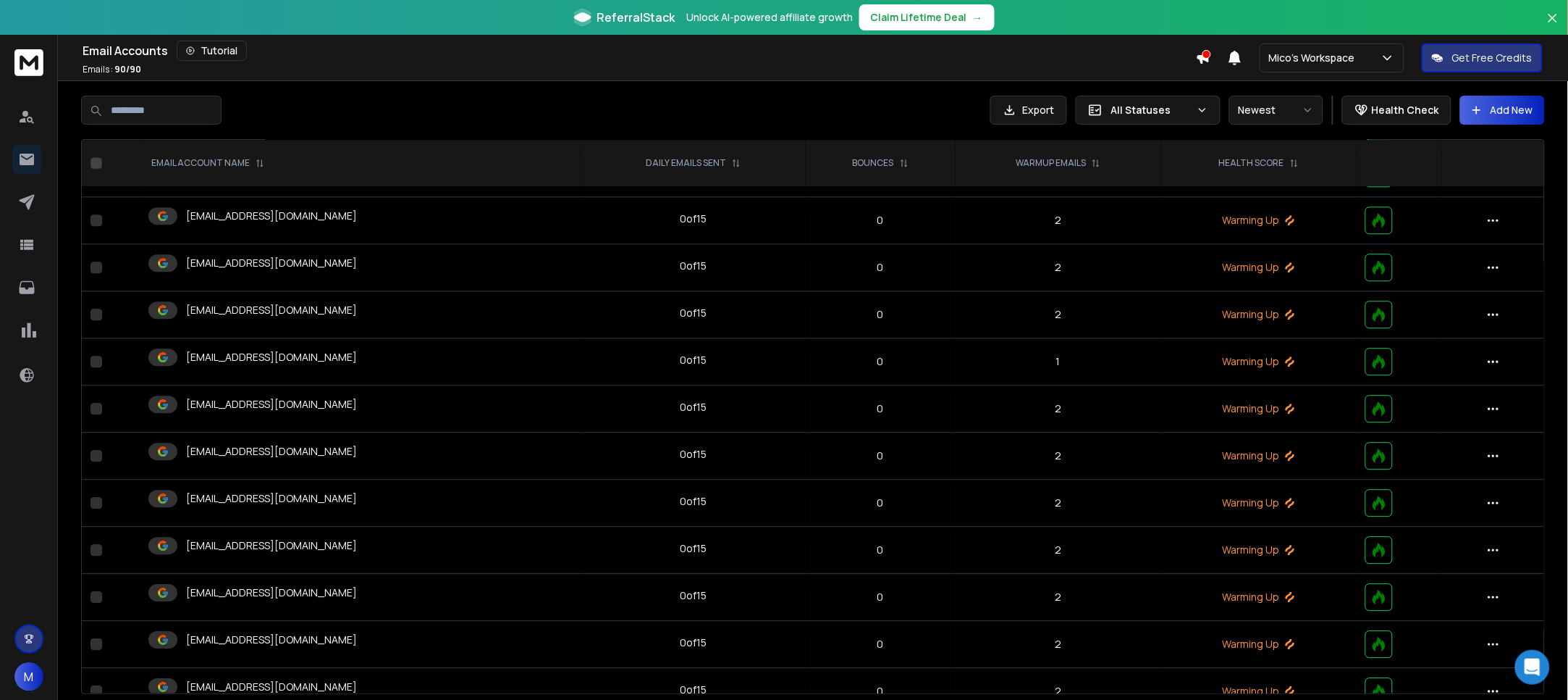
scroll to position [1017, 0]
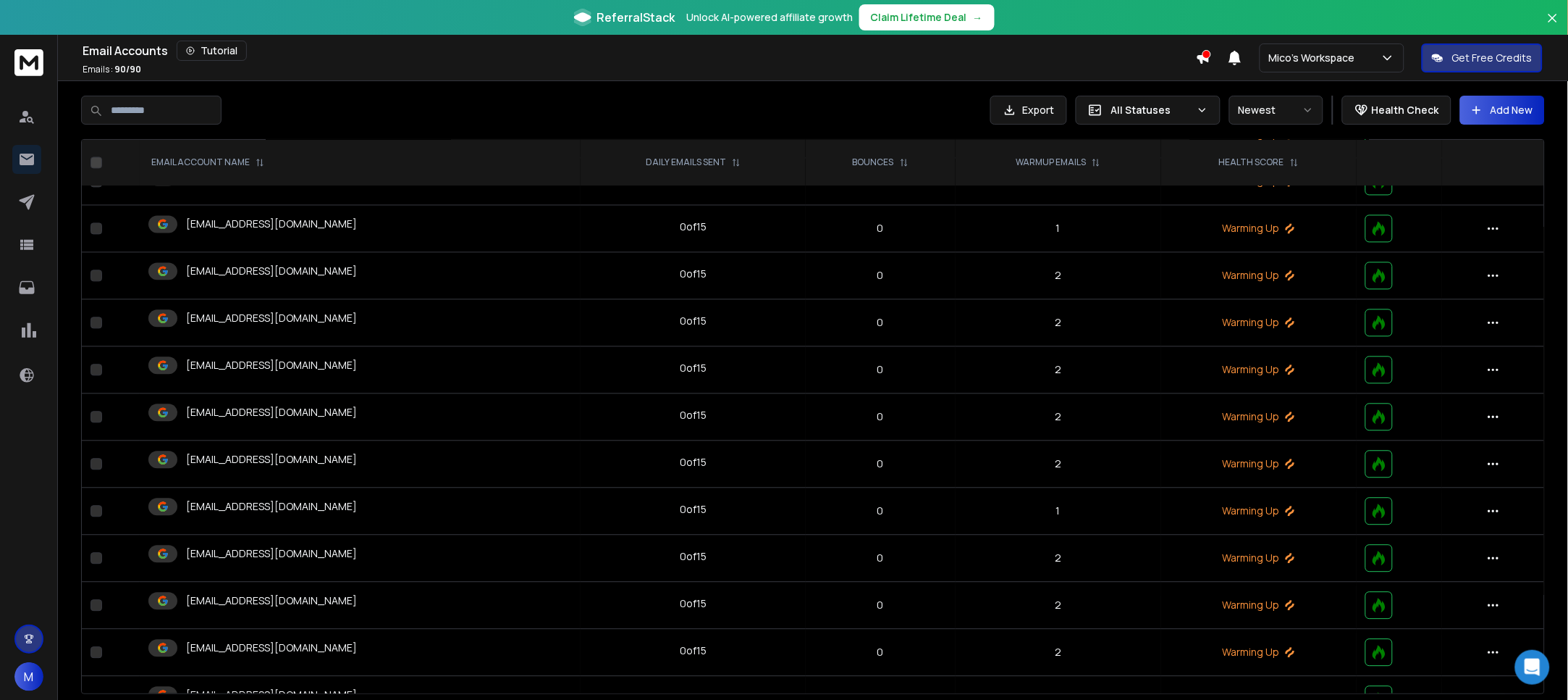
click at [1525, 108] on button "Add New" at bounding box center [1502, 110] width 85 height 29
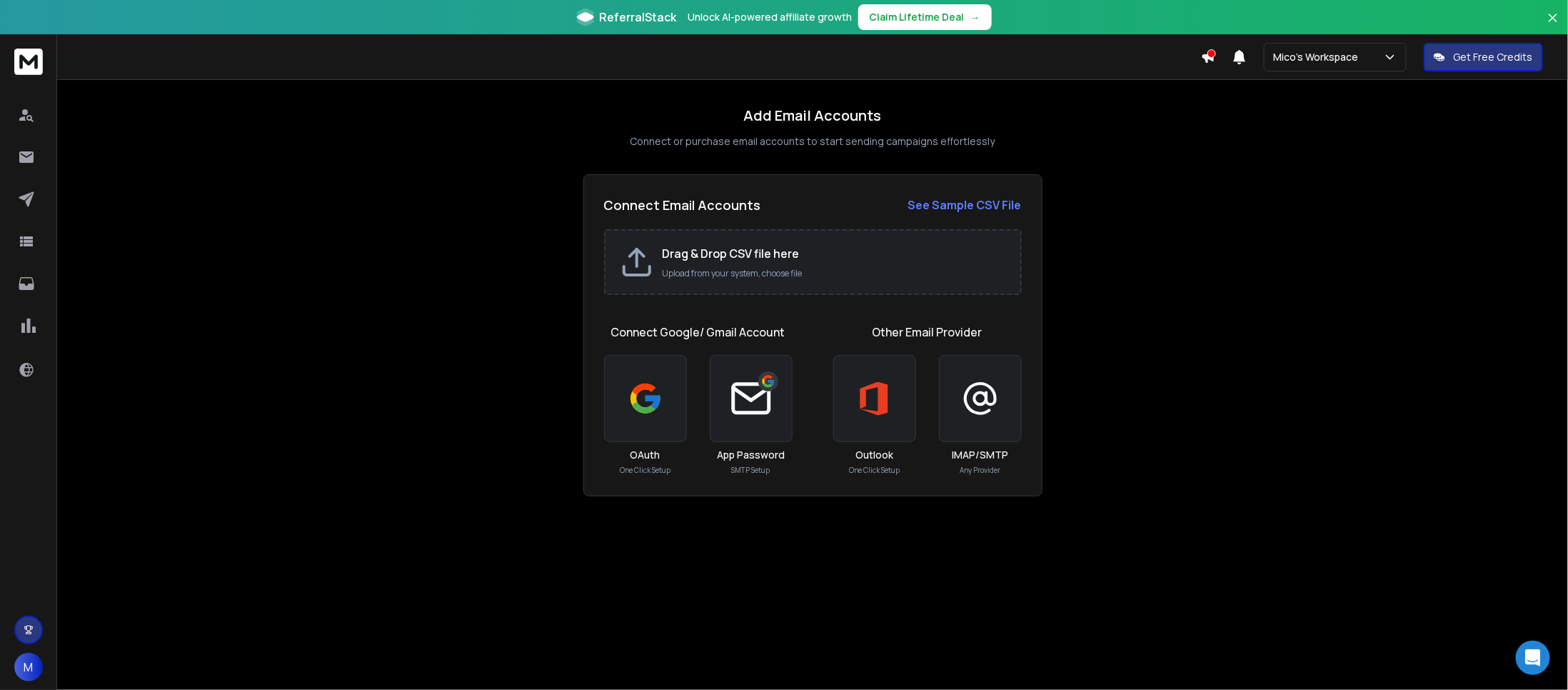
click at [763, 431] on div at bounding box center [750, 398] width 83 height 87
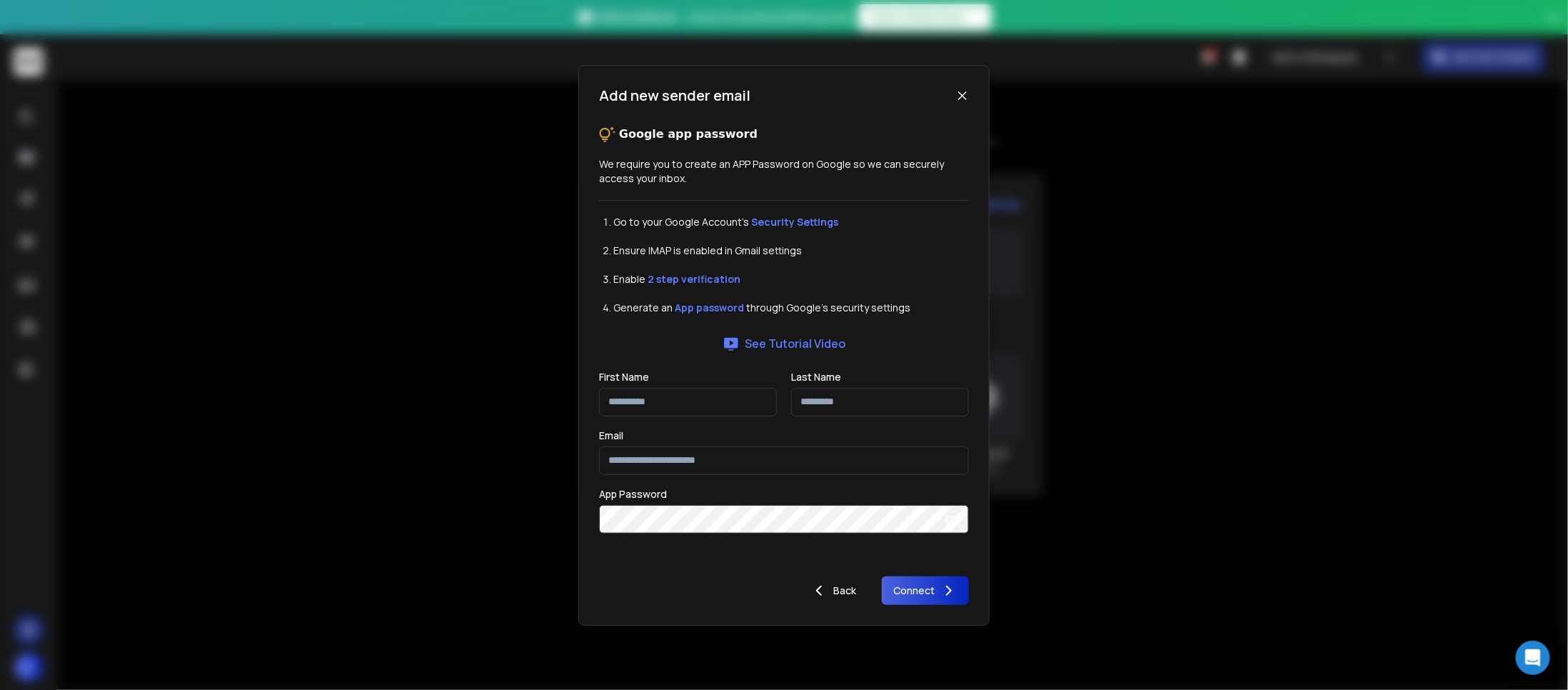
click at [684, 403] on input "text" at bounding box center [688, 402] width 178 height 29
click at [669, 400] on input "text" at bounding box center [688, 402] width 178 height 29
type input "****"
click at [827, 410] on input "text" at bounding box center [880, 402] width 178 height 29
type input "**"
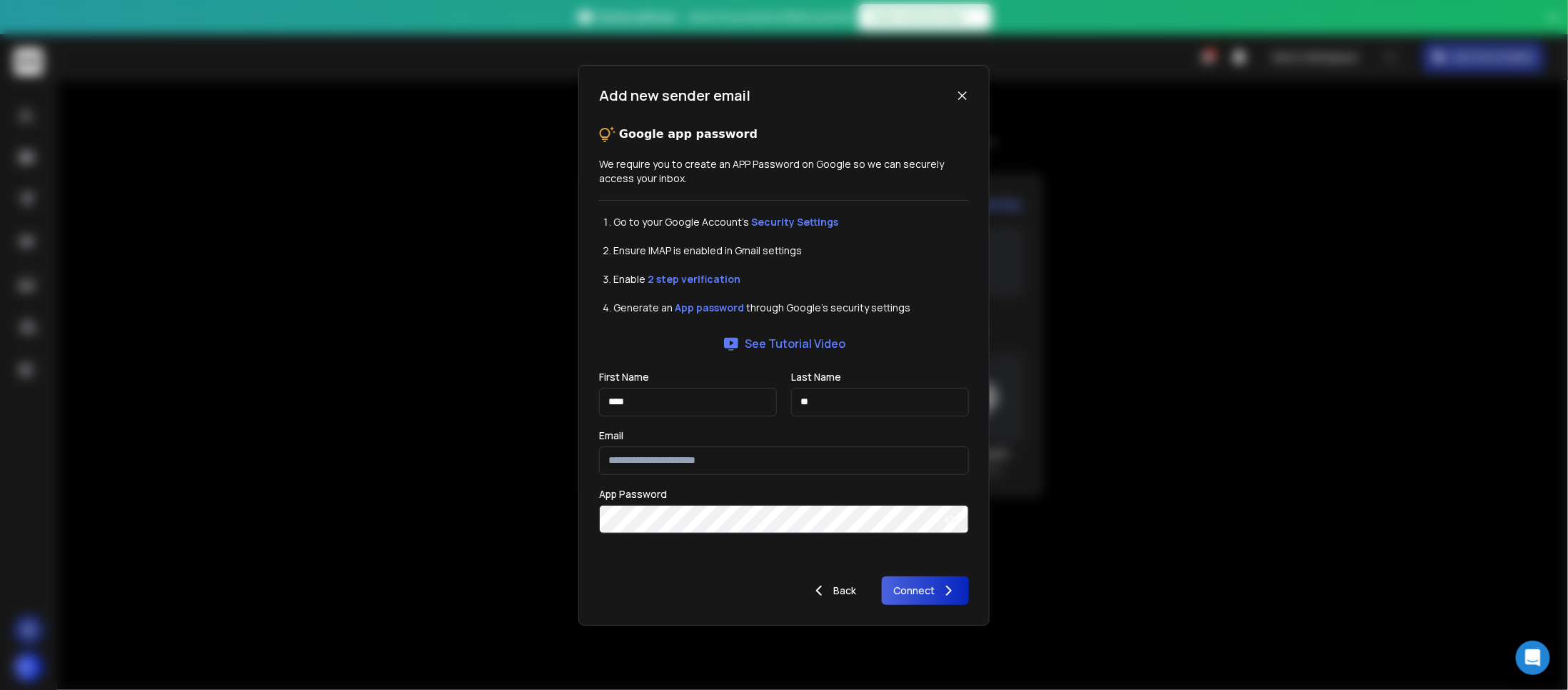
click at [634, 470] on input "email" at bounding box center [784, 460] width 370 height 29
drag, startPoint x: 650, startPoint y: 456, endPoint x: 685, endPoint y: 495, distance: 52.4
click at [654, 455] on input "email" at bounding box center [784, 460] width 370 height 29
paste input "**********"
type input "**********"
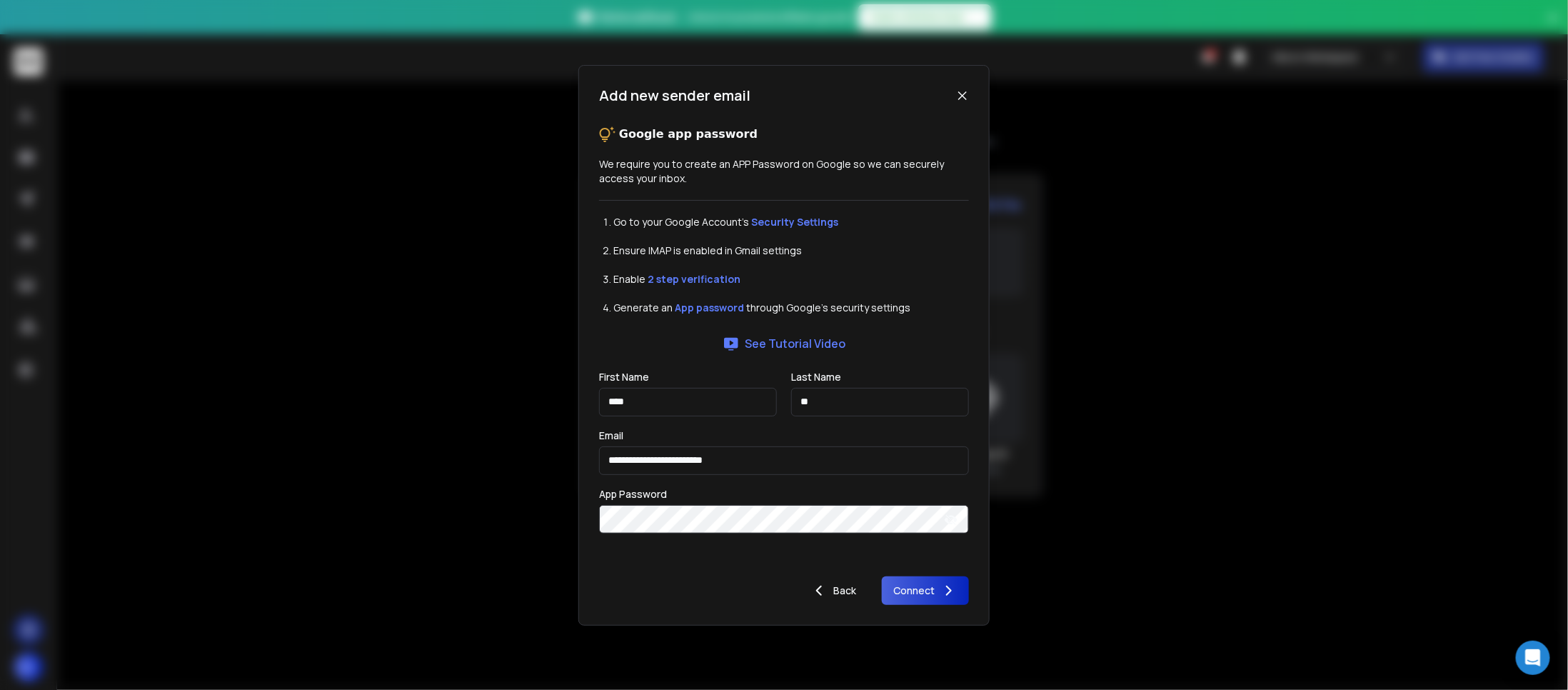
click at [926, 585] on button "Connect" at bounding box center [925, 590] width 87 height 29
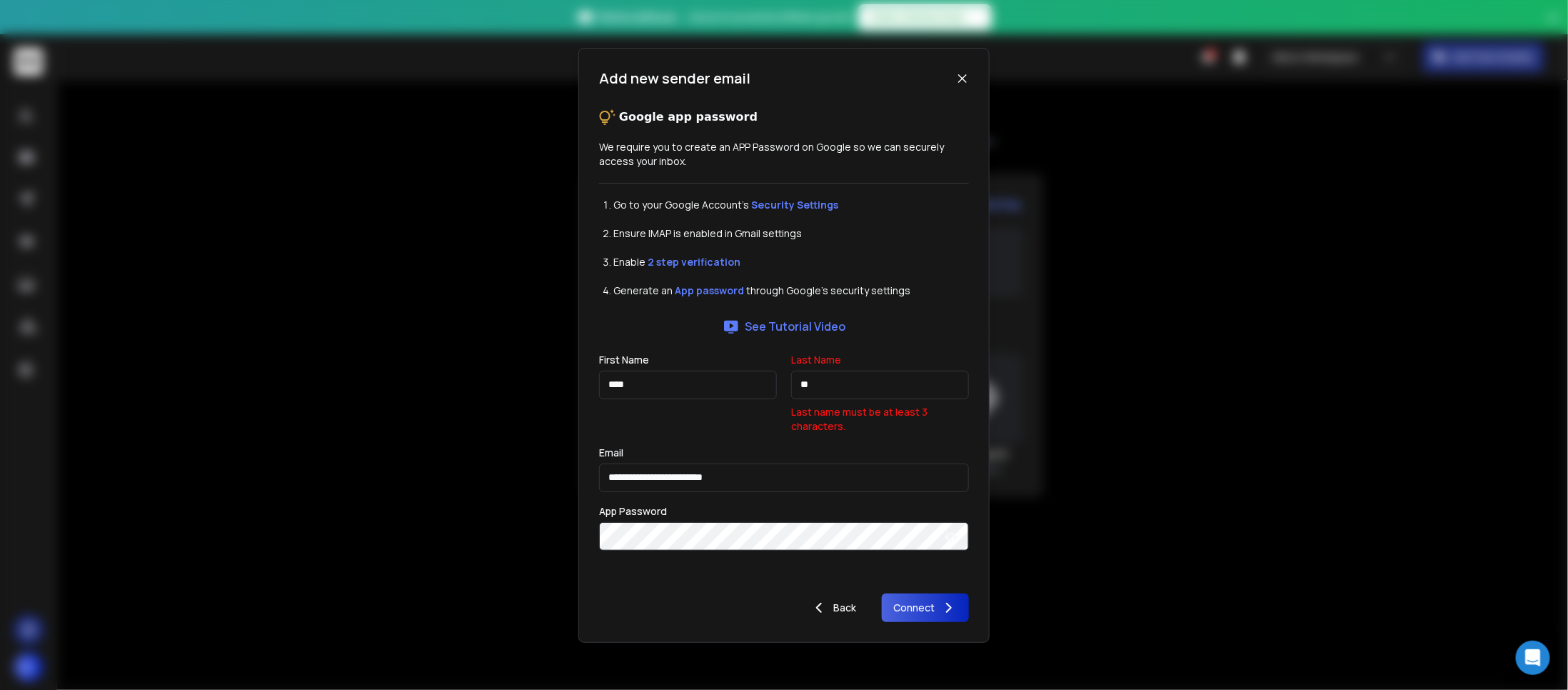
click at [843, 389] on input "**" at bounding box center [880, 384] width 178 height 29
type input "*"
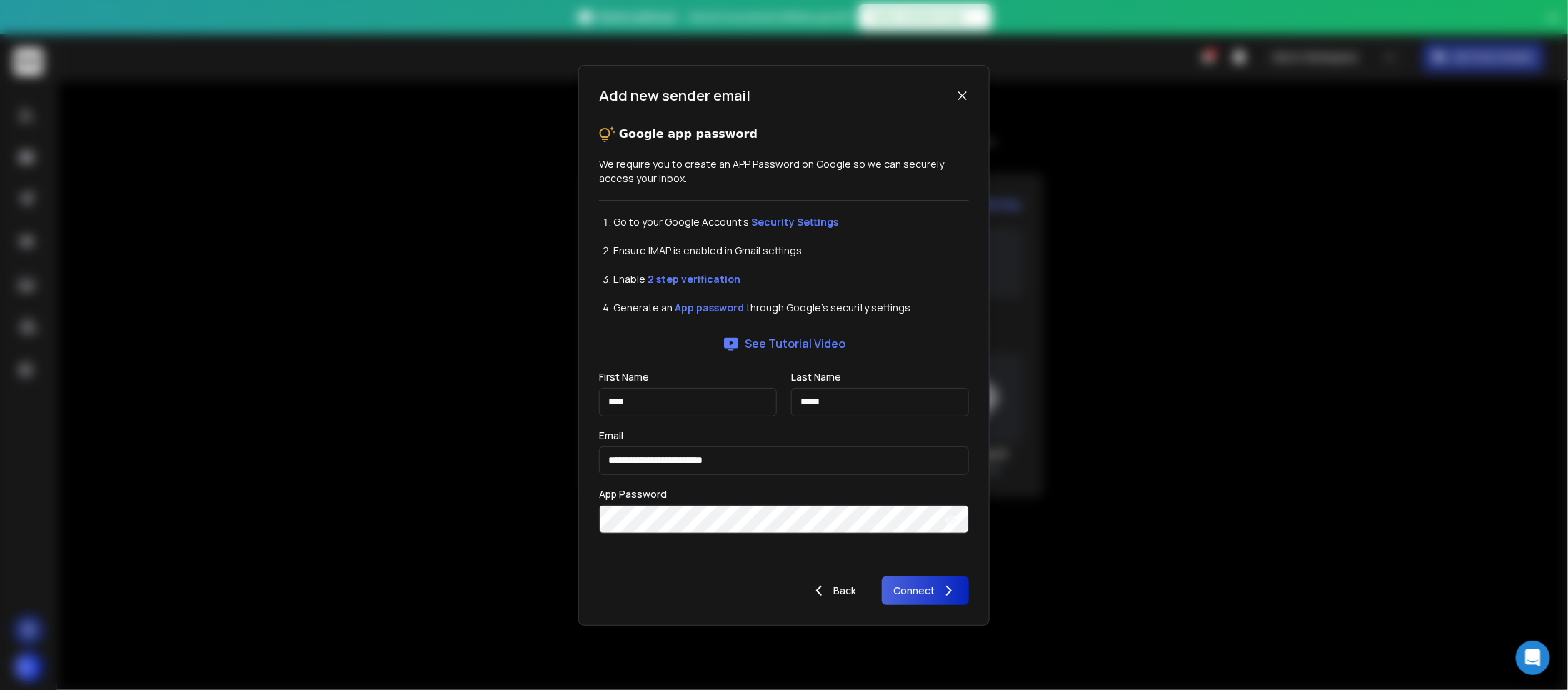
type input "*****"
click at [640, 396] on input "****" at bounding box center [688, 402] width 178 height 29
type input "*"
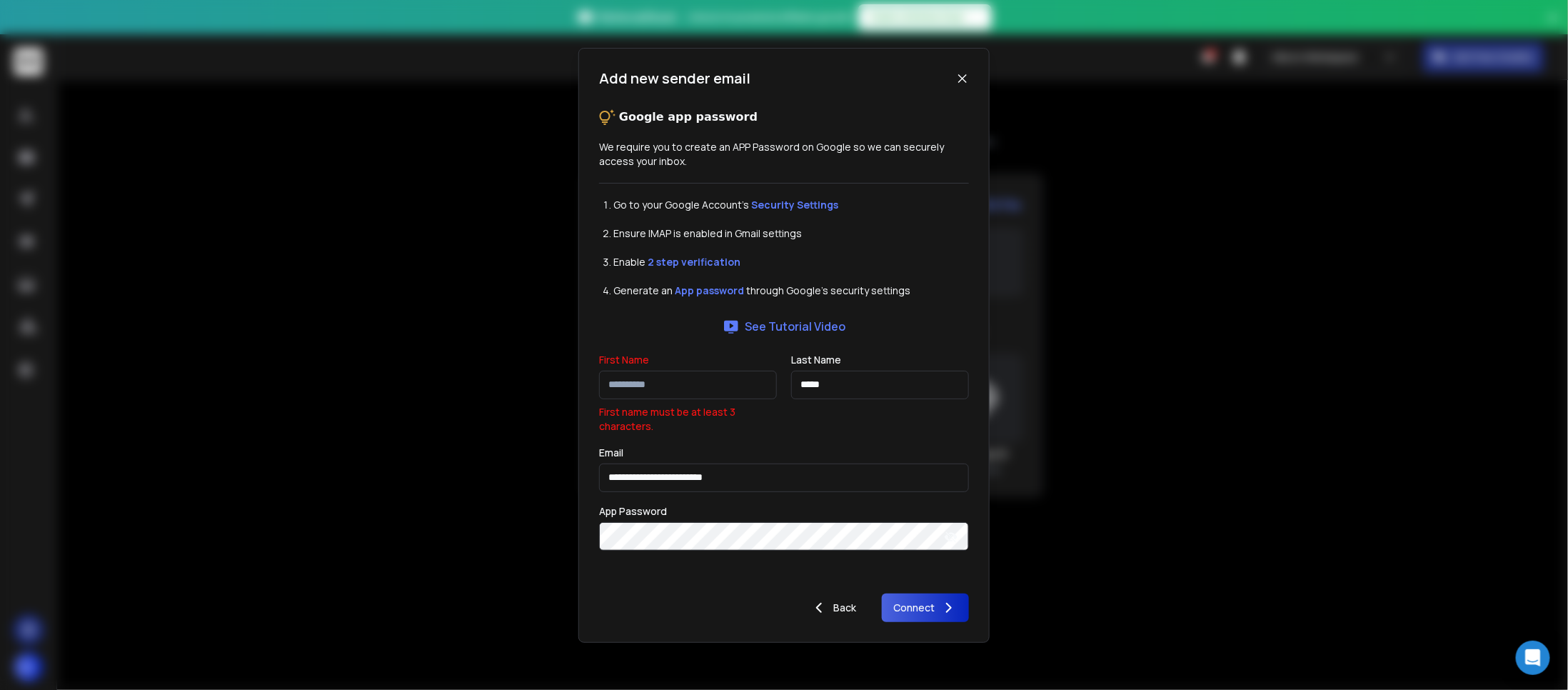
type input "*"
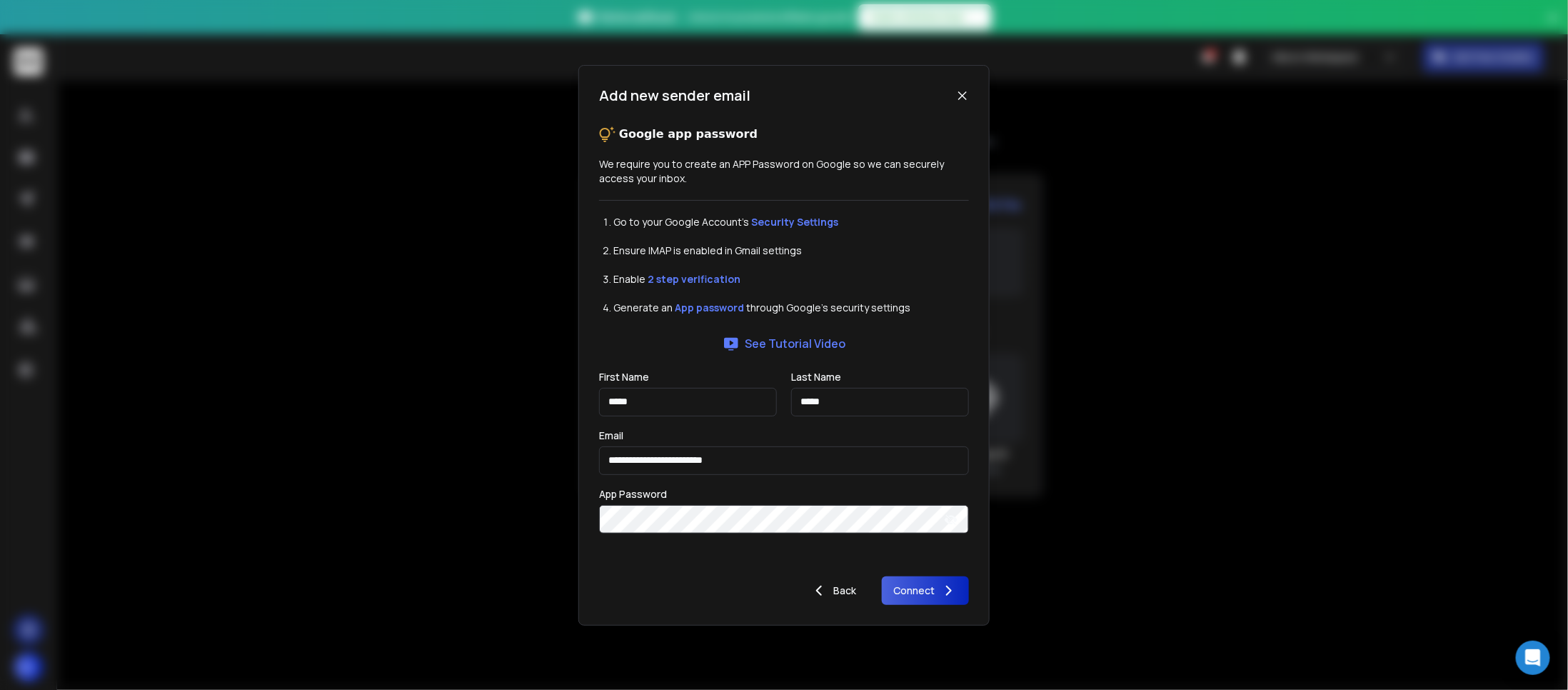
type input "*****"
click at [917, 596] on button "Connect" at bounding box center [925, 590] width 87 height 29
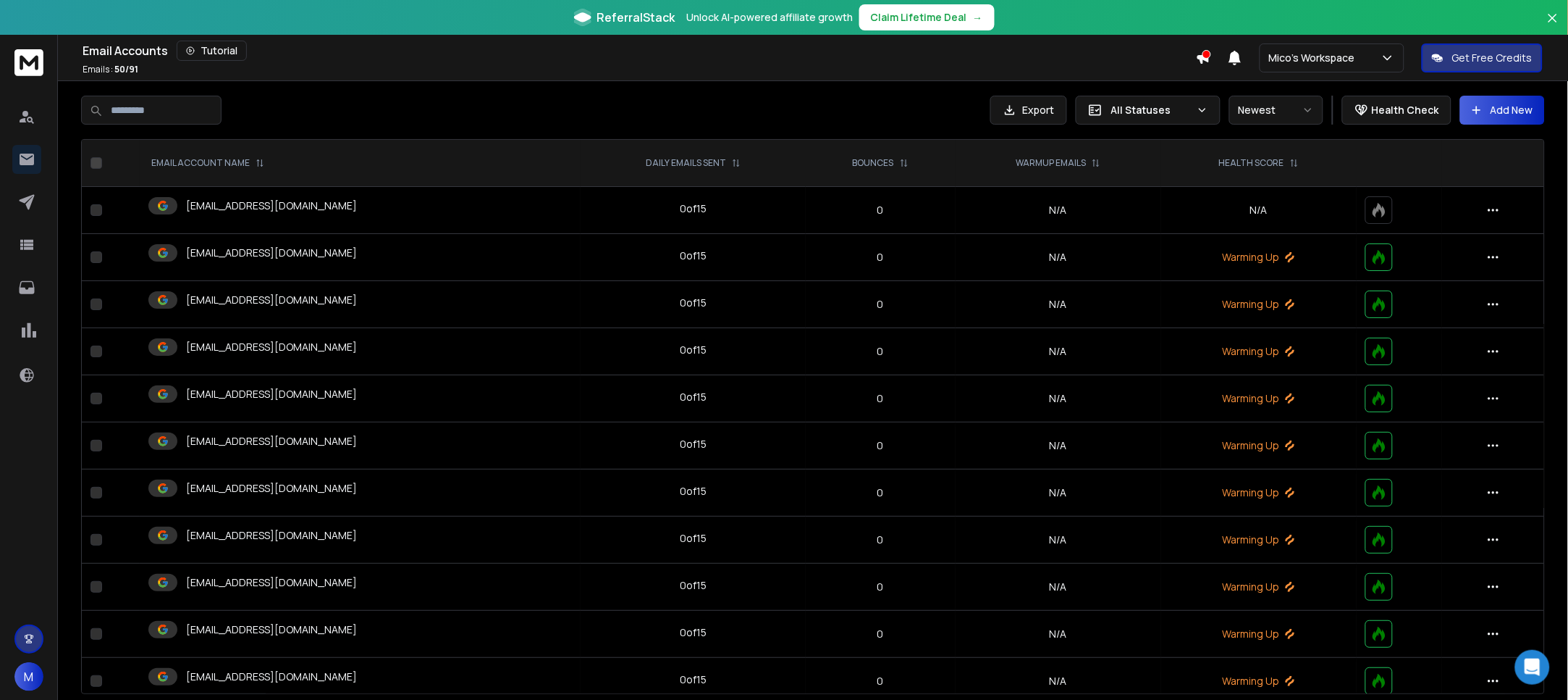
click at [1515, 103] on button "Add New" at bounding box center [1502, 110] width 85 height 29
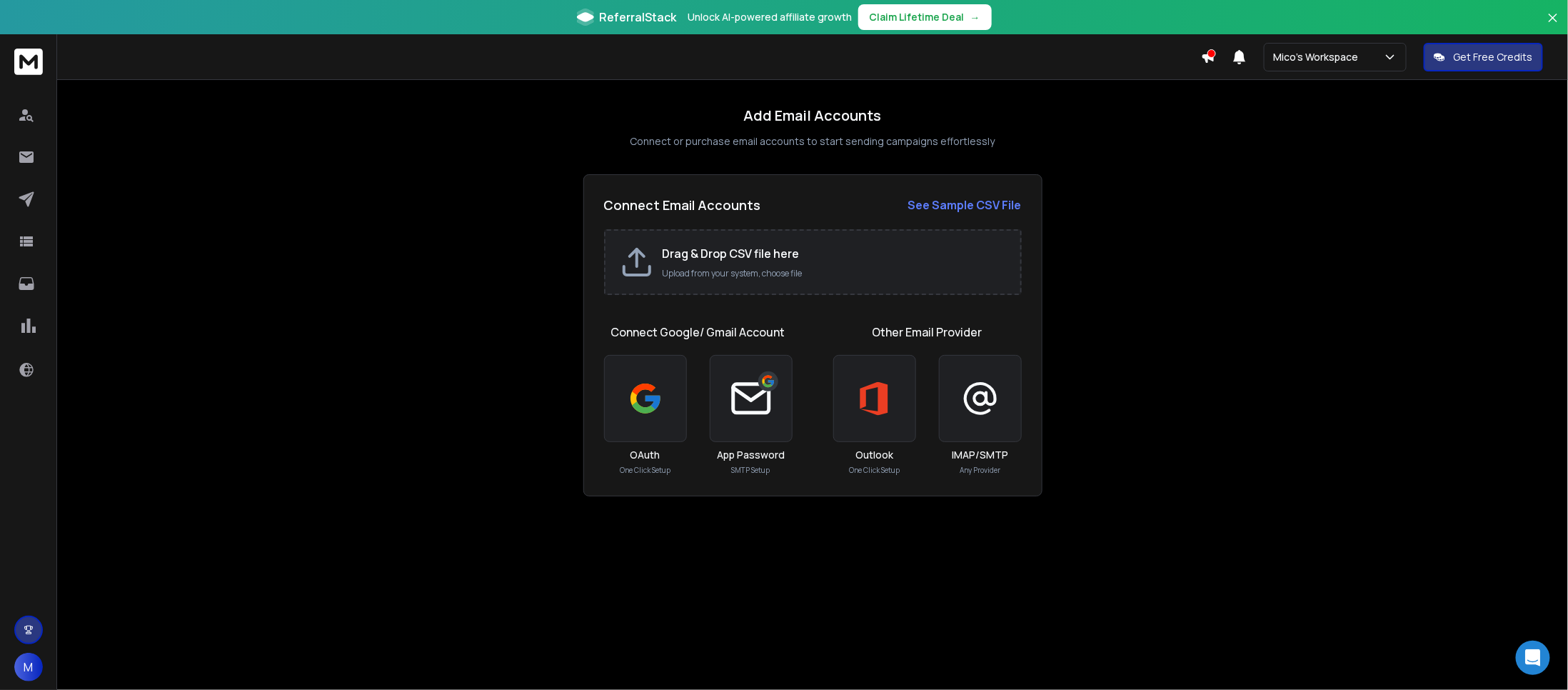
click at [755, 379] on icon at bounding box center [750, 398] width 43 height 43
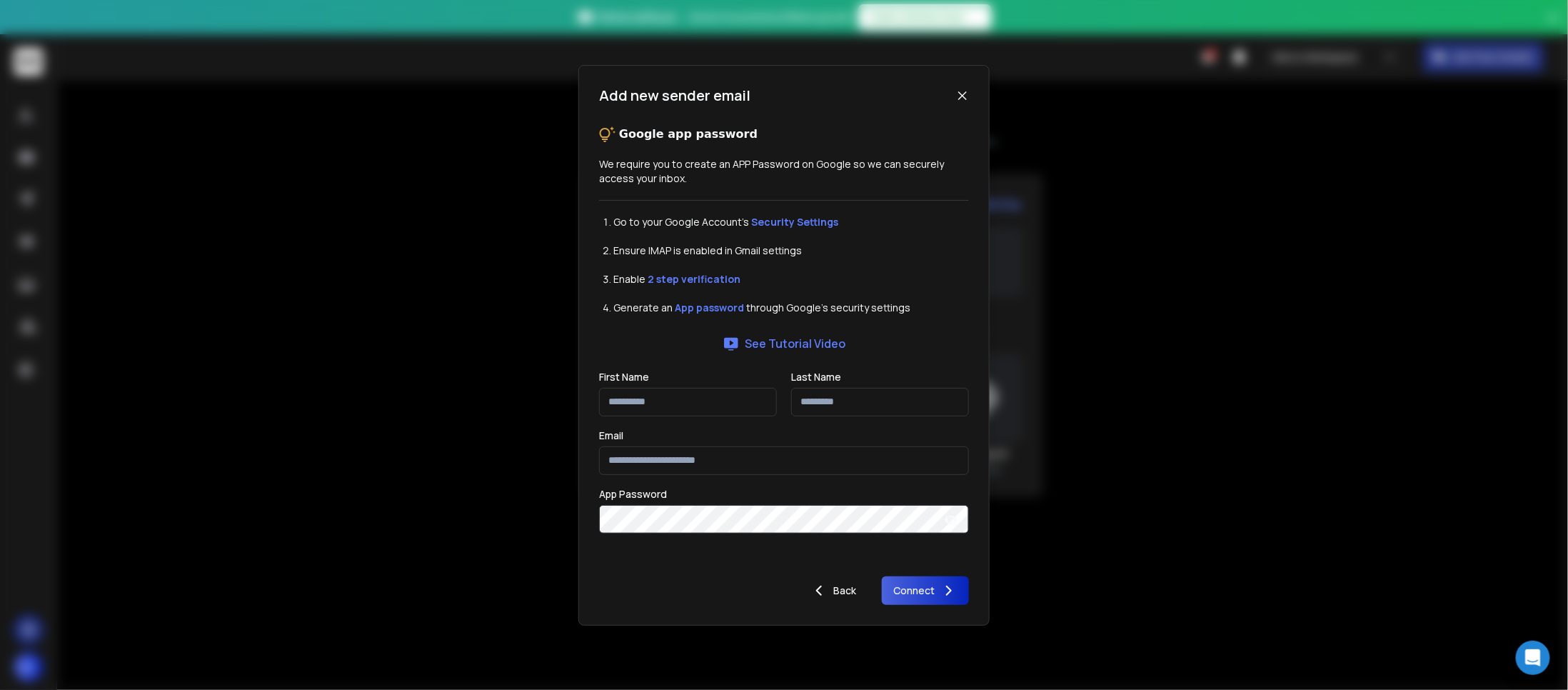
click at [664, 407] on input "text" at bounding box center [688, 402] width 178 height 29
click at [618, 460] on input "email" at bounding box center [784, 460] width 370 height 29
paste input "**********"
type input "**********"
click at [667, 398] on input "text" at bounding box center [688, 402] width 178 height 29
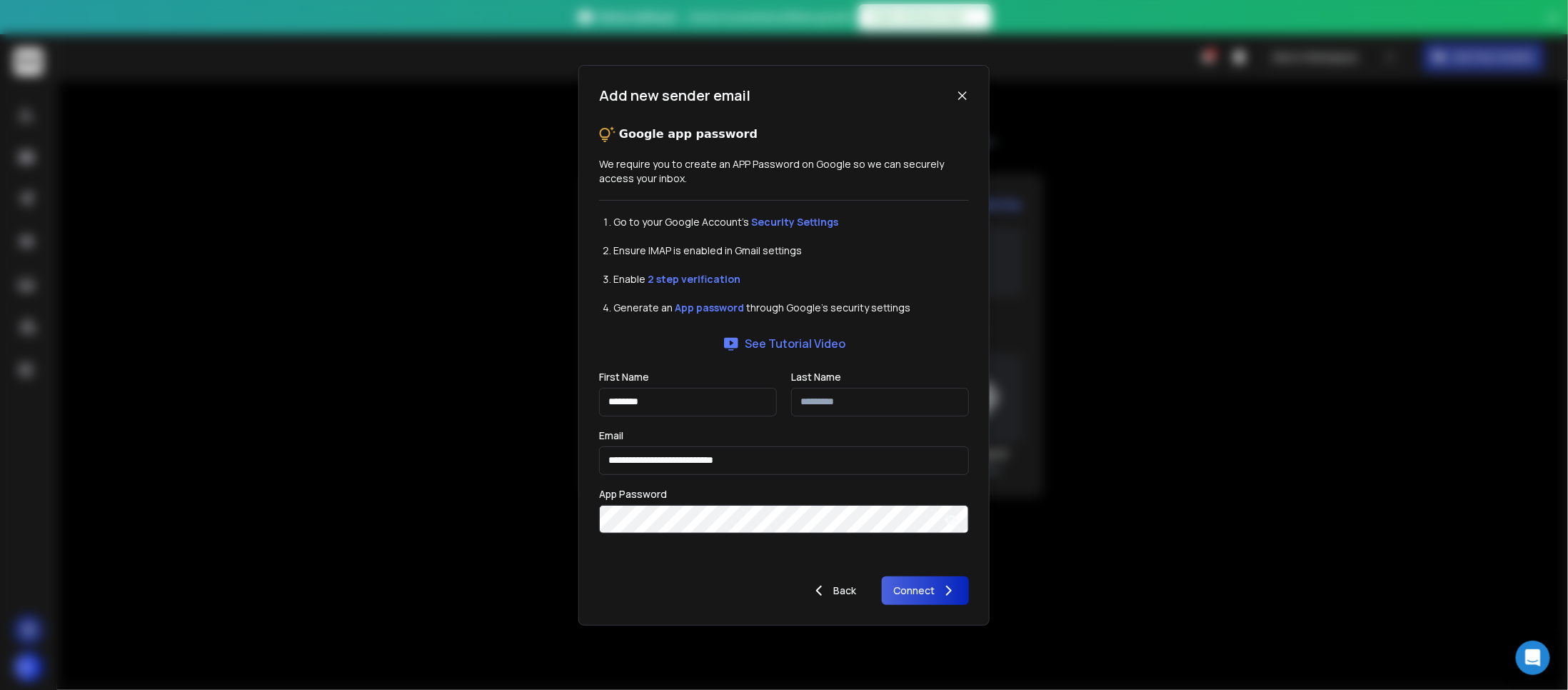
type input "********"
click at [859, 401] on input "text" at bounding box center [880, 402] width 178 height 29
type input "*****"
click at [923, 578] on button "Connect" at bounding box center [925, 590] width 87 height 29
click at [898, 579] on button "Connect" at bounding box center [925, 590] width 87 height 29
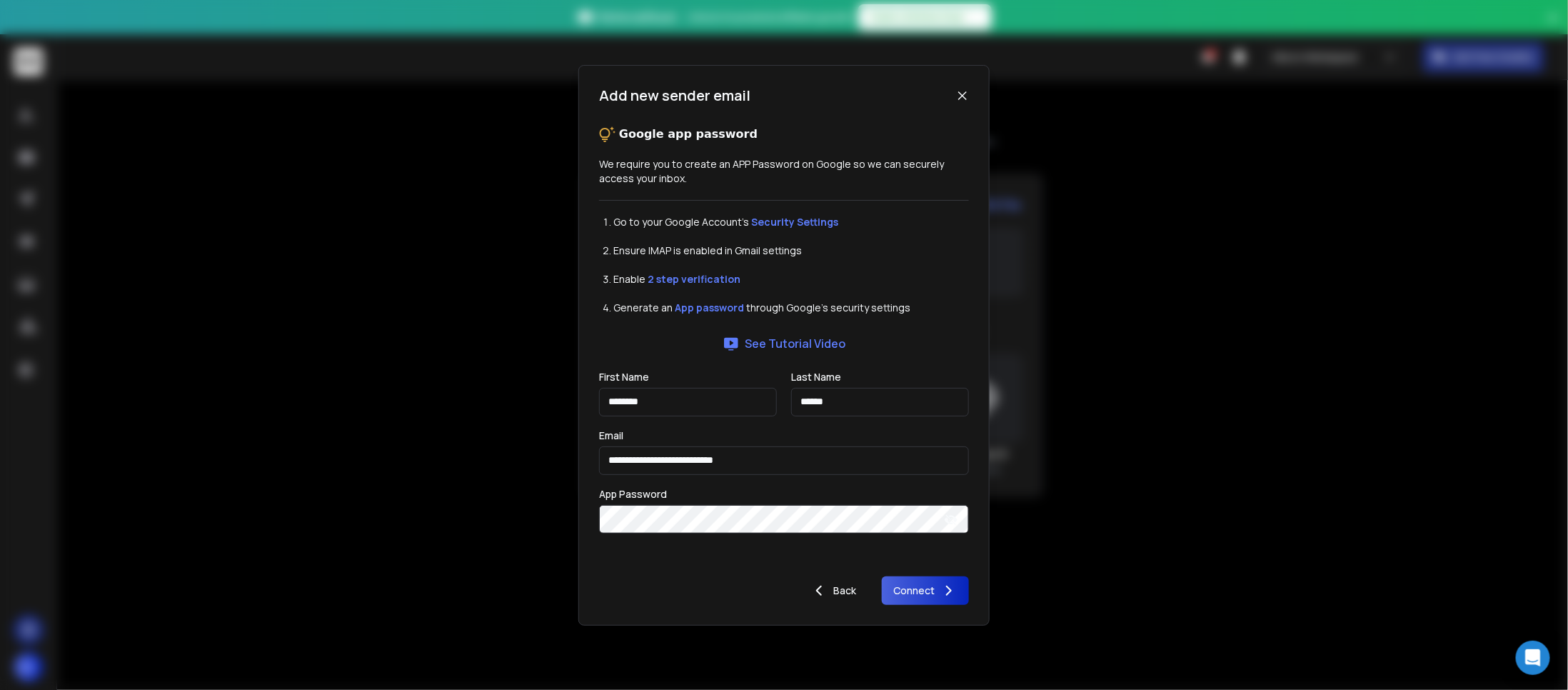
click at [887, 589] on button "Connect" at bounding box center [925, 590] width 87 height 29
click at [921, 592] on button "Connect" at bounding box center [925, 590] width 87 height 29
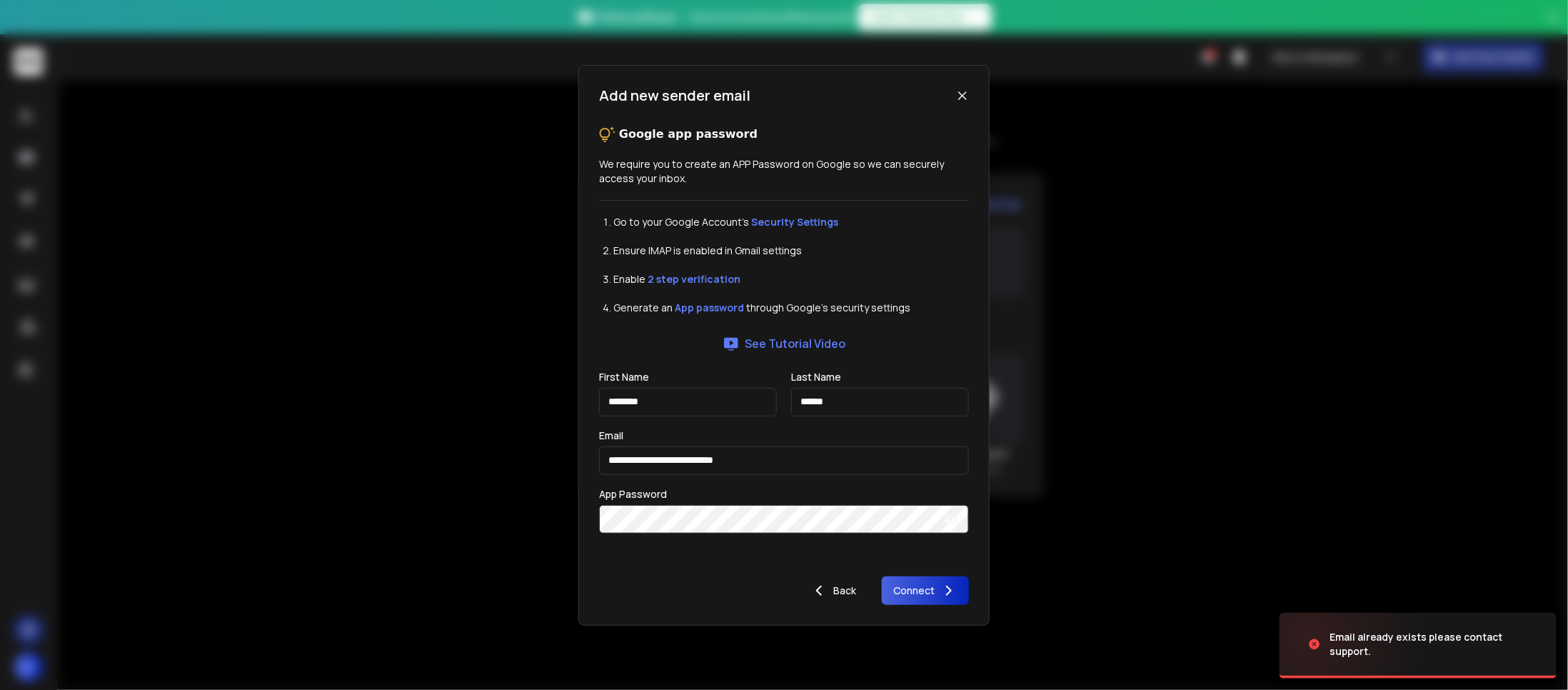
click at [964, 100] on icon at bounding box center [962, 95] width 13 height 13
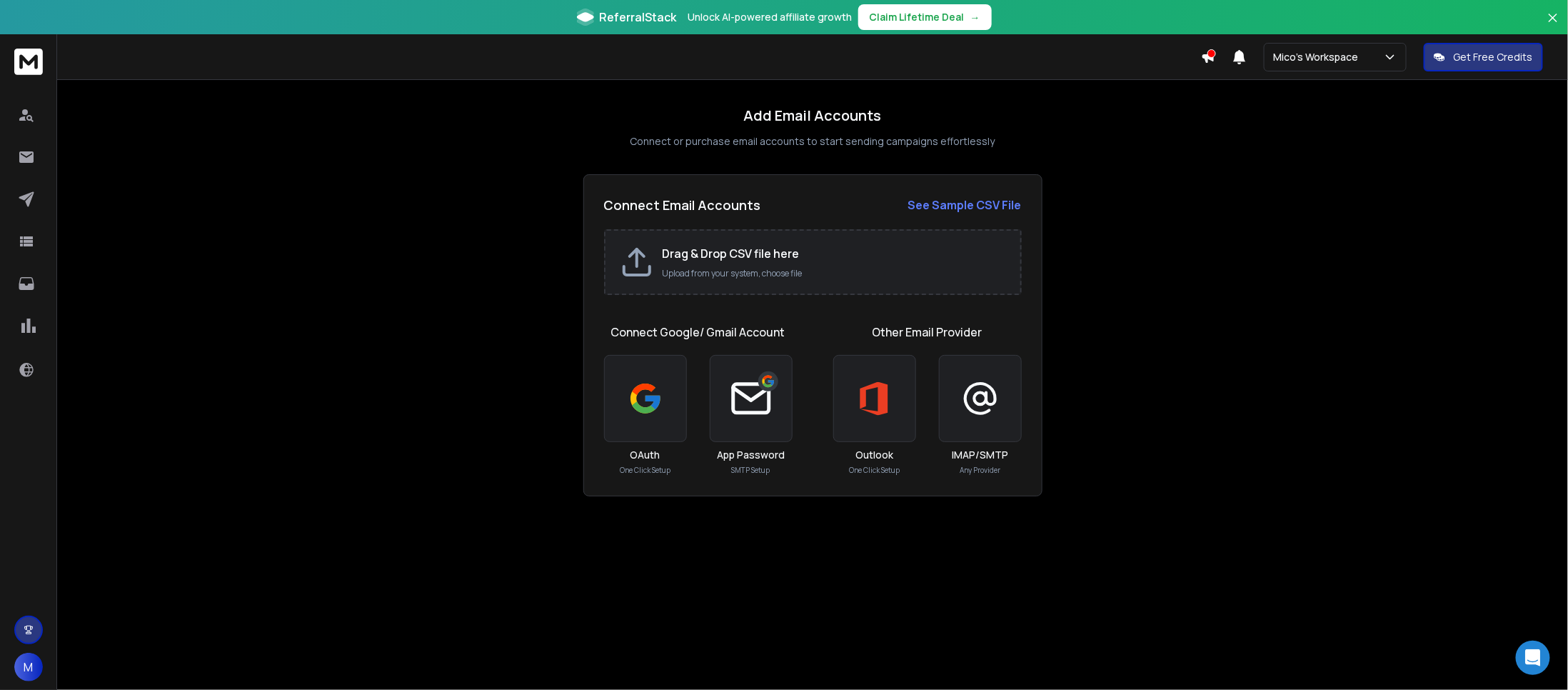
click at [1474, 420] on div "Add Email Accounts Connect or purchase email accounts to start sending campaign…" at bounding box center [812, 314] width 1511 height 419
click at [753, 431] on div at bounding box center [750, 398] width 83 height 87
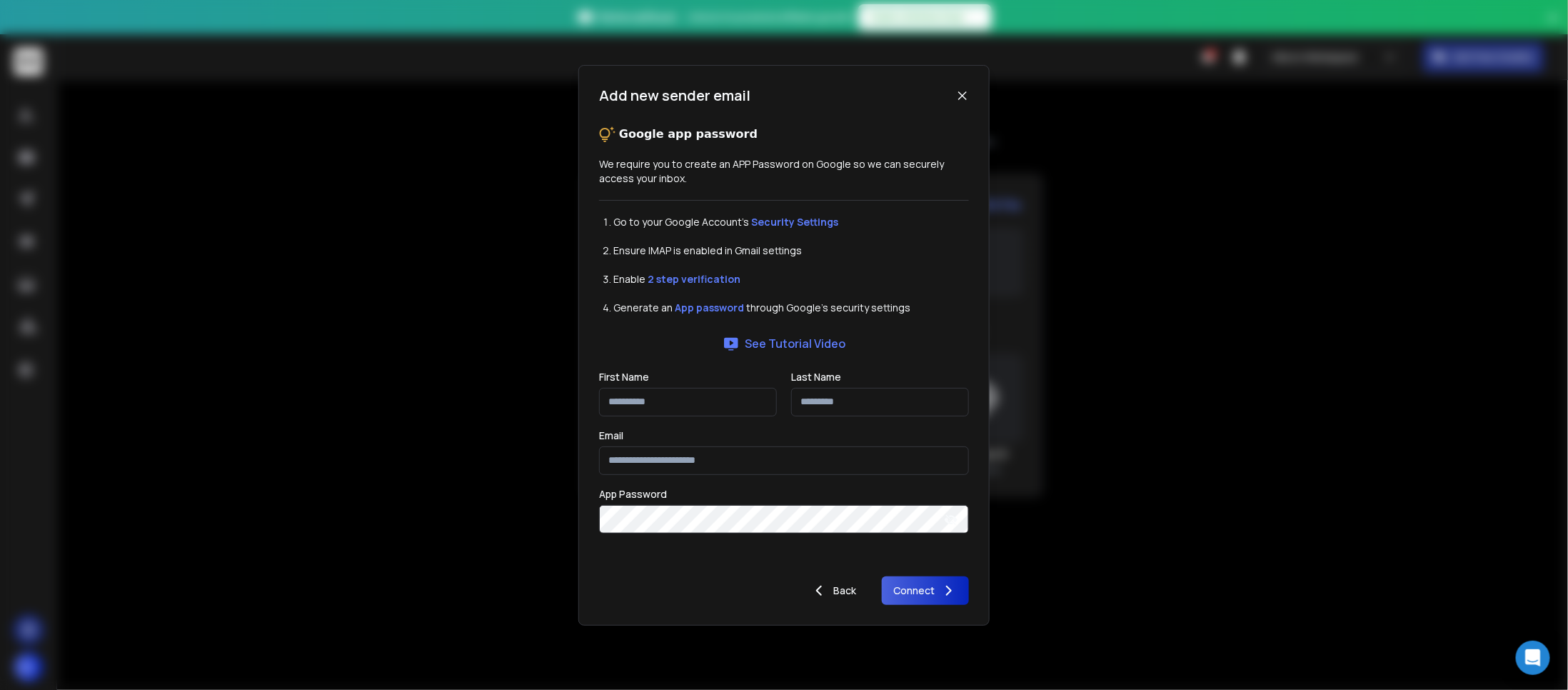
click at [644, 407] on input "text" at bounding box center [688, 402] width 178 height 29
type input "********"
click at [831, 398] on input "text" at bounding box center [880, 402] width 178 height 29
type input "*****"
click at [755, 454] on input "email" at bounding box center [784, 460] width 370 height 29
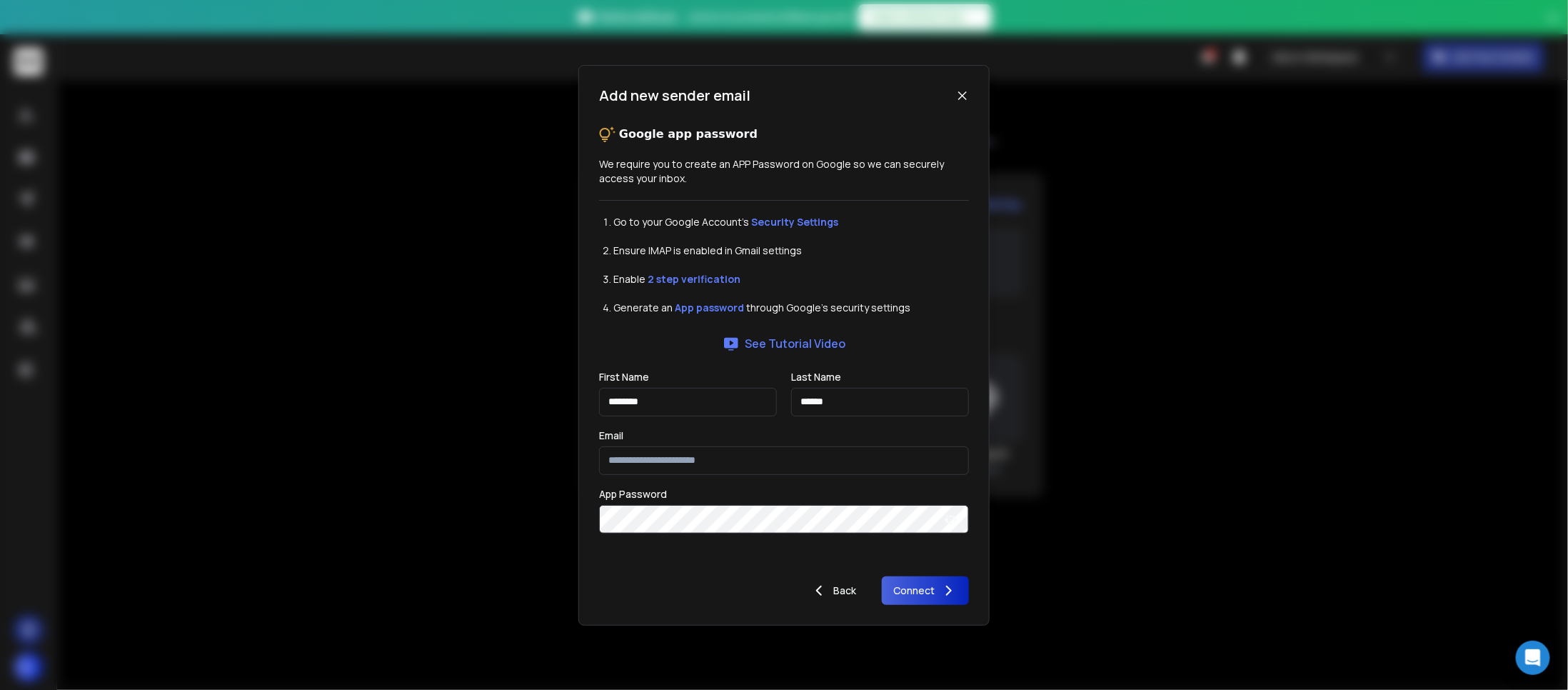
click at [712, 456] on input "email" at bounding box center [784, 460] width 370 height 29
paste input "**********"
type input "**********"
click at [652, 398] on input "********" at bounding box center [688, 402] width 178 height 29
type input "*******"
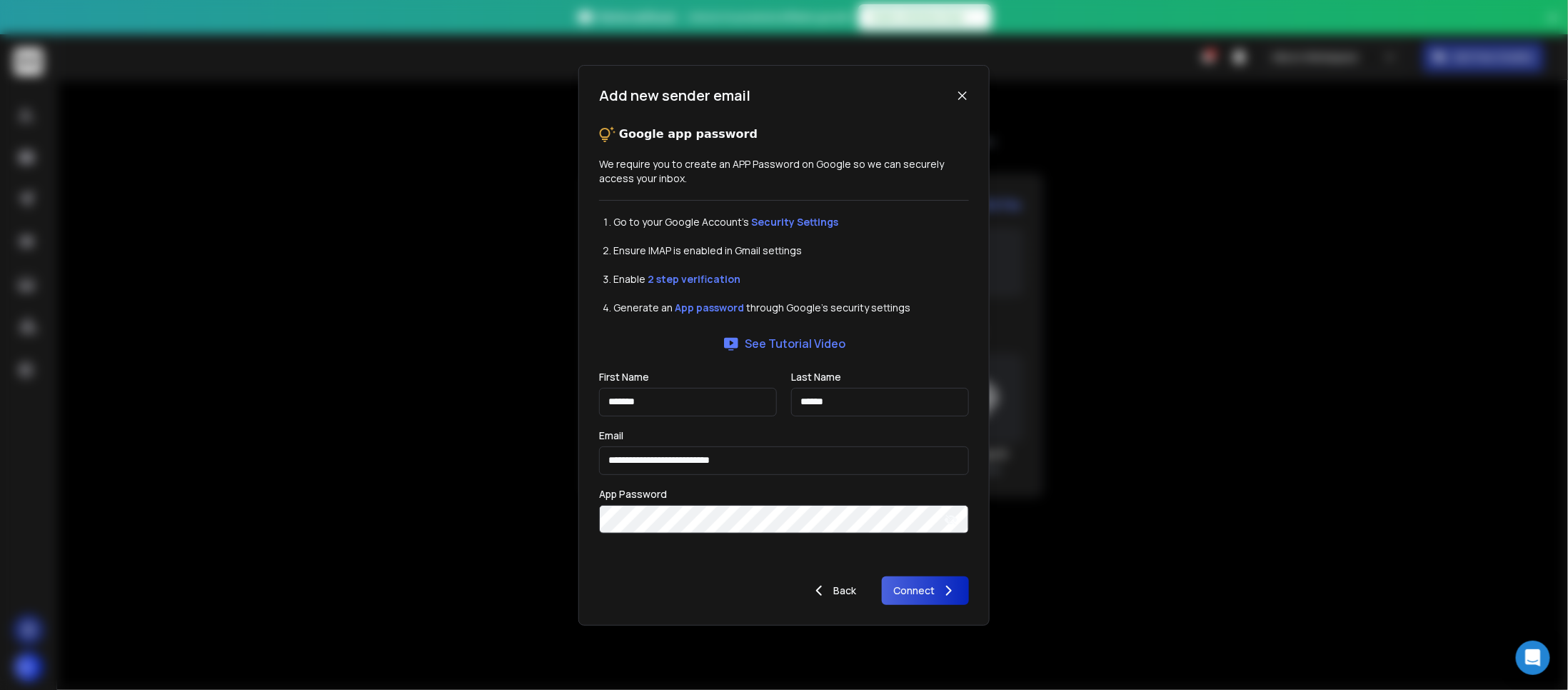
click at [904, 589] on button "Connect" at bounding box center [925, 590] width 87 height 29
click at [949, 518] on icon at bounding box center [951, 520] width 13 height 13
click at [938, 619] on div "**********" at bounding box center [784, 345] width 411 height 561
click at [929, 599] on button "Connect" at bounding box center [925, 590] width 87 height 29
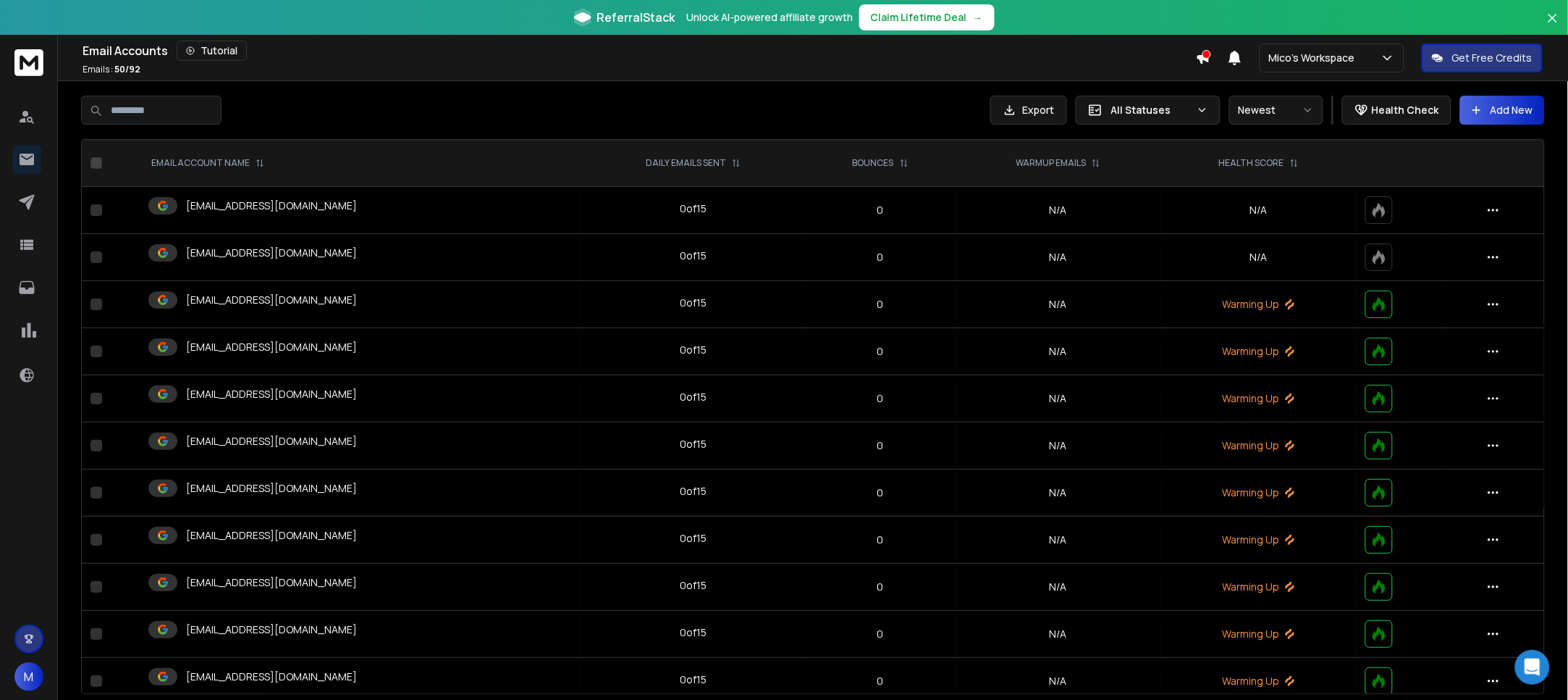
click at [90, 207] on button "button" at bounding box center [96, 210] width 12 height 12
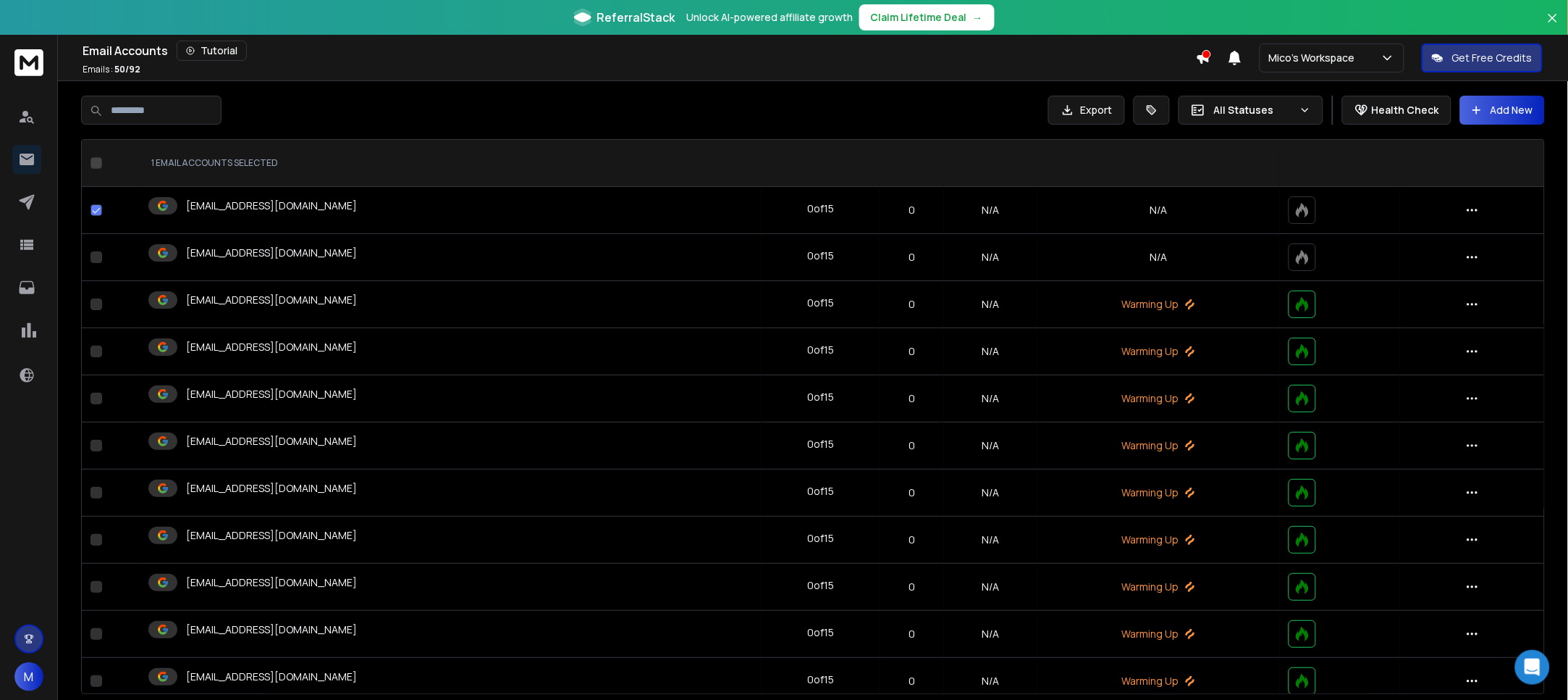
click at [95, 259] on button "button" at bounding box center [96, 257] width 12 height 12
click at [1249, 113] on div "Actions" at bounding box center [1243, 110] width 110 height 14
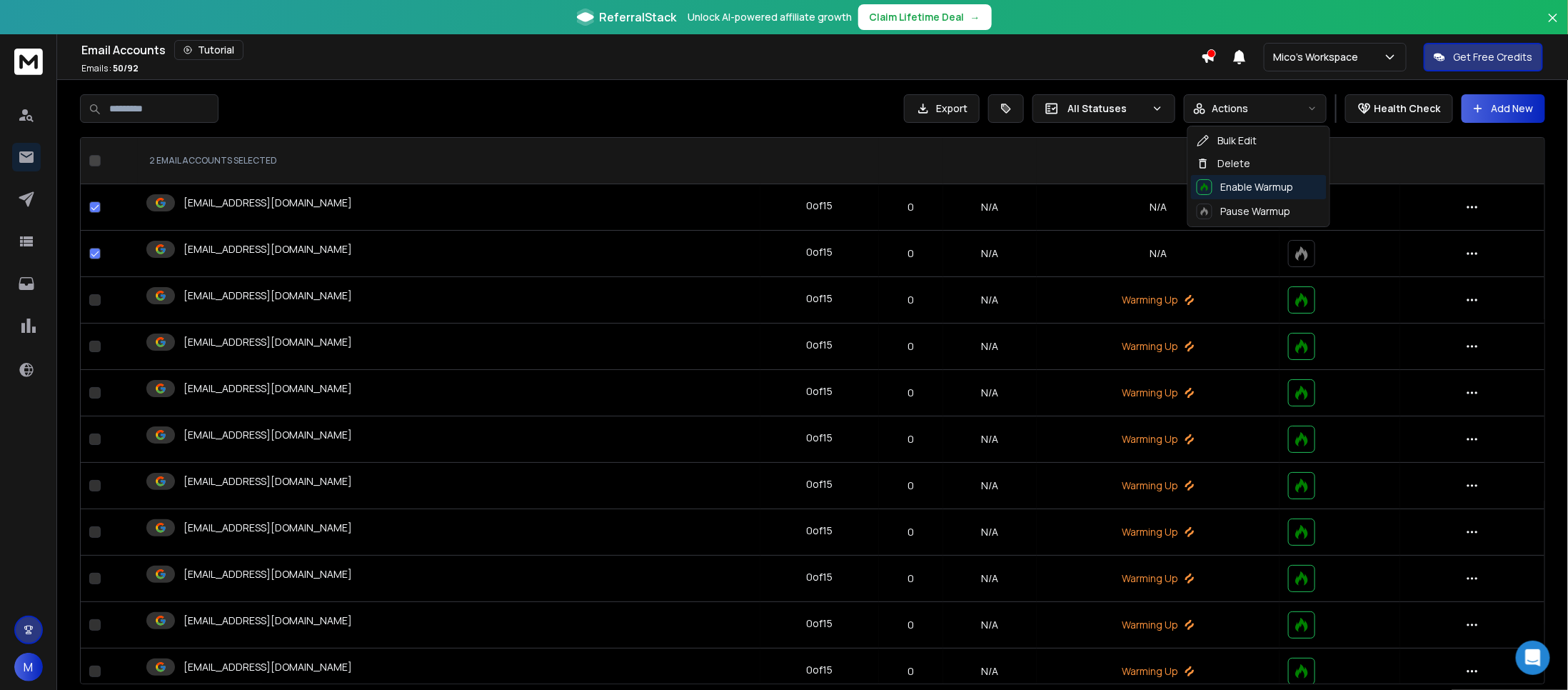
click at [1254, 184] on div "Enable Warmup" at bounding box center [1244, 187] width 97 height 15
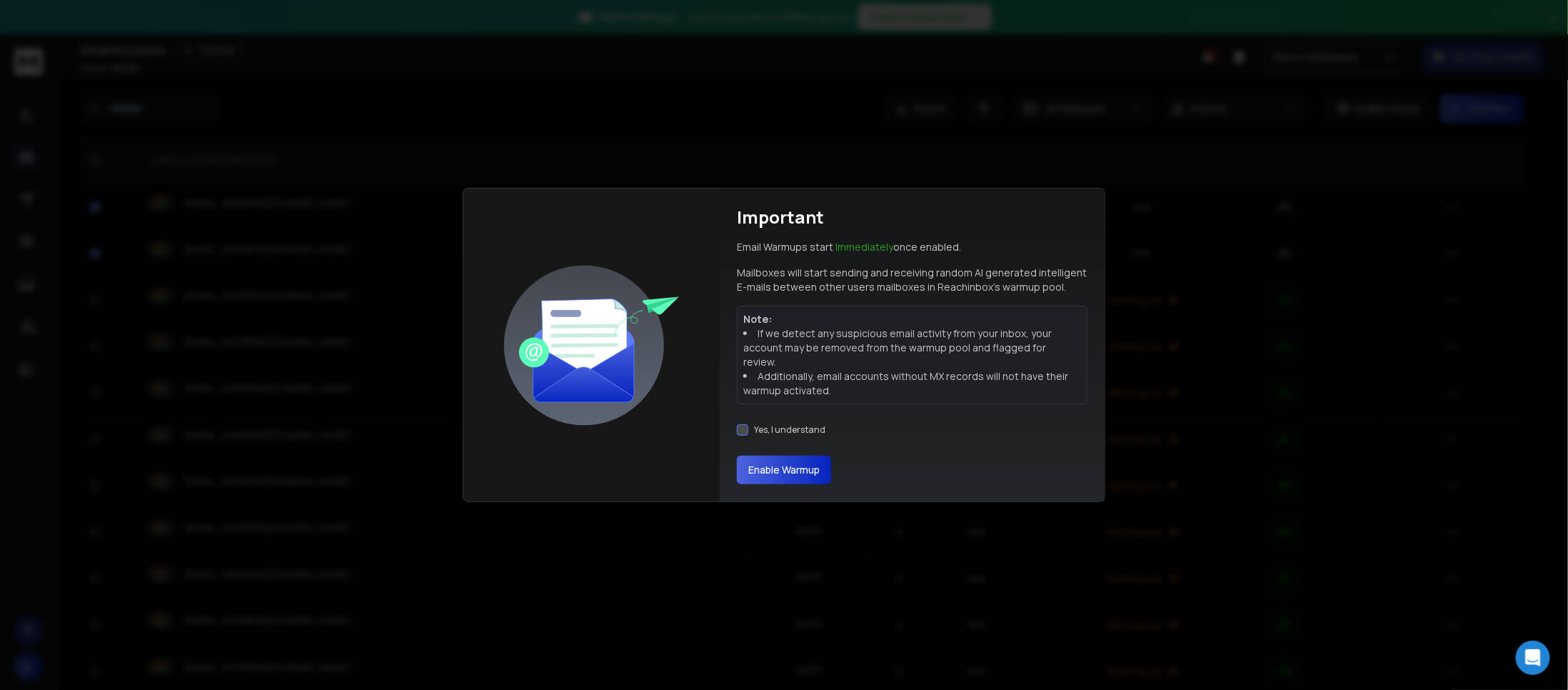
click at [745, 426] on div "Yes, I understand" at bounding box center [781, 430] width 88 height 12
click at [739, 424] on button "Yes, I understand" at bounding box center [742, 430] width 12 height 12
click at [765, 455] on button "Enable Warmup" at bounding box center [784, 469] width 94 height 29
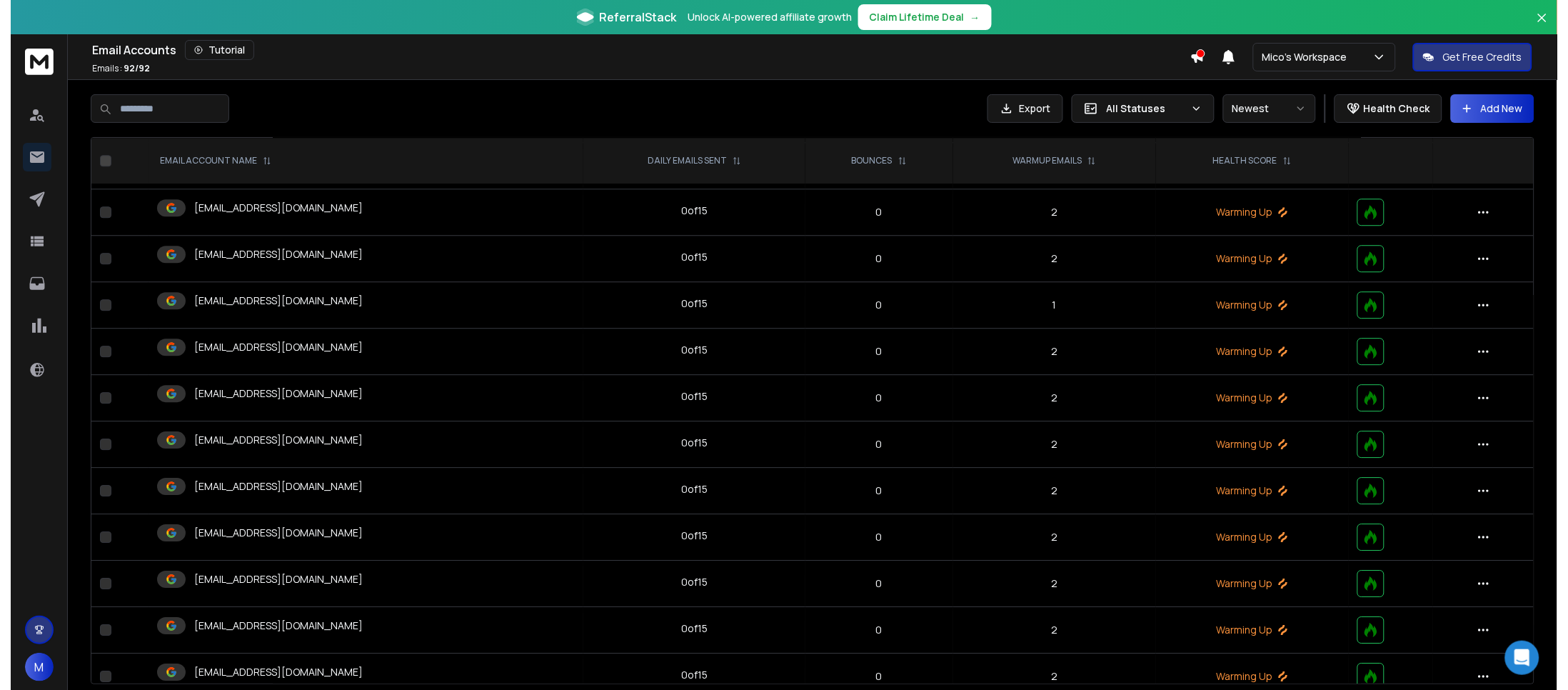
scroll to position [1220, 0]
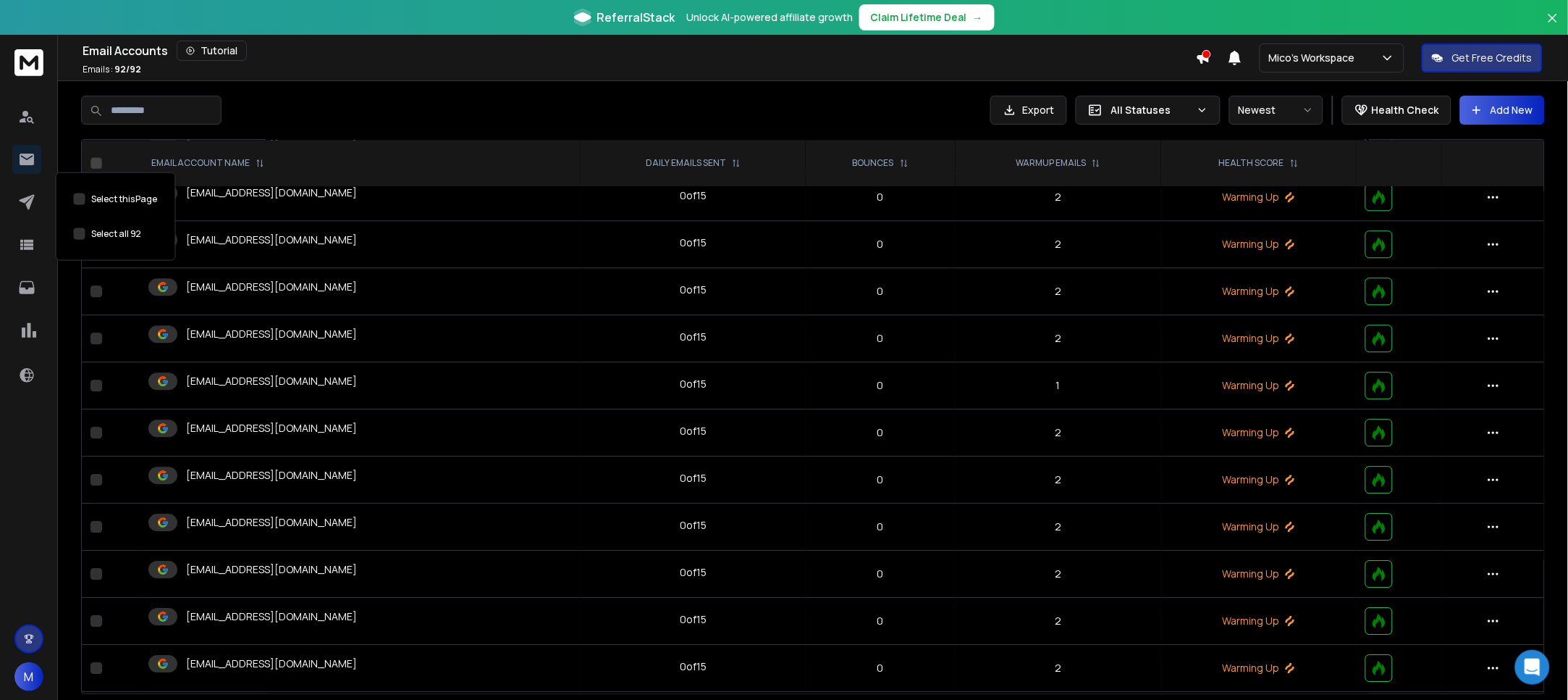
click at [79, 237] on button "Select this Page" at bounding box center [79, 233] width 12 height 12
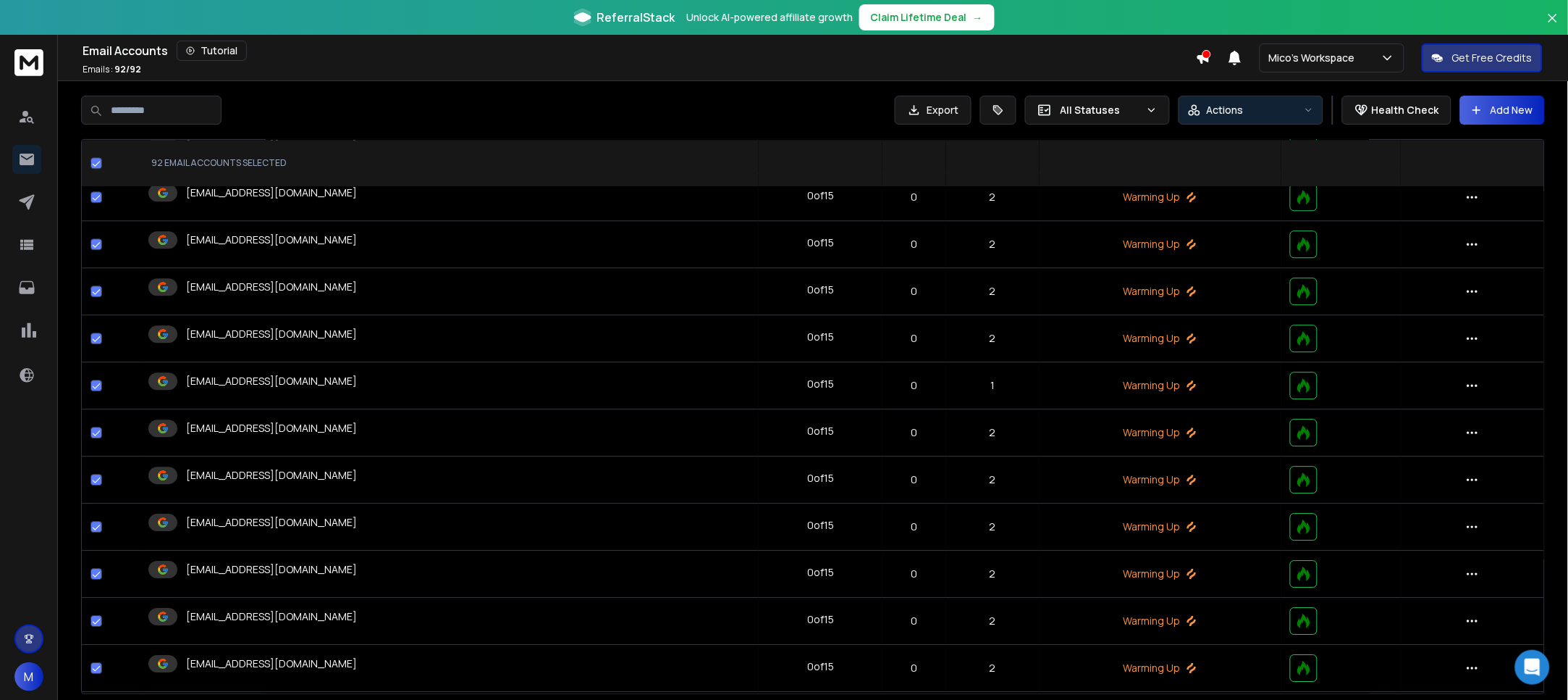
click at [1234, 115] on p "Actions" at bounding box center [1225, 110] width 37 height 14
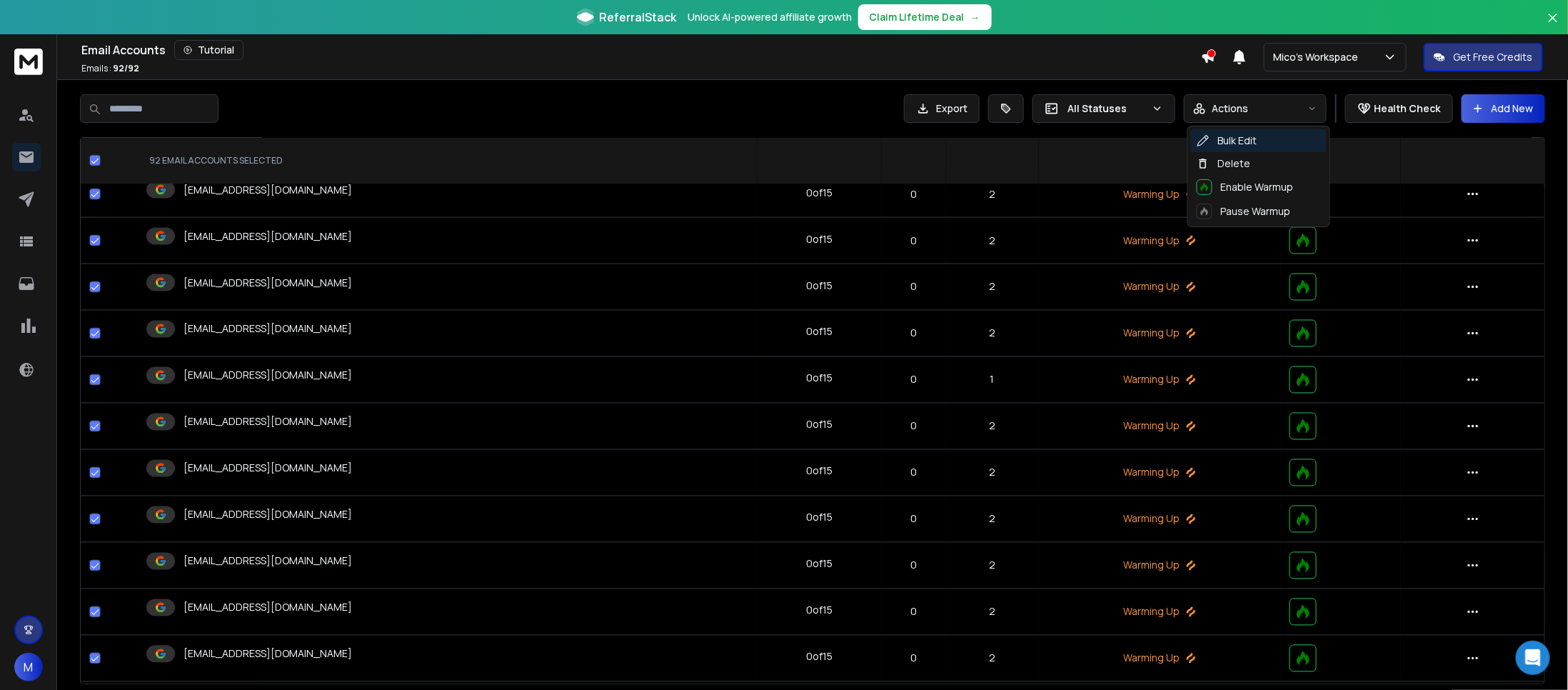
click at [1231, 132] on div "Bulk Edit" at bounding box center [1258, 141] width 136 height 23
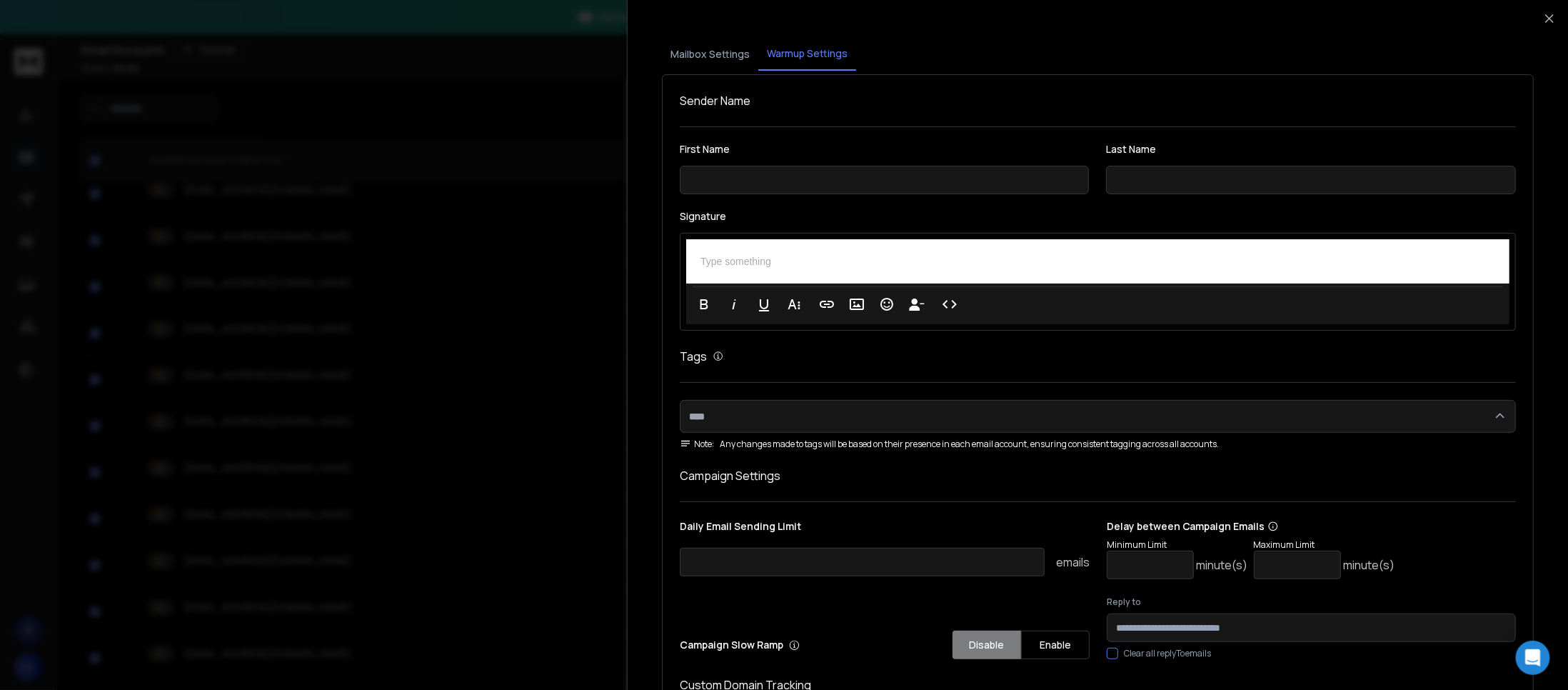
click at [794, 55] on button "Warmup Settings" at bounding box center [807, 54] width 98 height 33
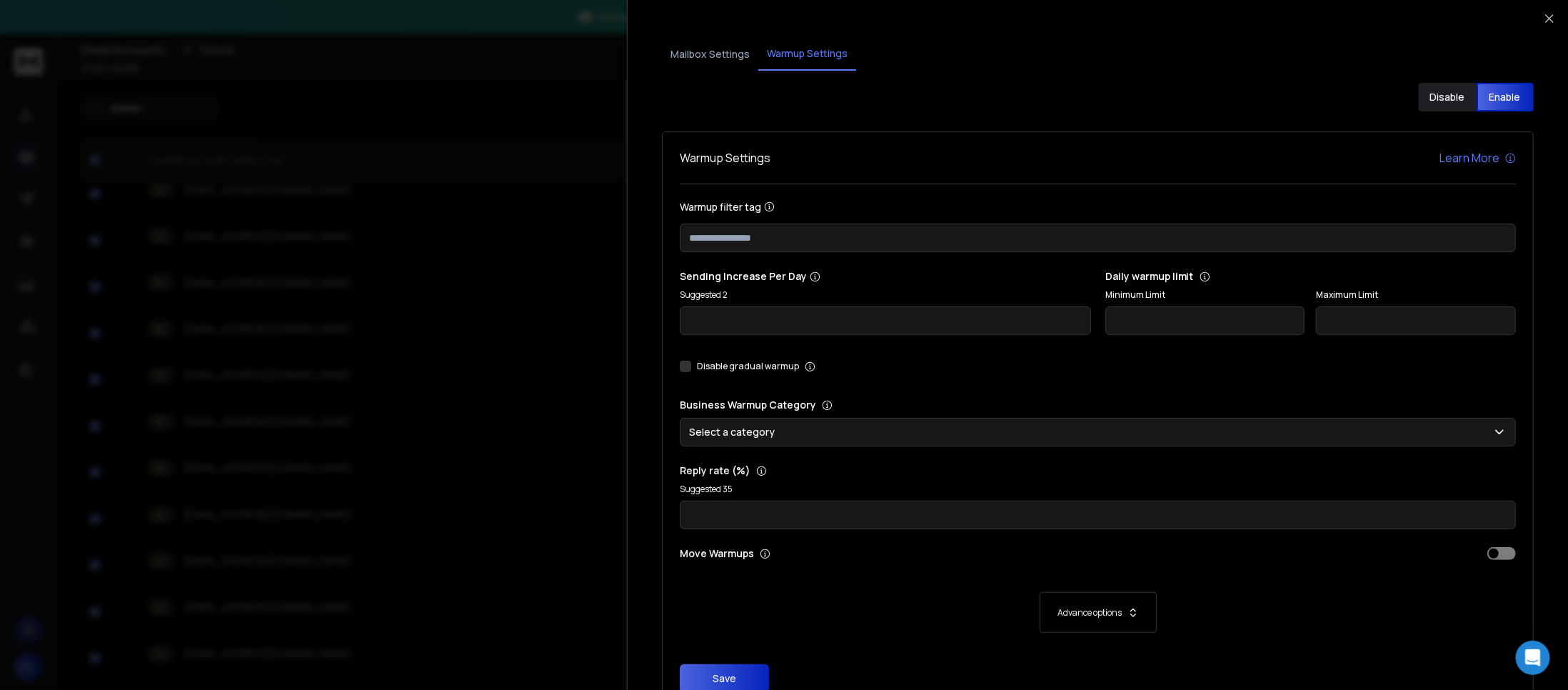
click at [775, 313] on input "number" at bounding box center [885, 320] width 410 height 29
type input "*"
click at [1144, 302] on div "Minimum Limit" at bounding box center [1205, 311] width 200 height 46
click at [1156, 324] on input "number" at bounding box center [1205, 320] width 200 height 29
type input "**"
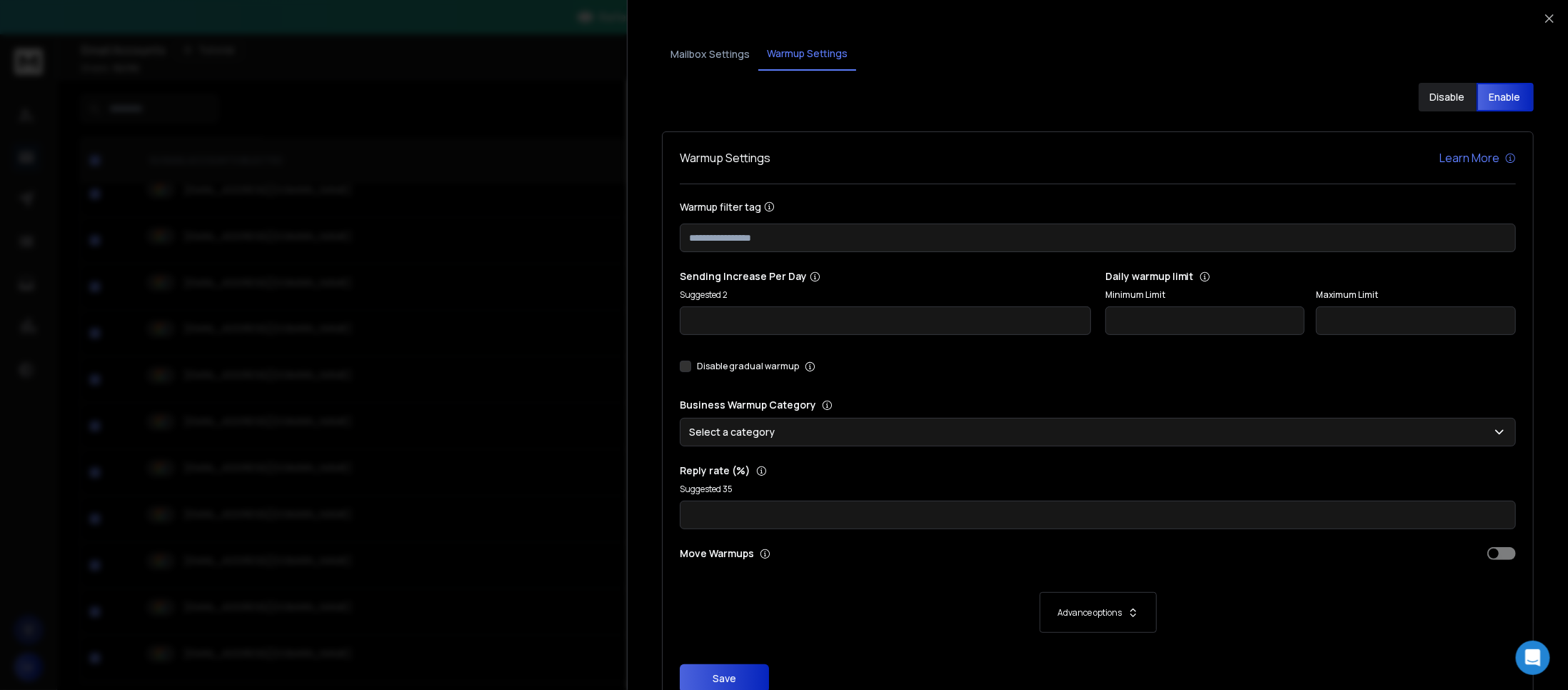
click at [1350, 334] on input "number" at bounding box center [1415, 320] width 200 height 29
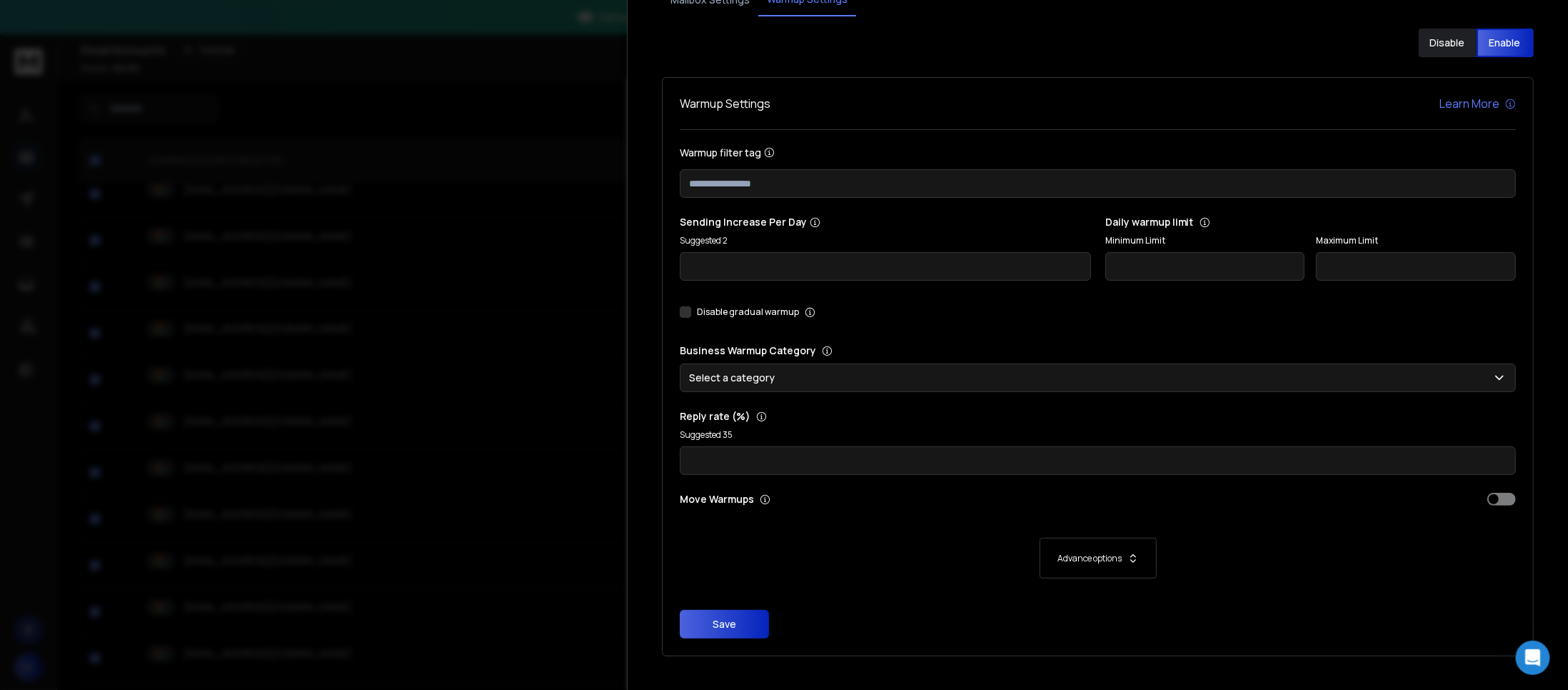
scroll to position [60, 0]
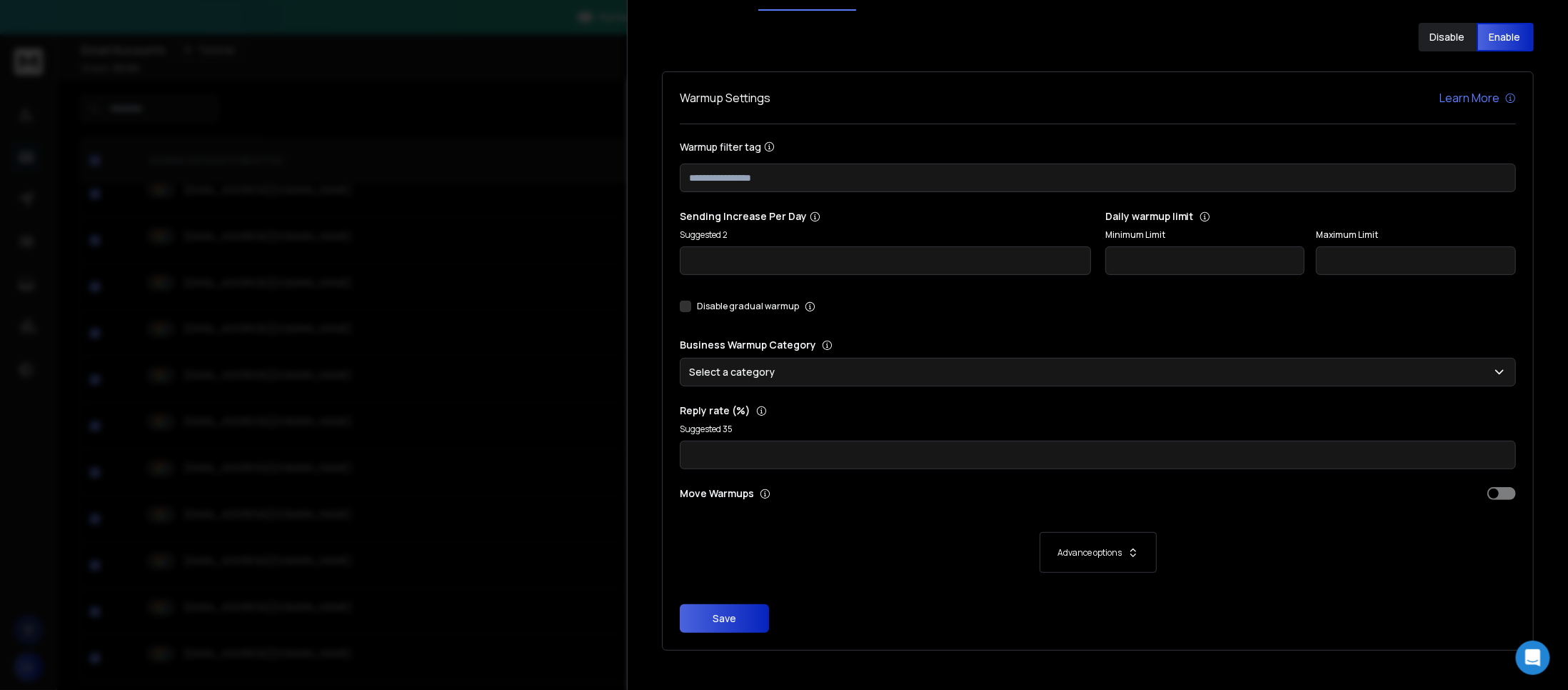
type input "**"
click at [773, 448] on input "number" at bounding box center [1098, 455] width 836 height 29
type input "**"
click at [1111, 551] on p "Advance options" at bounding box center [1089, 552] width 64 height 12
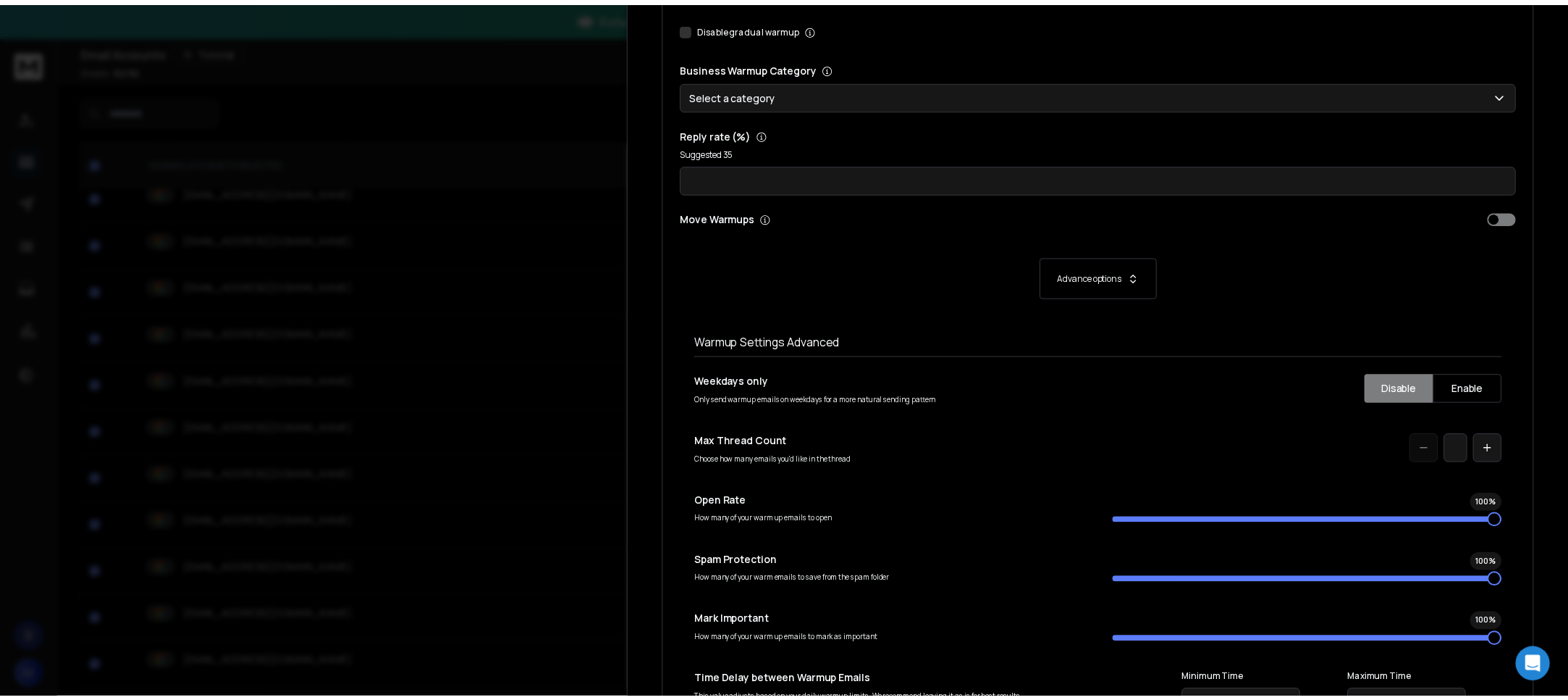
scroll to position [484, 0]
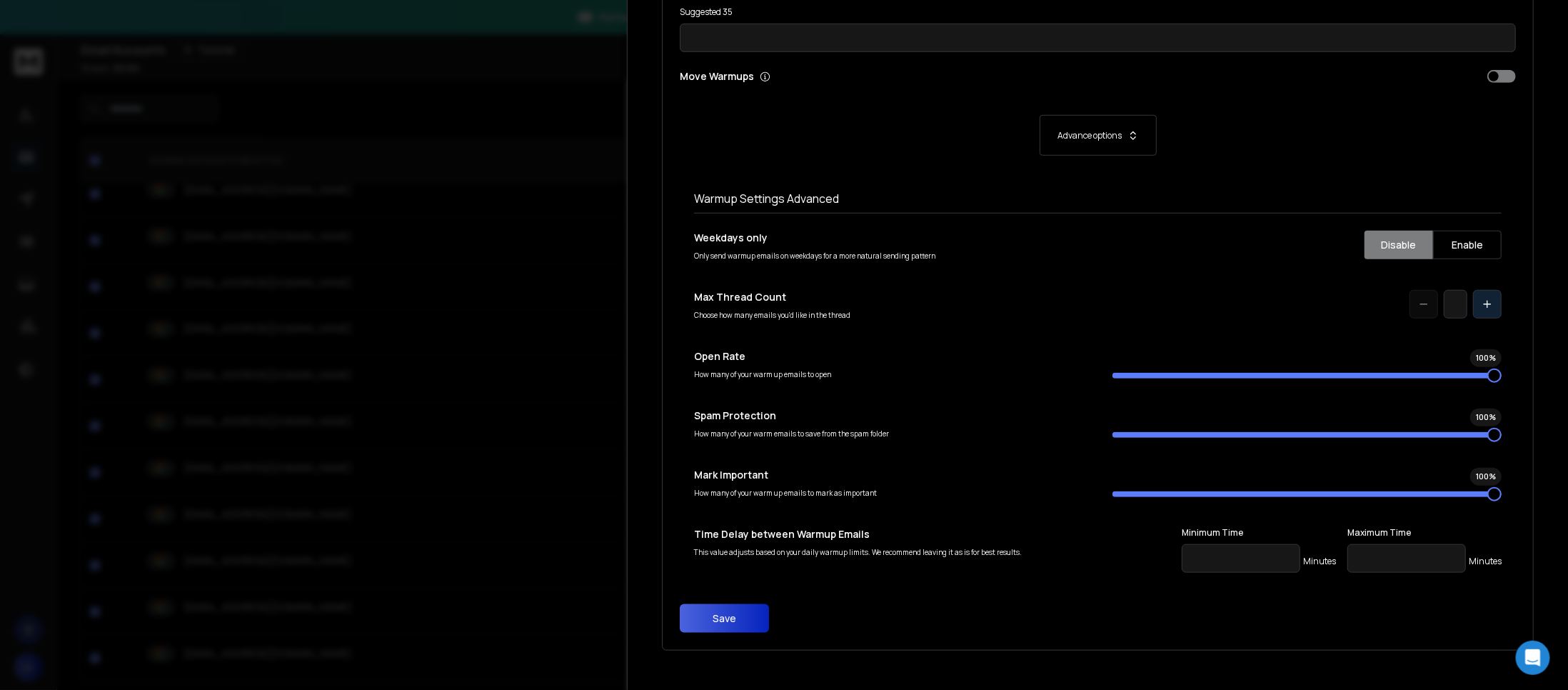
click at [1497, 302] on button "button" at bounding box center [1487, 304] width 29 height 29
click at [1483, 311] on button "button" at bounding box center [1487, 304] width 29 height 29
type input "*"
click at [1239, 560] on input "number" at bounding box center [1240, 558] width 118 height 29
type input "**"
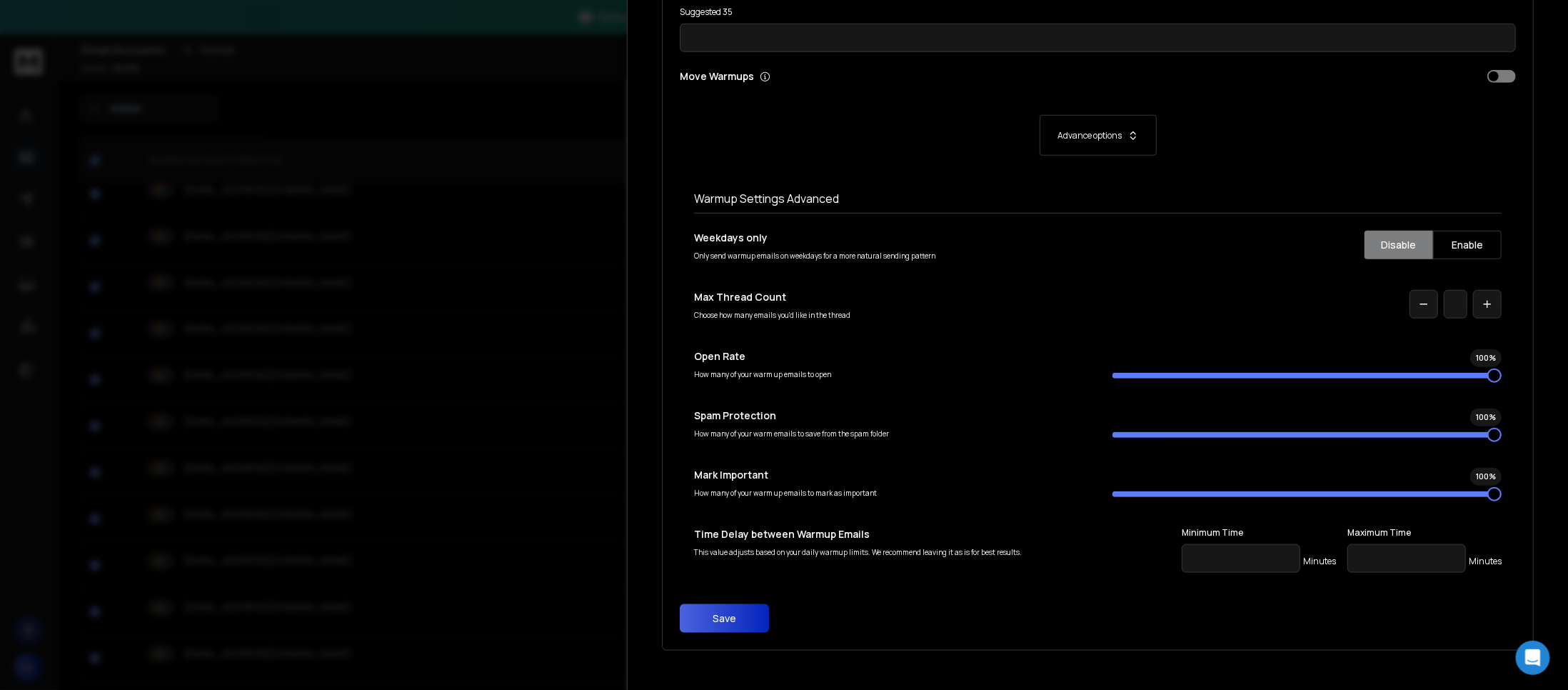
click at [1386, 559] on input "number" at bounding box center [1406, 558] width 118 height 29
type input "**"
click at [1202, 557] on input "**" at bounding box center [1240, 558] width 118 height 29
type input "**"
click at [1406, 571] on input "**" at bounding box center [1406, 558] width 118 height 29
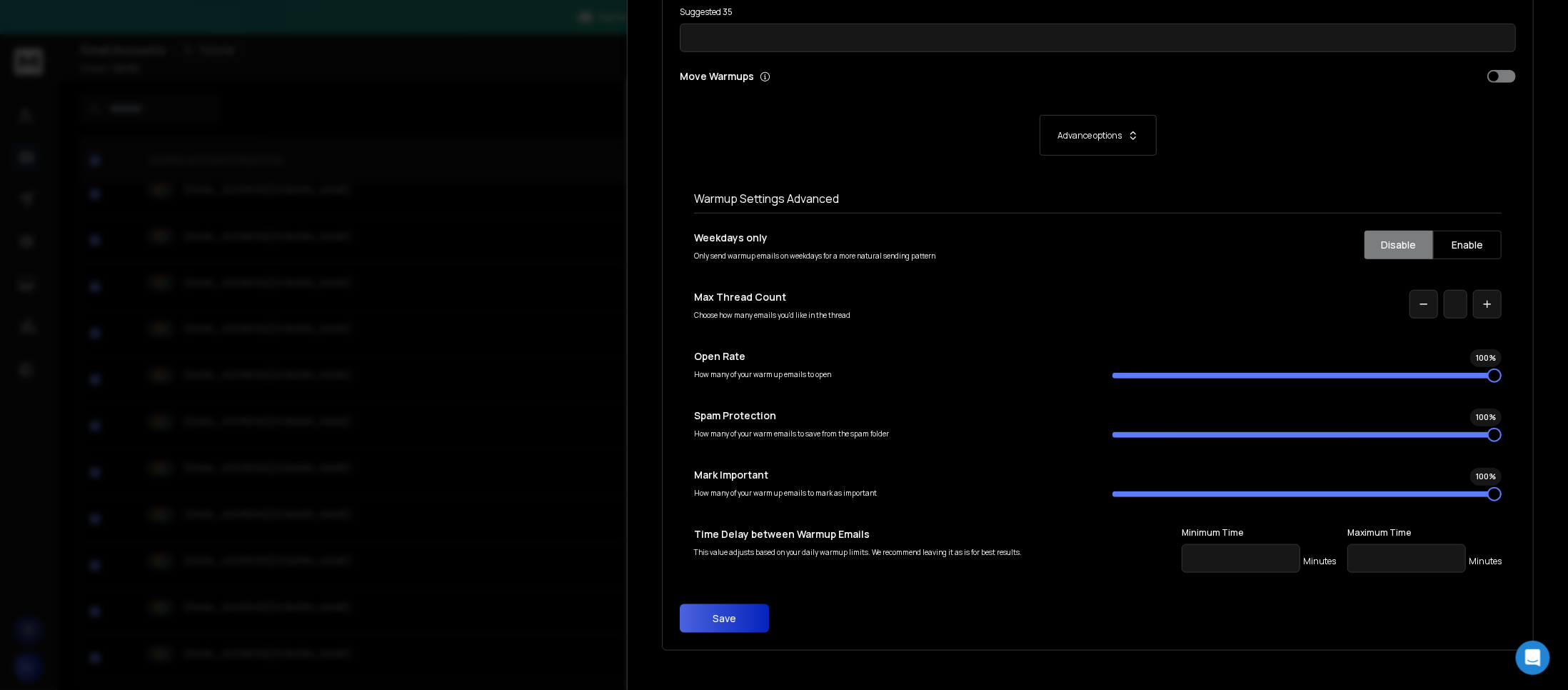
type input "**"
click at [749, 605] on button "Save" at bounding box center [724, 618] width 89 height 29
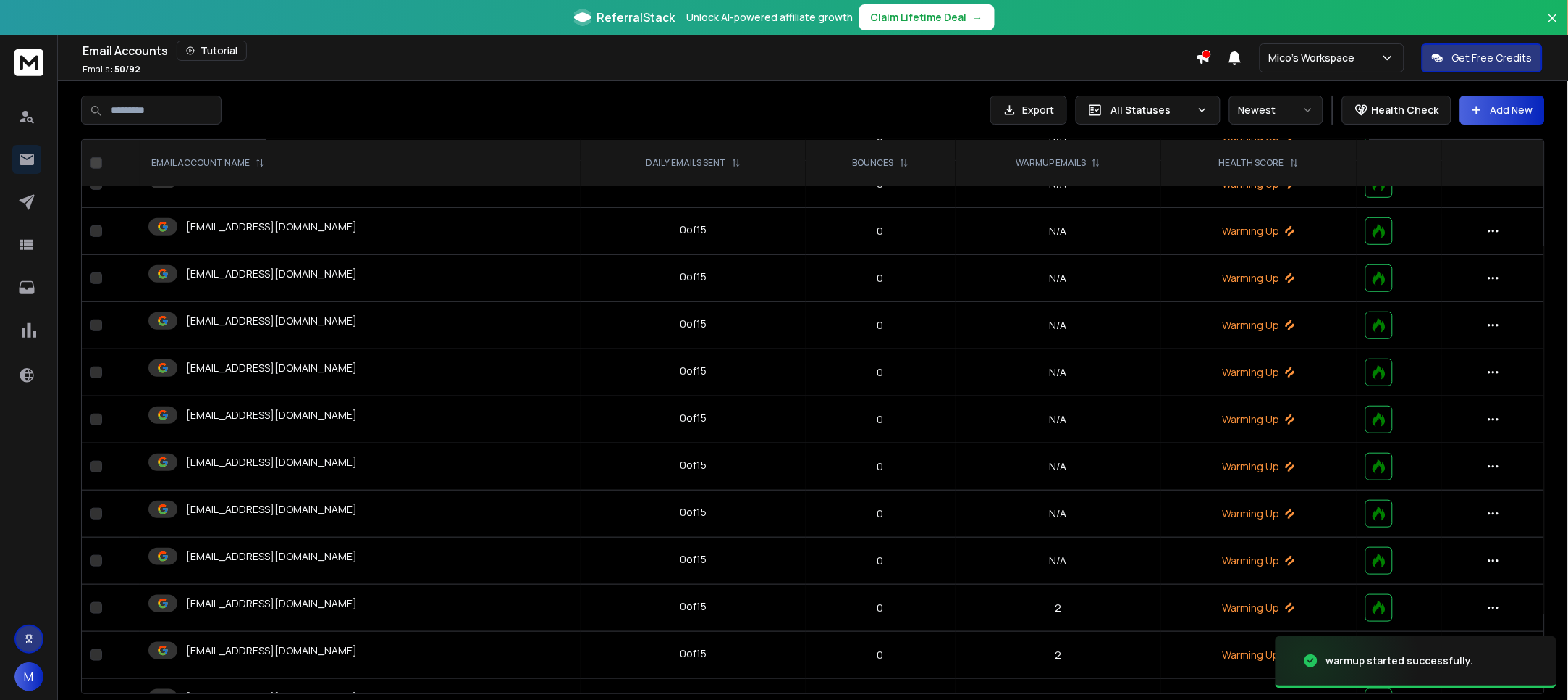
scroll to position [0, 0]
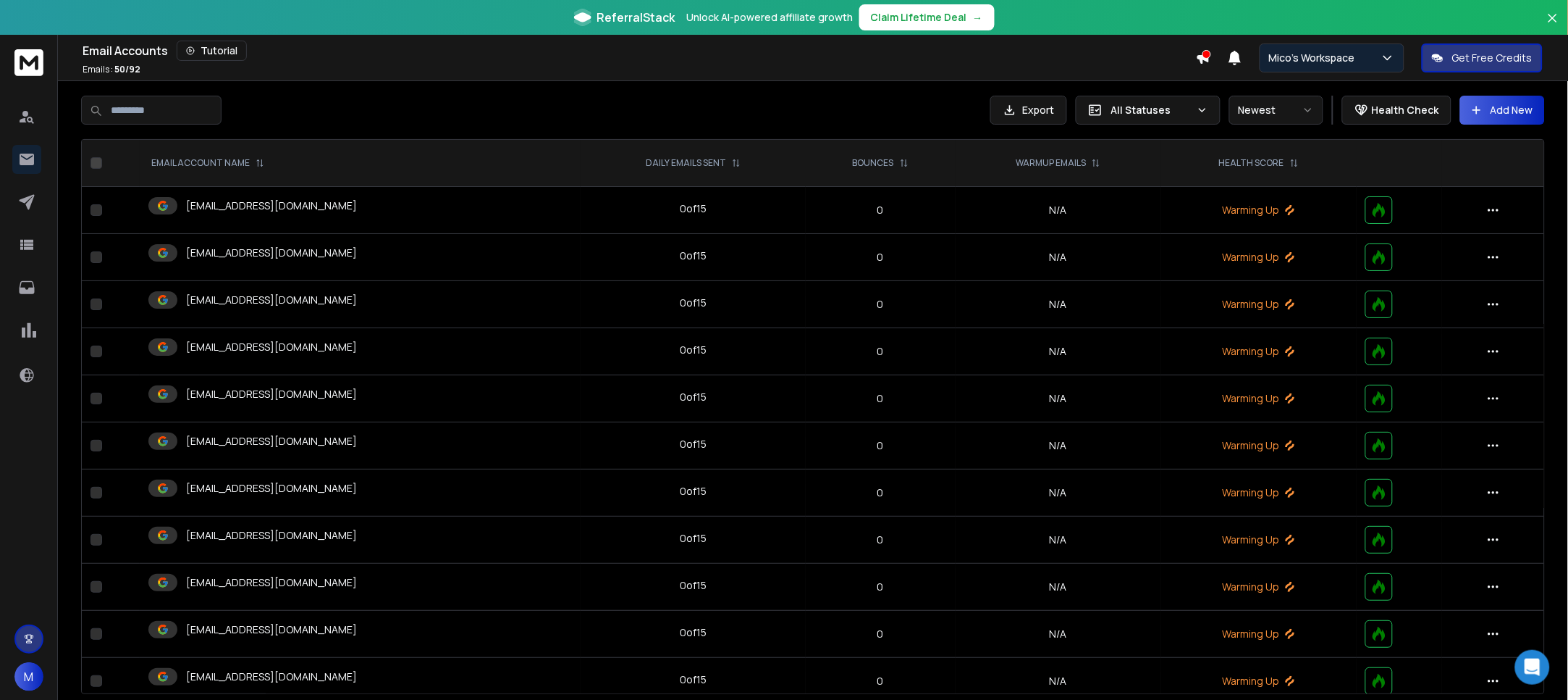
click at [1332, 56] on p "Mico's Workspace" at bounding box center [1314, 58] width 92 height 14
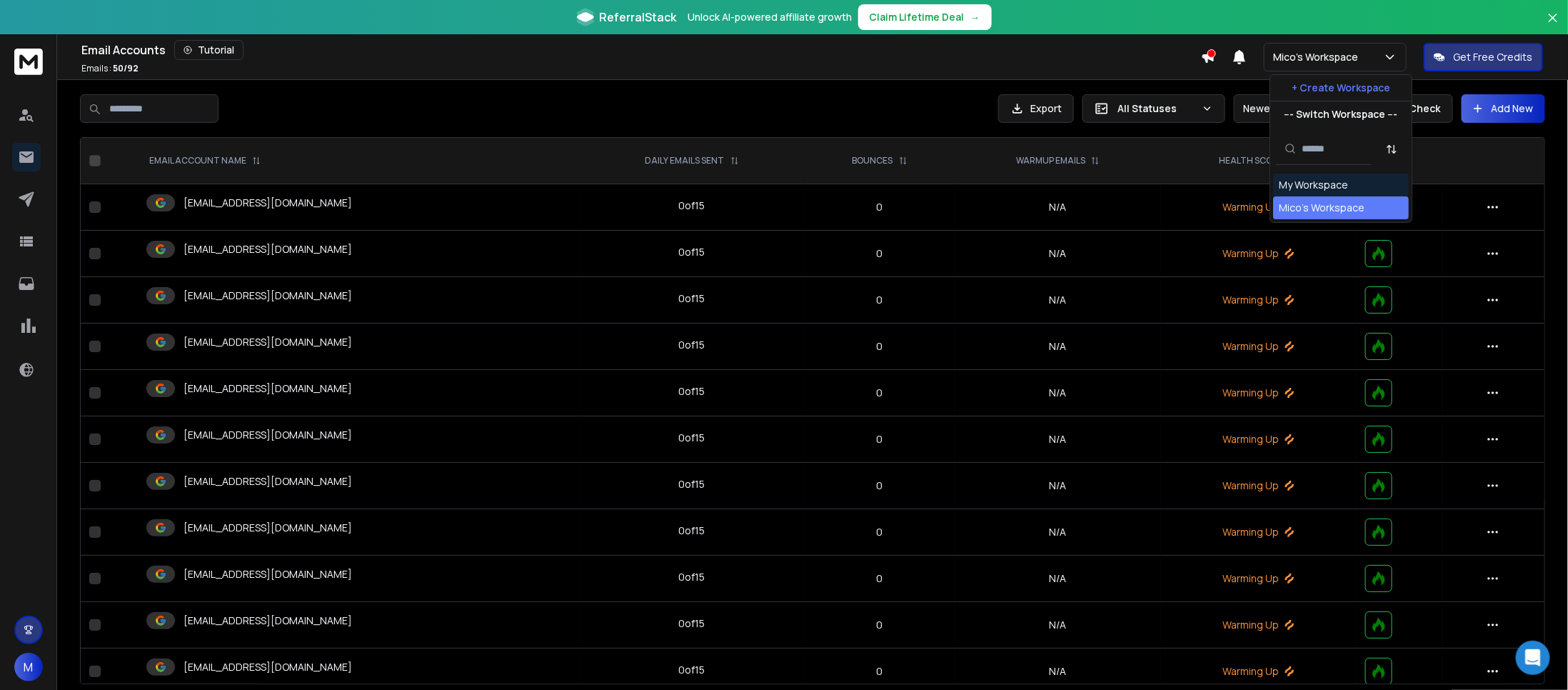
click at [1292, 187] on div "My Workspace" at bounding box center [1312, 185] width 69 height 14
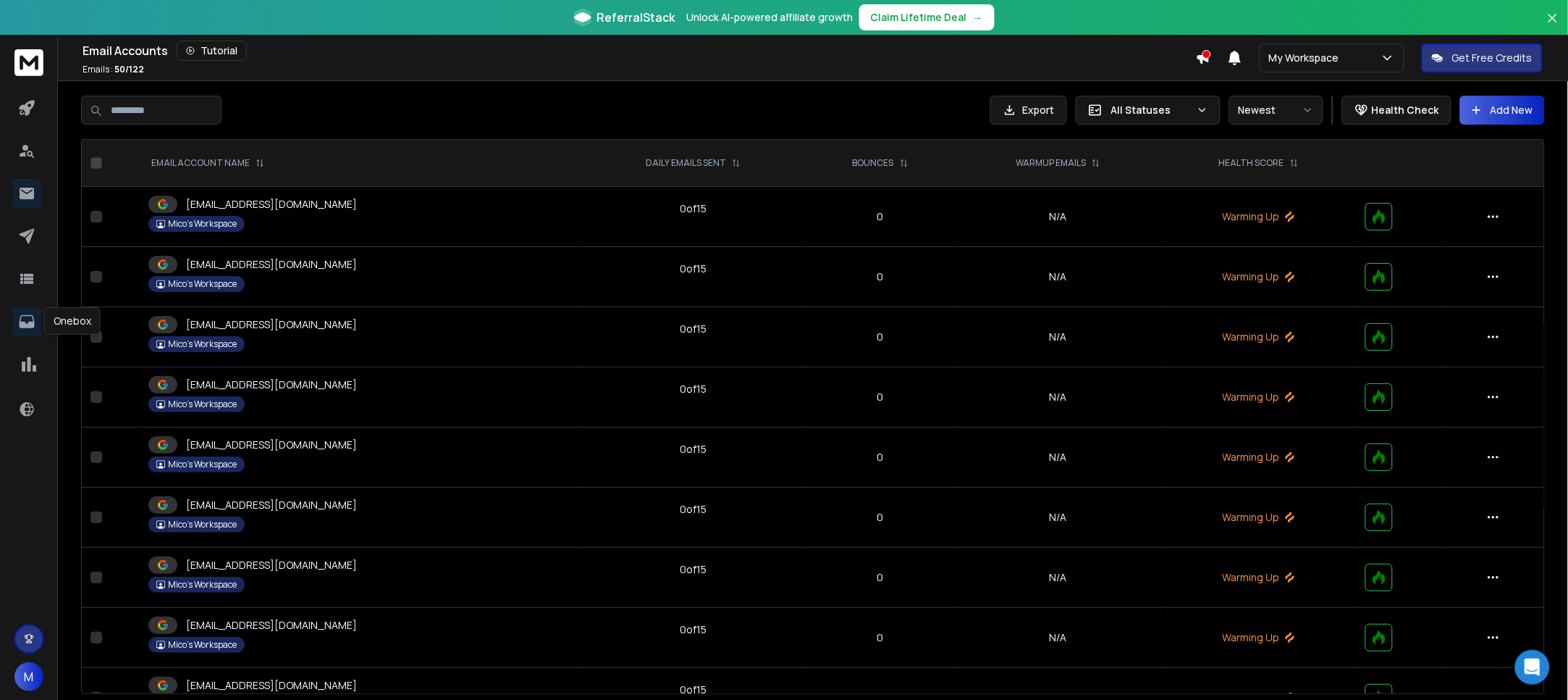
click at [29, 313] on icon at bounding box center [27, 321] width 17 height 17
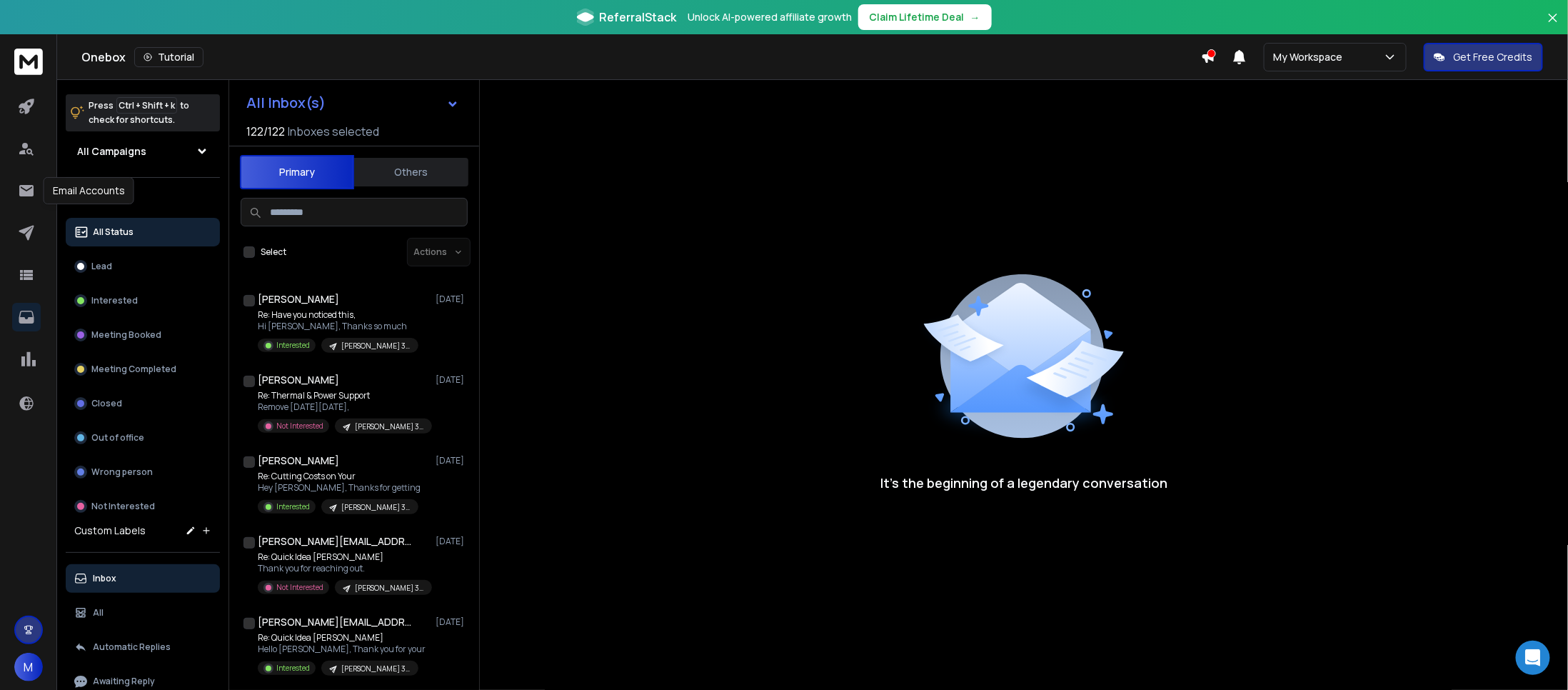
click at [36, 173] on div at bounding box center [29, 257] width 33 height 331
click at [25, 194] on icon at bounding box center [26, 191] width 14 height 12
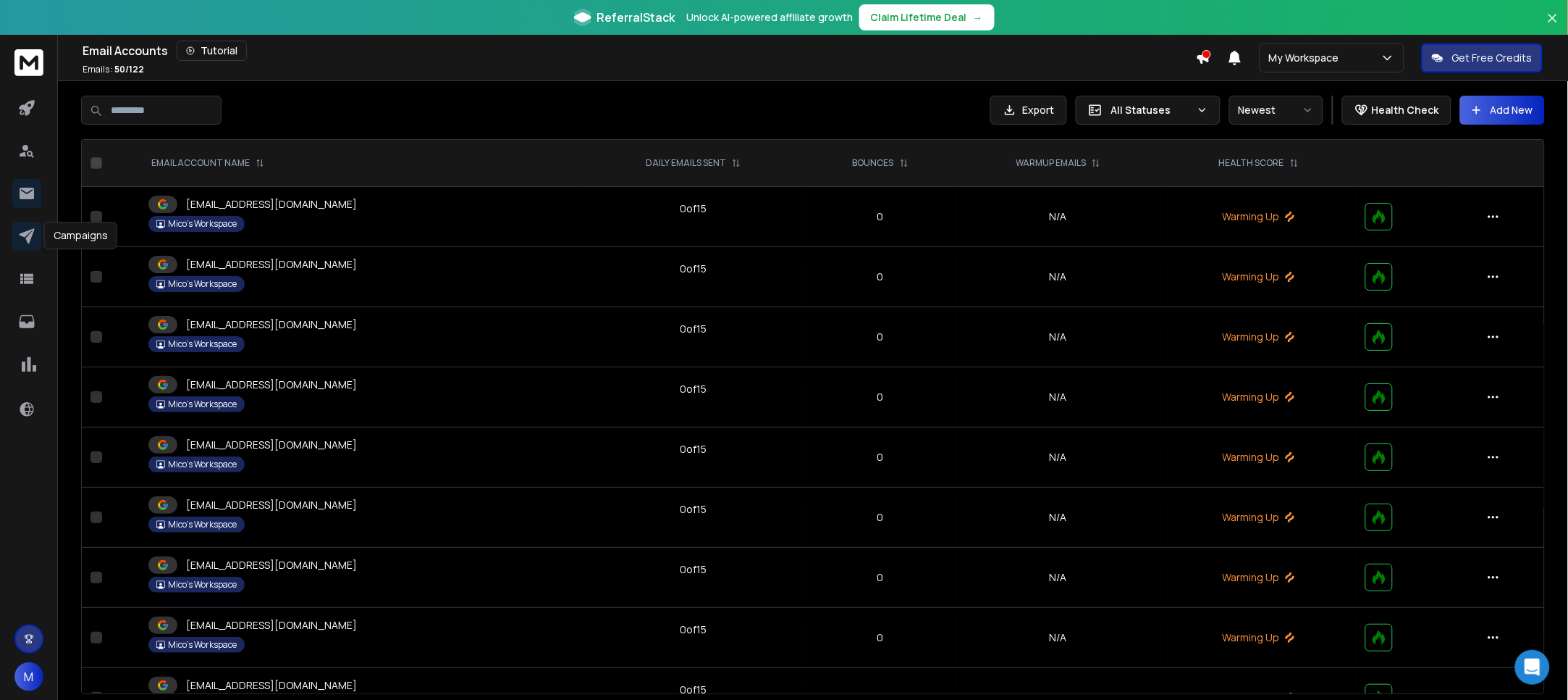
click at [38, 224] on link at bounding box center [27, 236] width 29 height 29
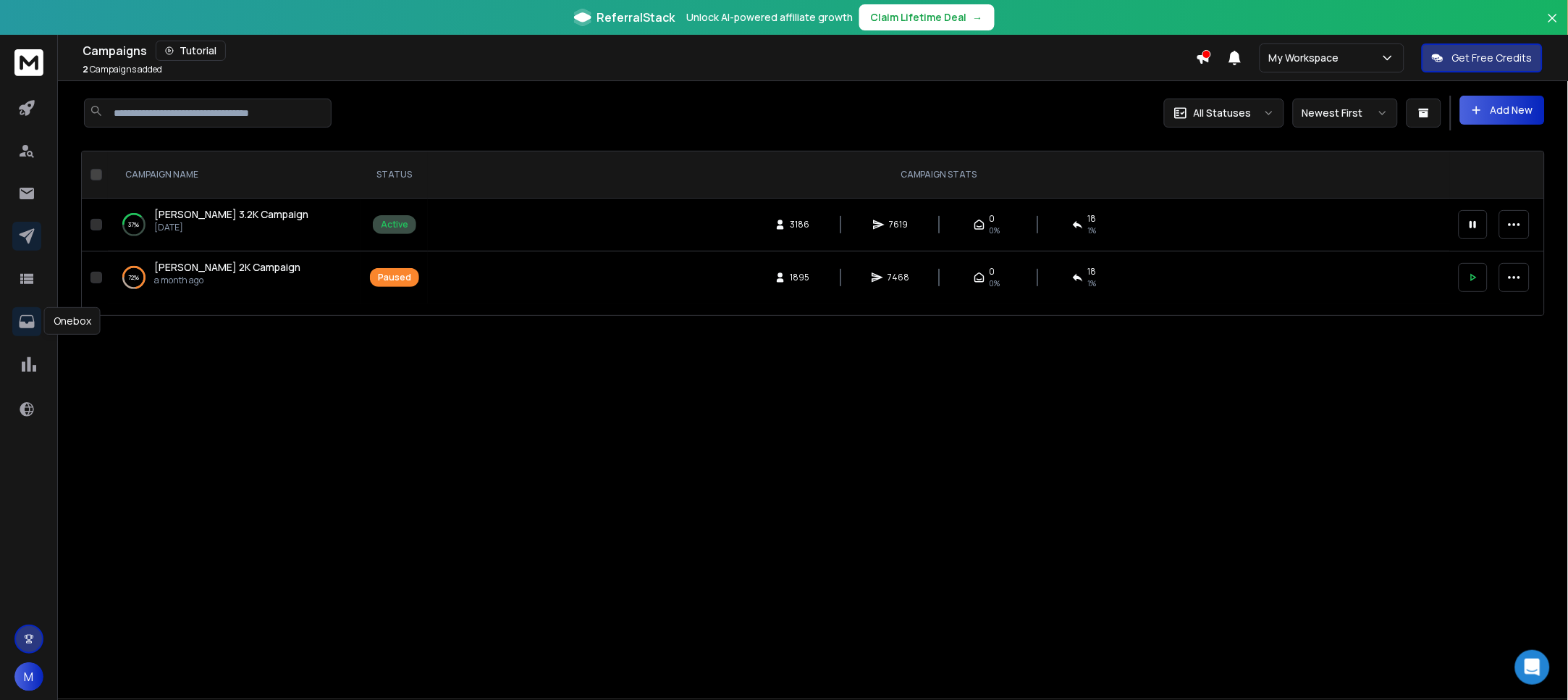
click at [32, 328] on icon at bounding box center [27, 321] width 17 height 17
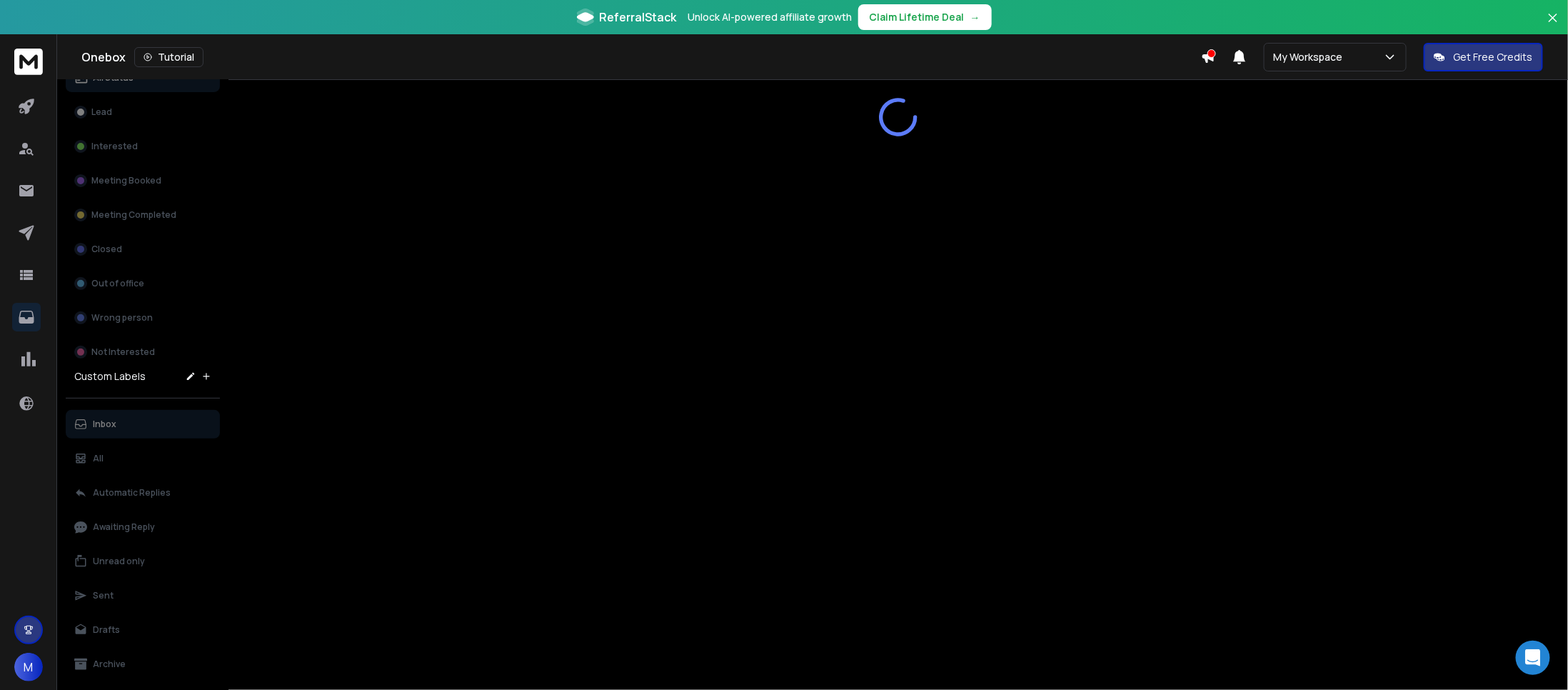
scroll to position [174, 0]
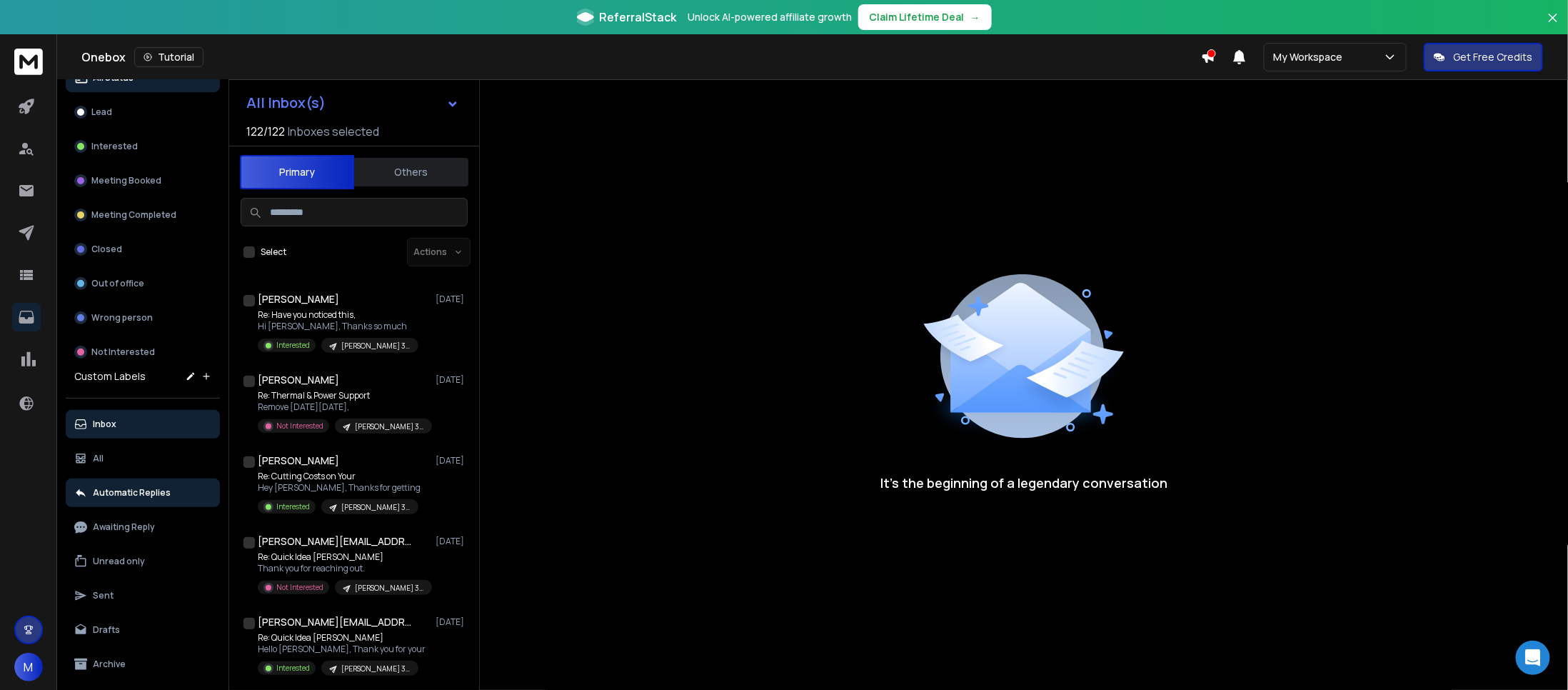
click at [166, 487] on p "Automatic Replies" at bounding box center [132, 493] width 77 height 12
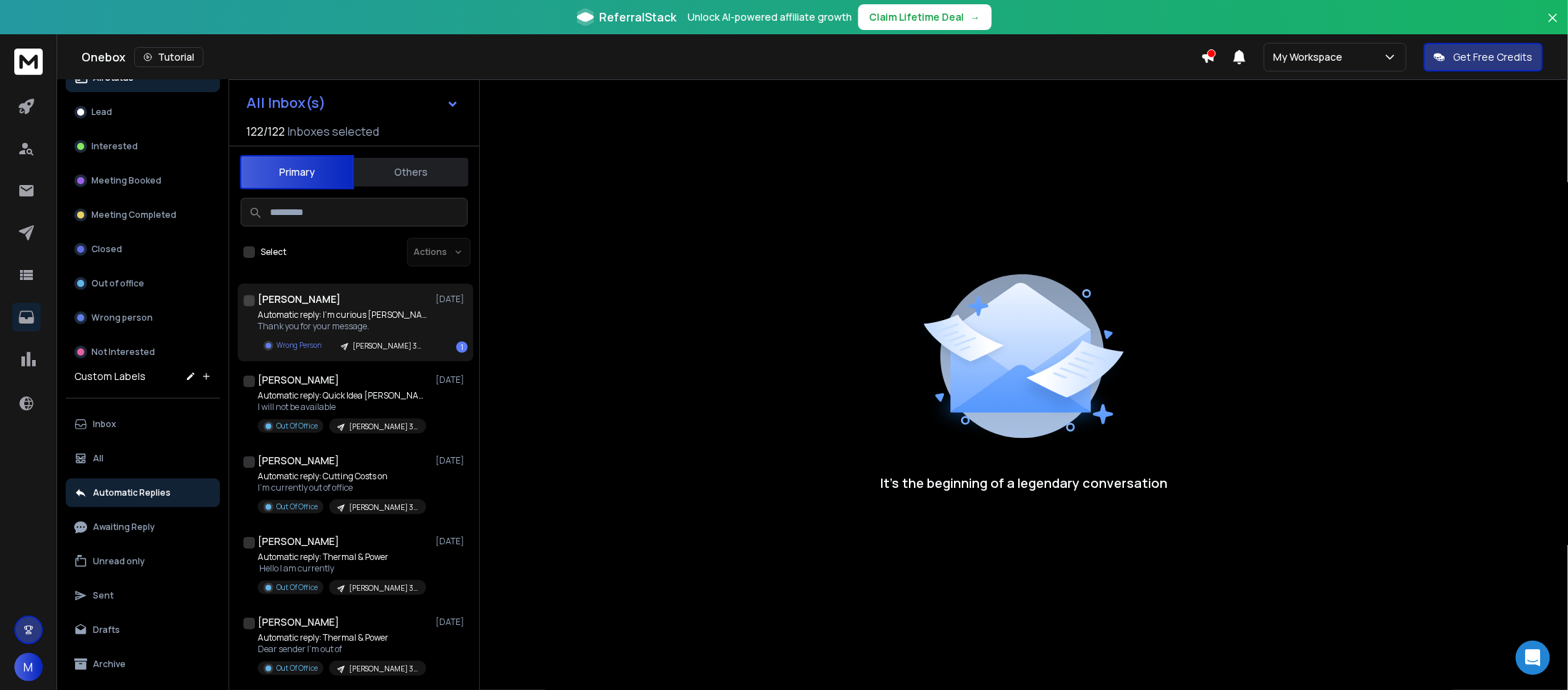
click at [394, 328] on p "Thank you for your message." at bounding box center [343, 326] width 171 height 12
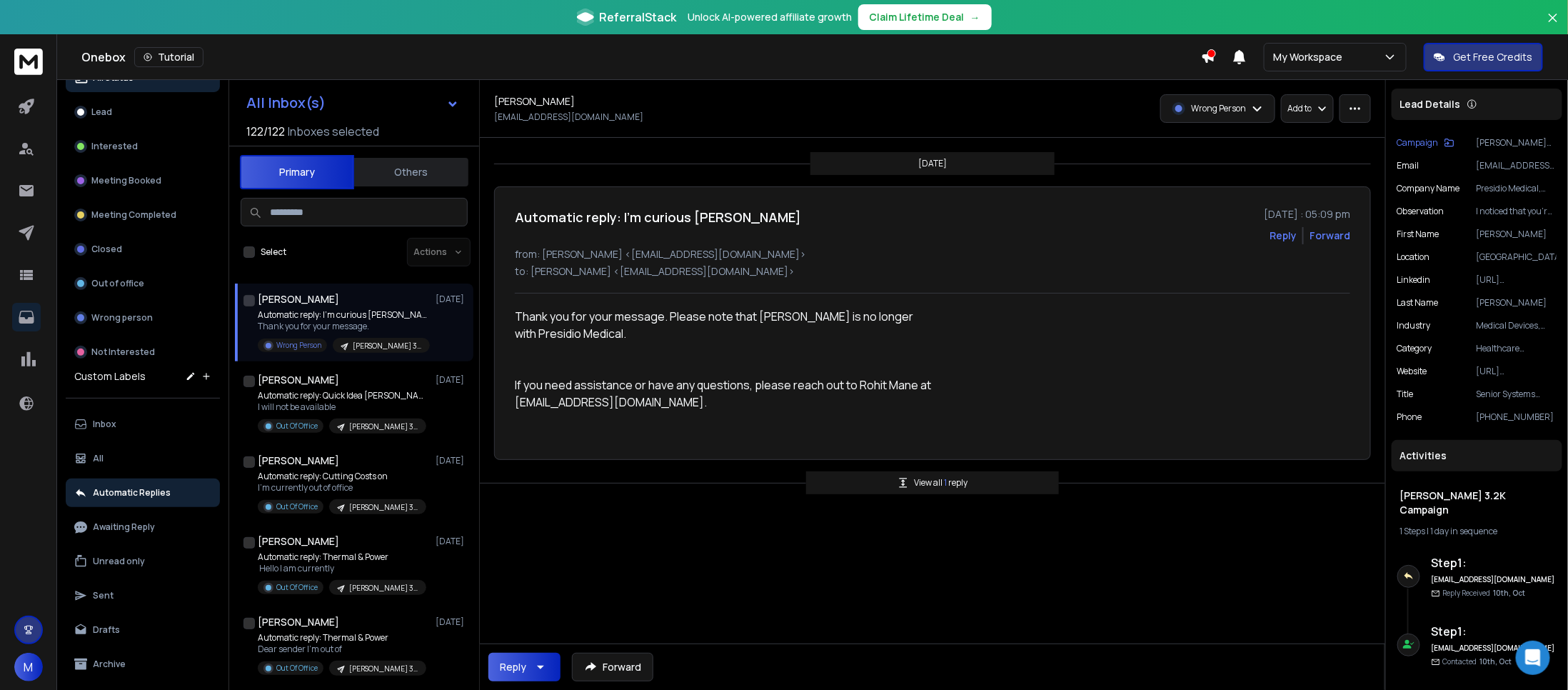
click at [390, 187] on button "Others" at bounding box center [411, 172] width 115 height 32
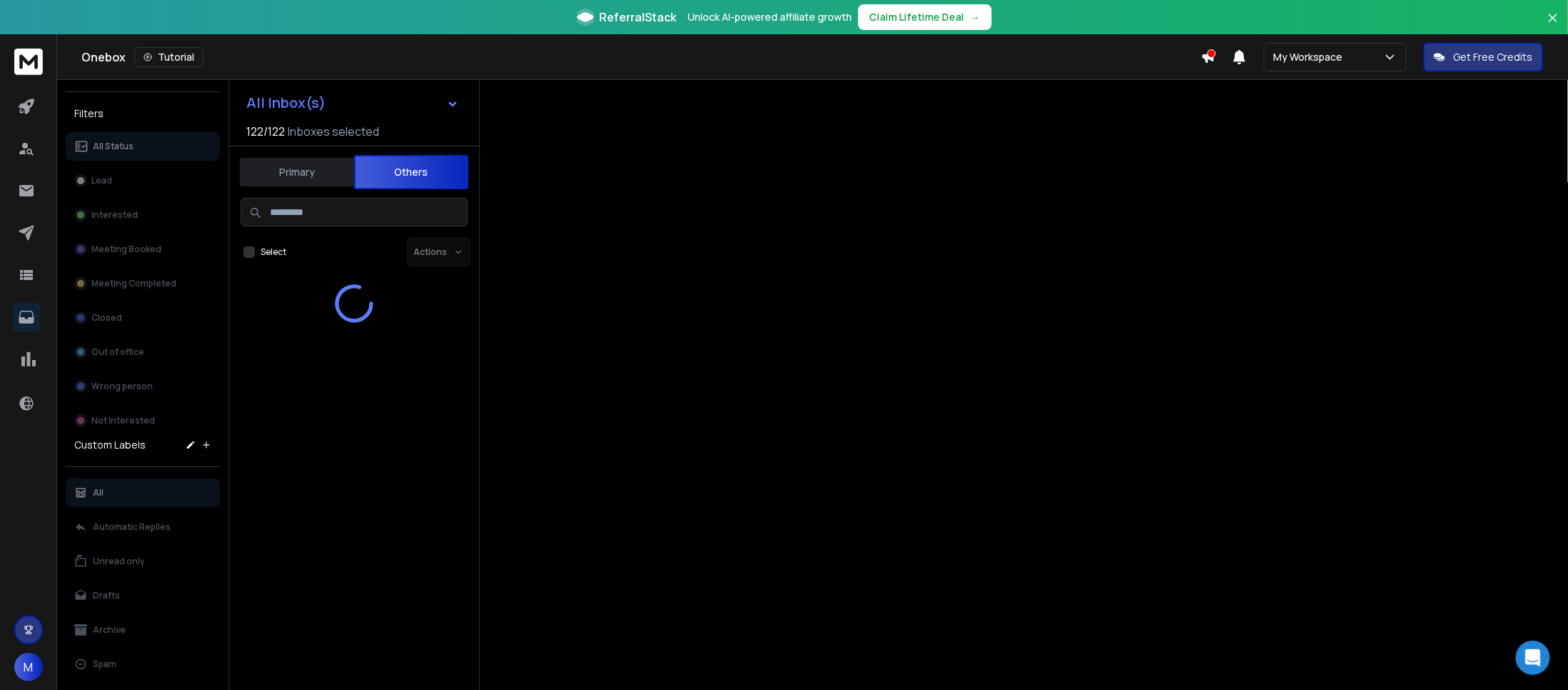
scroll to position [105, 0]
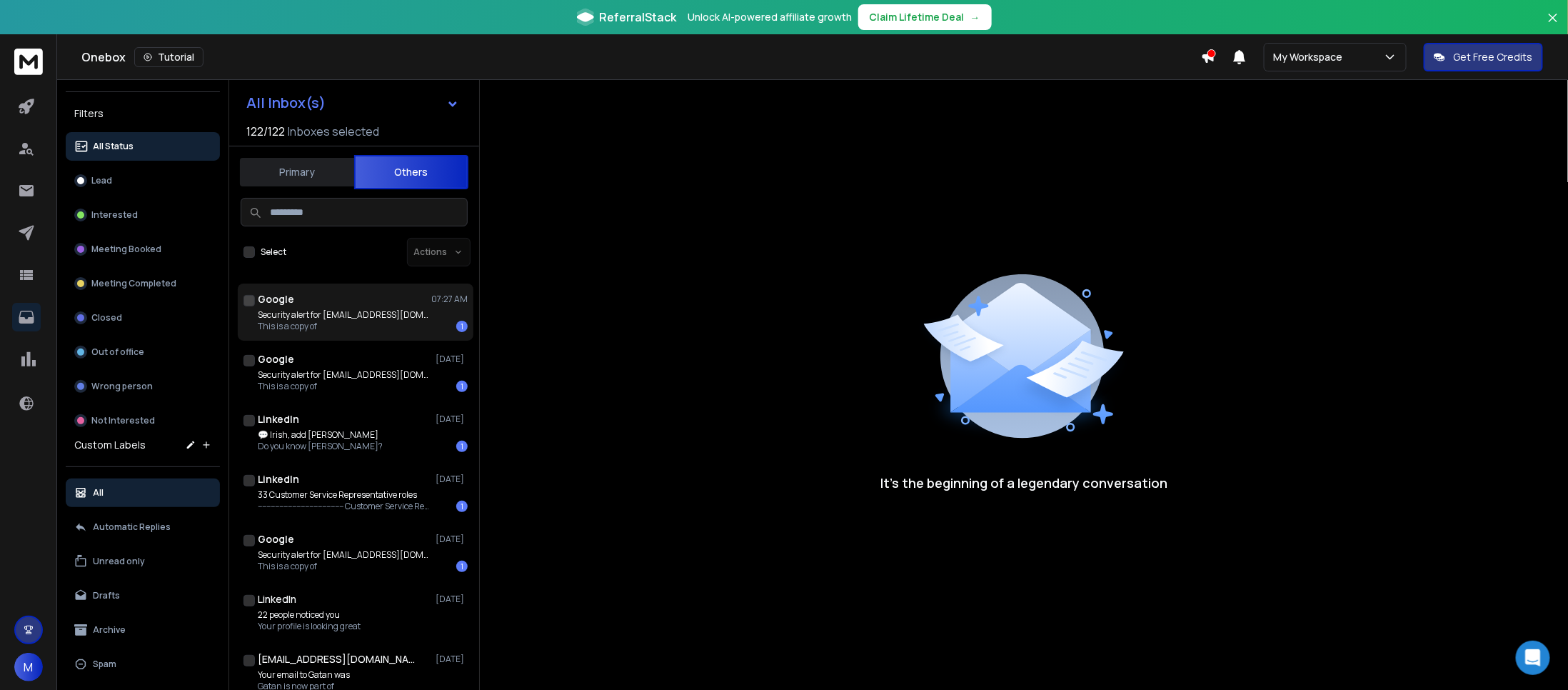
click at [389, 304] on div "Google 07:27 AM" at bounding box center [362, 299] width 210 height 14
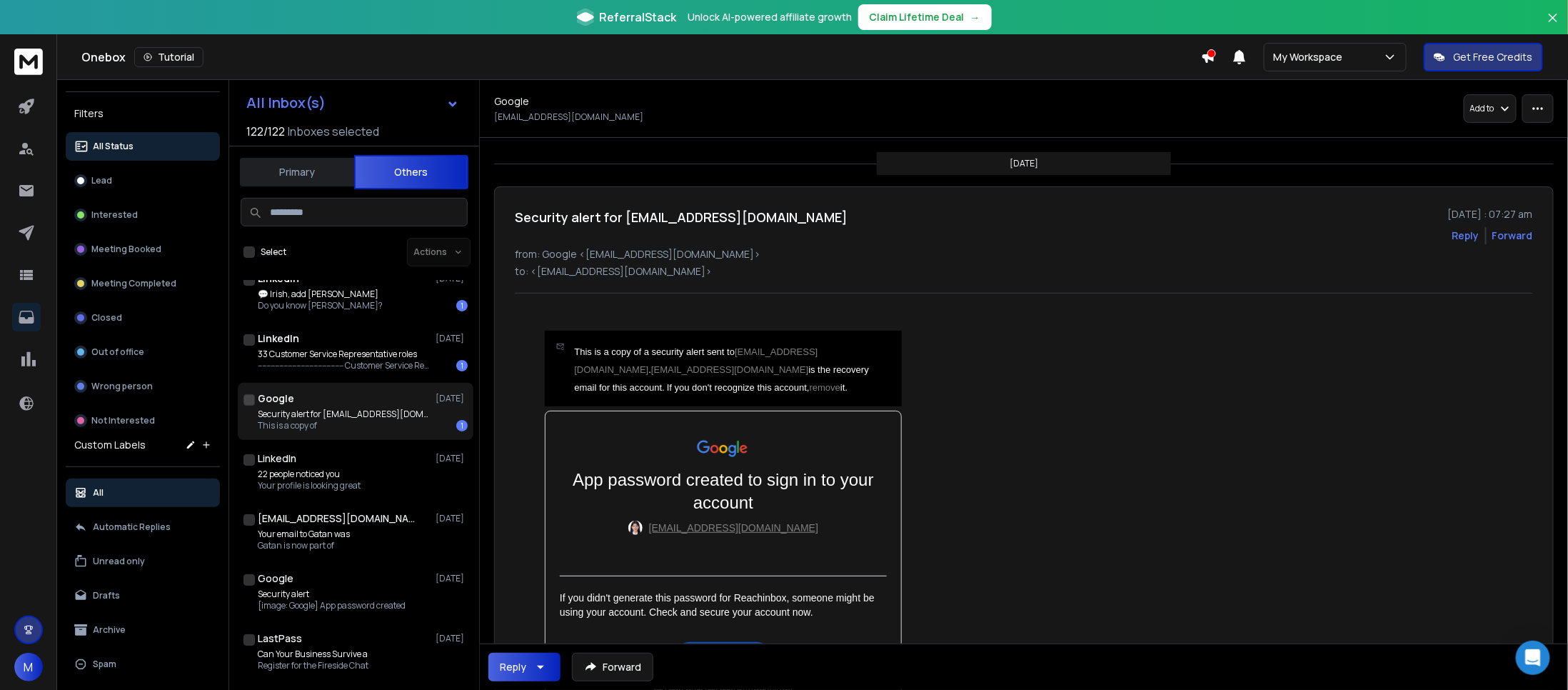
scroll to position [142, 0]
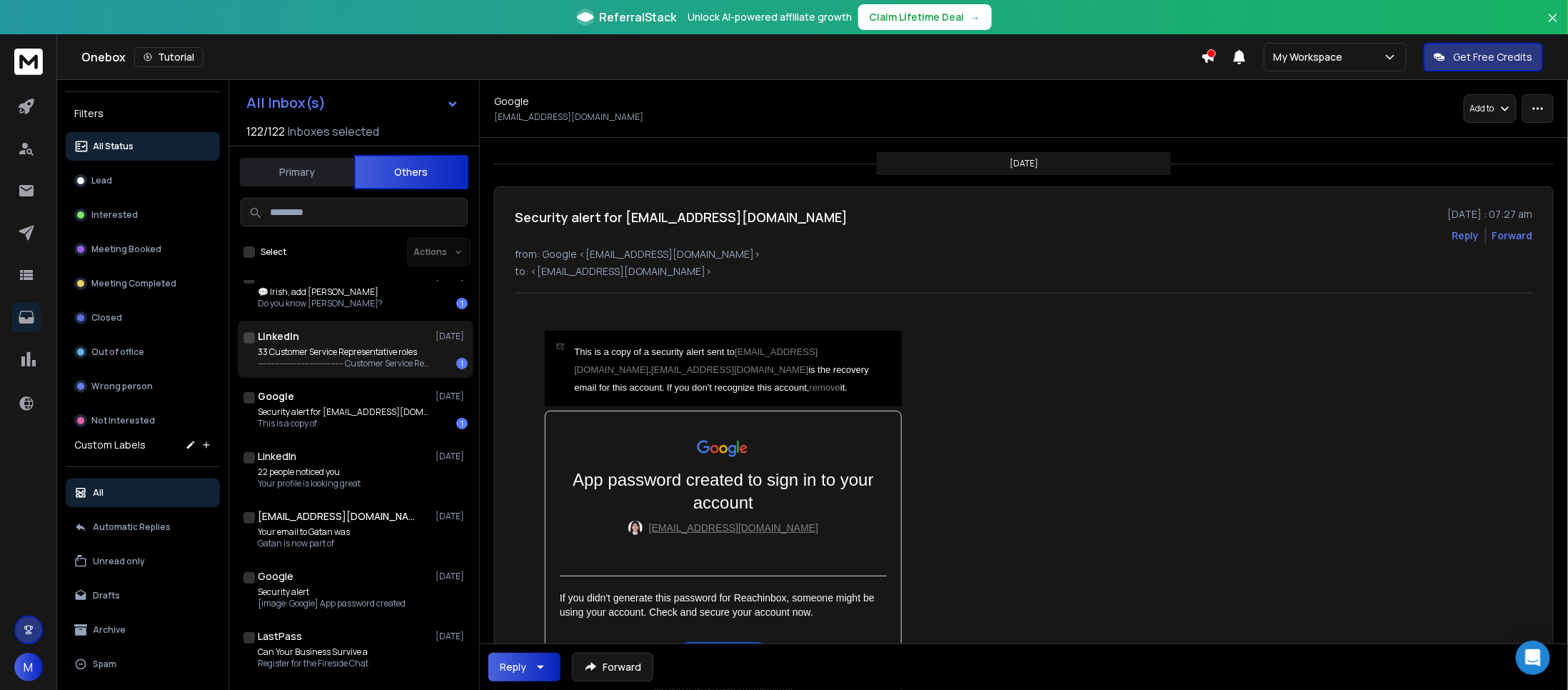
click at [397, 372] on div "LinkedIn [DATE] Customer Service Representative roles -------------------------…" at bounding box center [355, 349] width 235 height 57
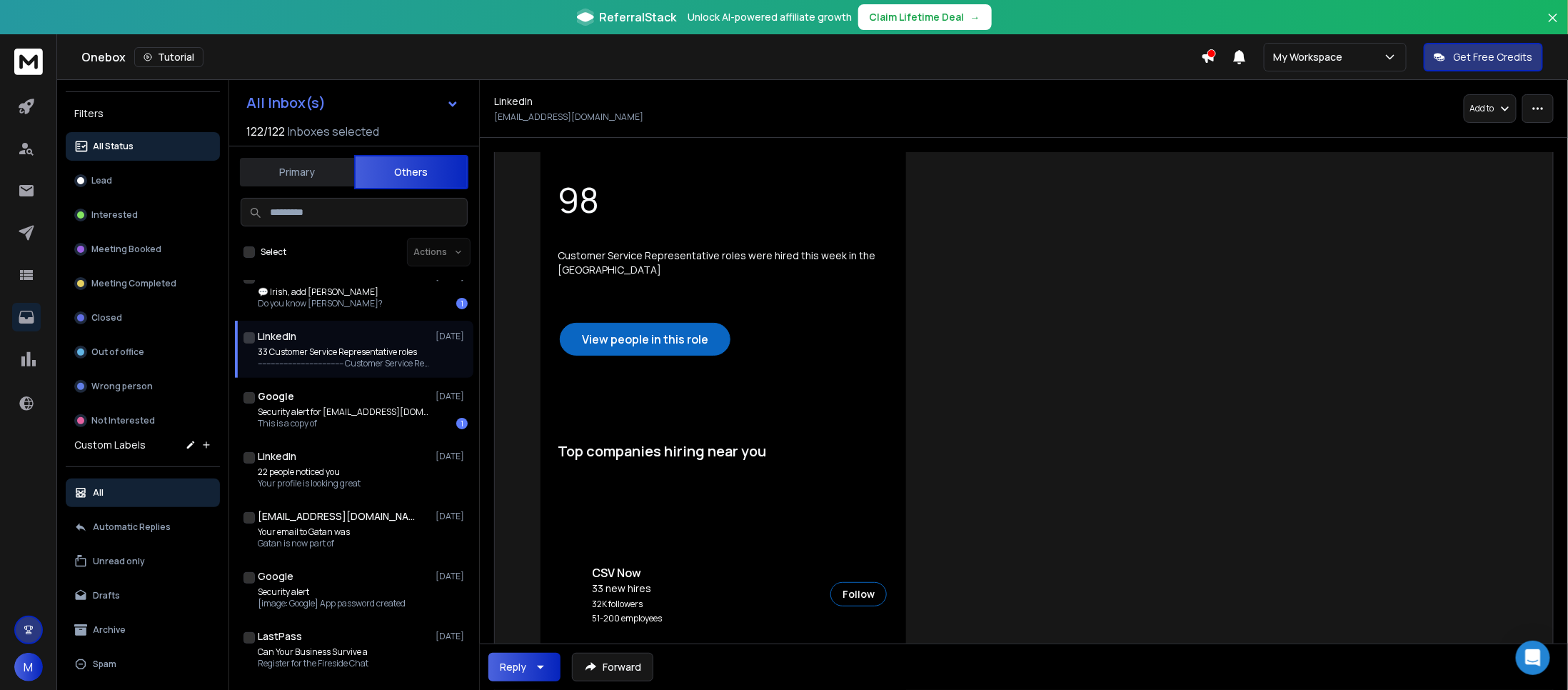
scroll to position [286, 0]
